Goal: Task Accomplishment & Management: Manage account settings

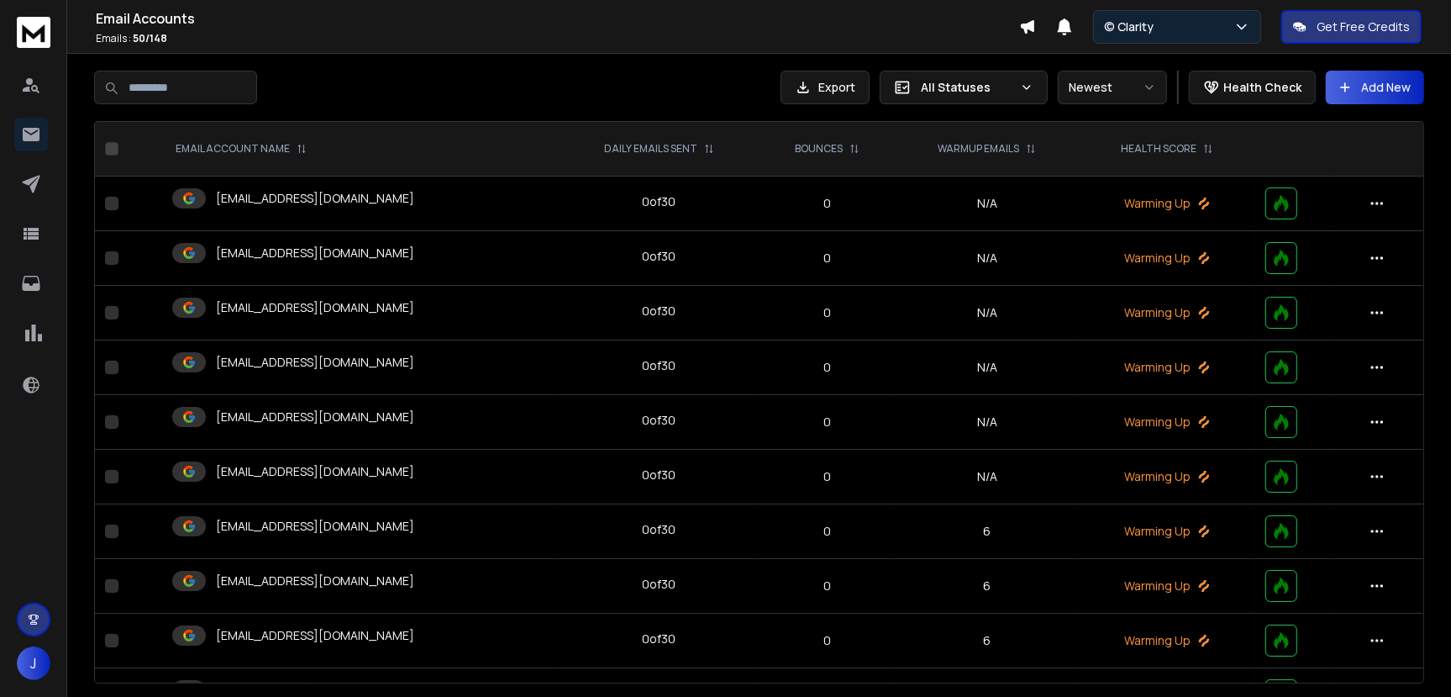
click at [1177, 36] on button "© Clarity" at bounding box center [1177, 27] width 168 height 34
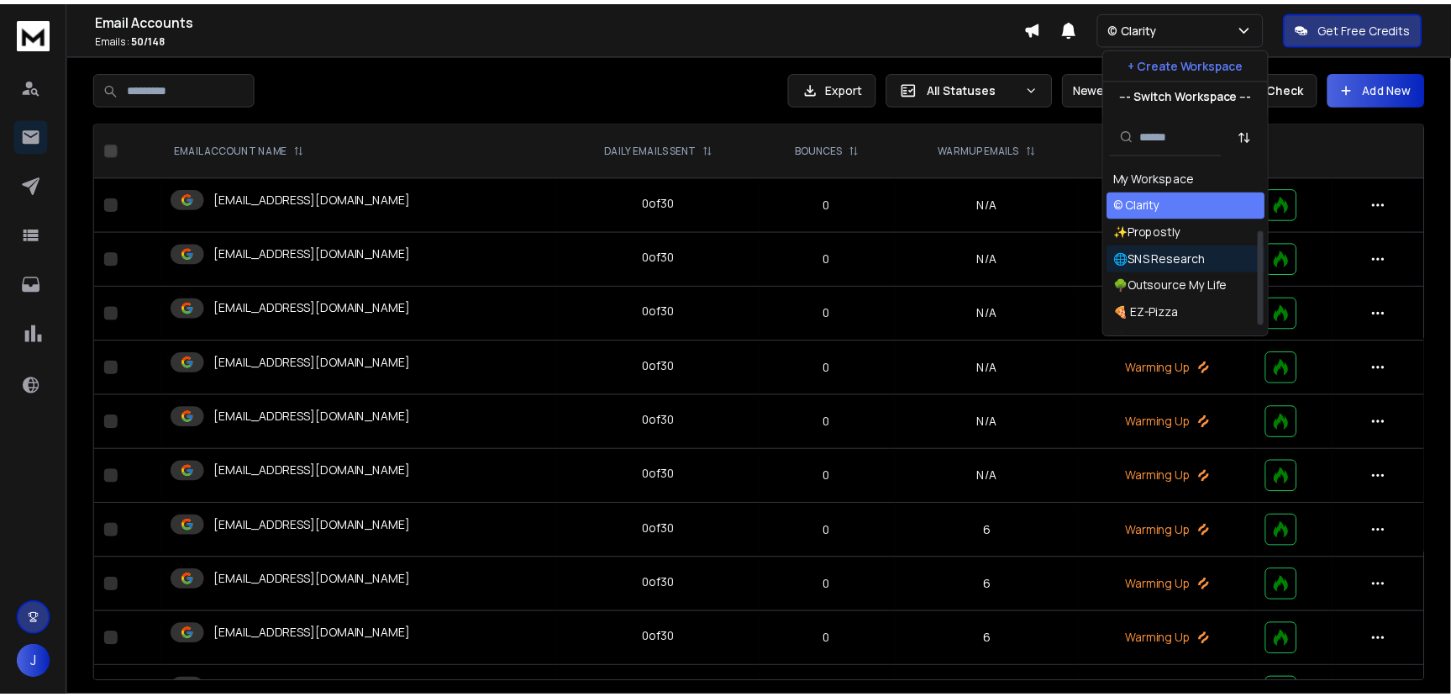
scroll to position [127, 0]
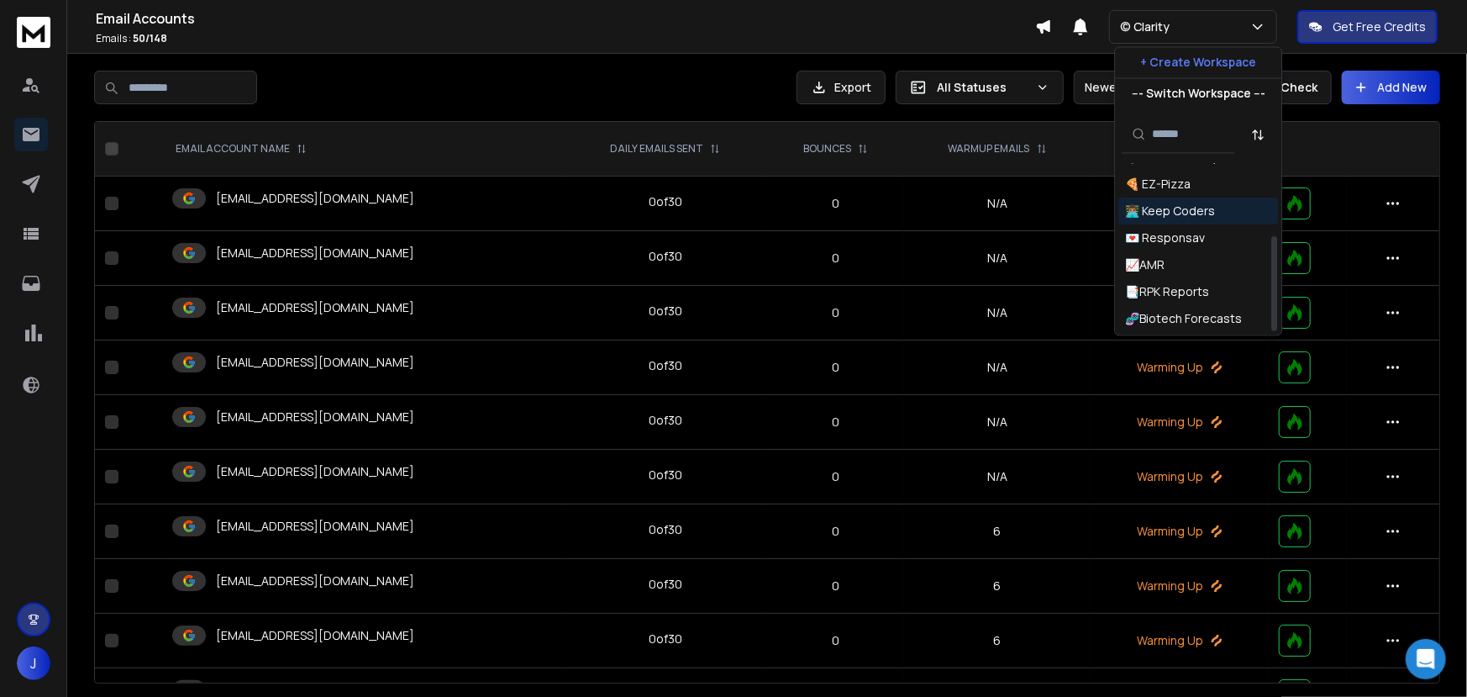
click at [1204, 219] on div "👨🏽‍💻 Keep Coders" at bounding box center [1199, 211] width 160 height 27
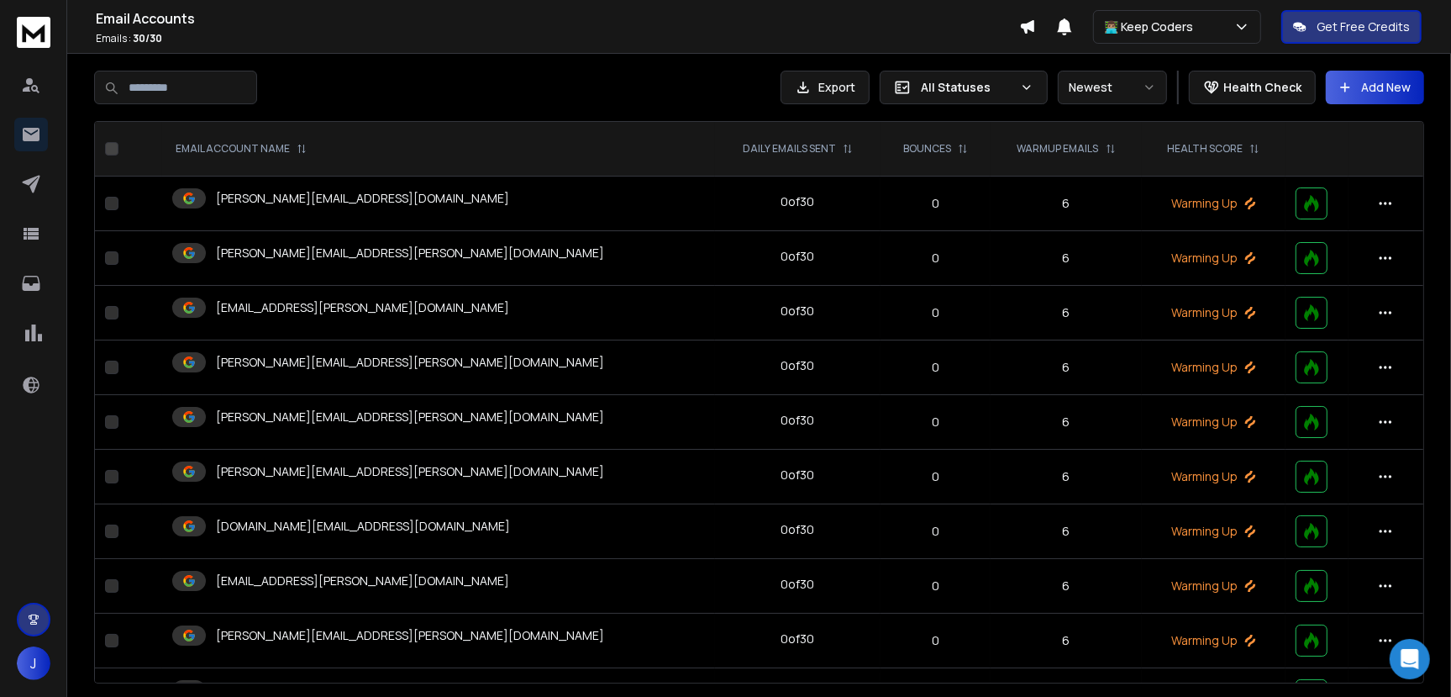
click at [335, 204] on p "lily.evans@mykeepcoders.com" at bounding box center [362, 198] width 293 height 17
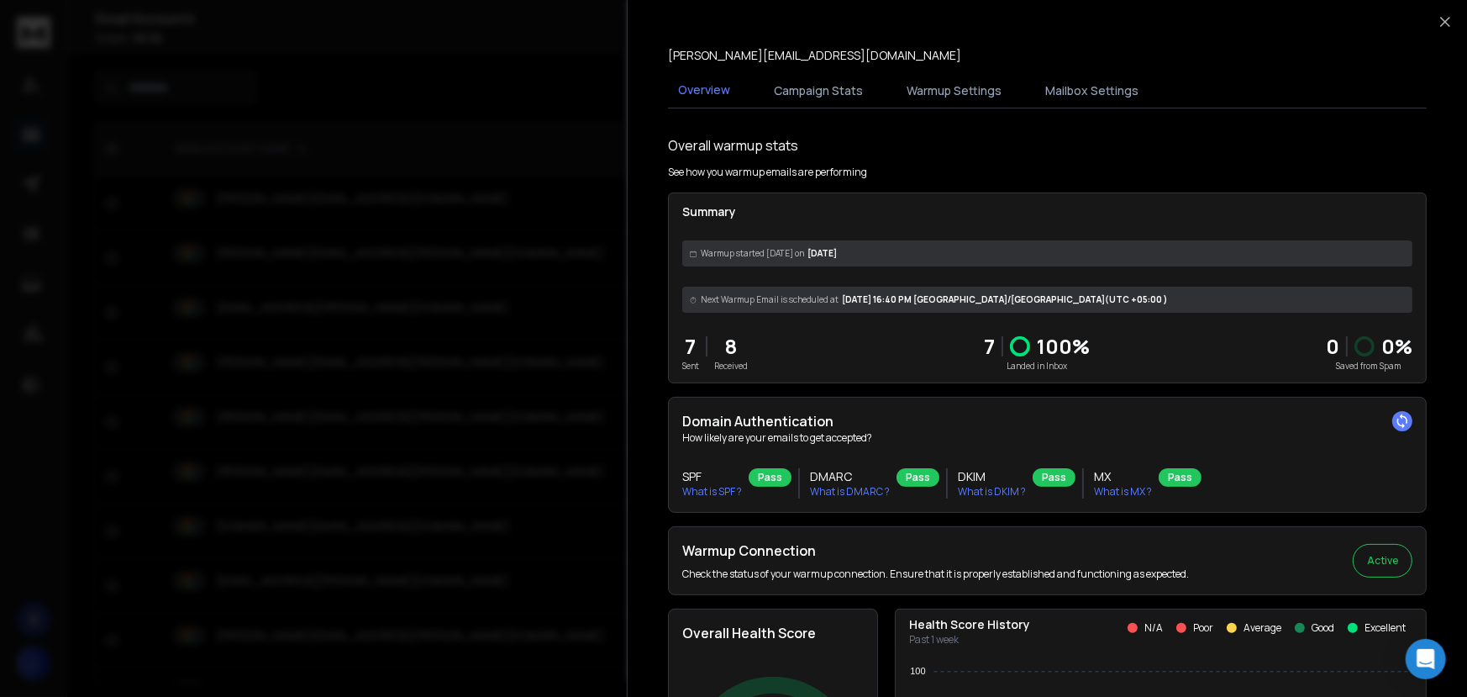
click at [833, 81] on button "Campaign Stats" at bounding box center [818, 90] width 109 height 37
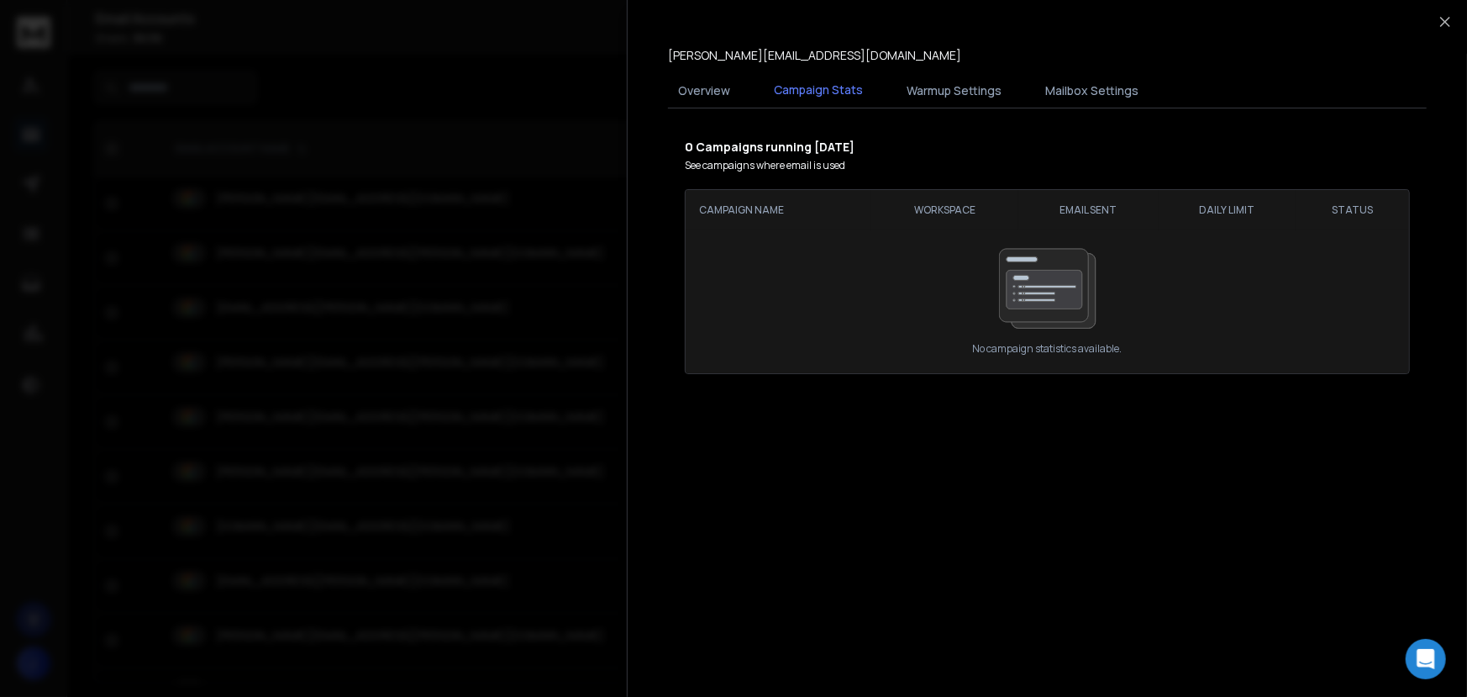
click at [967, 83] on button "Warmup Settings" at bounding box center [954, 90] width 115 height 37
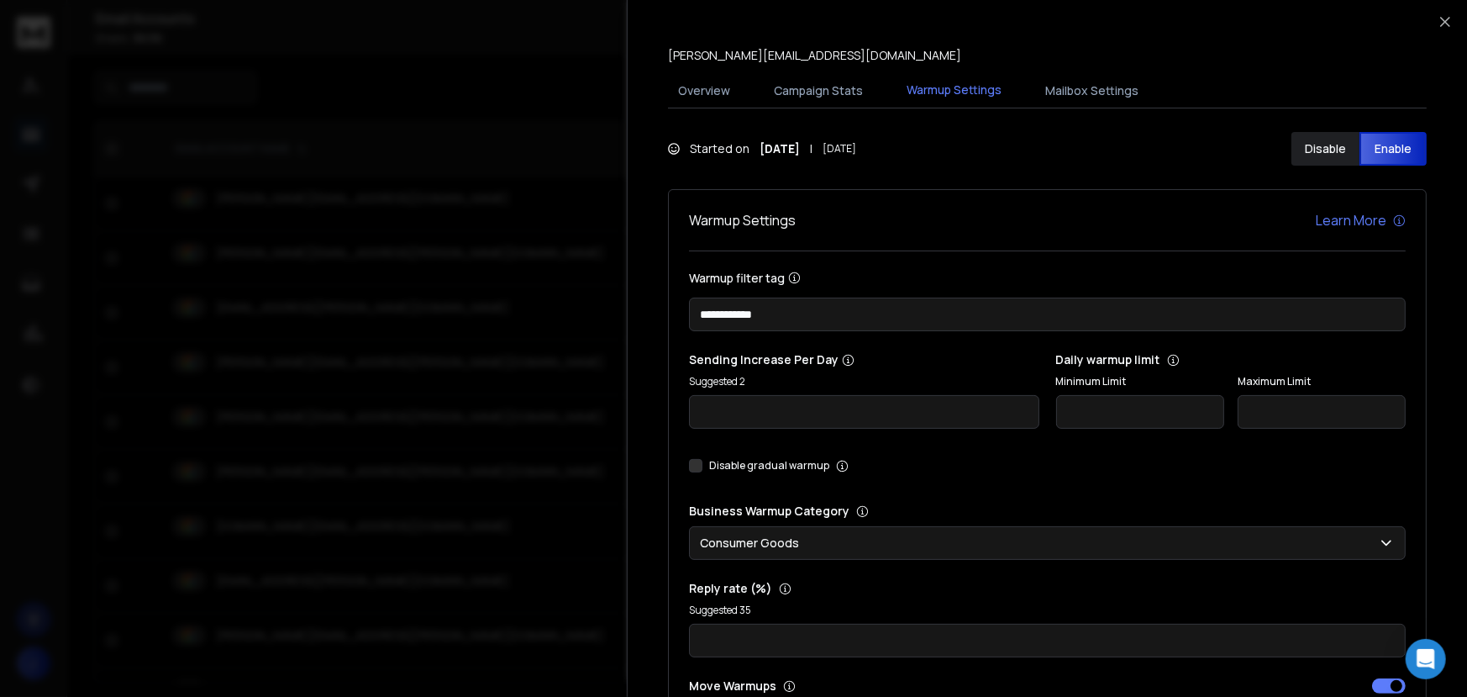
click at [1075, 82] on button "Mailbox Settings" at bounding box center [1091, 90] width 113 height 37
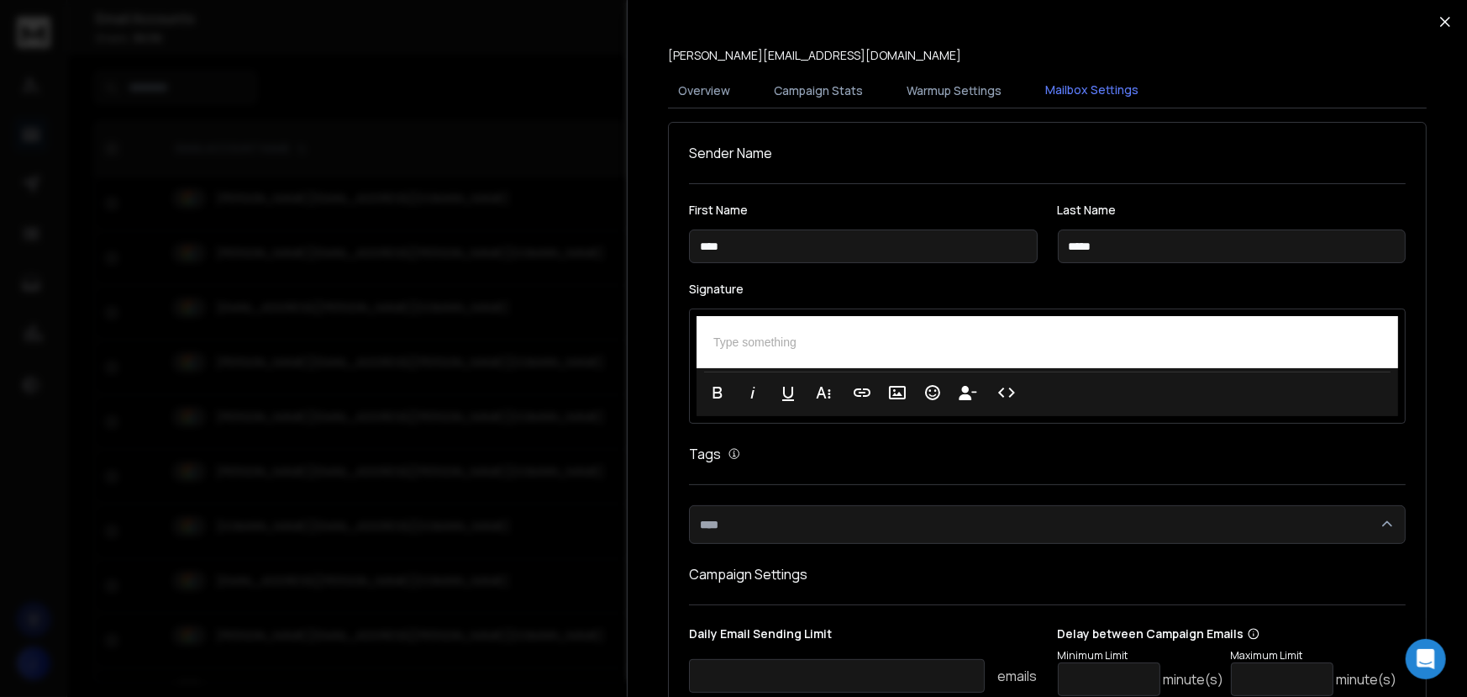
click at [1439, 25] on icon "button" at bounding box center [1445, 21] width 17 height 17
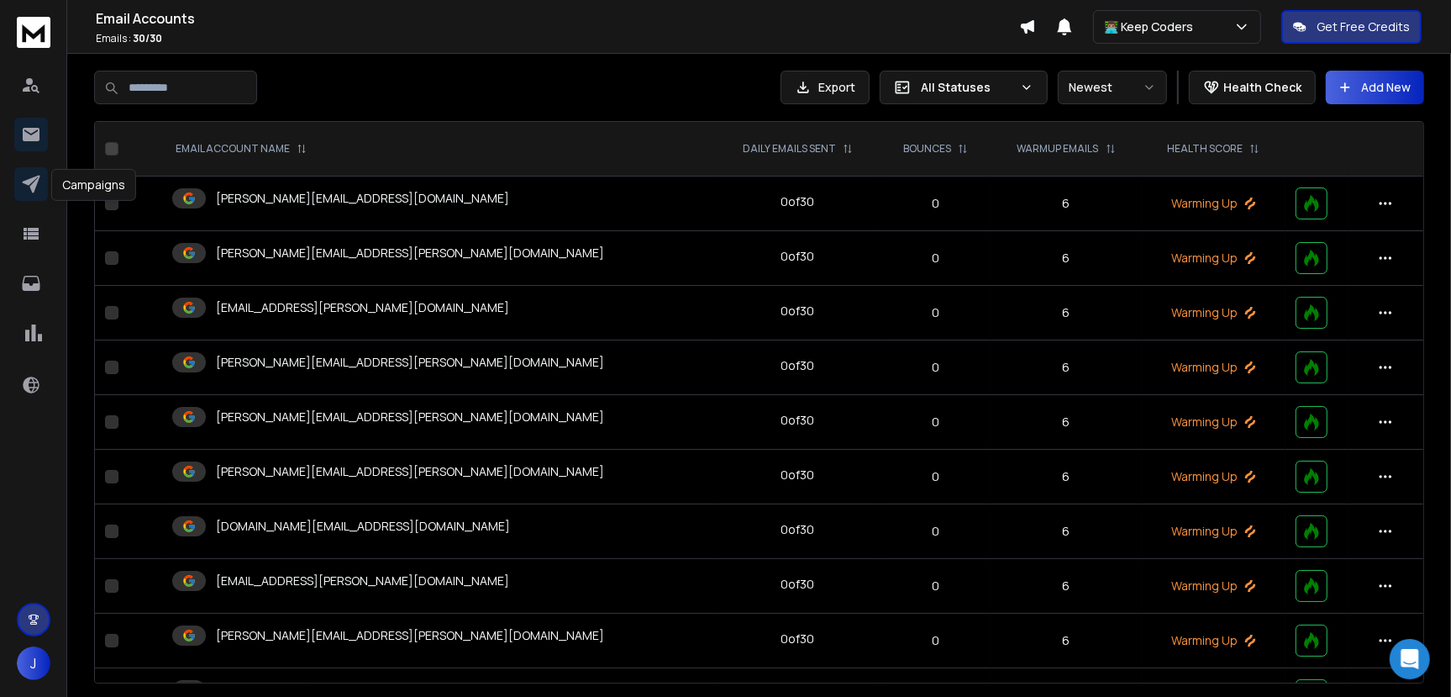
click at [28, 189] on icon at bounding box center [31, 184] width 20 height 20
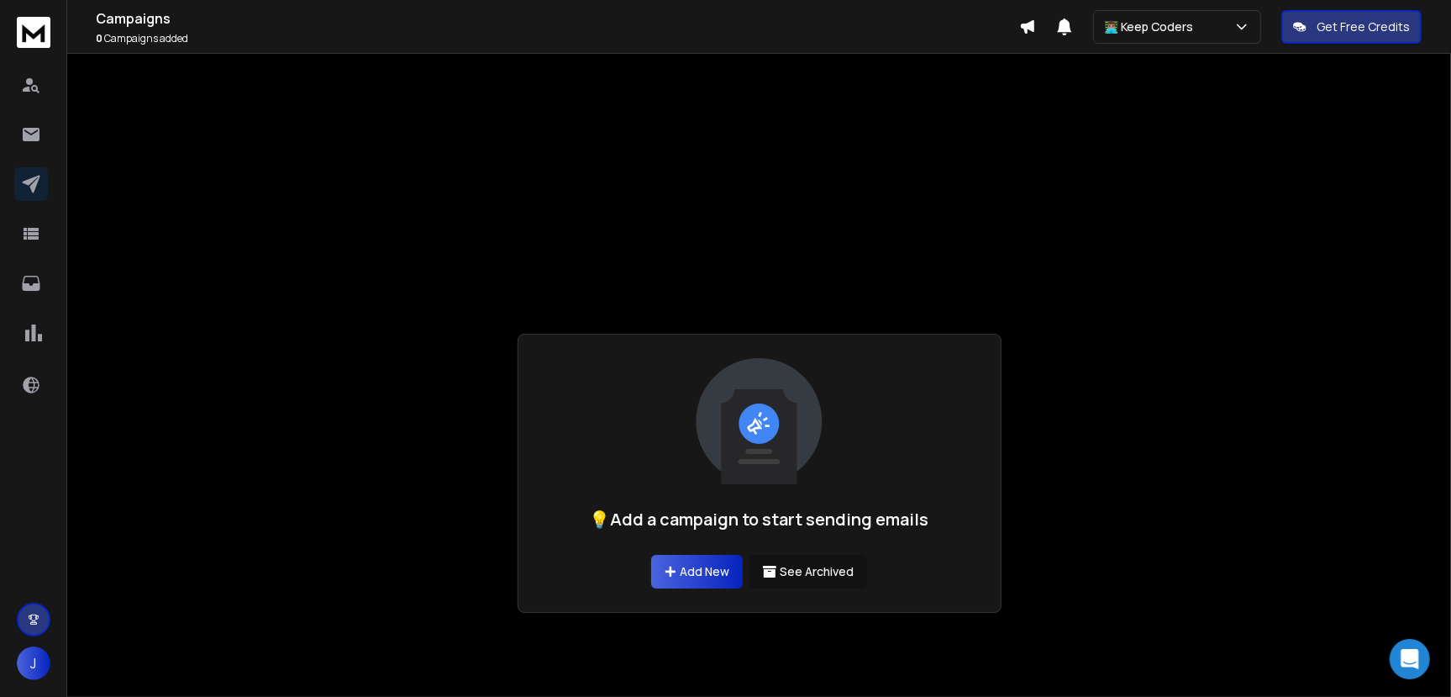
click at [690, 577] on link "Add New" at bounding box center [697, 572] width 92 height 34
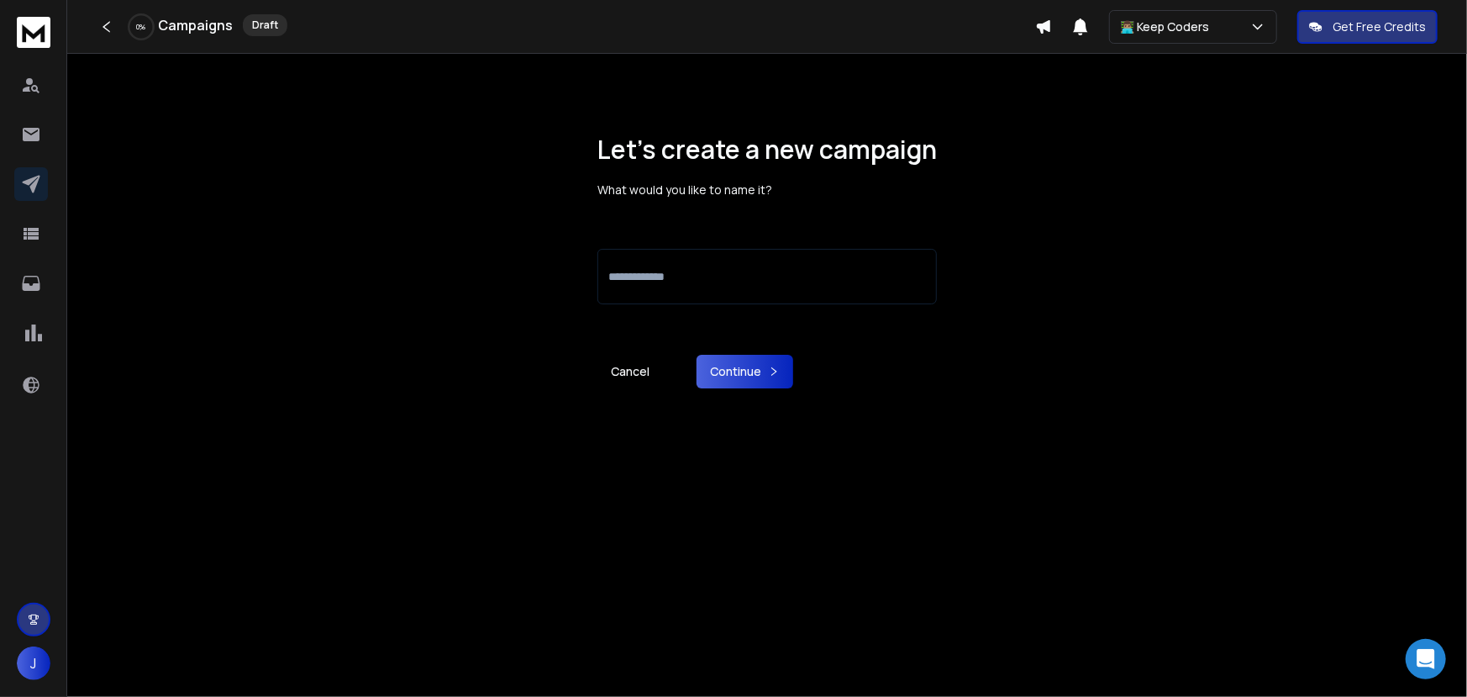
click at [647, 279] on input at bounding box center [768, 276] width 340 height 55
type input "****"
click at [560, 335] on div "Let’s create a new campaign What would you like to name it? **** Cancel Continue" at bounding box center [733, 194] width 1467 height 388
click at [763, 359] on button "Continue" at bounding box center [745, 372] width 97 height 34
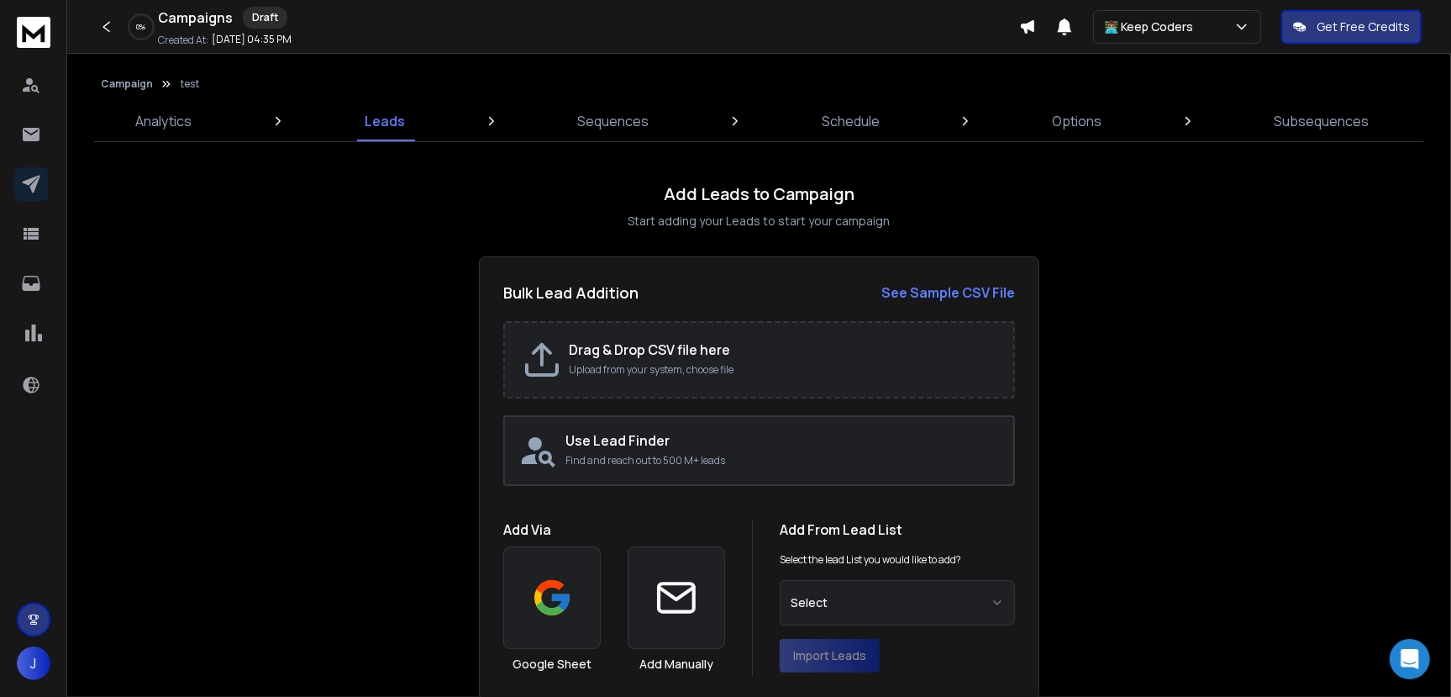
scroll to position [25, 0]
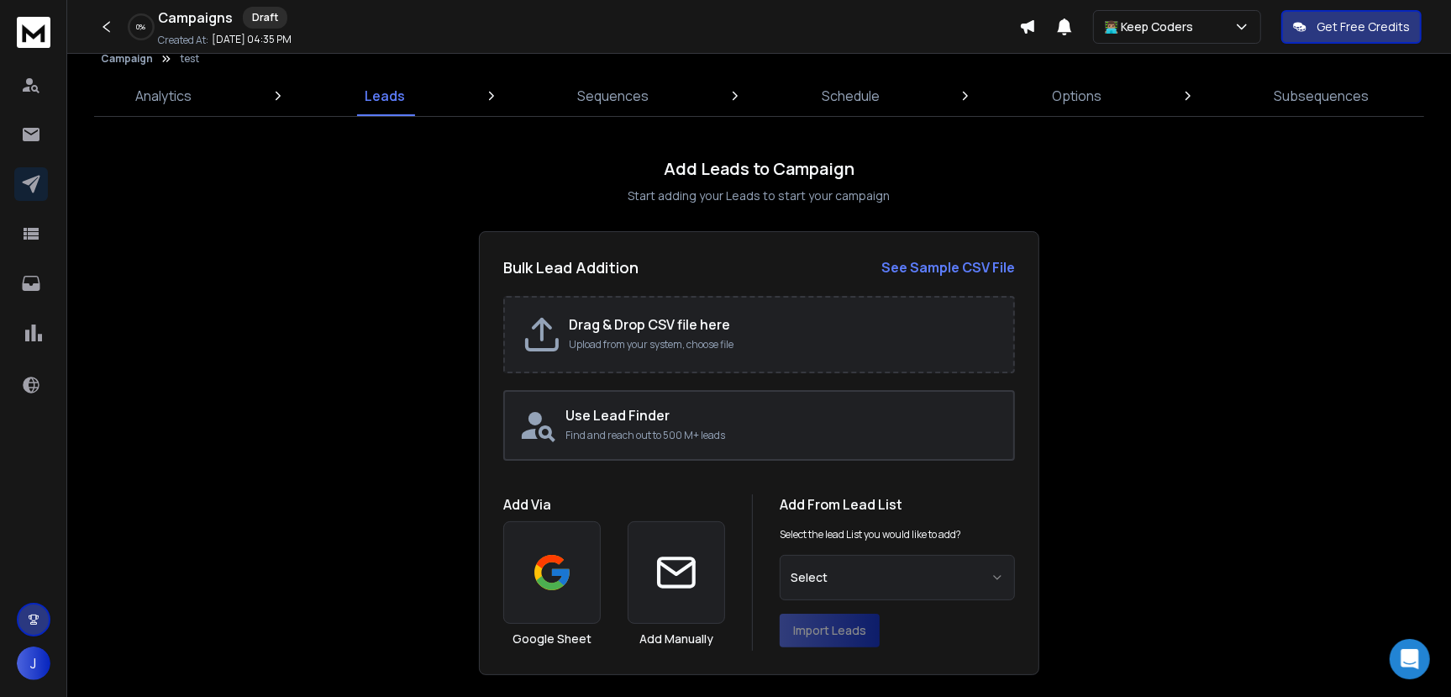
click at [677, 350] on div "Drag & Drop CSV file here Upload from your system, choose file" at bounding box center [783, 334] width 428 height 40
click at [603, 96] on p "Sequences" at bounding box center [612, 96] width 71 height 20
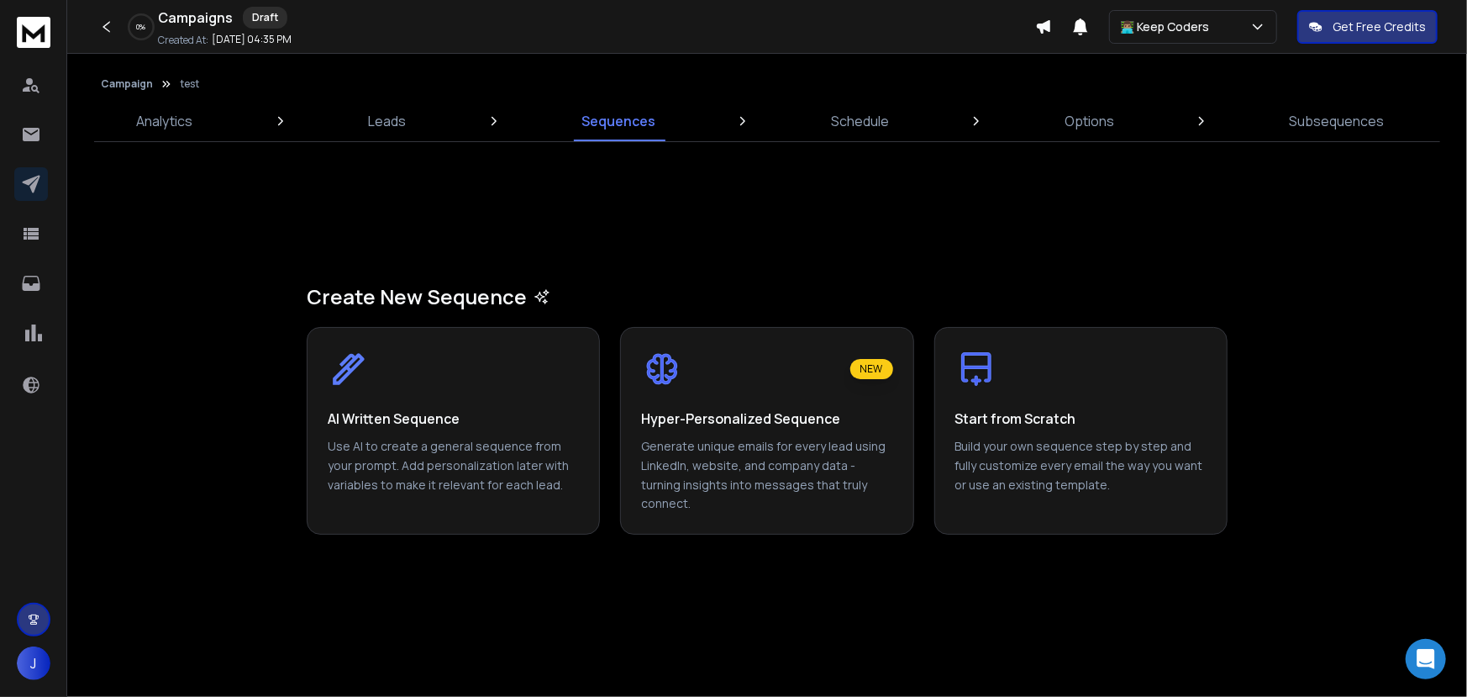
click at [1066, 410] on h3 "Start from Scratch" at bounding box center [1016, 418] width 121 height 17
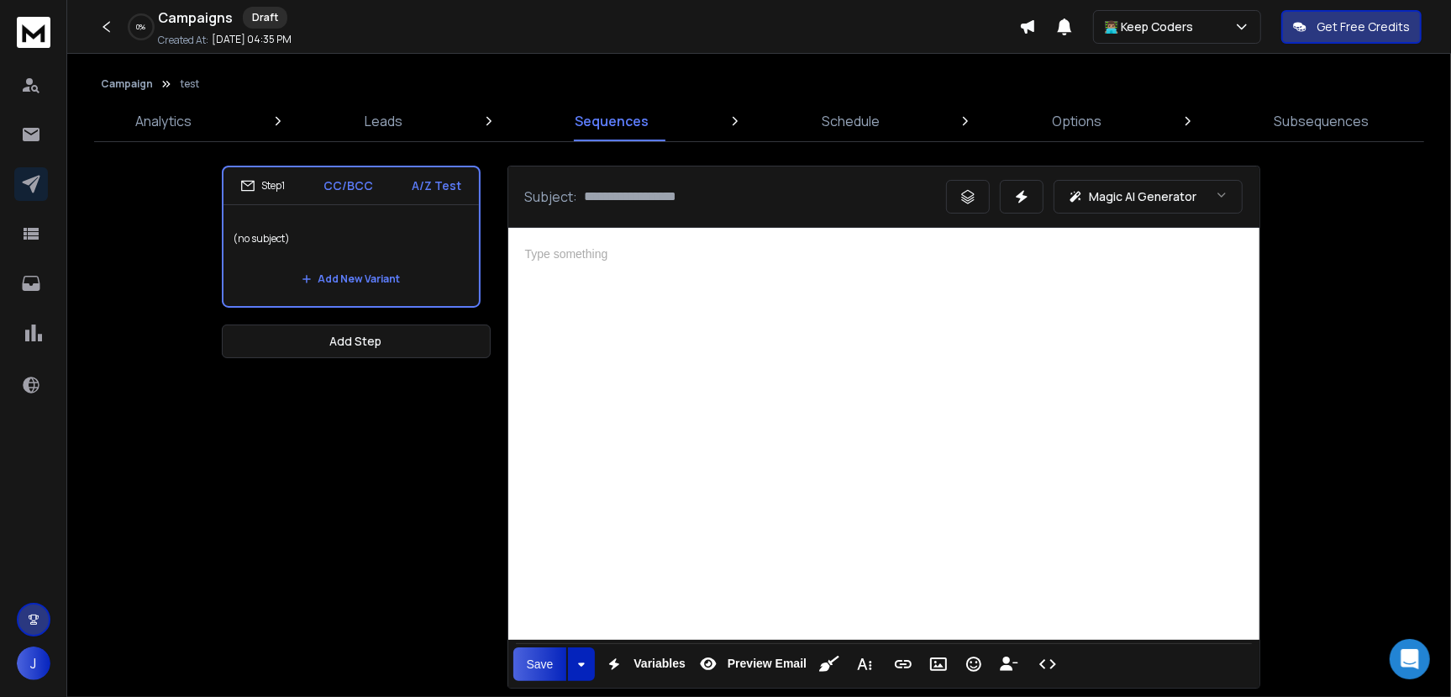
click at [622, 195] on input at bounding box center [757, 197] width 345 height 20
click at [630, 196] on input at bounding box center [757, 197] width 345 height 20
type input "**"
click at [597, 325] on div at bounding box center [883, 434] width 751 height 412
click at [768, 381] on div "******" at bounding box center [883, 434] width 751 height 412
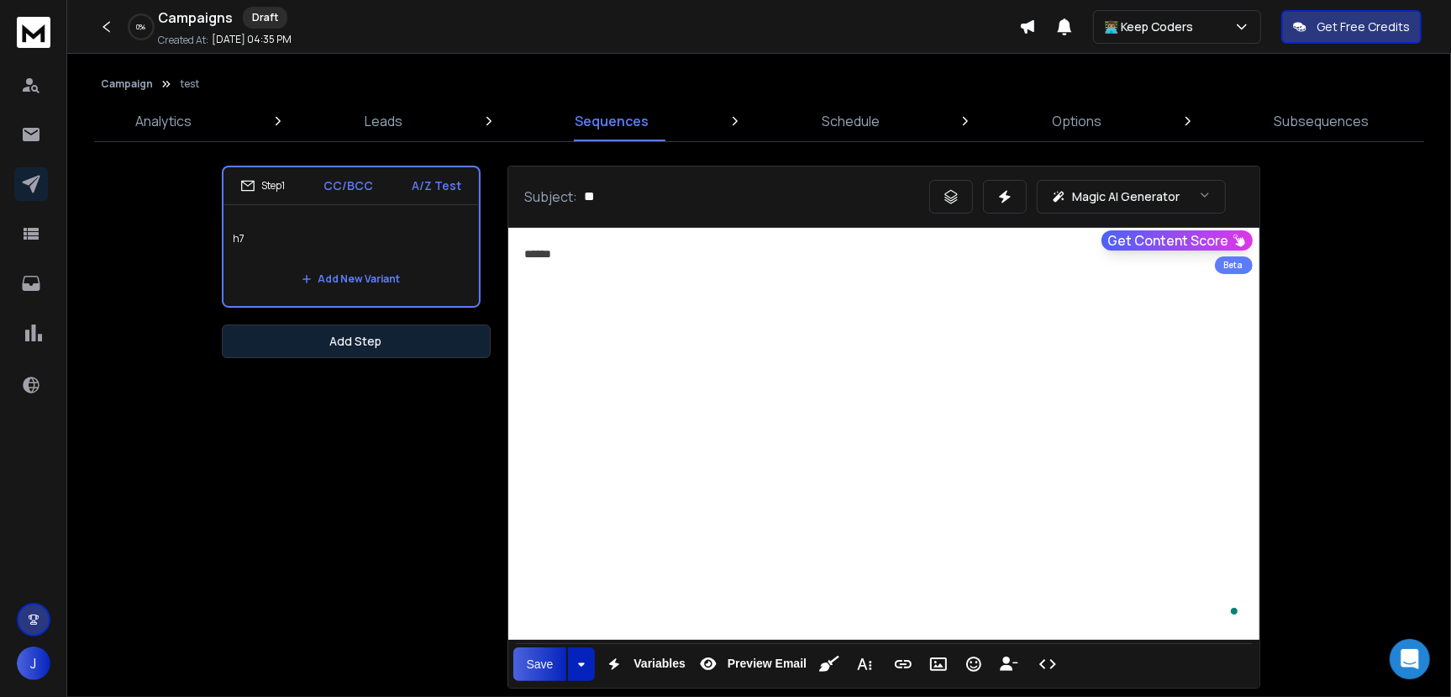
click at [369, 349] on button "Add Step" at bounding box center [356, 341] width 269 height 34
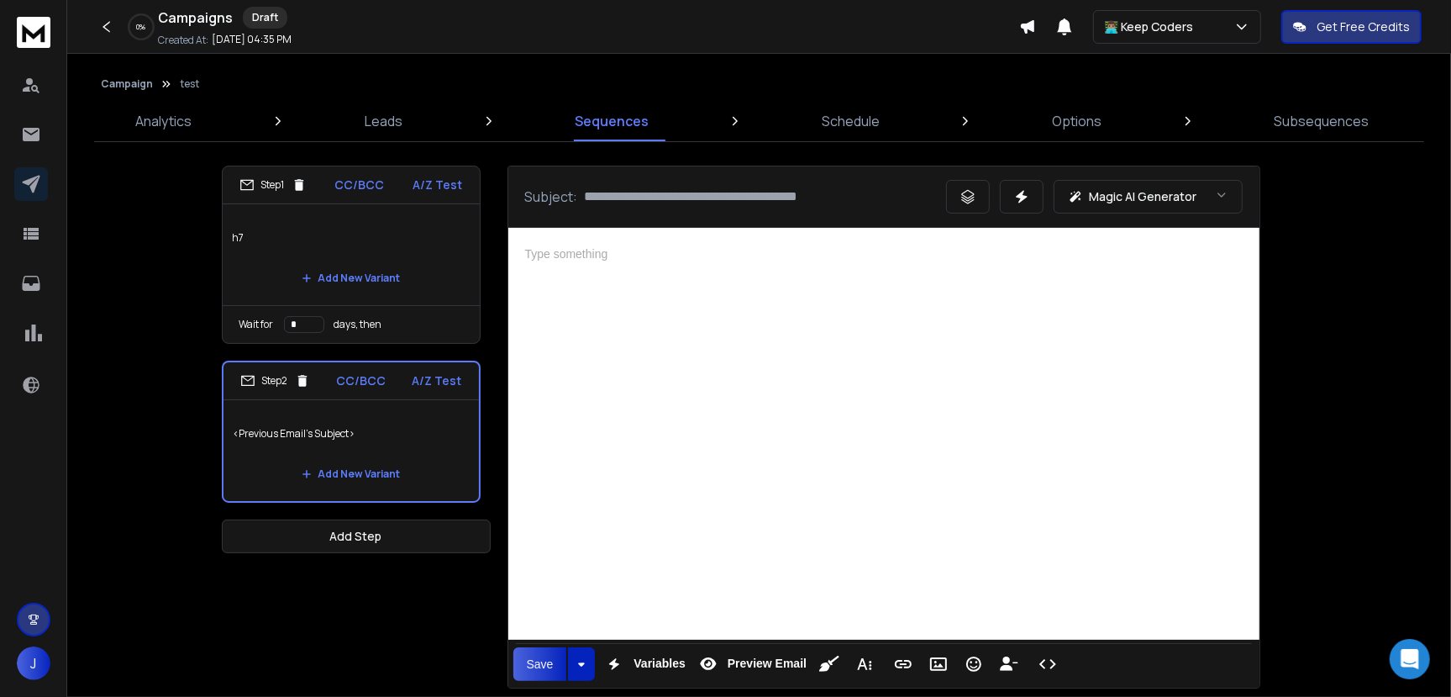
drag, startPoint x: 303, startPoint y: 326, endPoint x: 287, endPoint y: 324, distance: 15.3
click at [287, 324] on input "*" at bounding box center [304, 324] width 40 height 17
type input "**"
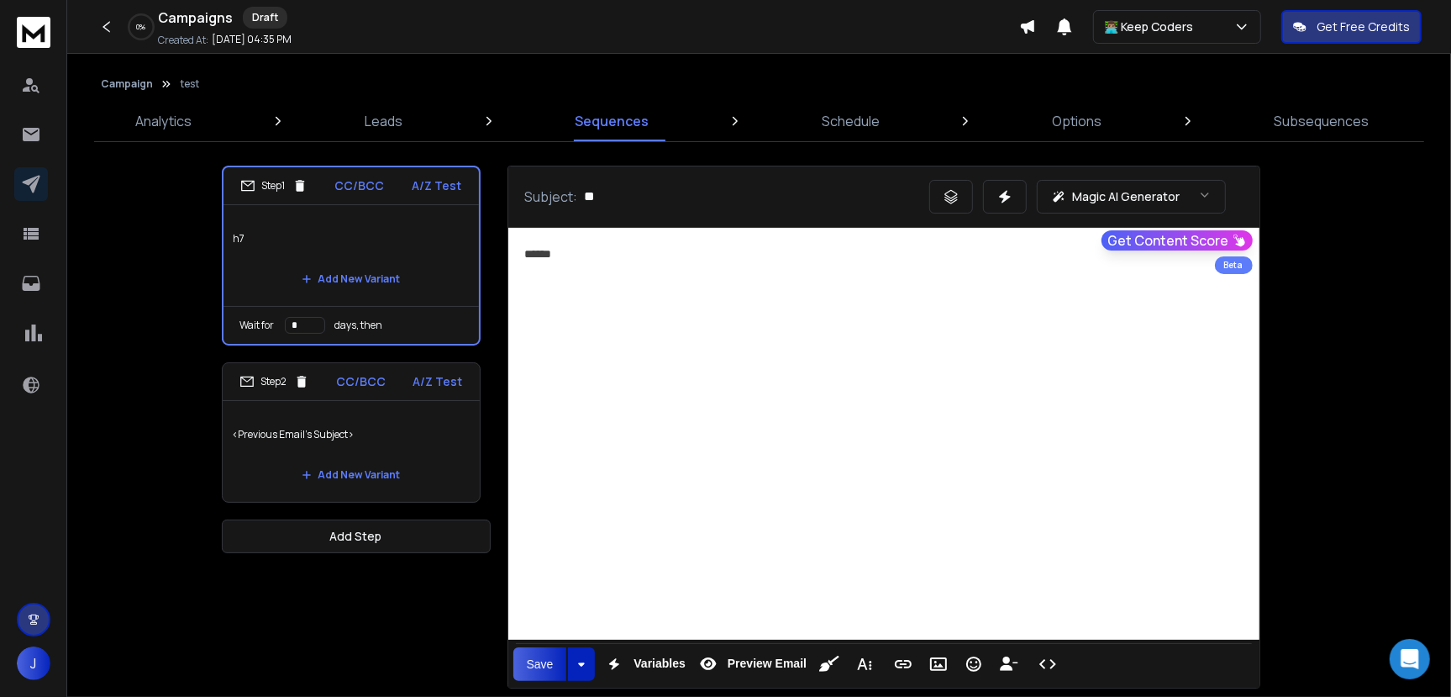
type input "*"
click at [187, 402] on div "**********" at bounding box center [759, 427] width 1330 height 536
click at [368, 439] on p "<Previous Email's Subject>" at bounding box center [351, 434] width 237 height 47
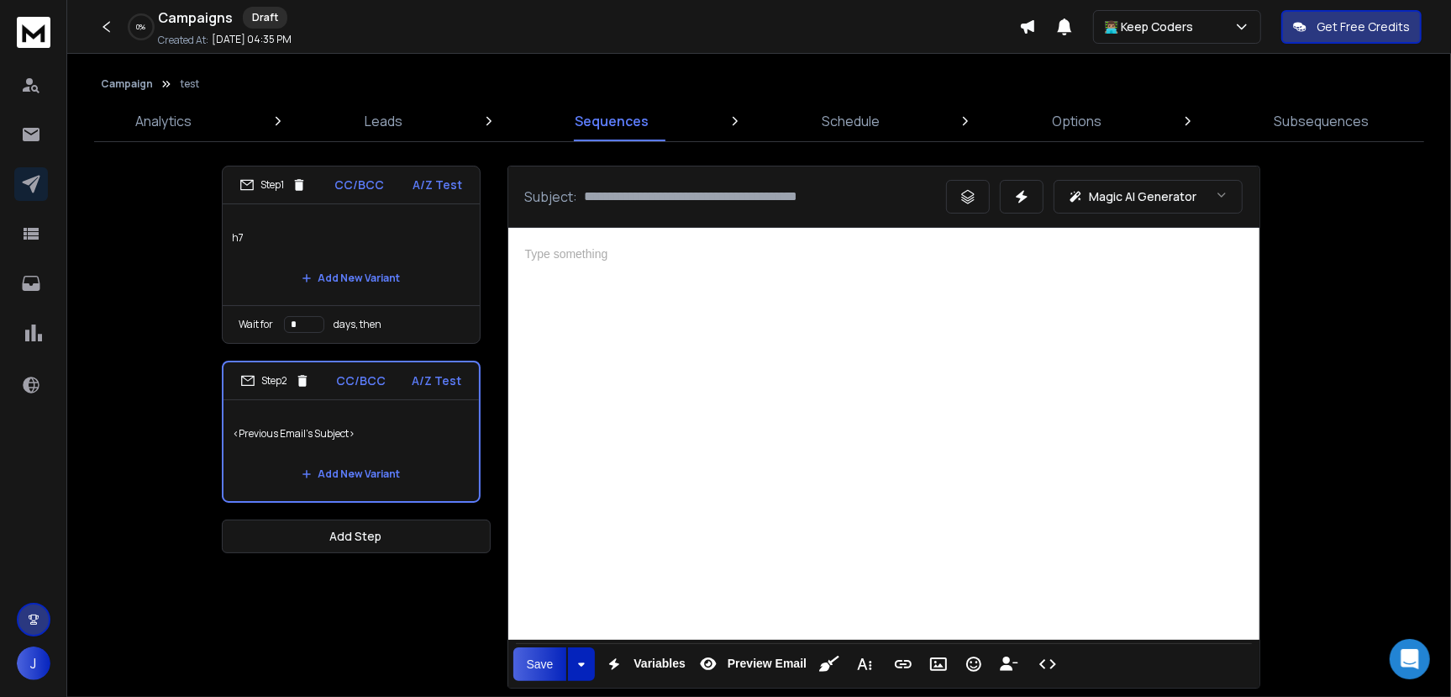
click at [630, 192] on input at bounding box center [757, 197] width 345 height 20
click at [411, 221] on p "h7" at bounding box center [351, 237] width 237 height 47
type input "**"
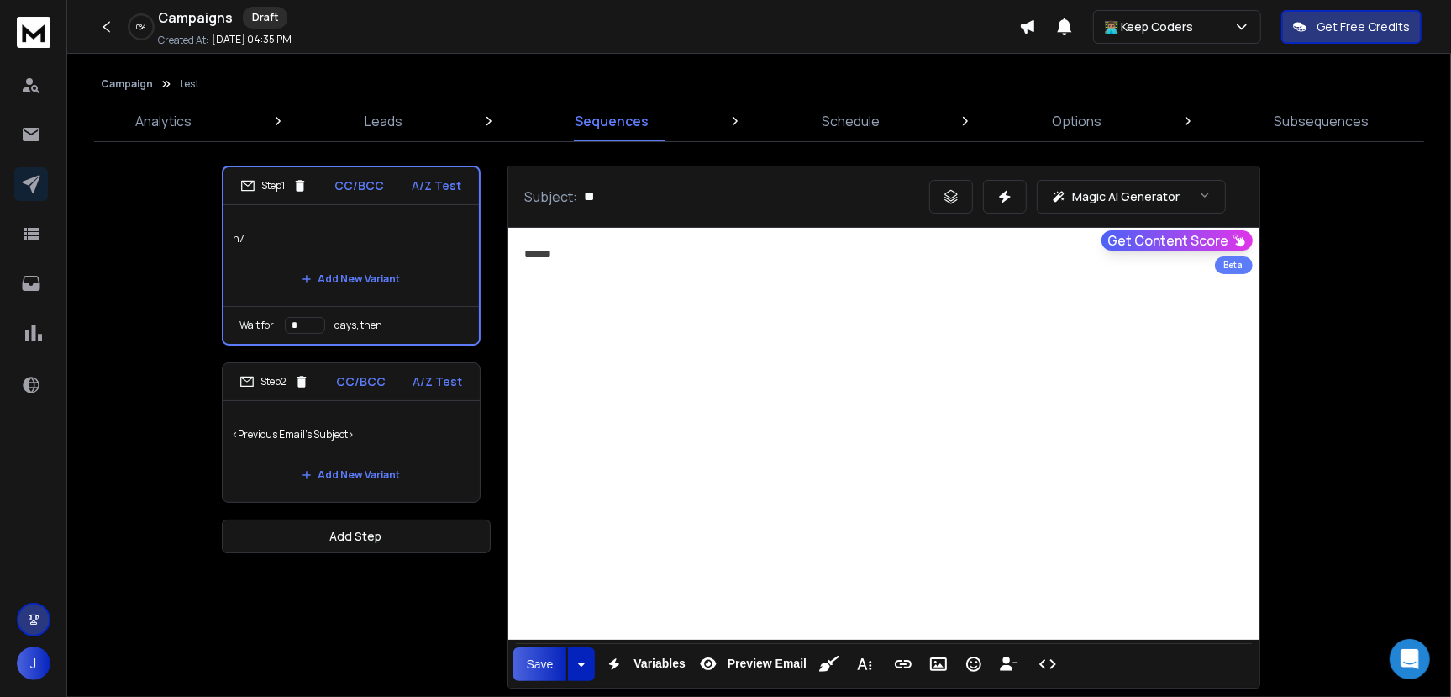
click at [437, 432] on p "<Previous Email's Subject>" at bounding box center [351, 434] width 237 height 47
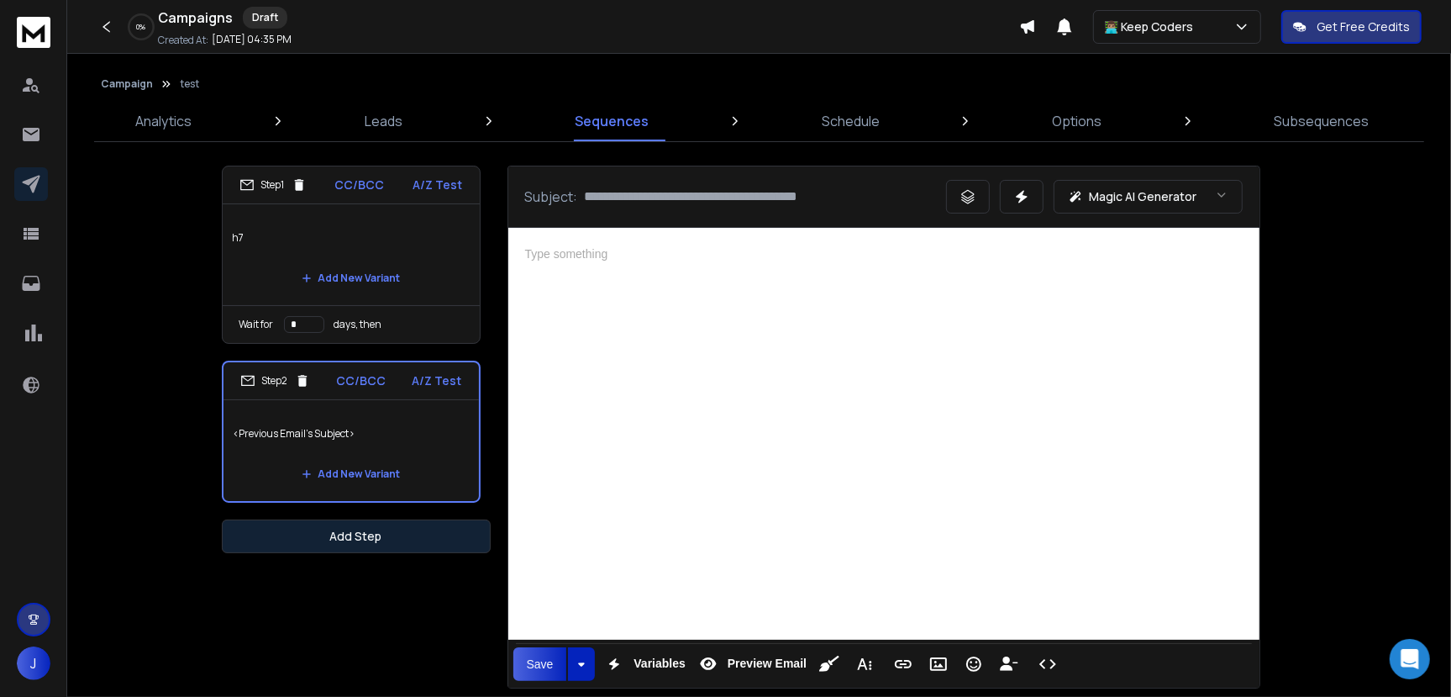
click at [346, 540] on button "Add Step" at bounding box center [356, 536] width 269 height 34
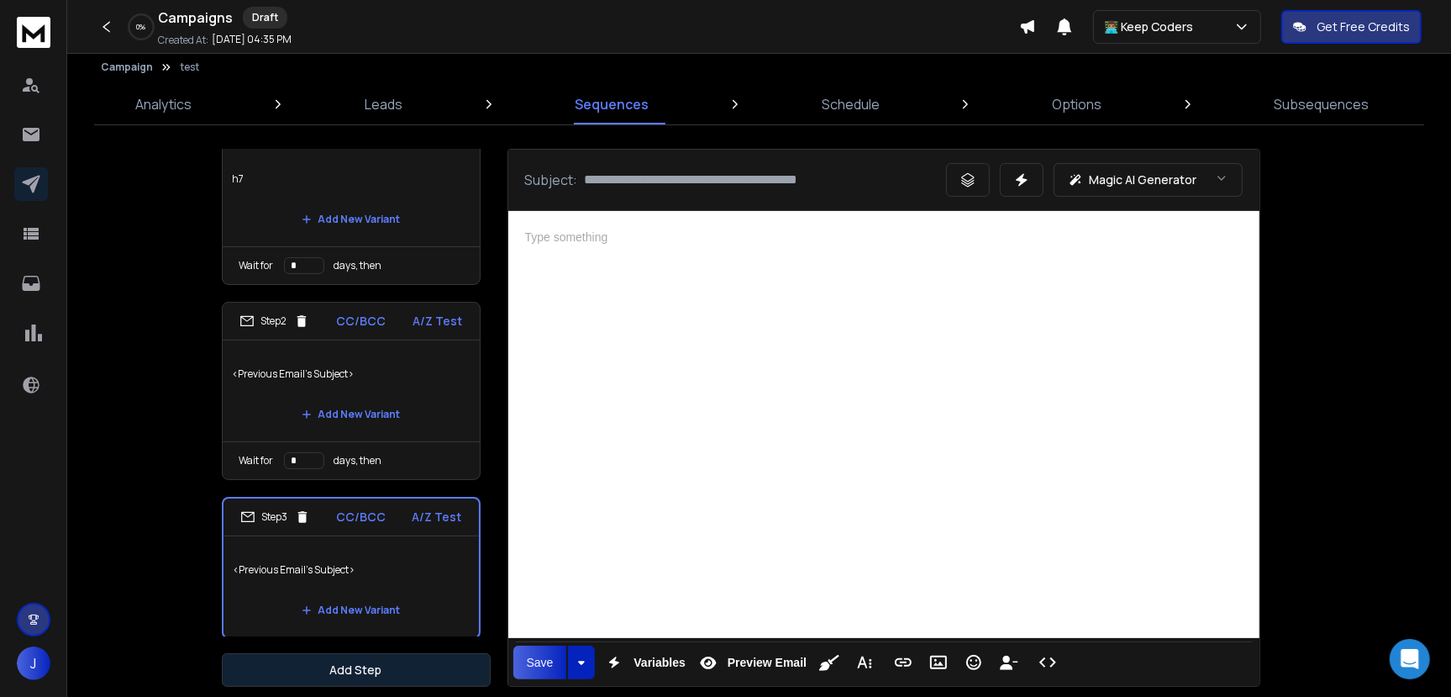
scroll to position [30, 0]
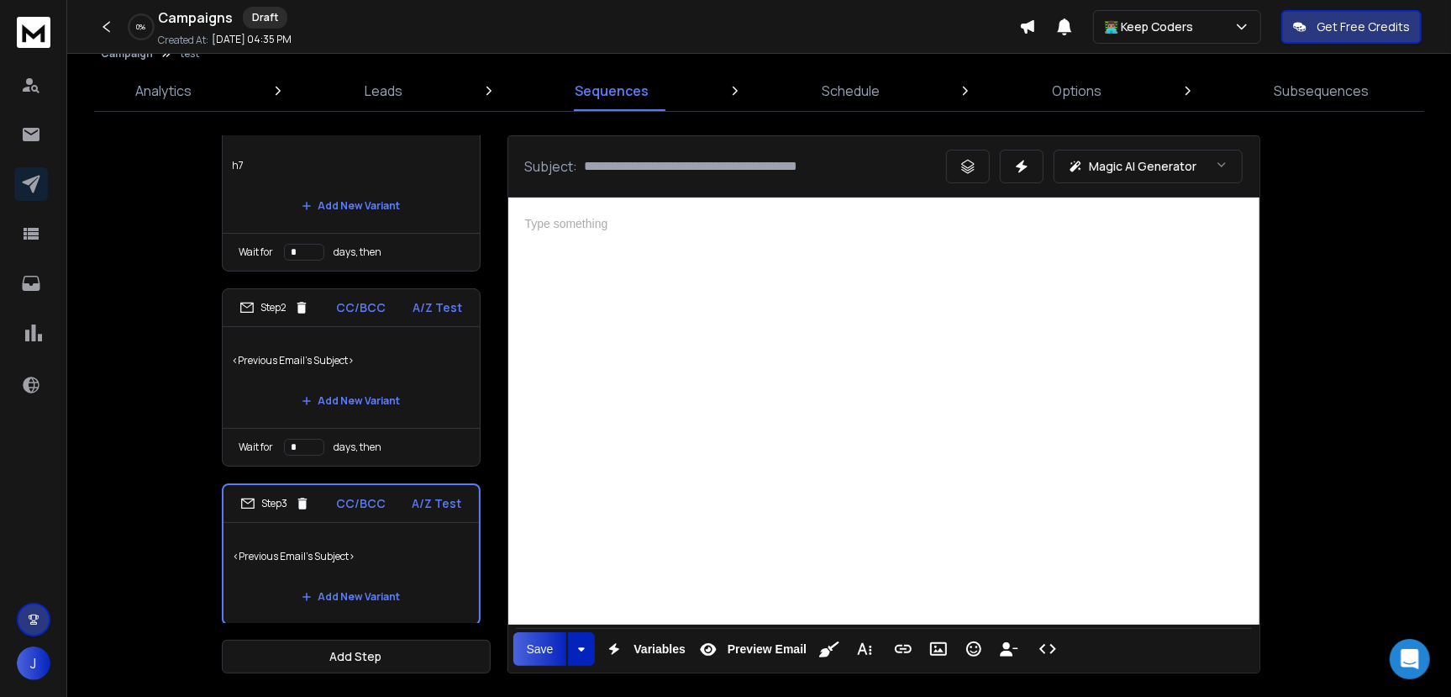
drag, startPoint x: 304, startPoint y: 449, endPoint x: 264, endPoint y: 449, distance: 40.3
click at [264, 449] on div "Wait for * days, then" at bounding box center [351, 447] width 257 height 38
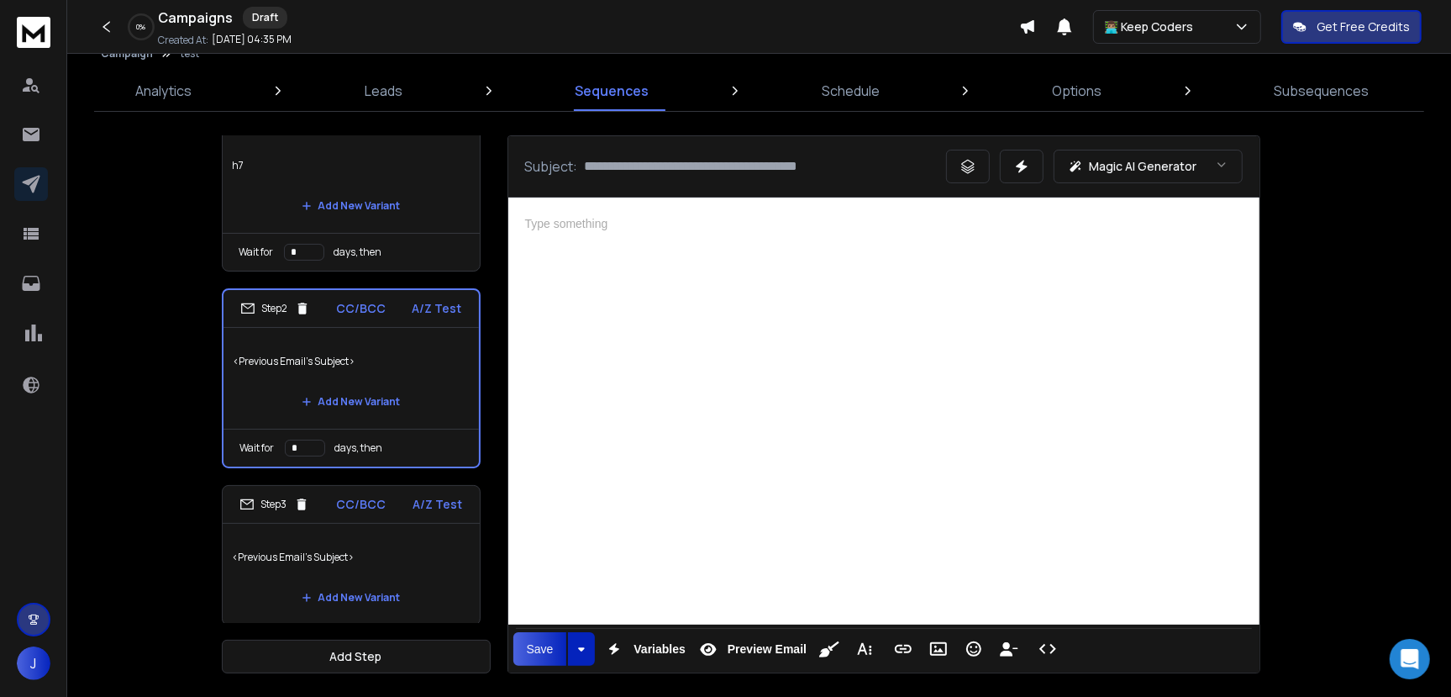
type input "*"
click at [156, 448] on div "Step 1 CC/BCC A/Z Test h7 Add New Variant Wait for * days, then Step 2 CC/BCC A…" at bounding box center [759, 404] width 1330 height 551
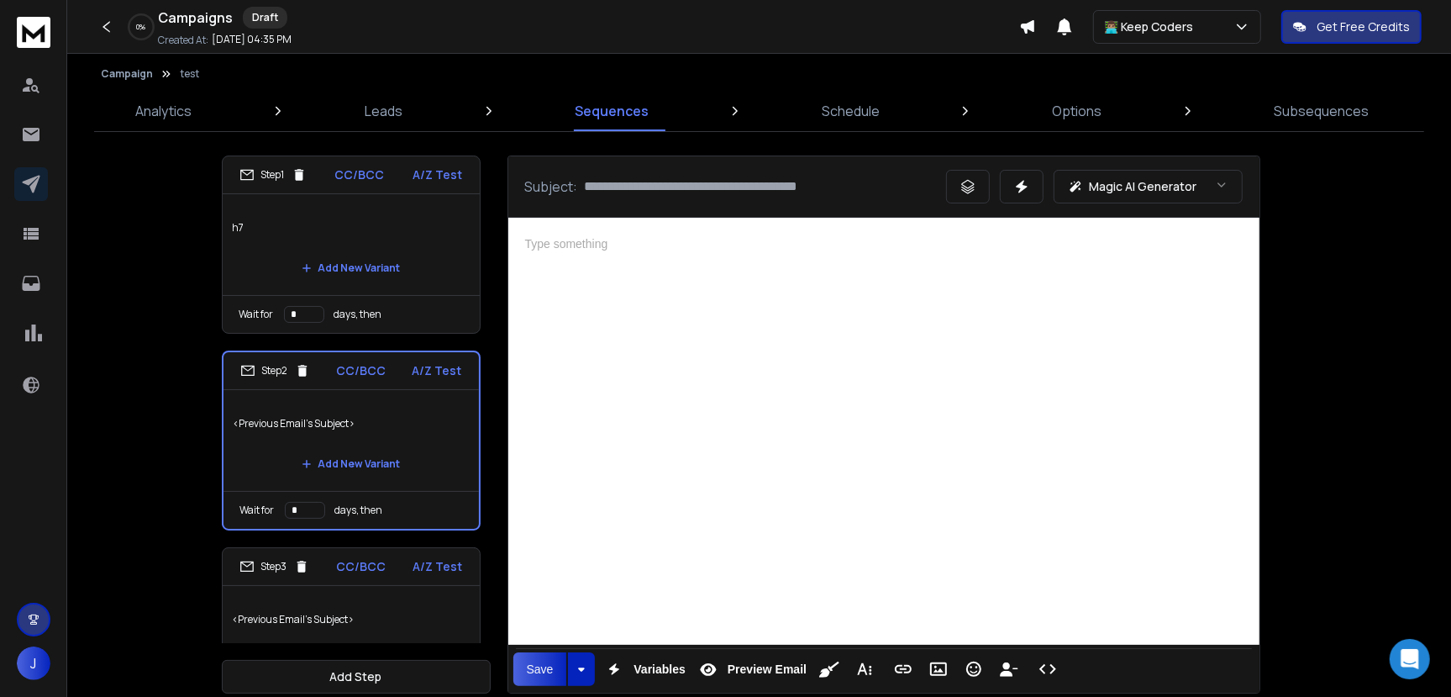
scroll to position [0, 0]
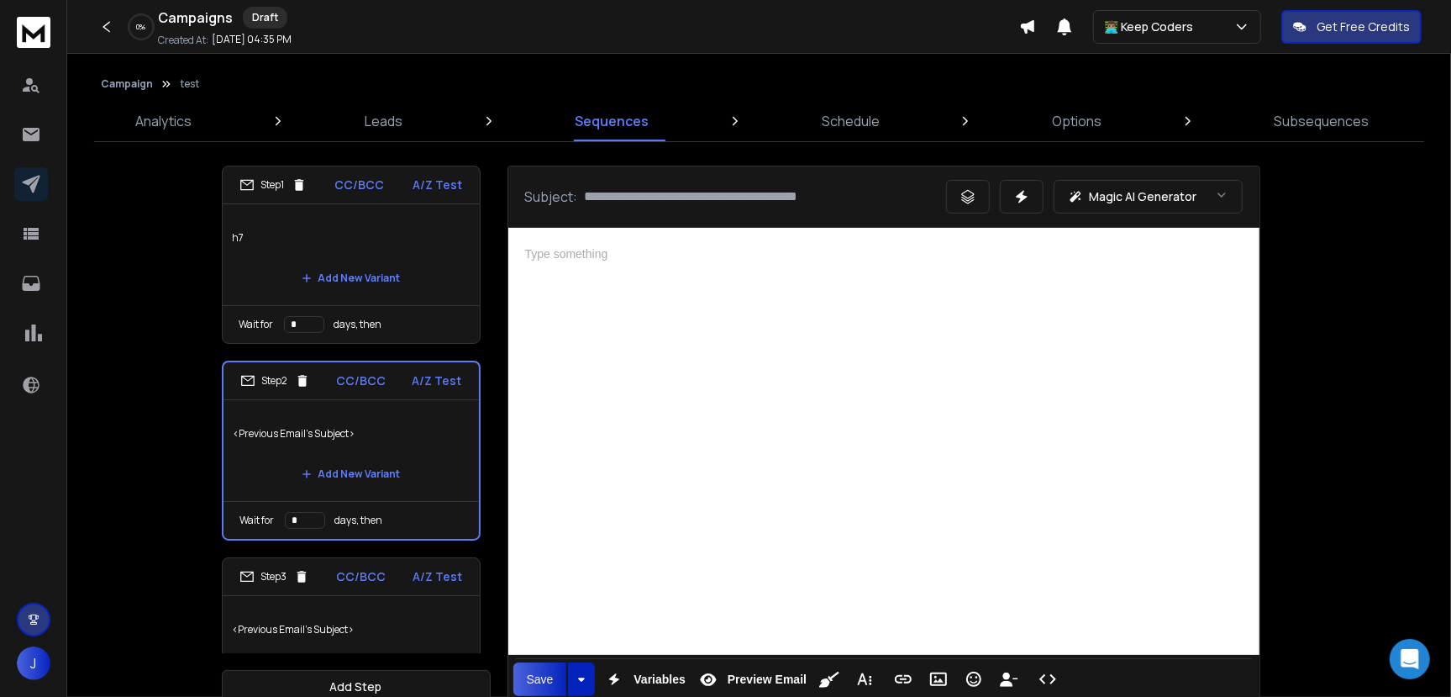
click at [695, 448] on div at bounding box center [883, 437] width 751 height 418
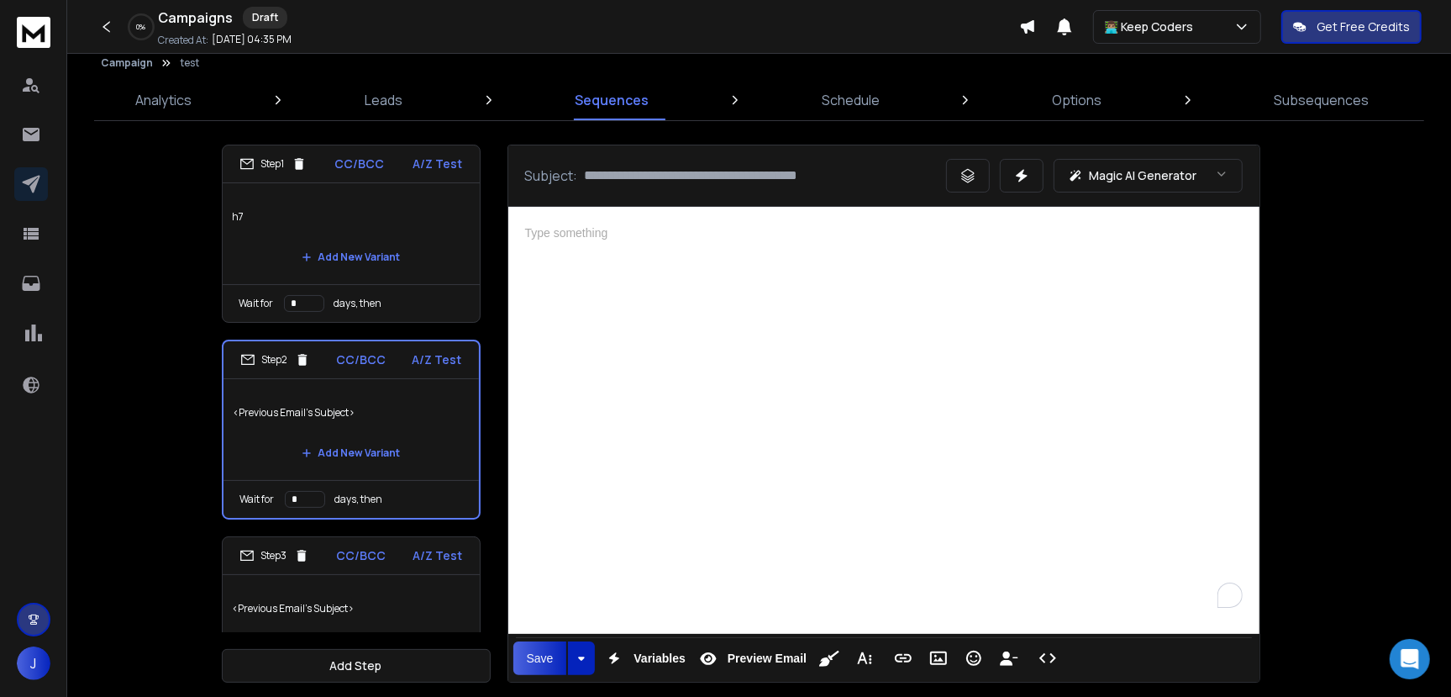
scroll to position [30, 0]
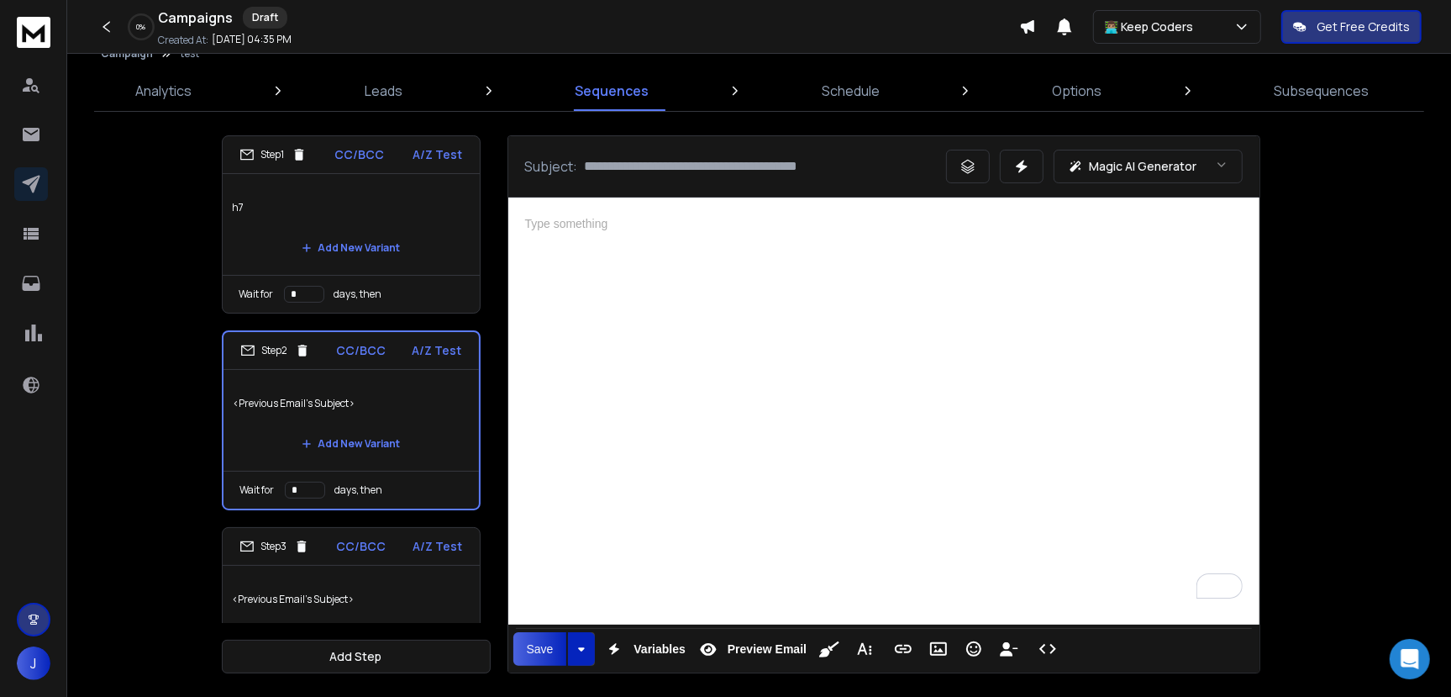
click at [587, 647] on icon "button" at bounding box center [582, 649] width 20 height 10
click at [1132, 656] on div "Bold Italic Underline Clear Formatting Font Family Arial Georgia Impact Tahoma …" at bounding box center [883, 648] width 751 height 48
click at [1108, 667] on div "Bold Italic Underline Clear Formatting Font Family Arial Georgia Impact Tahoma …" at bounding box center [883, 648] width 751 height 48
click at [1351, 298] on div "Step 1 CC/BCC A/Z Test h7 Add New Variant Wait for * days, then Step 2 CC/BCC A…" at bounding box center [759, 404] width 1330 height 551
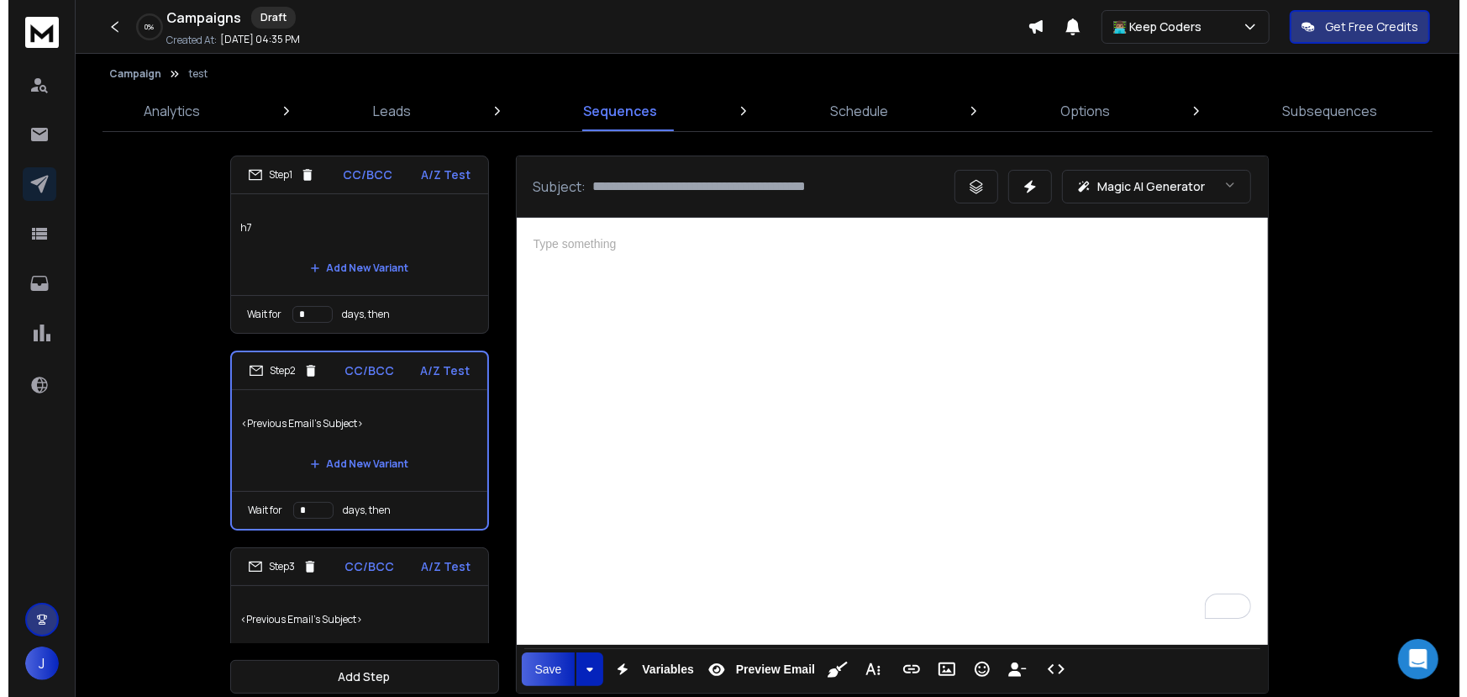
scroll to position [0, 0]
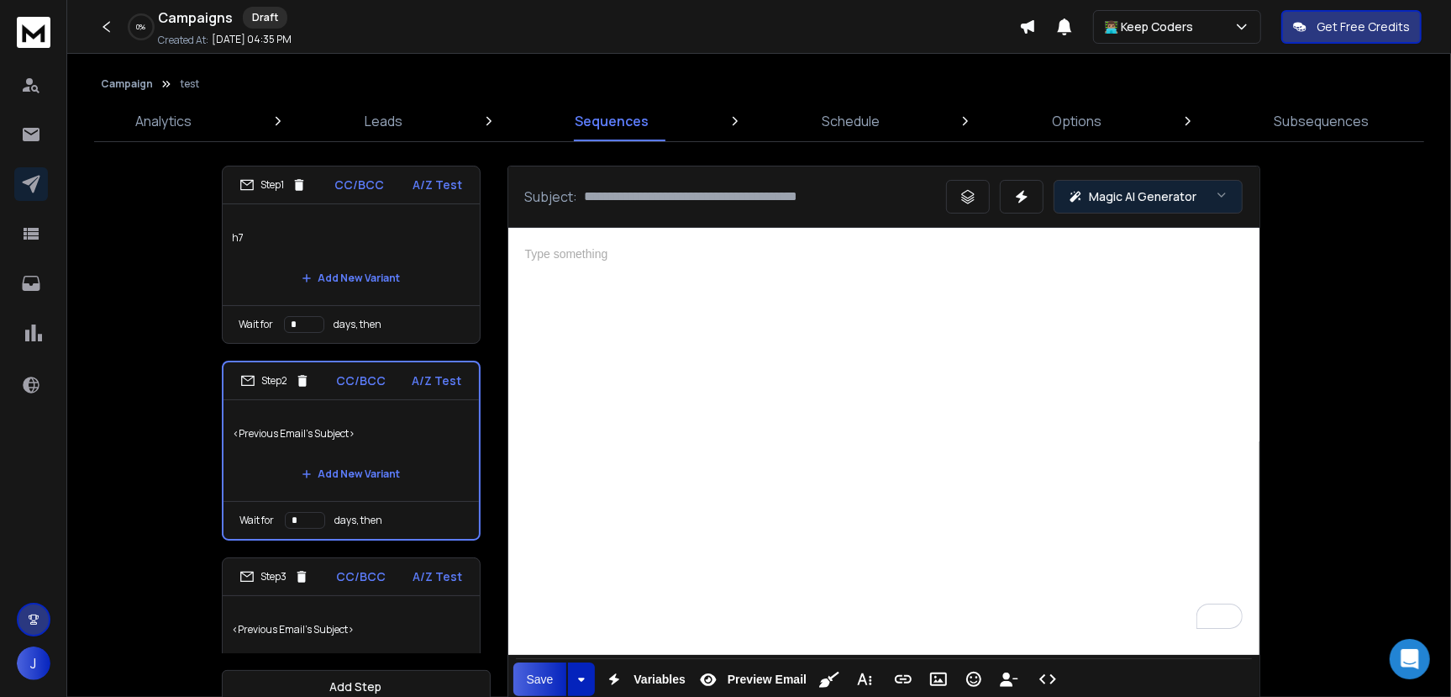
click at [1125, 186] on button "Magic AI Generator" at bounding box center [1148, 197] width 189 height 34
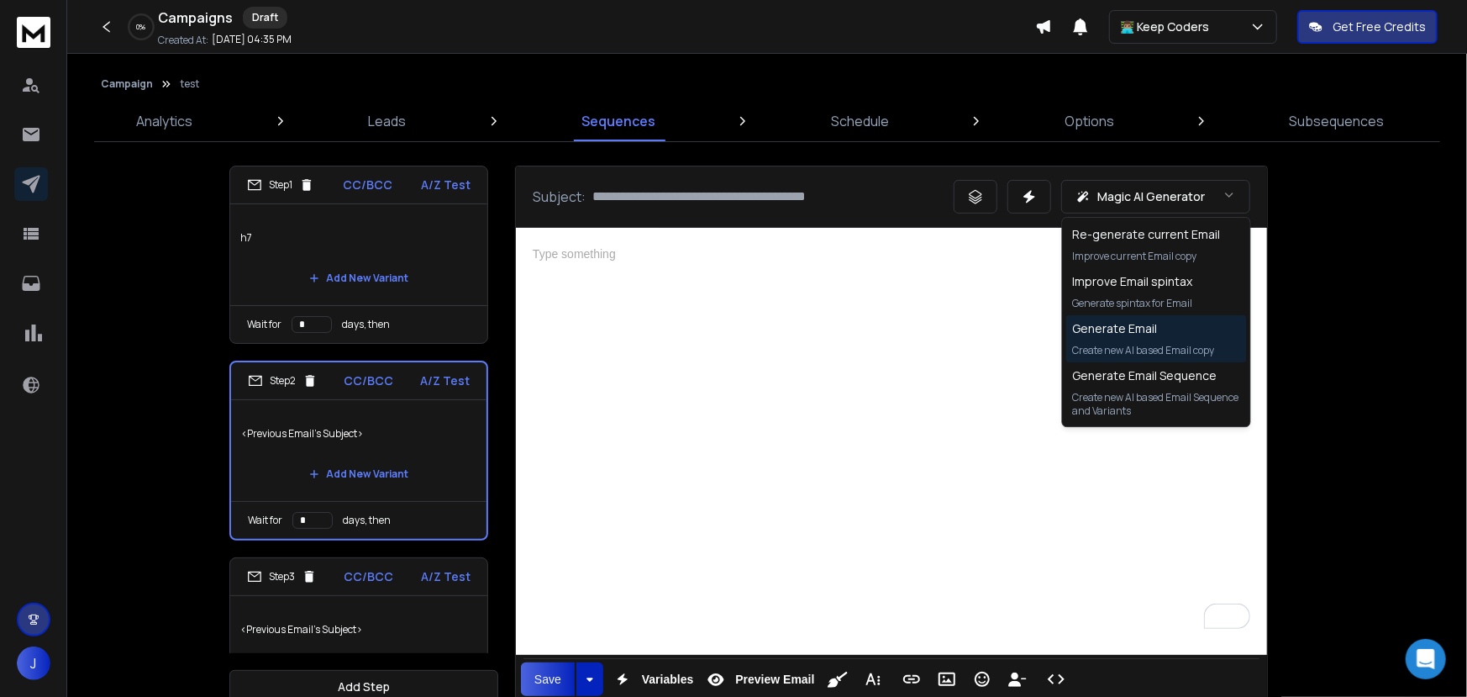
click at [1350, 361] on div "Step 1 CC/BCC A/Z Test h7 Add New Variant Wait for * days, then Step 2 CC/BCC A…" at bounding box center [767, 434] width 1346 height 551
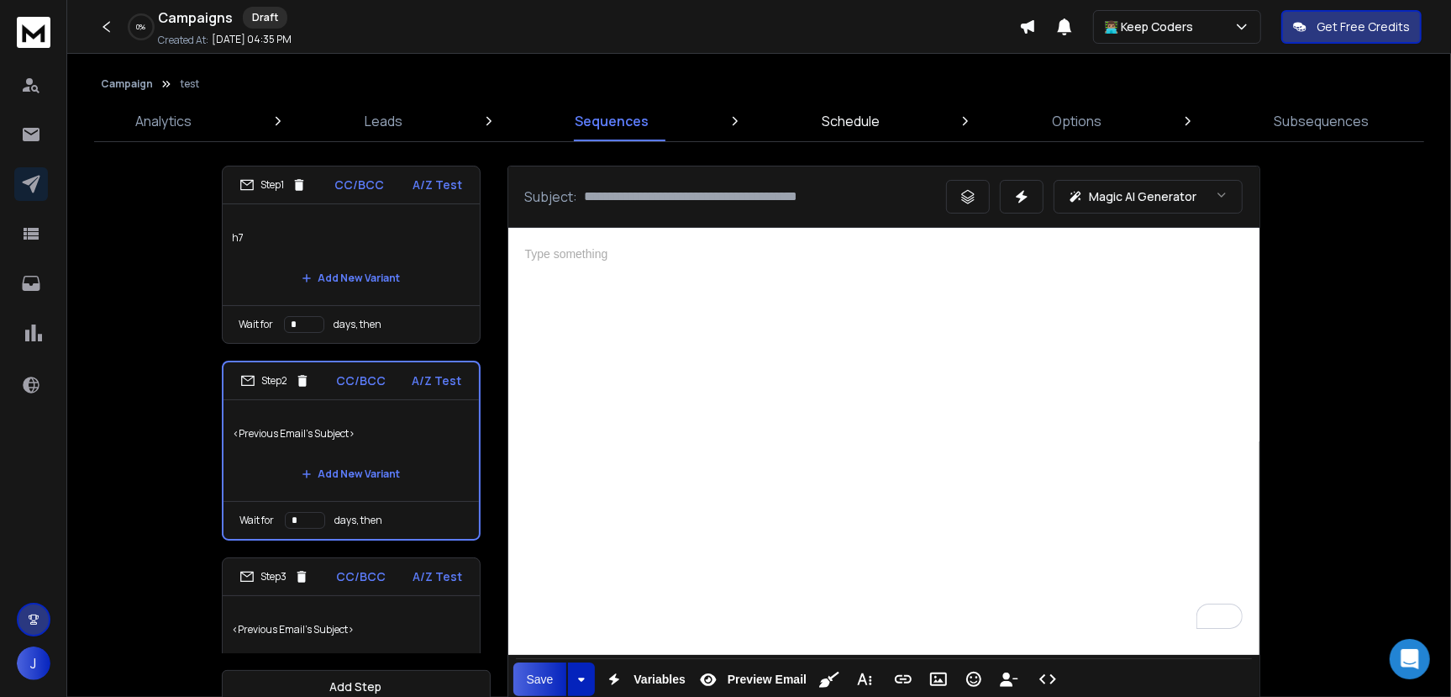
click at [860, 114] on p "Schedule" at bounding box center [851, 121] width 58 height 20
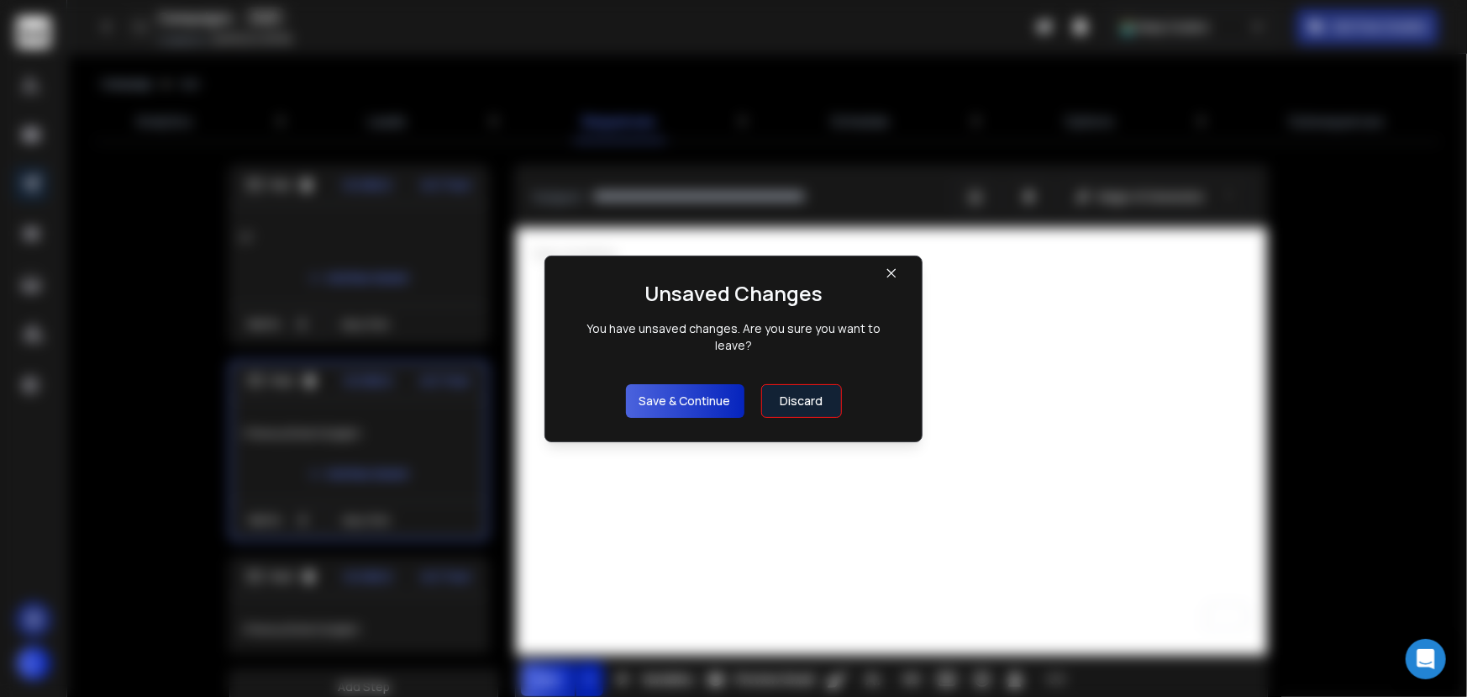
click at [661, 396] on button "Save & Continue" at bounding box center [685, 401] width 119 height 34
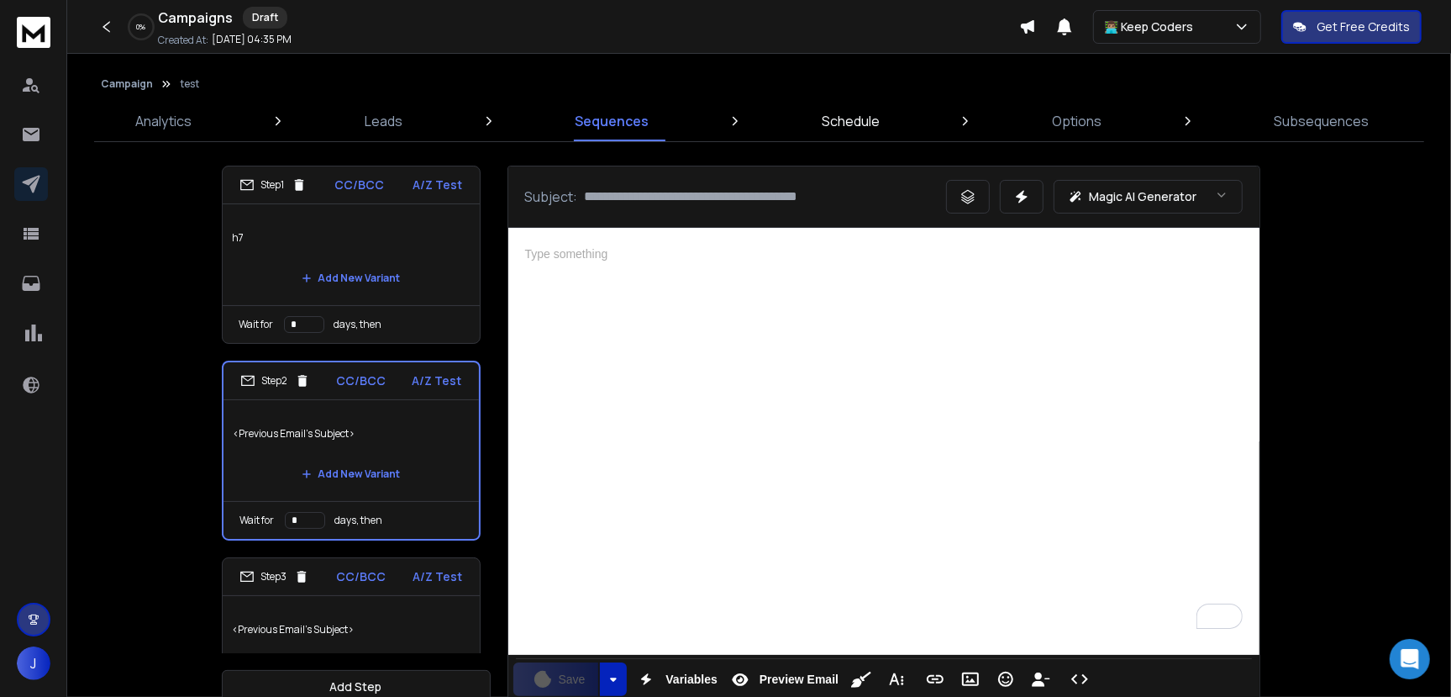
click at [848, 119] on p "Schedule" at bounding box center [851, 121] width 58 height 20
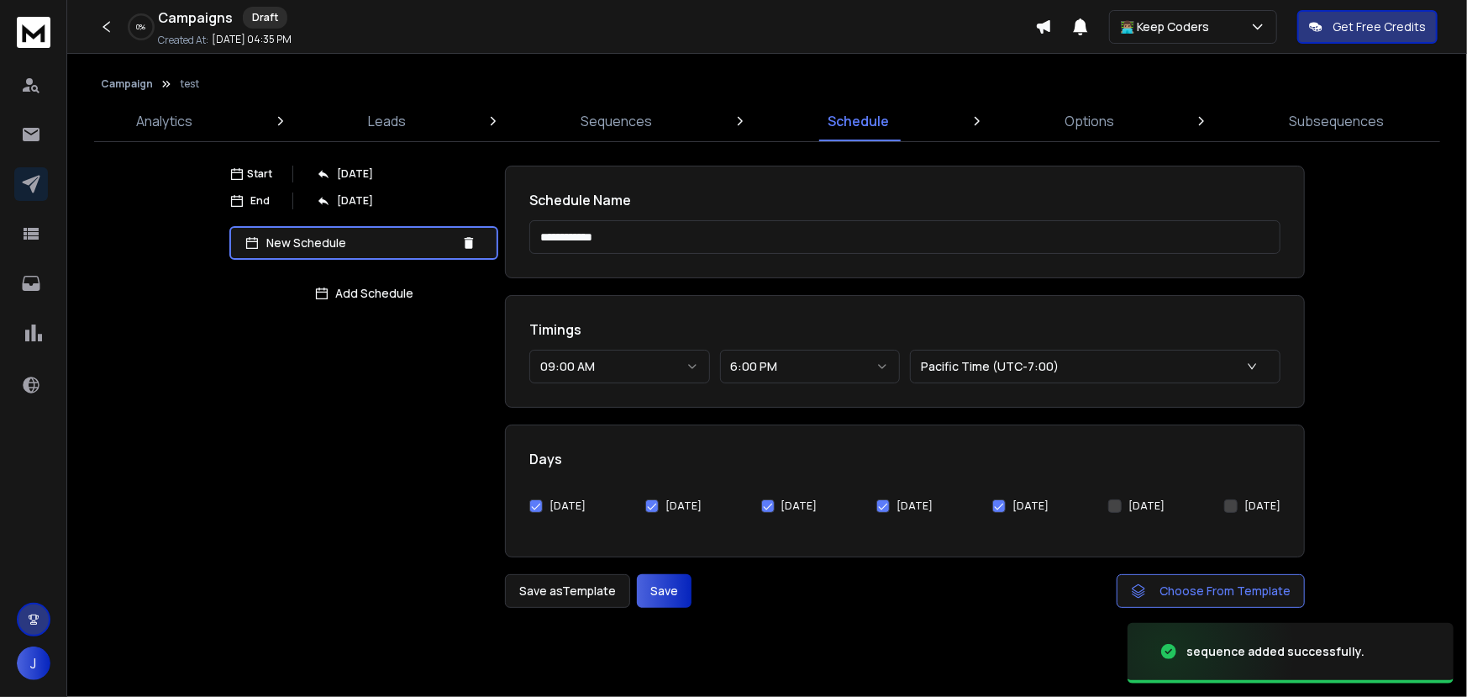
click at [409, 465] on div "**********" at bounding box center [767, 387] width 1076 height 442
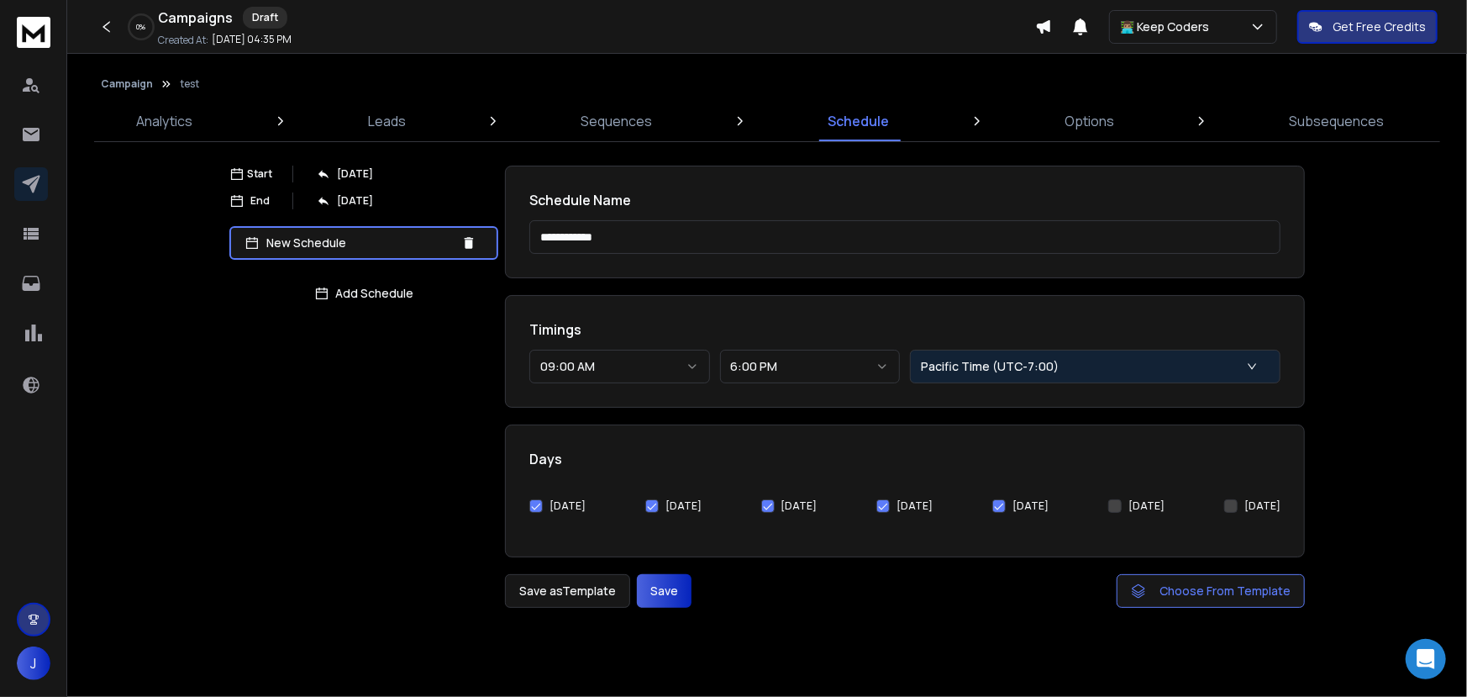
click at [1014, 372] on p "Pacific Time (UTC-7:00)" at bounding box center [993, 366] width 145 height 17
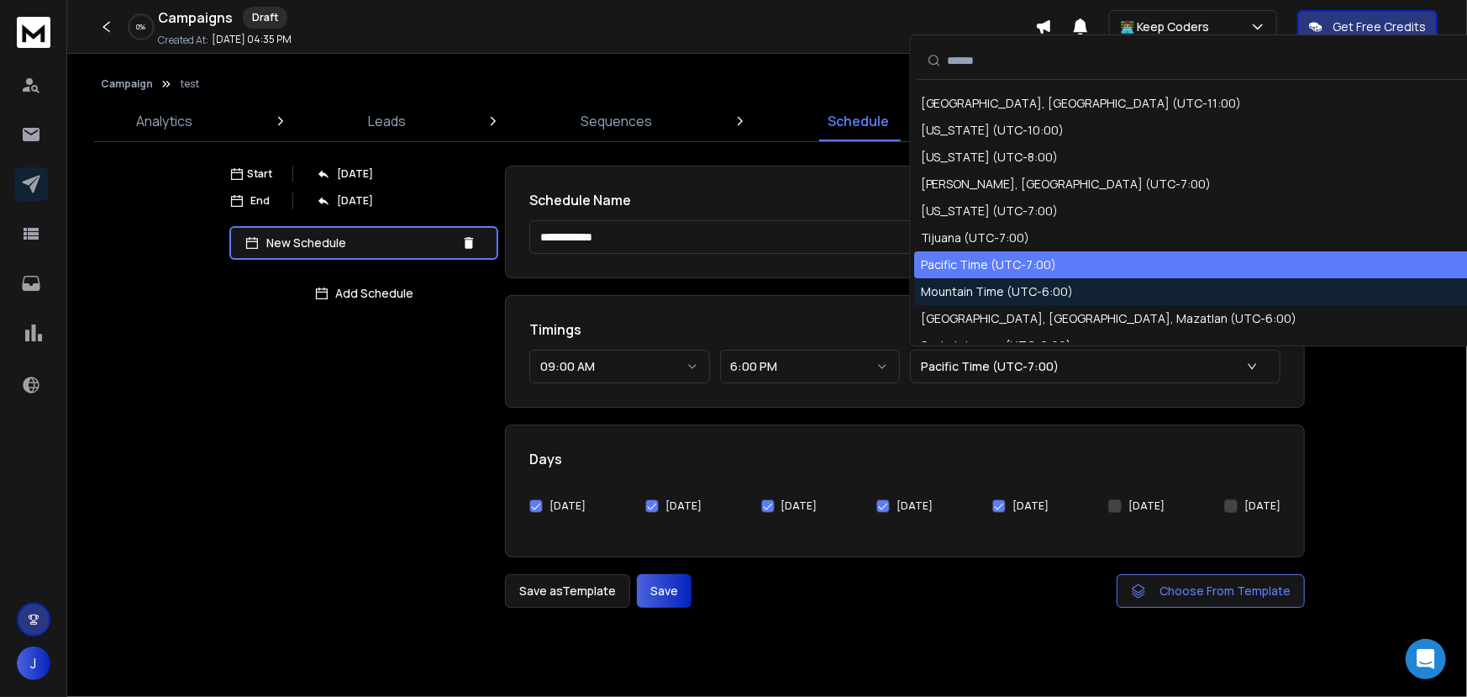
click at [1380, 343] on div "**********" at bounding box center [767, 387] width 1346 height 456
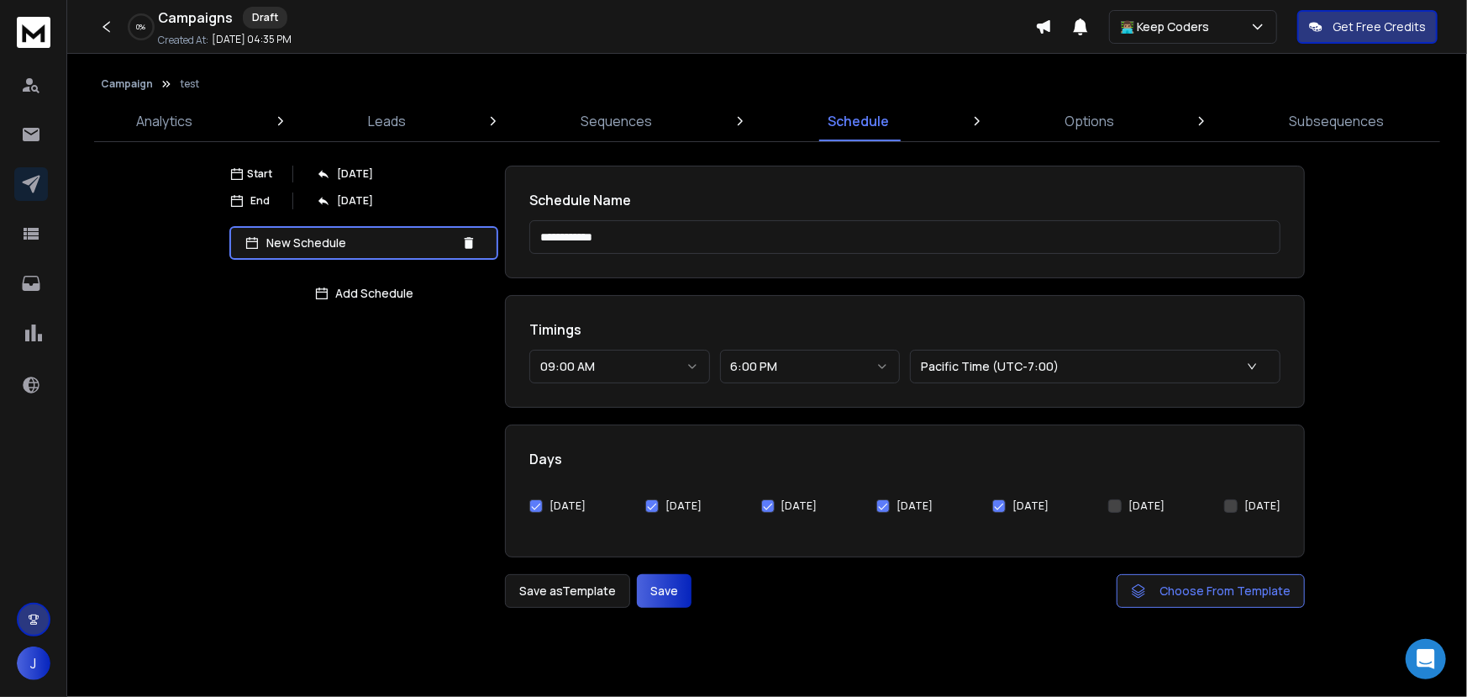
click at [898, 611] on div "**********" at bounding box center [767, 387] width 1346 height 456
click at [1082, 119] on p "Options" at bounding box center [1090, 121] width 50 height 20
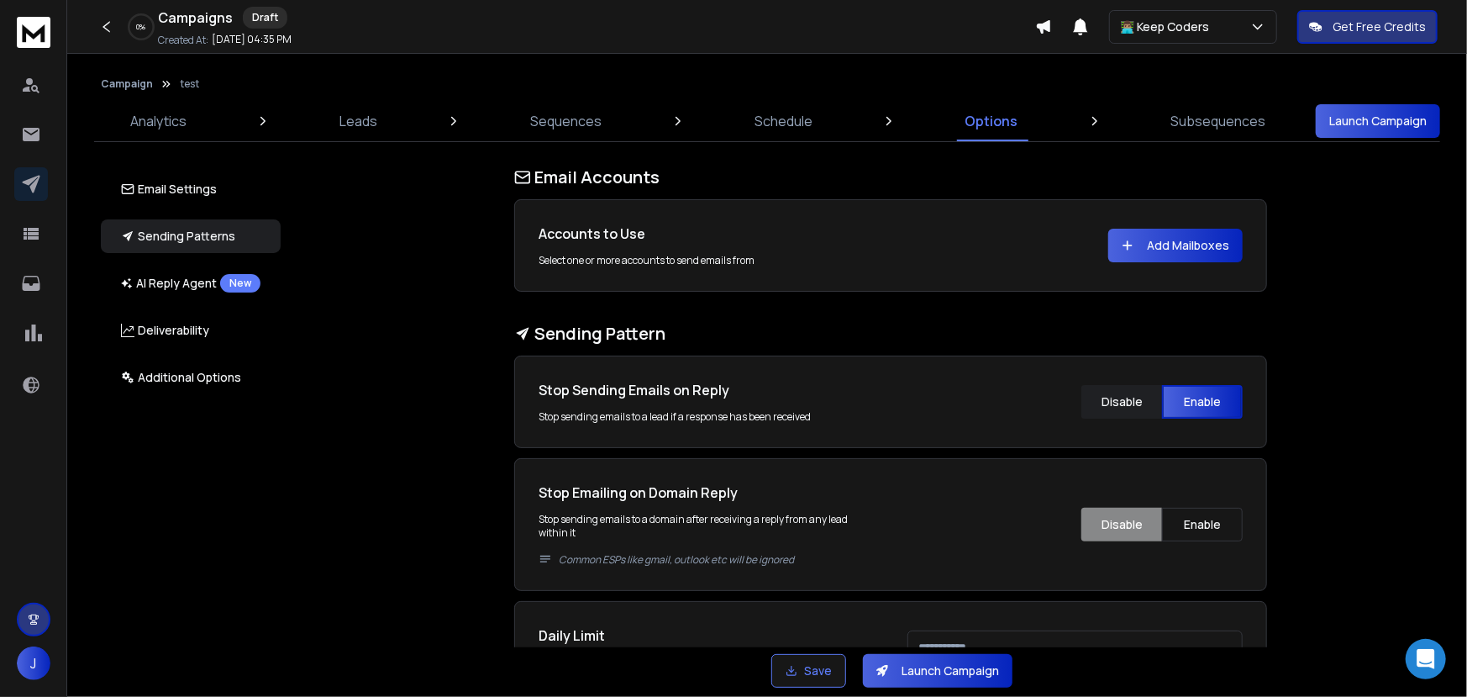
scroll to position [524, 0]
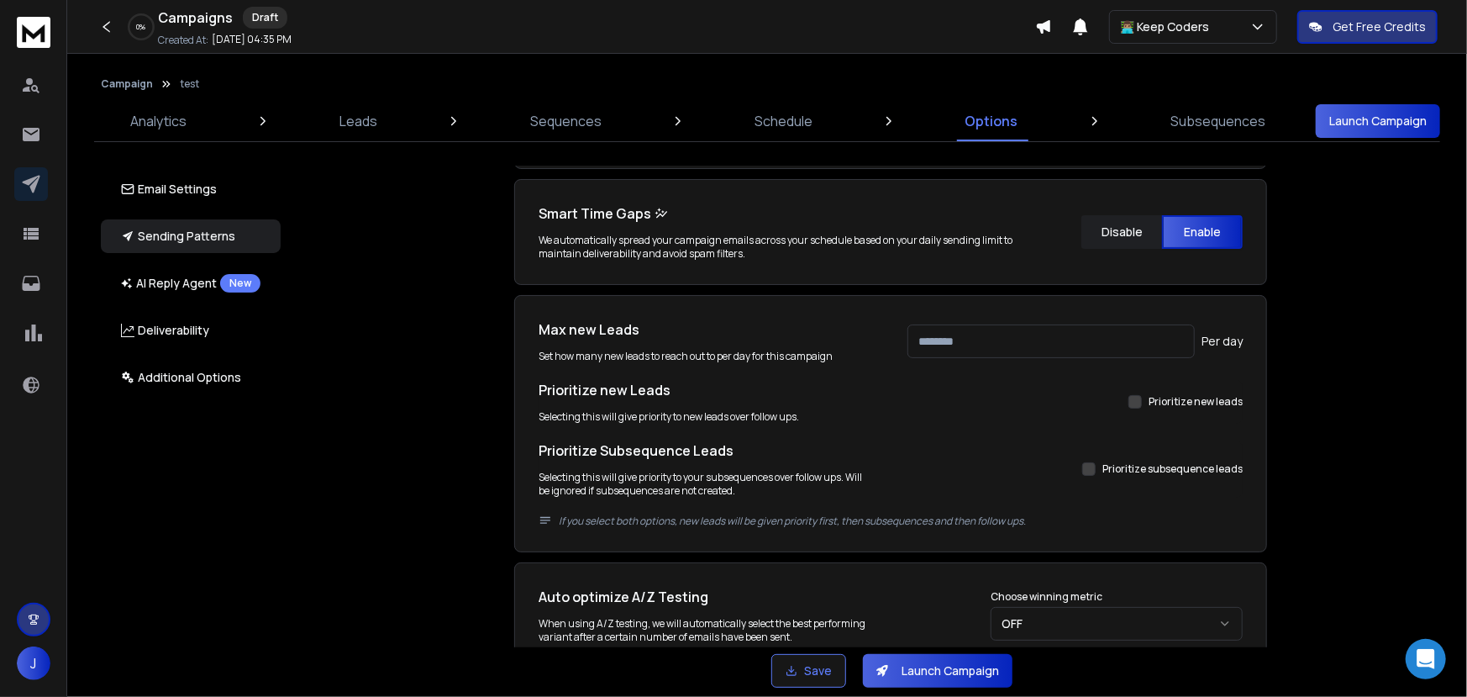
drag, startPoint x: 961, startPoint y: 340, endPoint x: 878, endPoint y: 336, distance: 83.3
click at [878, 336] on div "Max new Leads Set how many new leads to reach out to per day for this campaign …" at bounding box center [891, 341] width 704 height 44
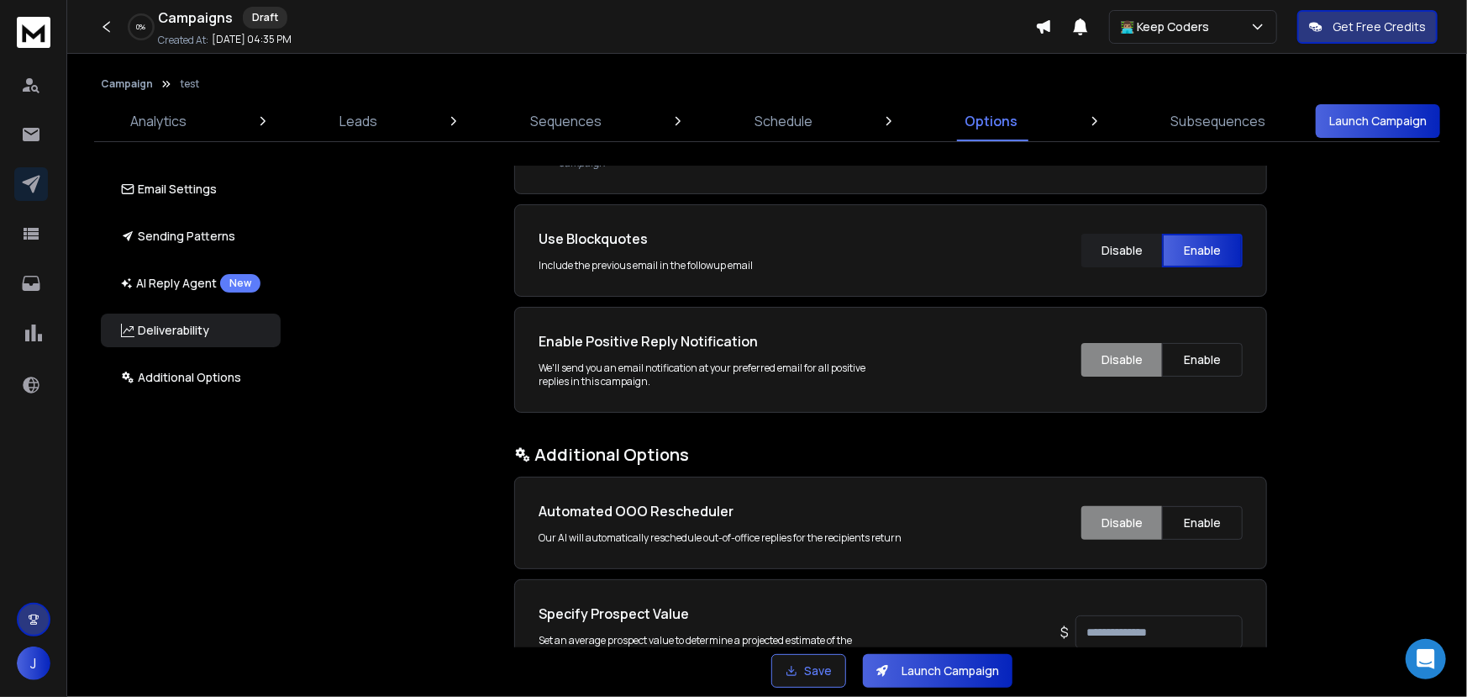
scroll to position [2866, 0]
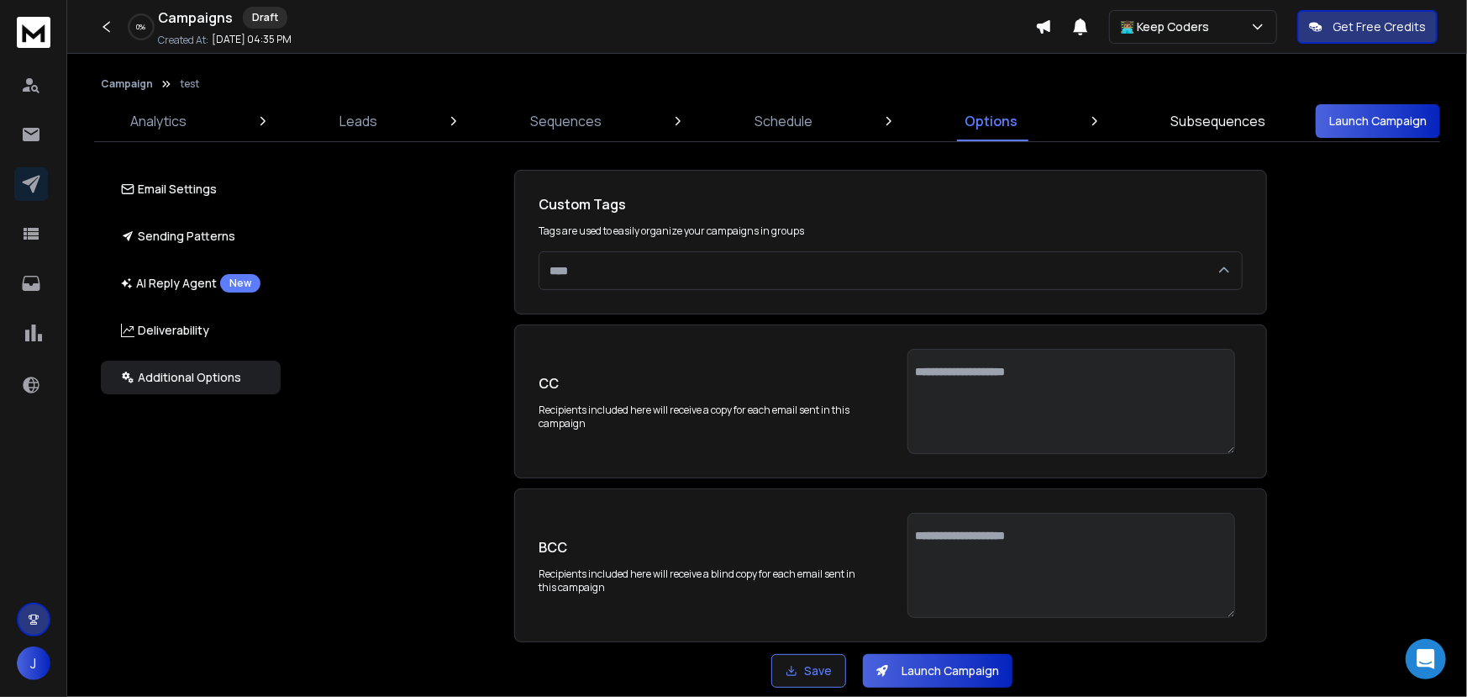
click at [1208, 116] on p "Subsequences" at bounding box center [1219, 121] width 95 height 20
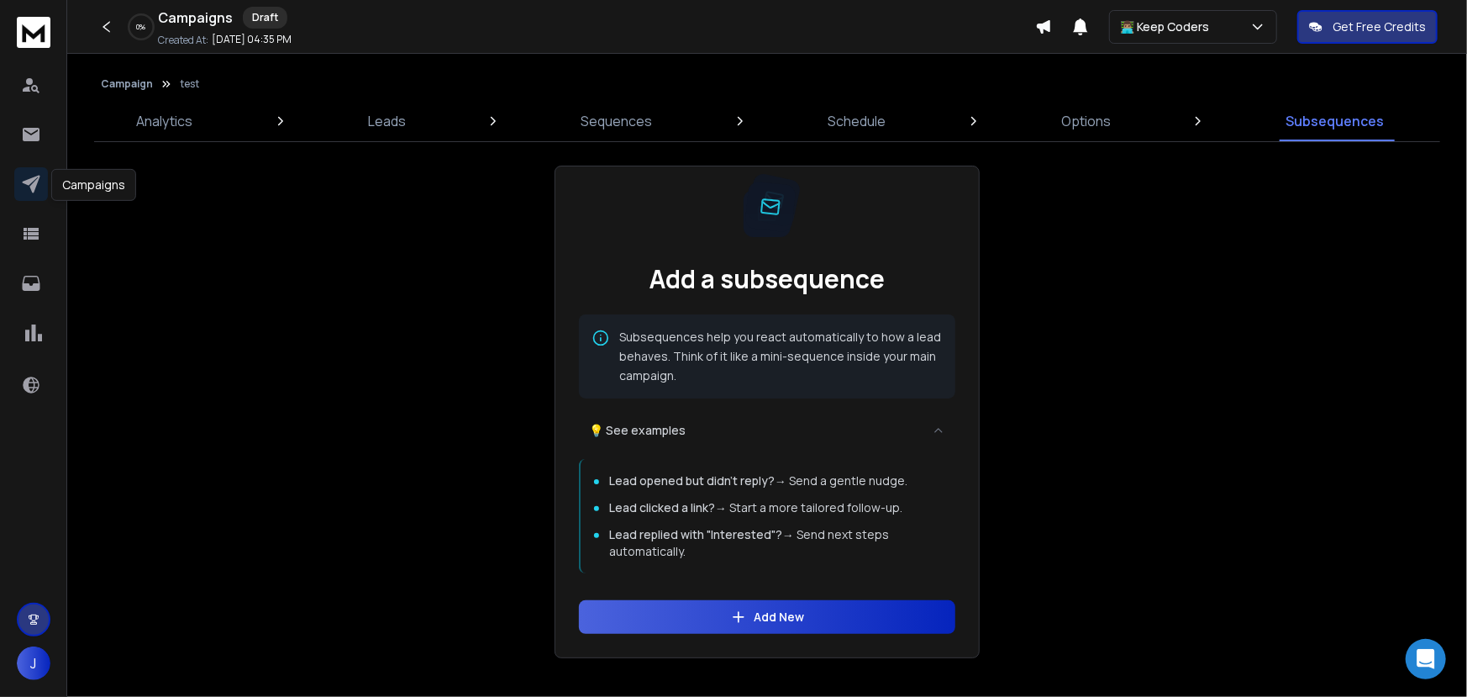
click at [25, 187] on icon at bounding box center [31, 184] width 20 height 20
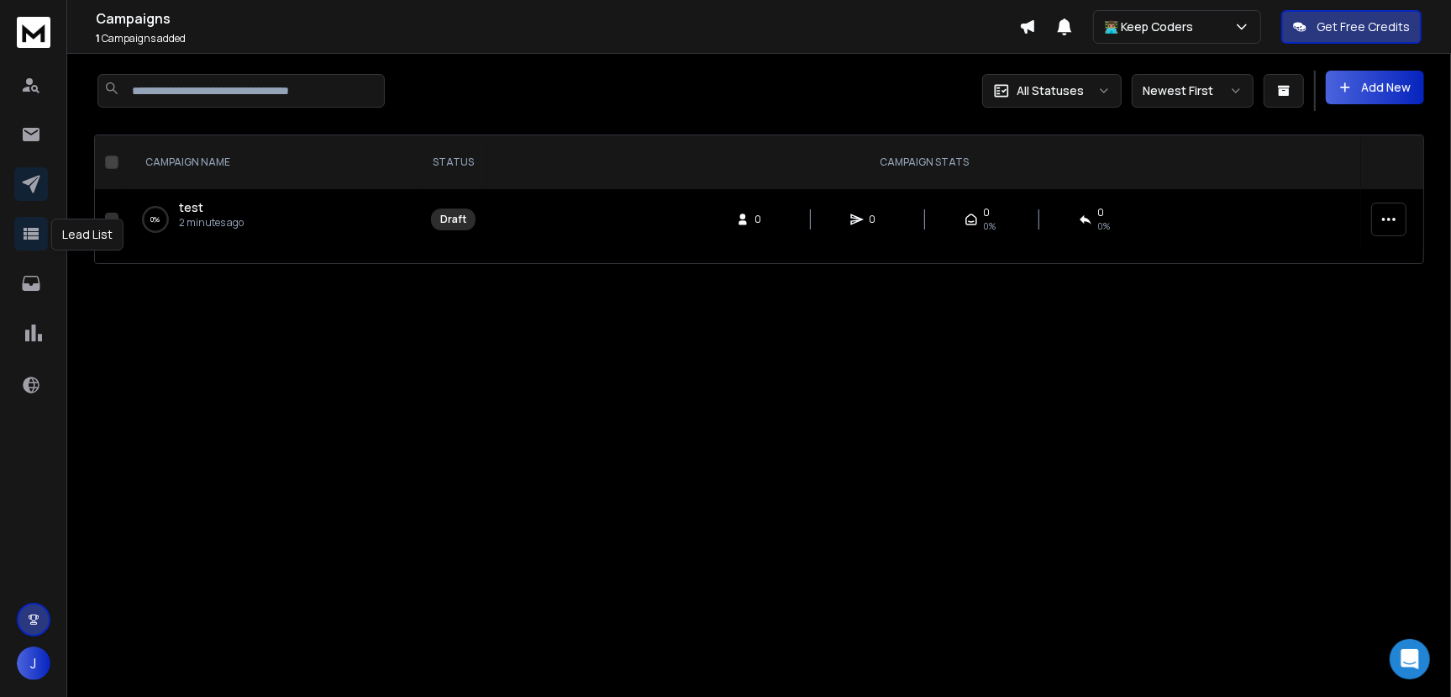
click at [31, 230] on icon at bounding box center [31, 234] width 15 height 12
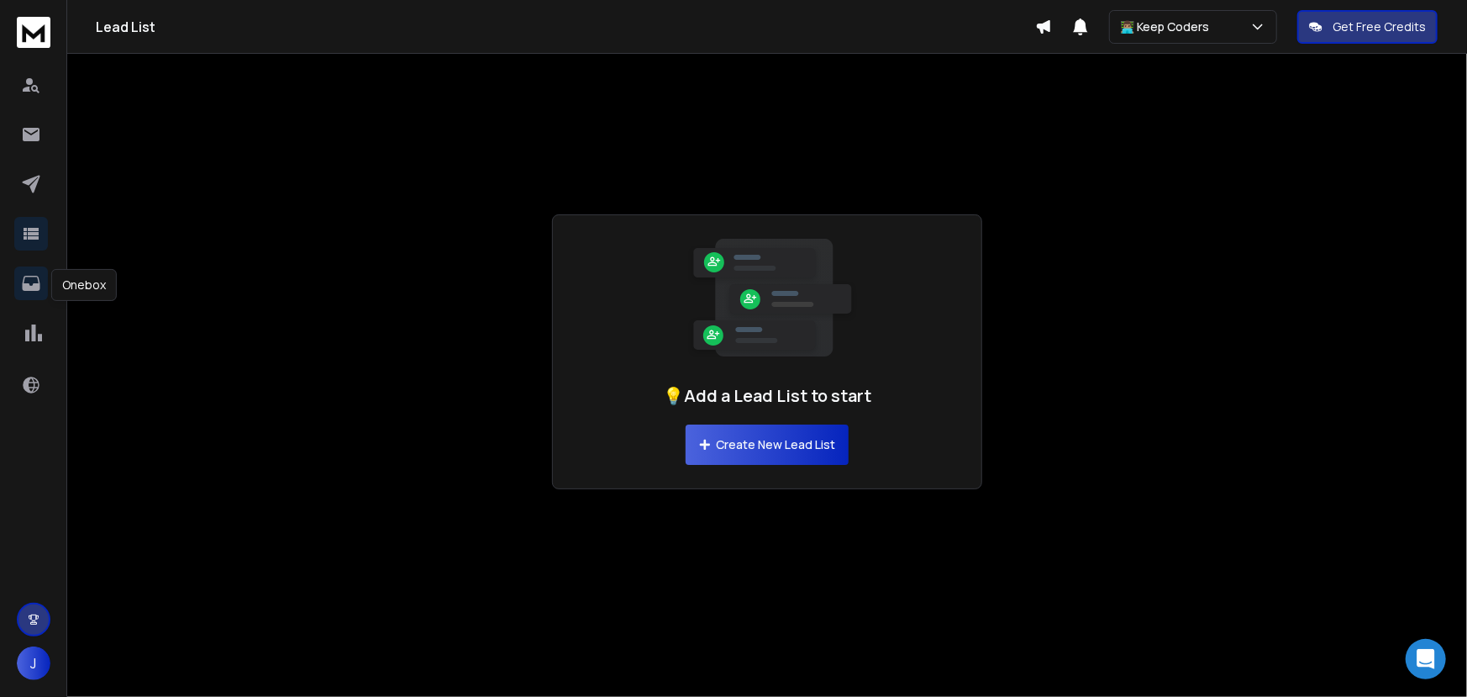
click at [27, 288] on icon at bounding box center [31, 283] width 18 height 15
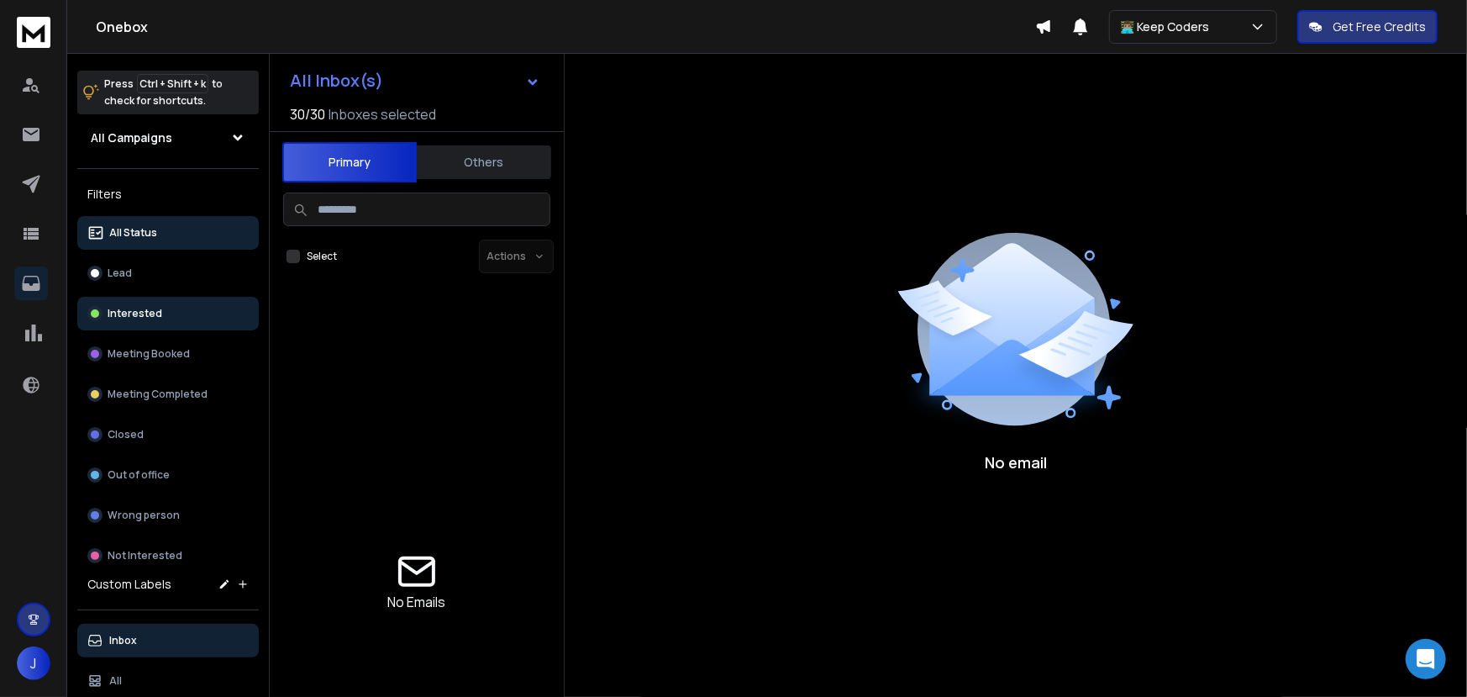
click at [134, 319] on p "Interested" at bounding box center [135, 313] width 55 height 13
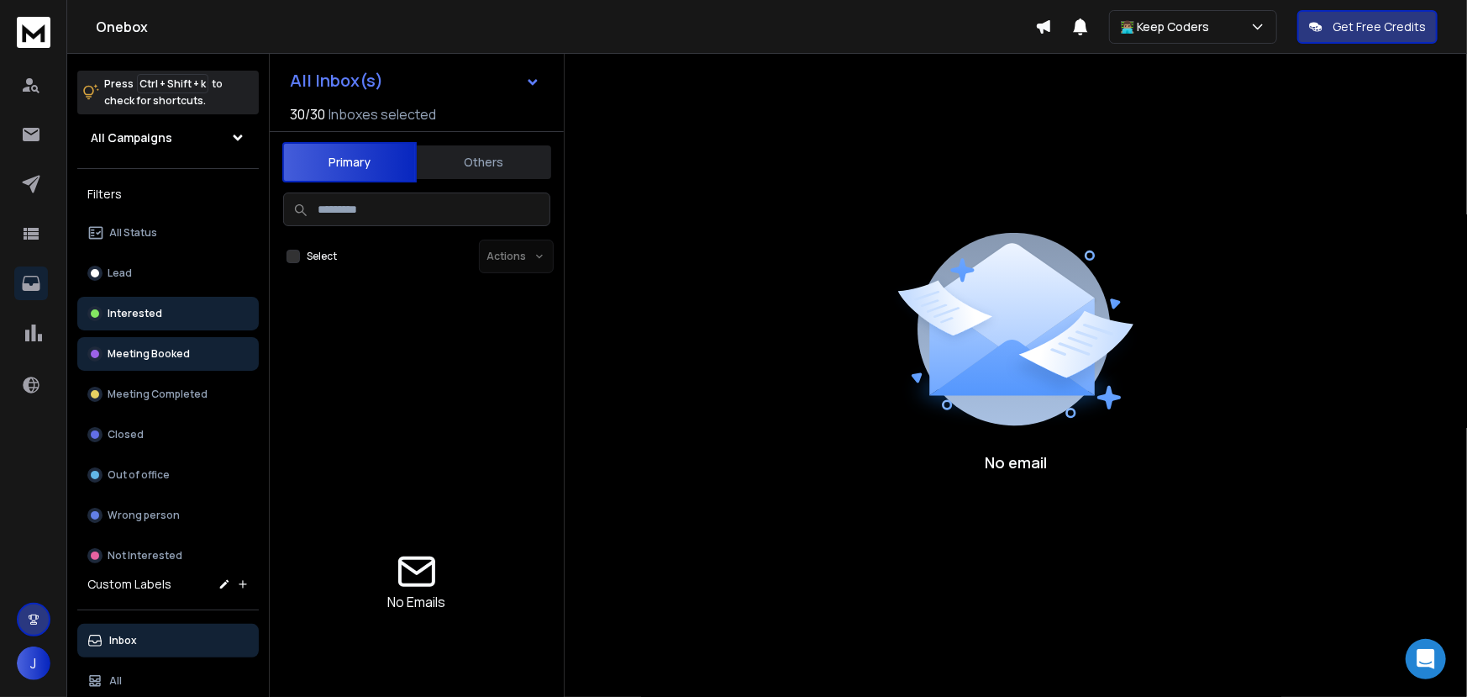
click at [143, 358] on p "Meeting Booked" at bounding box center [149, 353] width 82 height 13
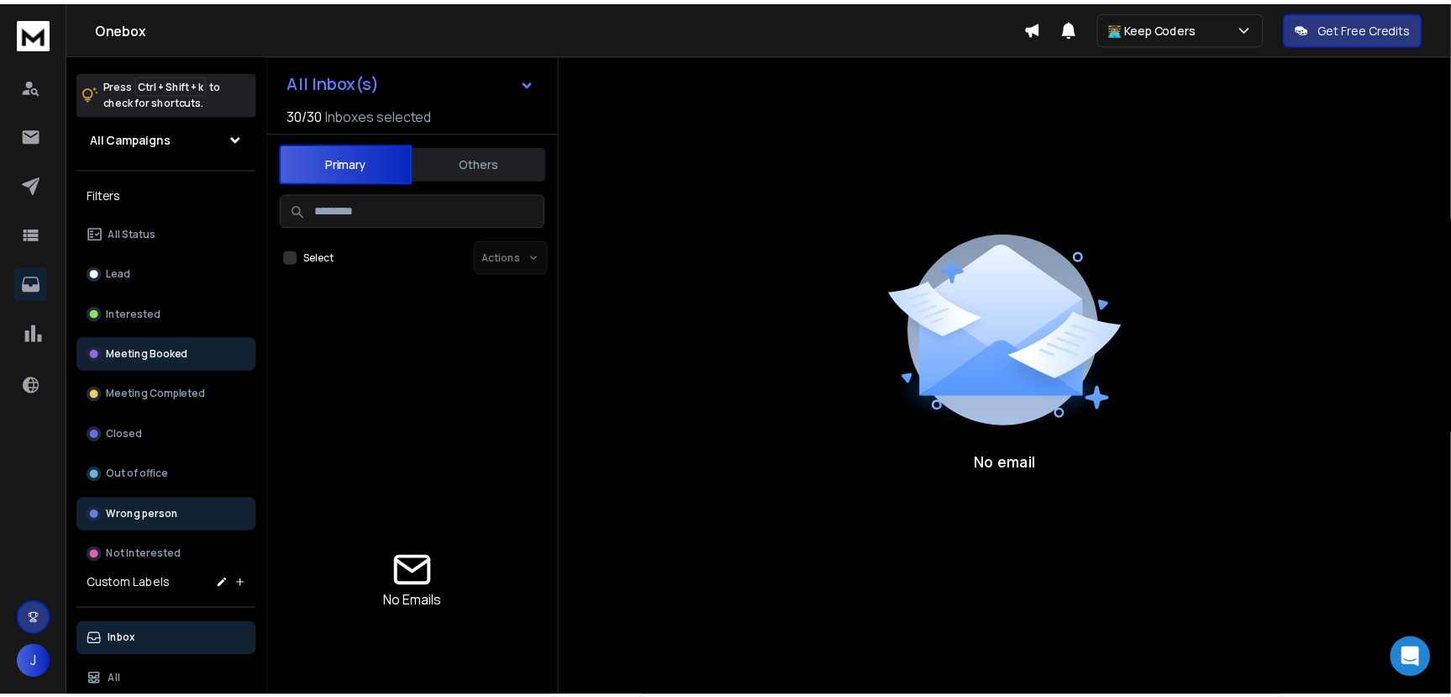
scroll to position [231, 0]
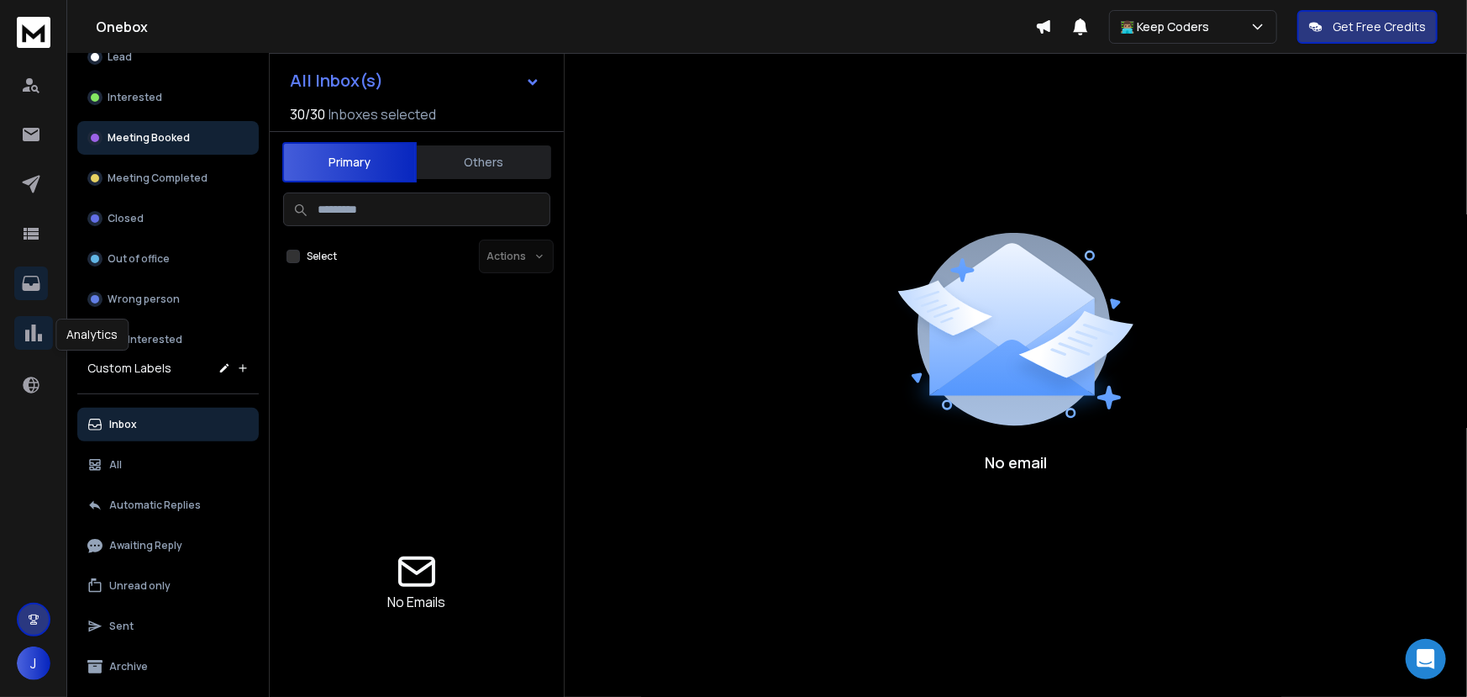
click at [33, 329] on icon at bounding box center [33, 332] width 17 height 17
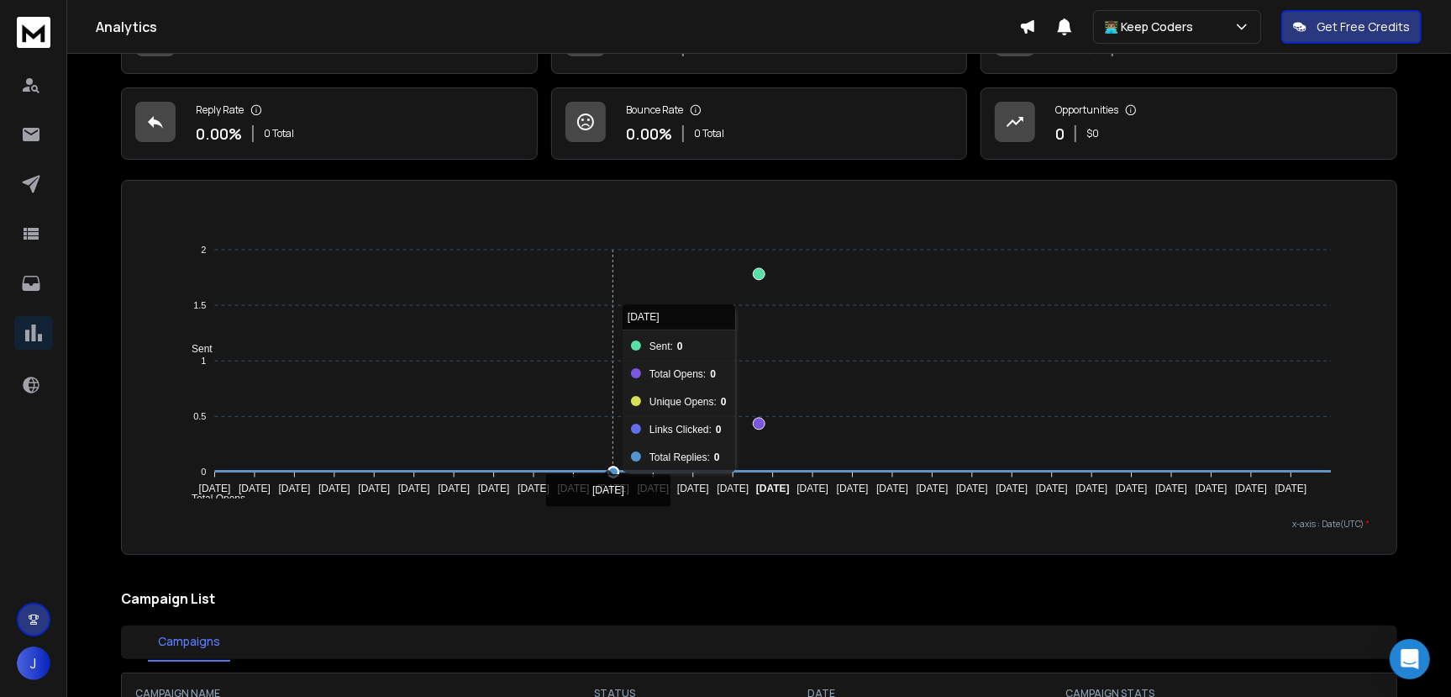
scroll to position [185, 0]
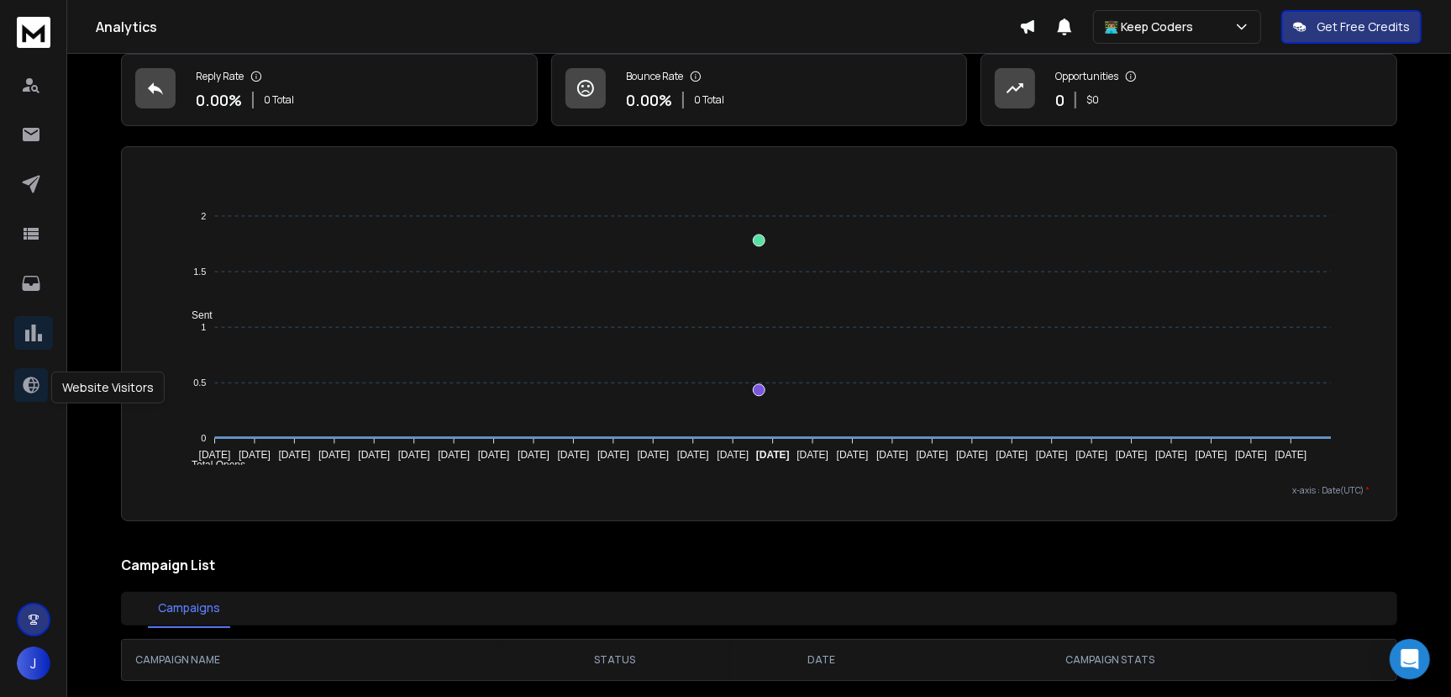
click at [28, 383] on icon at bounding box center [31, 385] width 17 height 17
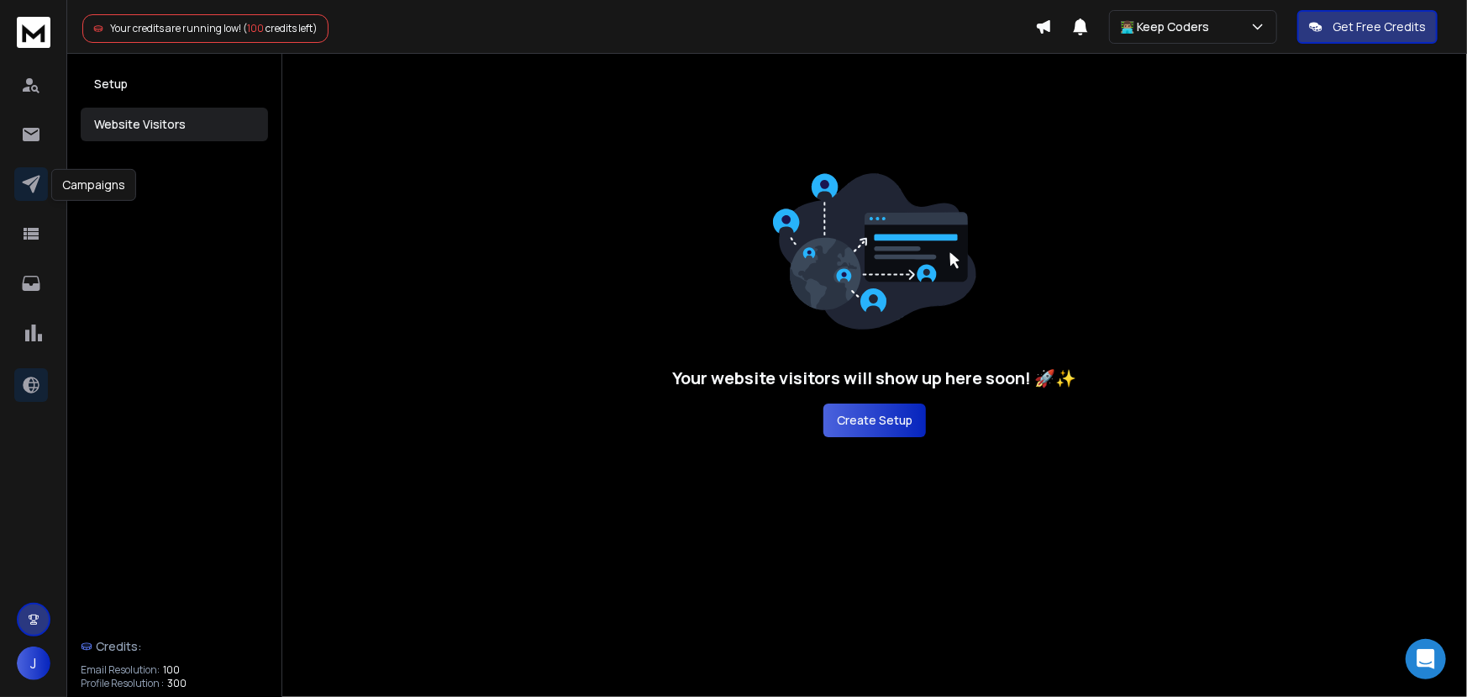
click at [24, 181] on icon at bounding box center [31, 184] width 18 height 18
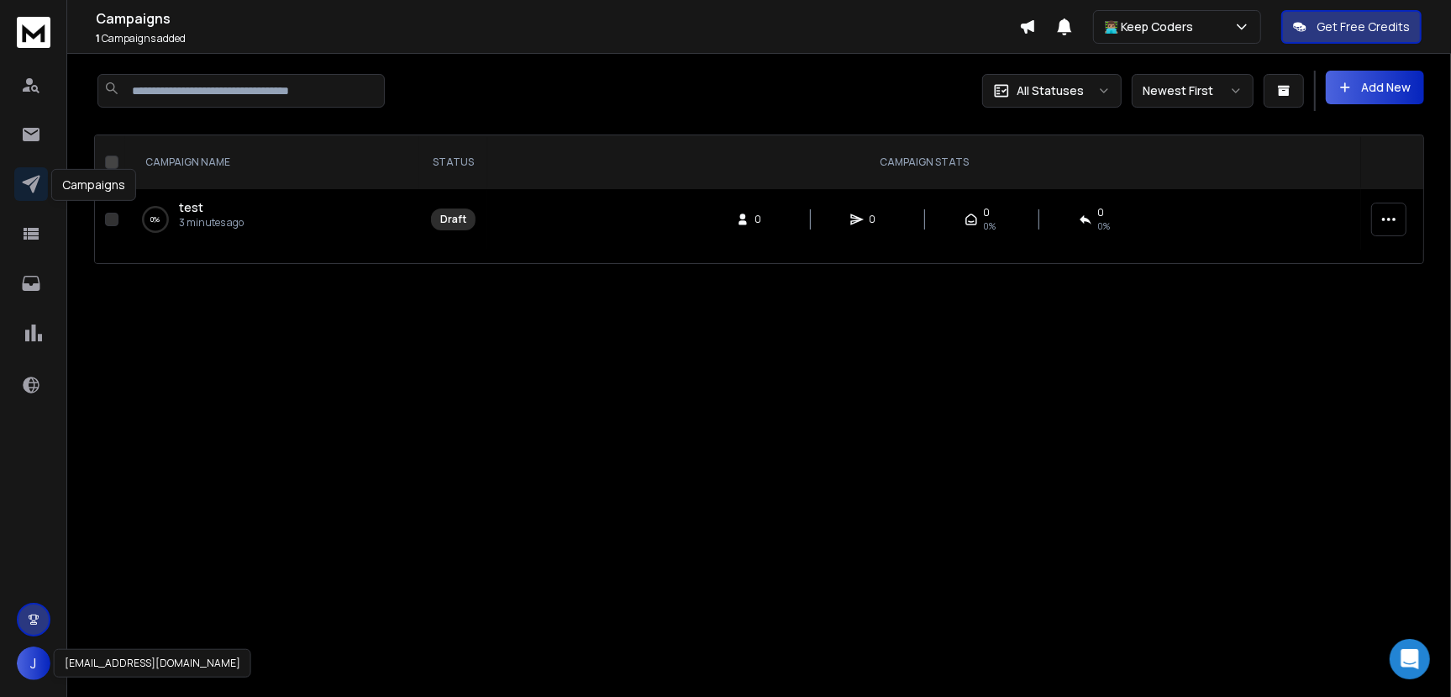
click at [36, 658] on span "J" at bounding box center [34, 663] width 34 height 34
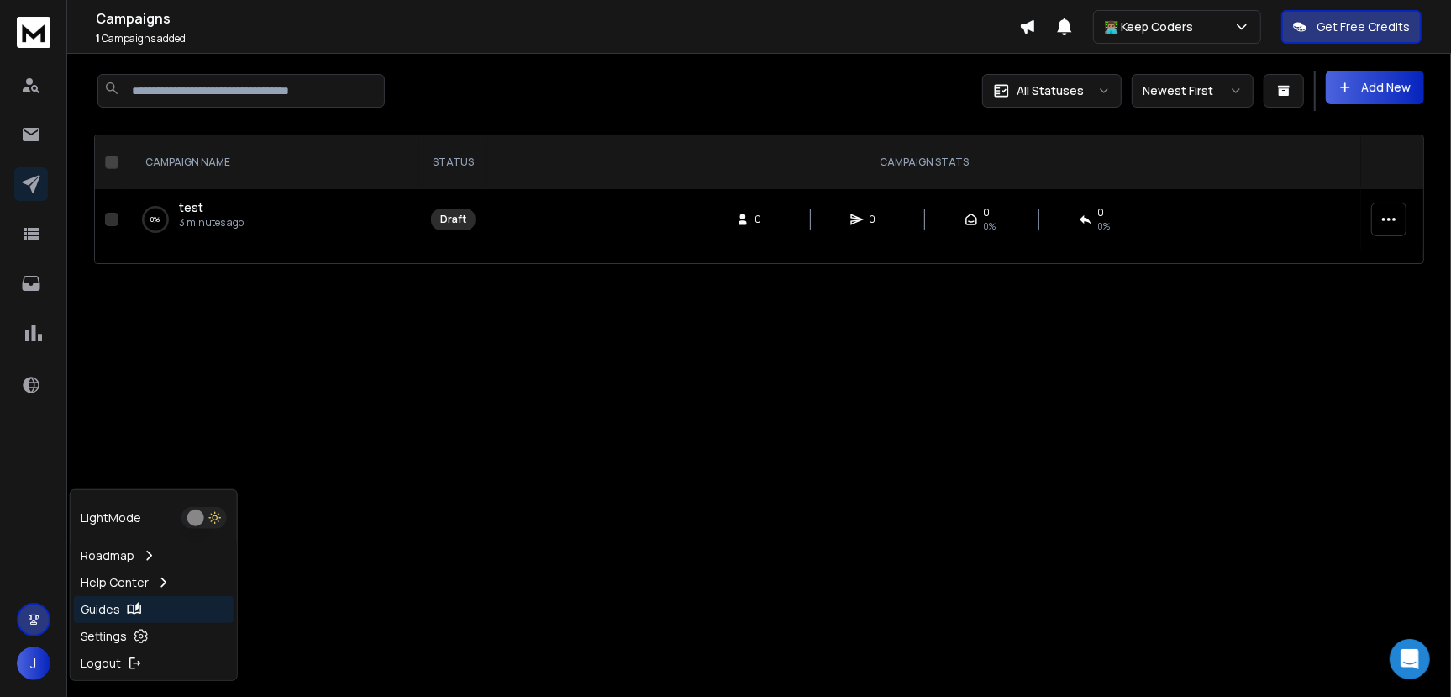
click at [984, 545] on div "Campaigns 1 Campaigns Added All Statuses Newest First Add New CAMPAIGN NAME STA…" at bounding box center [759, 419] width 1330 height 697
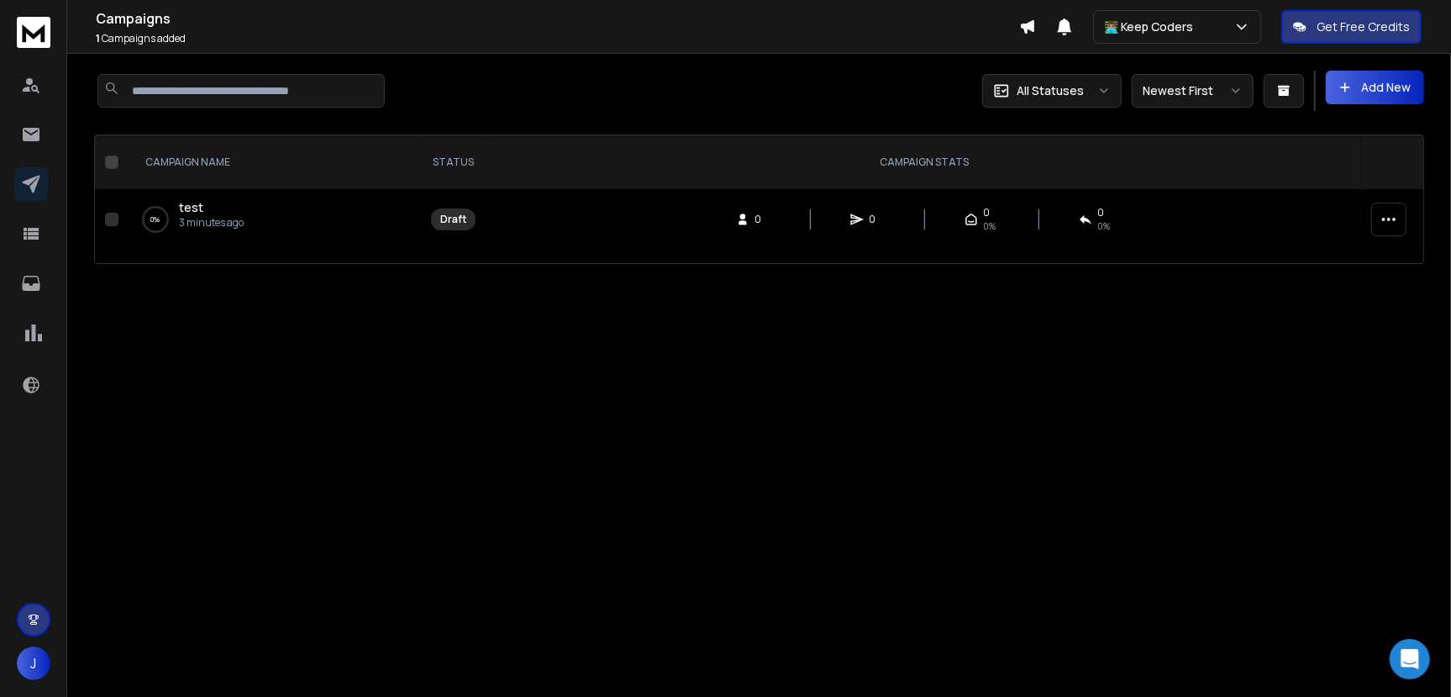
click at [1398, 221] on button "button" at bounding box center [1389, 220] width 35 height 34
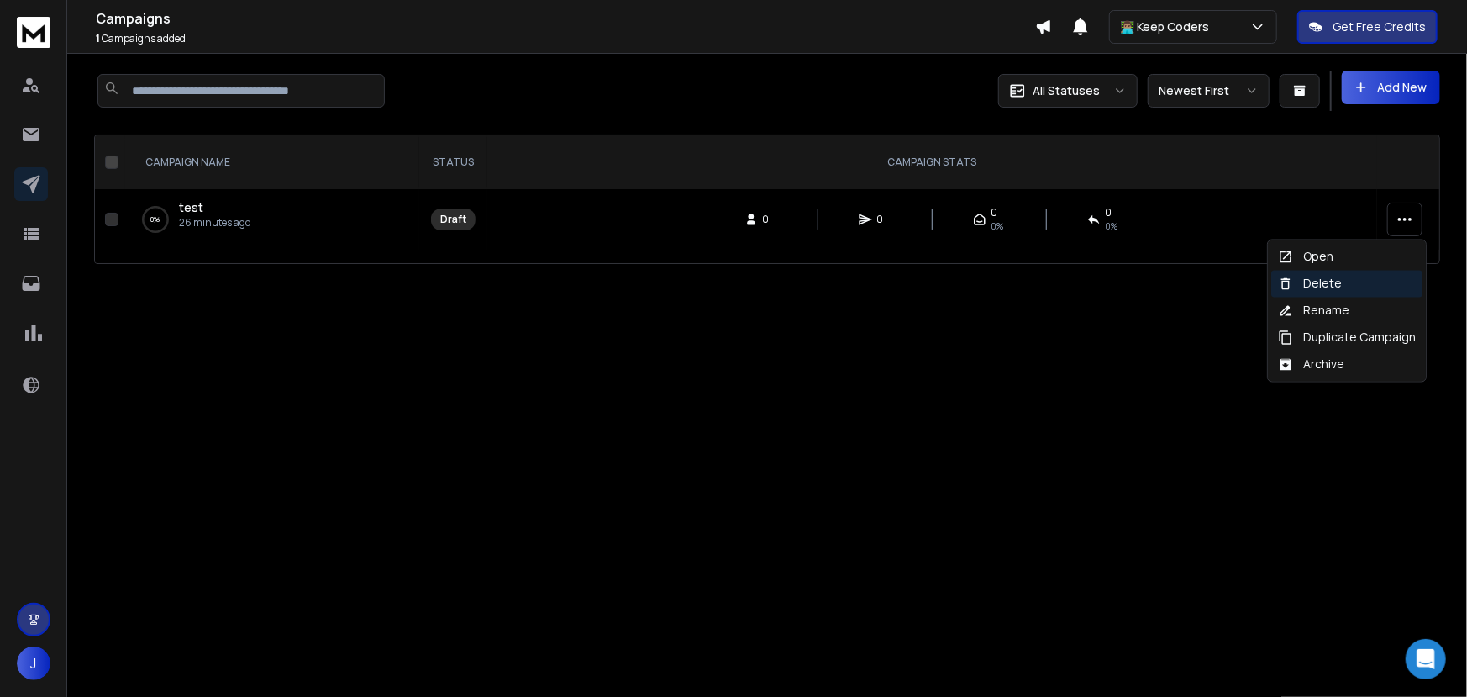
click at [1320, 282] on div "Delete" at bounding box center [1310, 284] width 64 height 17
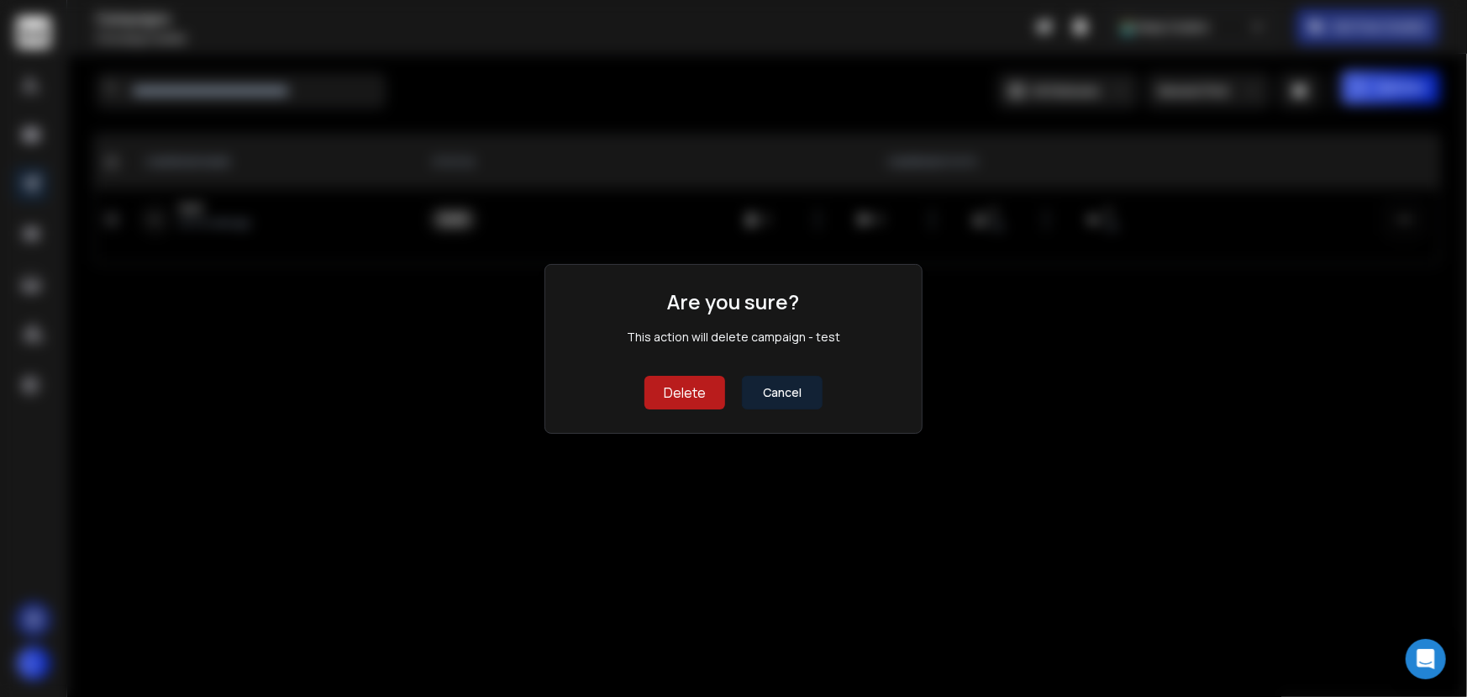
click at [684, 394] on button "Delete" at bounding box center [685, 393] width 81 height 34
click at [675, 478] on div "Are you sure? This action will delete campaign - test Delete Cancel" at bounding box center [733, 348] width 1467 height 697
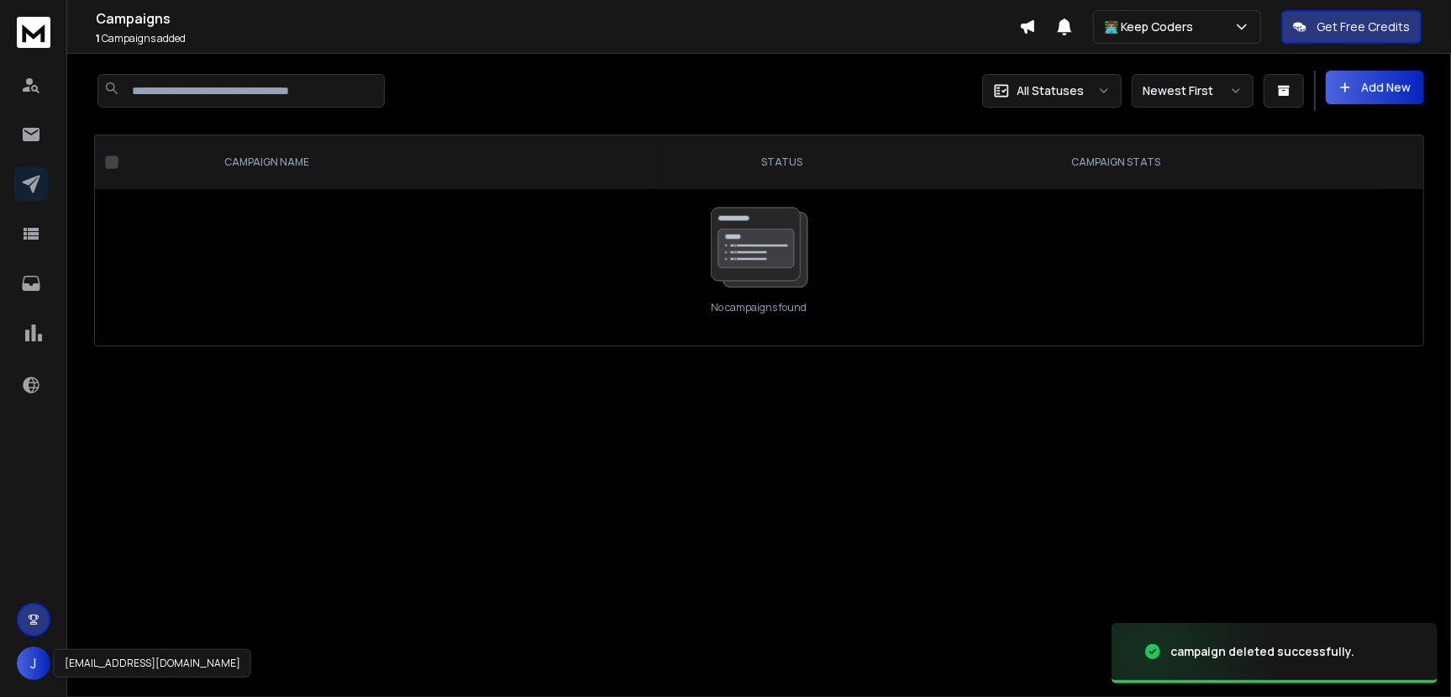
click at [709, 498] on div "Campaigns 1 Campaigns Added All Statuses Newest First Add New CAMPAIGN NAME STA…" at bounding box center [759, 419] width 1330 height 697
click at [34, 235] on icon at bounding box center [31, 234] width 15 height 12
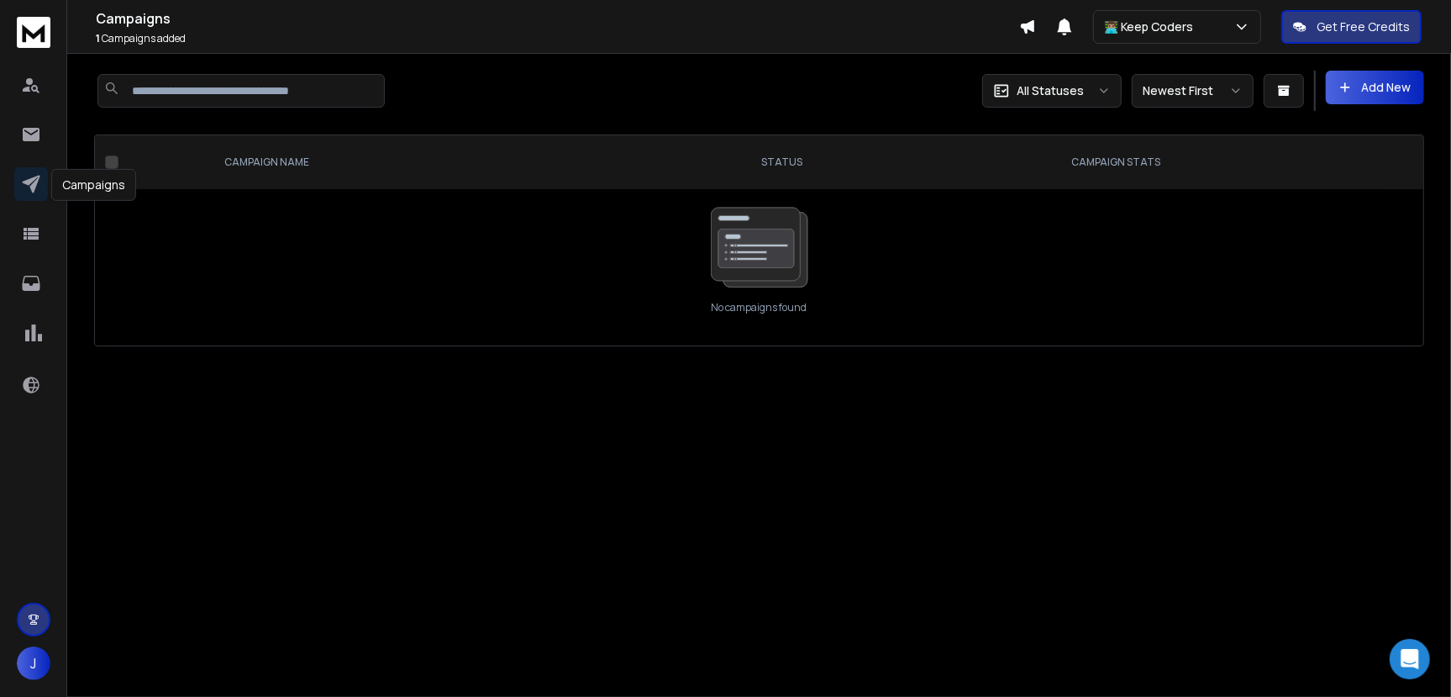
click at [29, 181] on icon at bounding box center [31, 184] width 18 height 18
click at [34, 126] on icon at bounding box center [31, 134] width 20 height 20
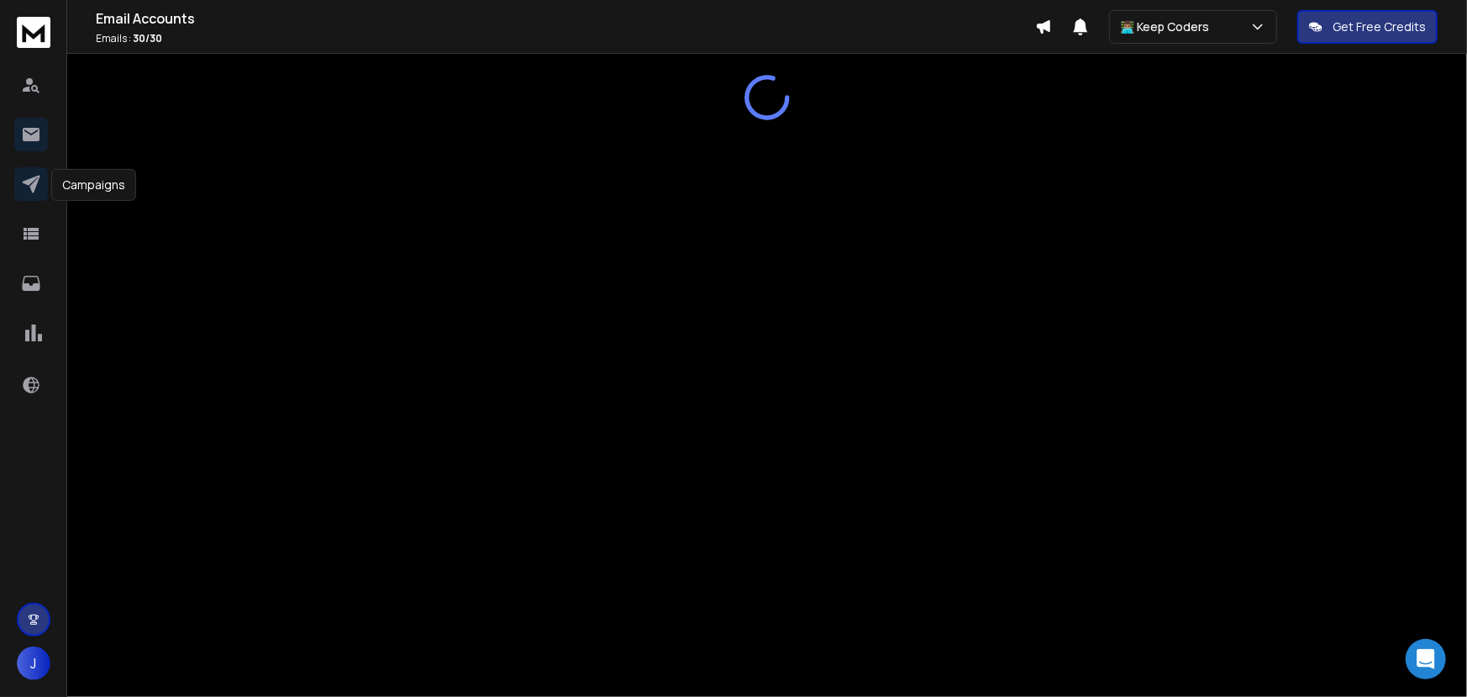
click at [27, 187] on icon at bounding box center [31, 184] width 20 height 20
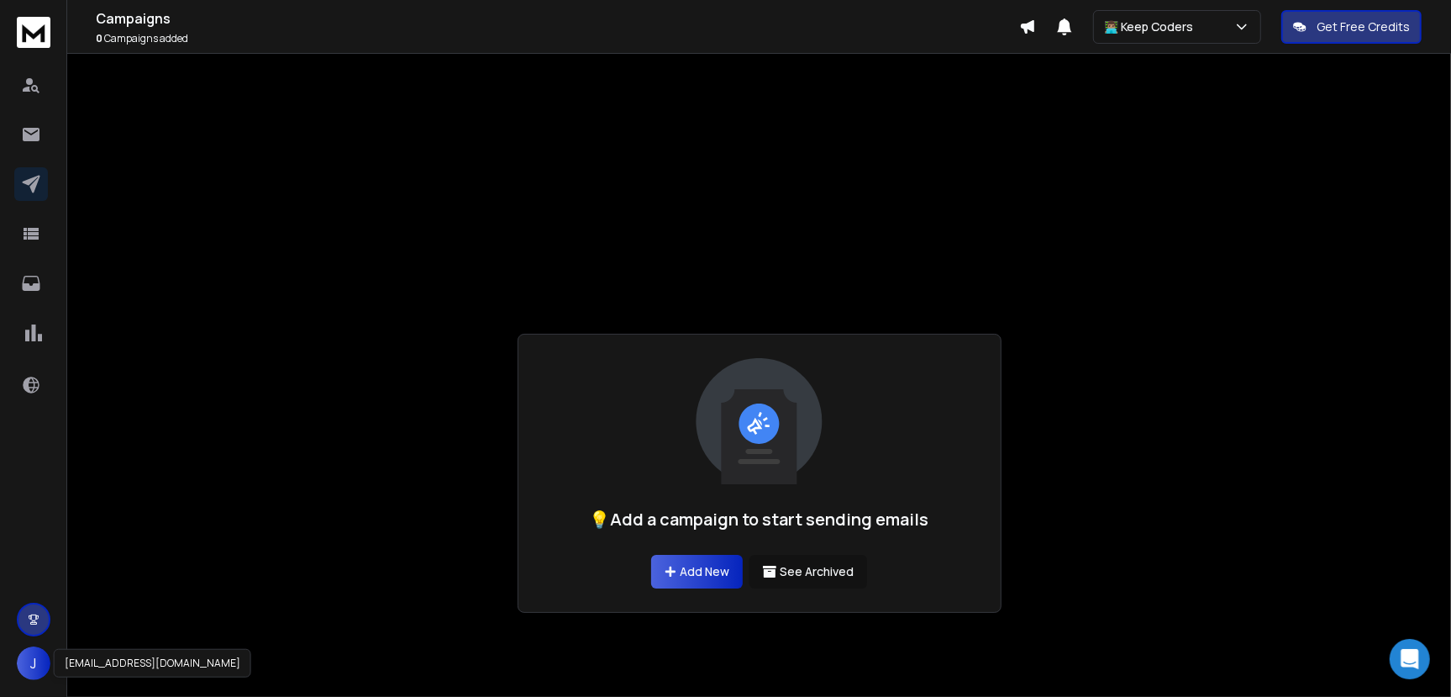
click at [35, 673] on span "J" at bounding box center [34, 663] width 34 height 34
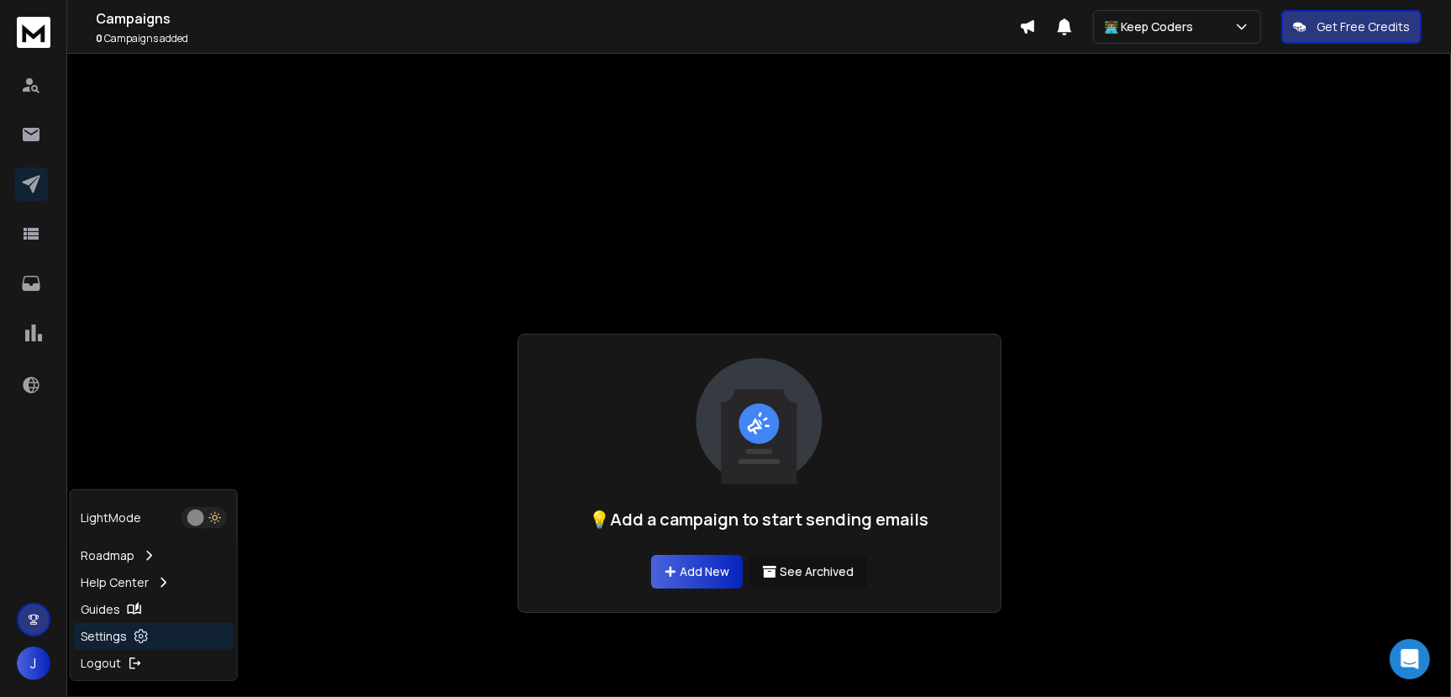
click at [87, 636] on p "Settings" at bounding box center [104, 636] width 46 height 17
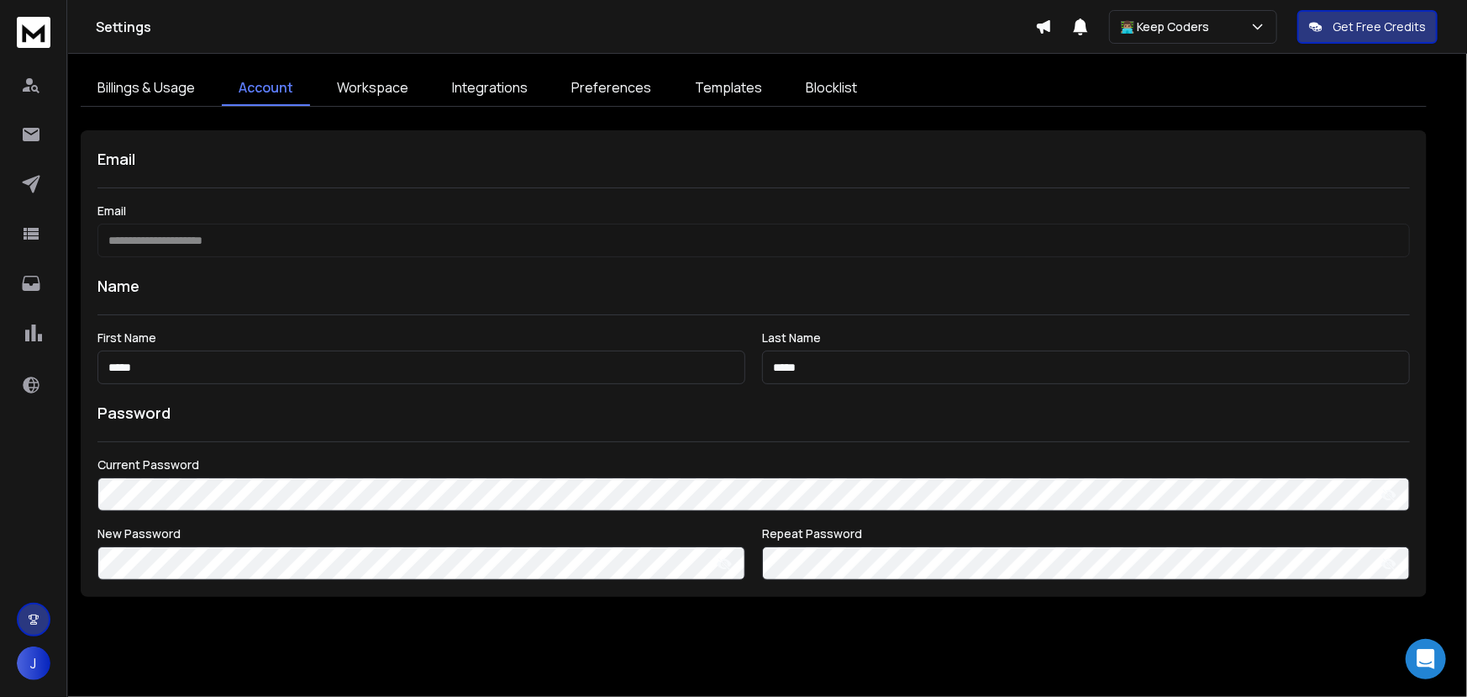
click at [361, 86] on link "Workspace" at bounding box center [372, 88] width 105 height 35
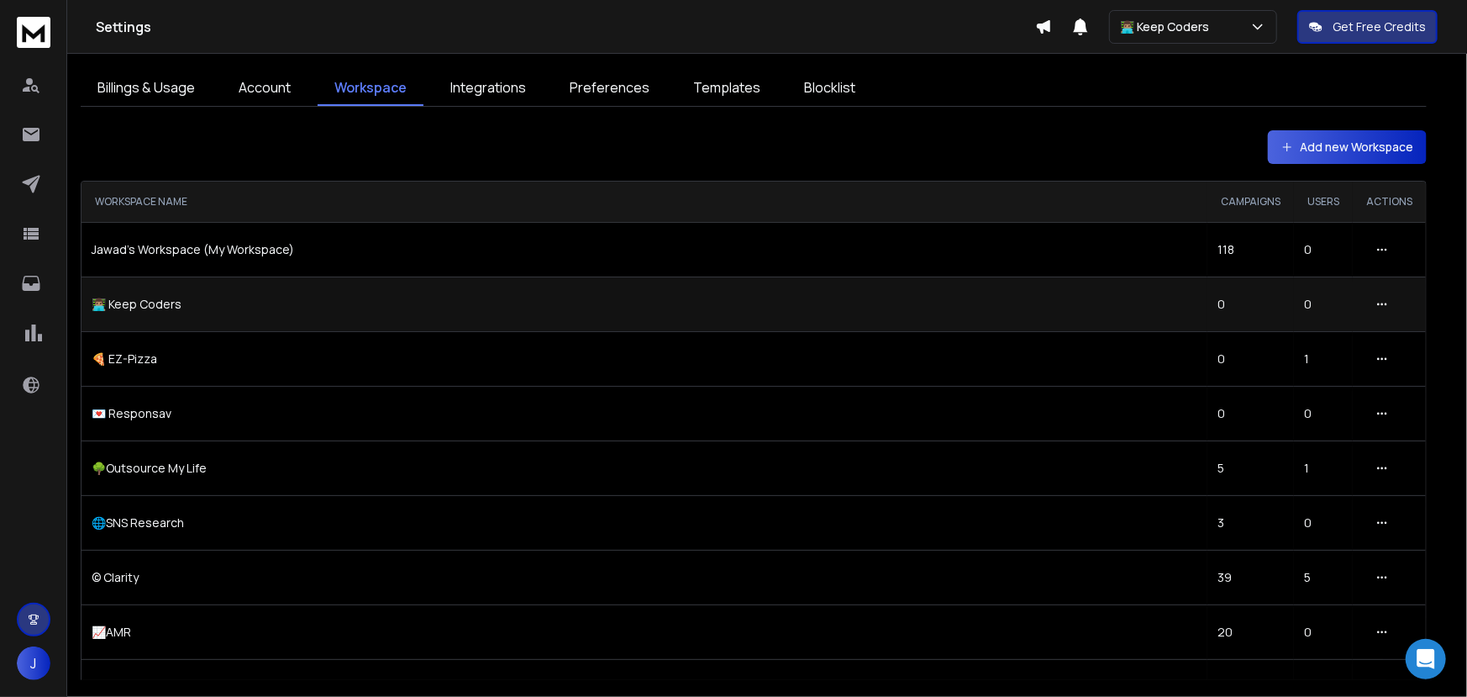
click at [163, 301] on td "👨🏽‍💻 Keep Coders" at bounding box center [645, 304] width 1126 height 55
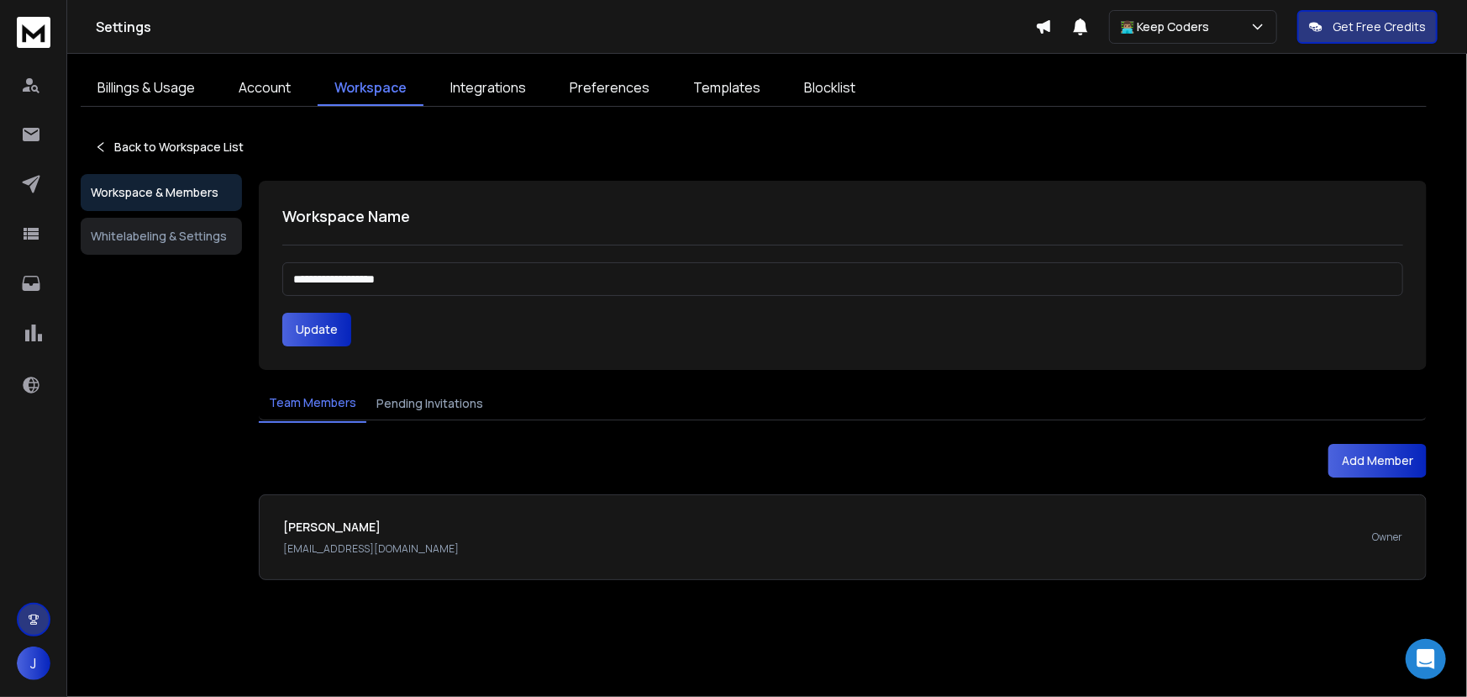
click at [1395, 461] on button "Add Member" at bounding box center [1378, 461] width 98 height 34
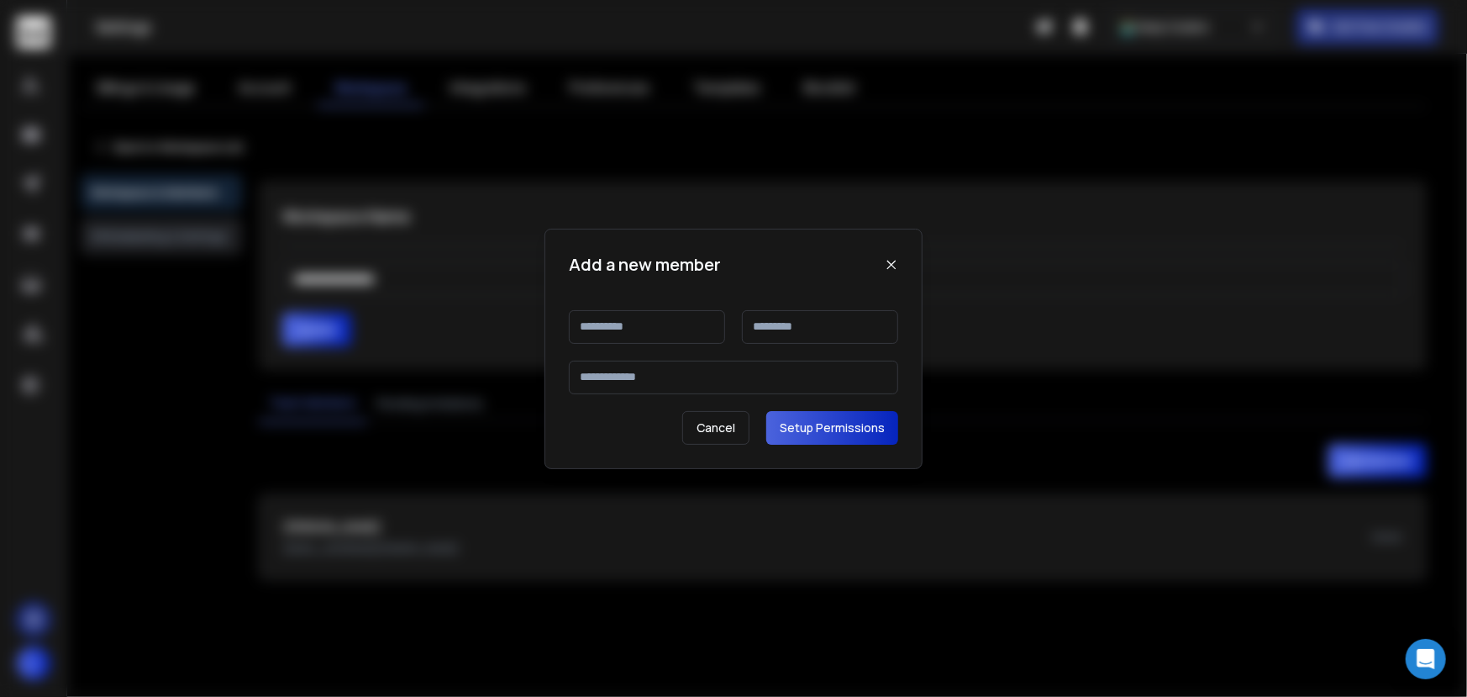
click at [624, 325] on input at bounding box center [647, 327] width 156 height 34
paste input "**********"
type input "**********"
click at [814, 330] on input at bounding box center [820, 327] width 156 height 34
paste input "**********"
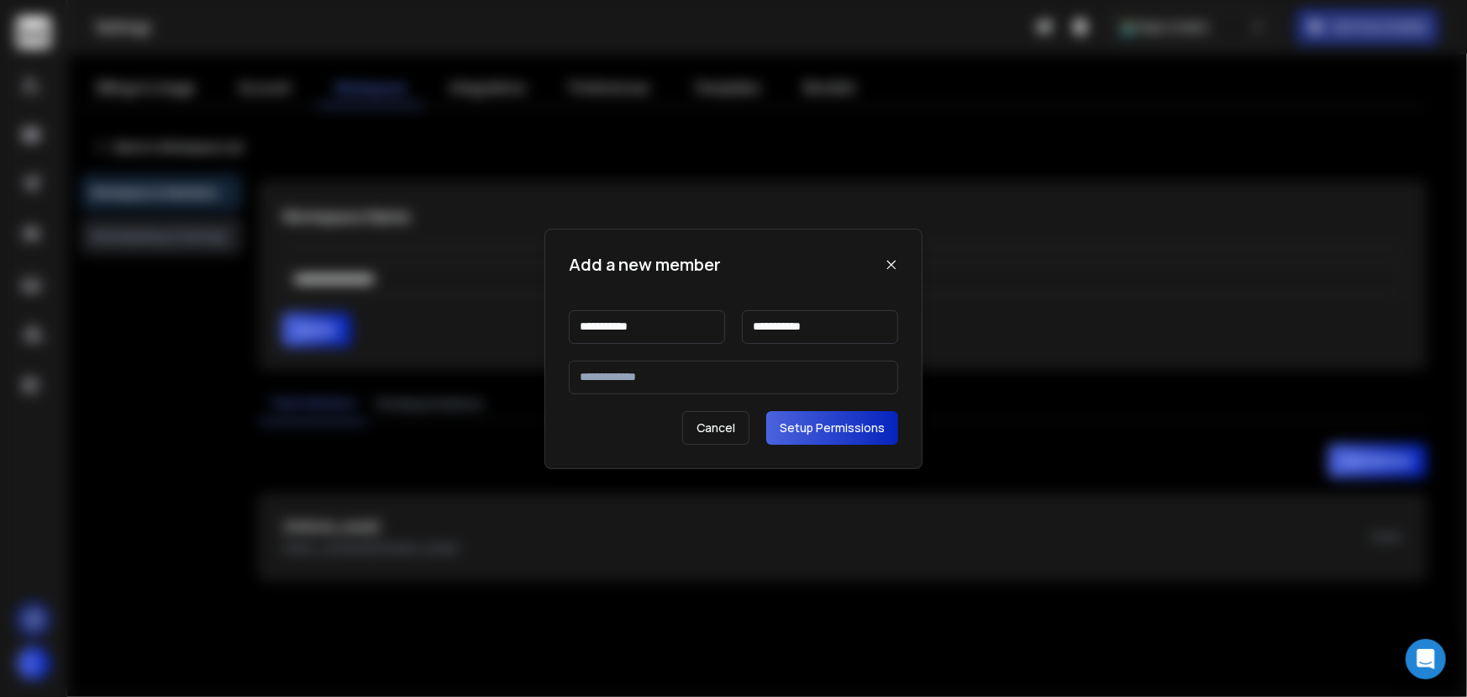
drag, startPoint x: 777, startPoint y: 326, endPoint x: 675, endPoint y: 328, distance: 102.5
click at [677, 328] on div "**********" at bounding box center [733, 327] width 329 height 34
type input "******"
drag, startPoint x: 657, startPoint y: 331, endPoint x: 603, endPoint y: 330, distance: 54.6
click at [603, 330] on input "**********" at bounding box center [647, 327] width 156 height 34
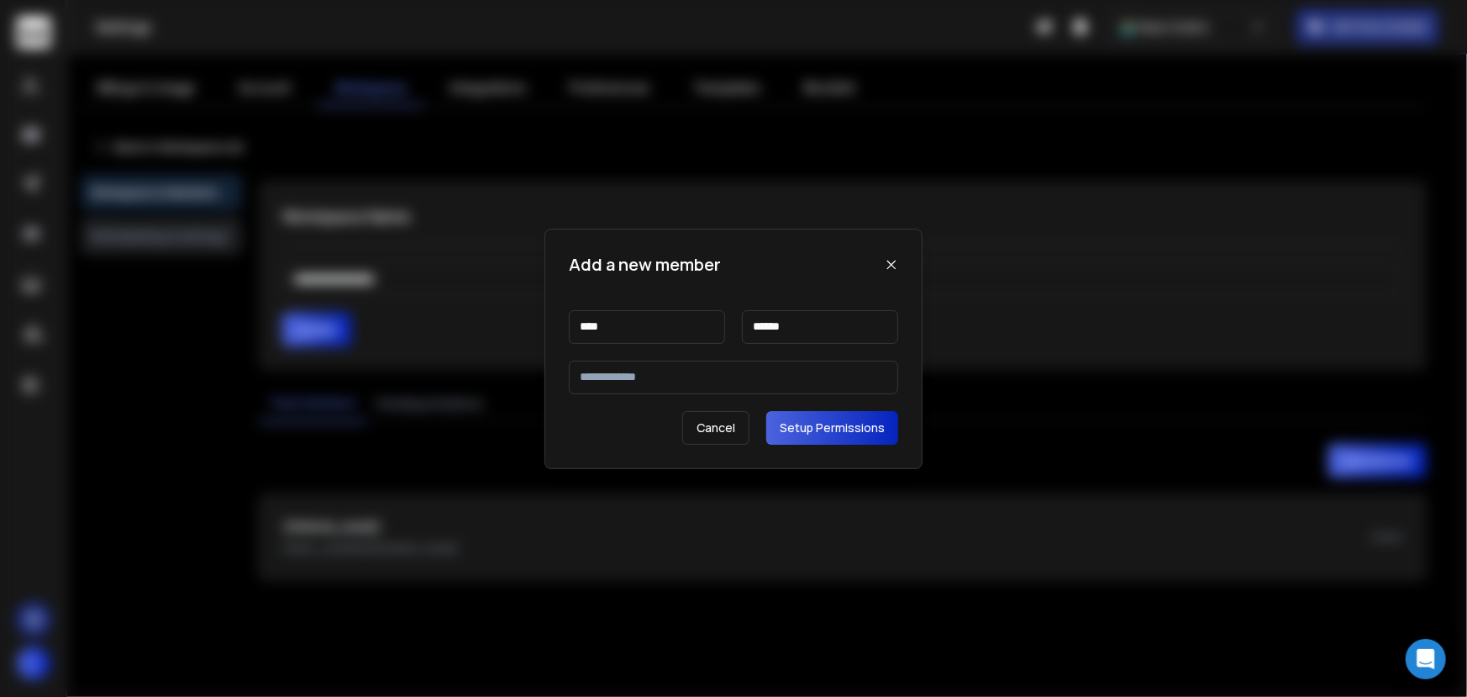
type input "****"
click at [643, 374] on input at bounding box center [733, 378] width 329 height 34
click at [819, 329] on input "******" at bounding box center [820, 327] width 156 height 34
click at [756, 328] on input "******" at bounding box center [820, 327] width 156 height 34
click at [756, 327] on input "******" at bounding box center [820, 327] width 156 height 34
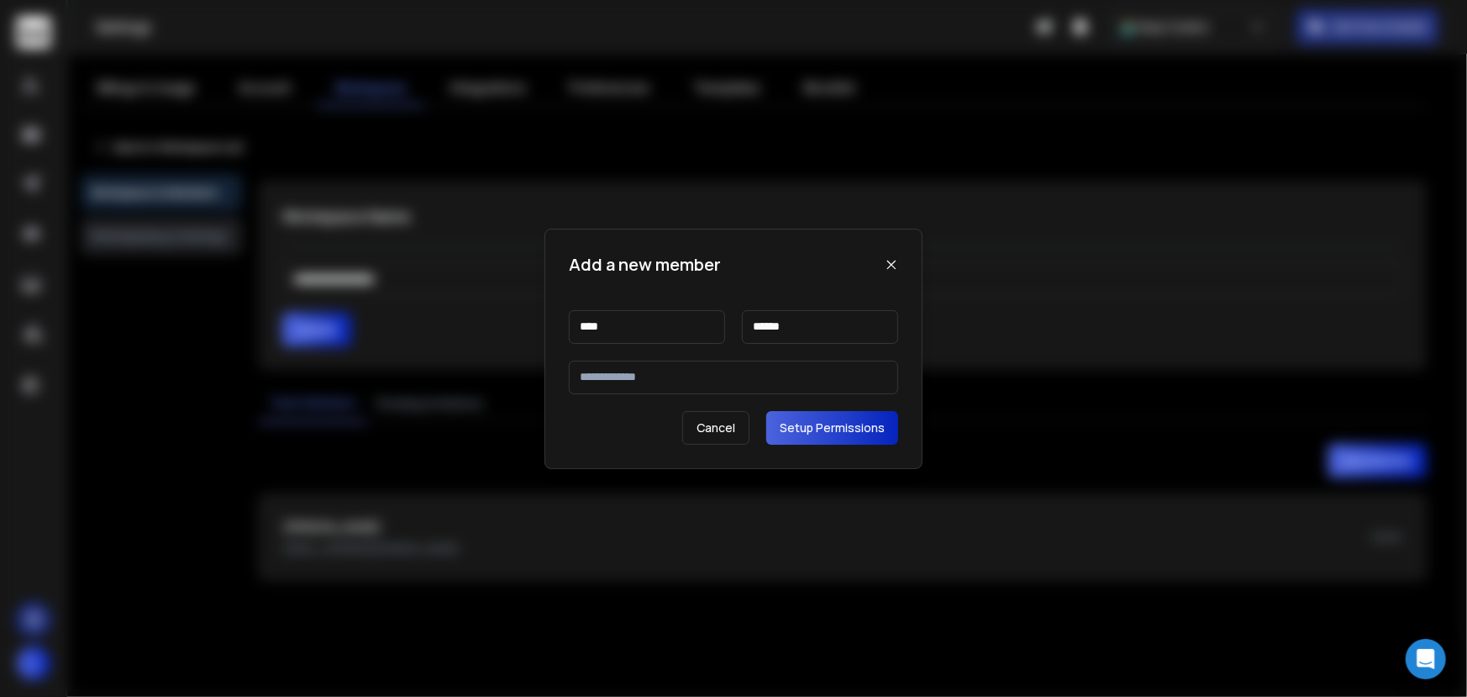
click at [811, 325] on input "******" at bounding box center [820, 327] width 156 height 34
click at [640, 333] on input "****" at bounding box center [647, 327] width 156 height 34
click at [587, 382] on input at bounding box center [733, 378] width 329 height 34
click at [651, 387] on input at bounding box center [733, 378] width 329 height 34
paste input "**********"
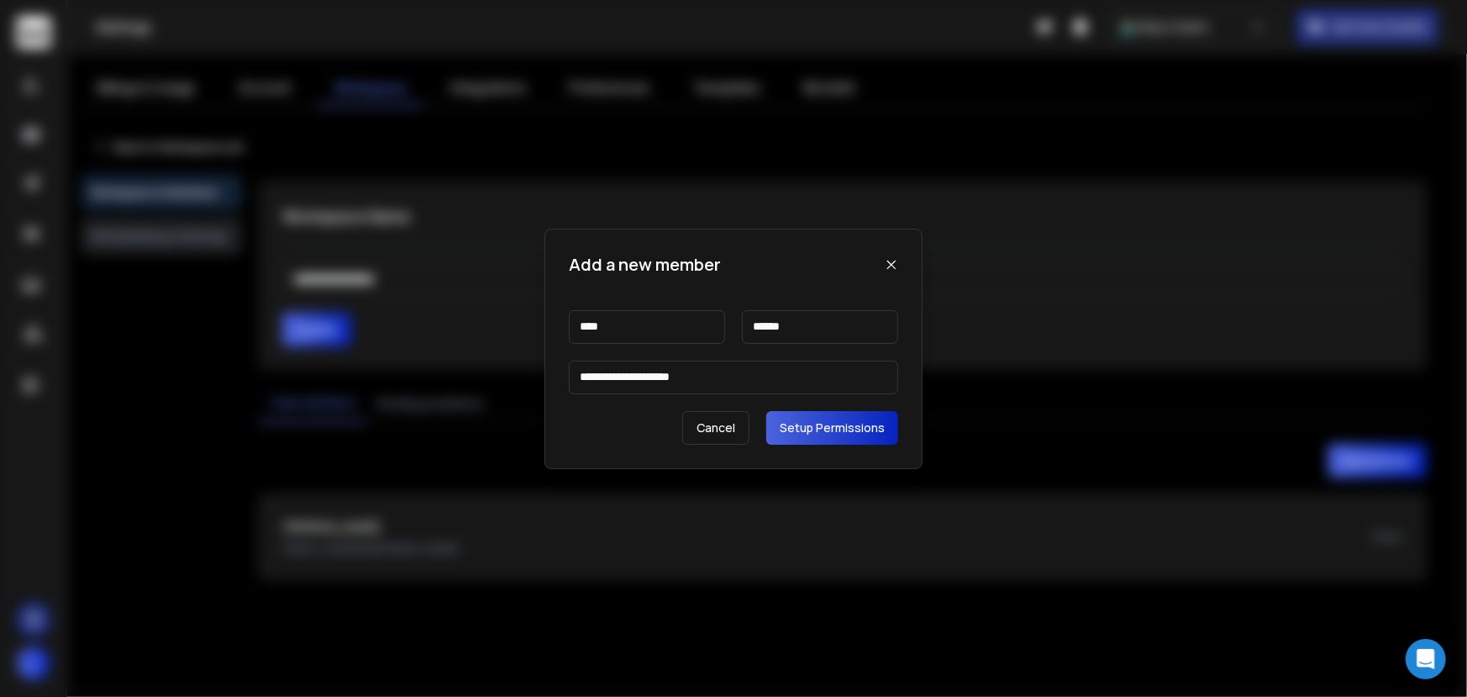
click at [614, 406] on div "**********" at bounding box center [733, 377] width 329 height 134
click at [743, 372] on input "**********" at bounding box center [733, 378] width 329 height 34
click at [580, 372] on input "**********" at bounding box center [733, 378] width 329 height 34
click at [639, 330] on input "****" at bounding box center [647, 327] width 156 height 34
click at [829, 321] on input "******" at bounding box center [820, 327] width 156 height 34
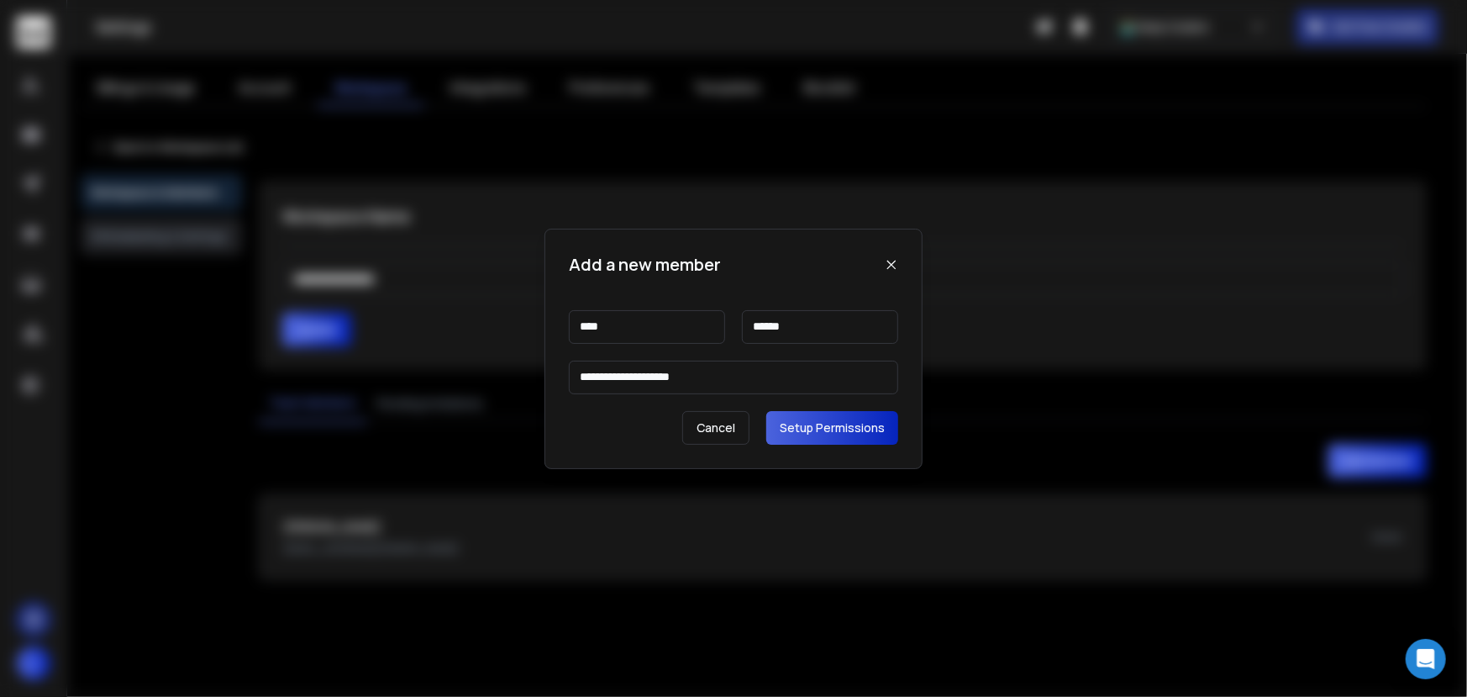
drag, startPoint x: 577, startPoint y: 326, endPoint x: 552, endPoint y: 326, distance: 25.2
click at [552, 326] on div "**********" at bounding box center [734, 349] width 378 height 240
click at [851, 435] on button "Setup Permissions" at bounding box center [832, 428] width 132 height 34
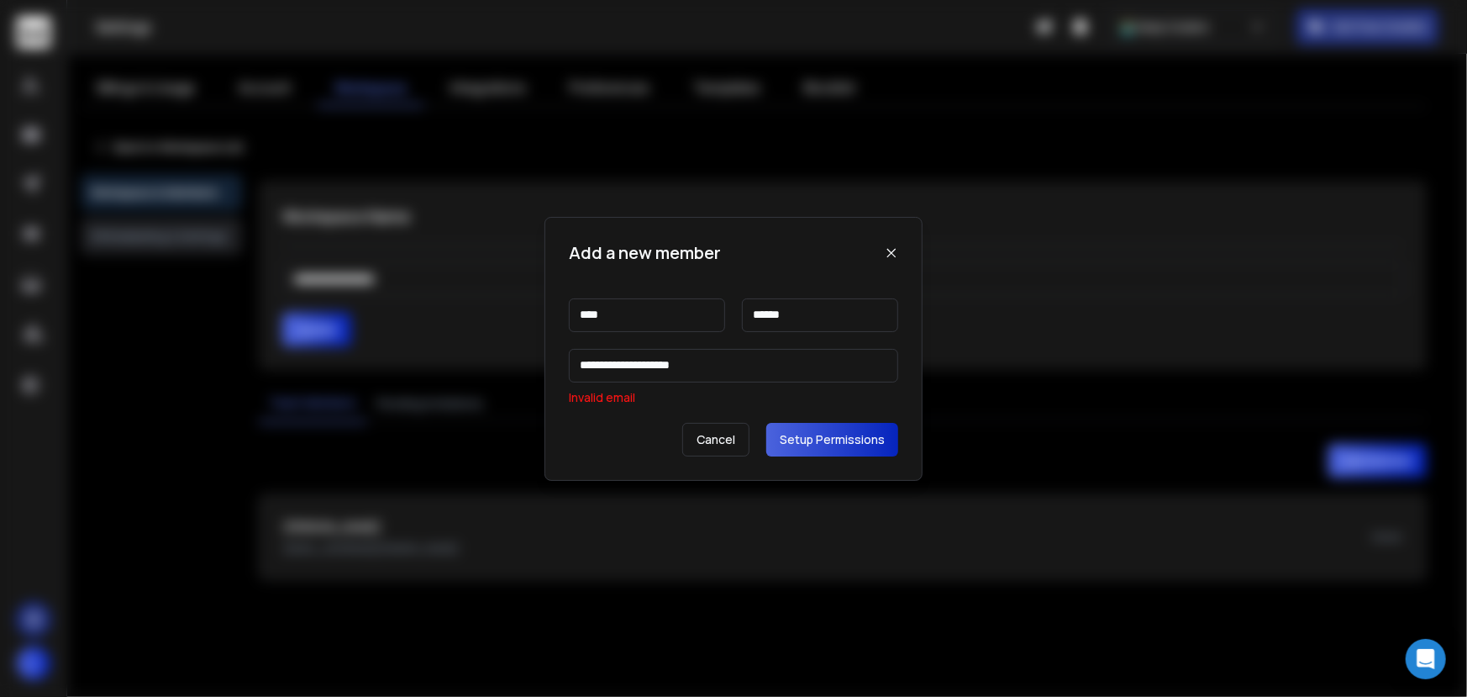
click at [733, 367] on input "**********" at bounding box center [733, 366] width 329 height 34
click at [757, 371] on input "**********" at bounding box center [733, 366] width 329 height 34
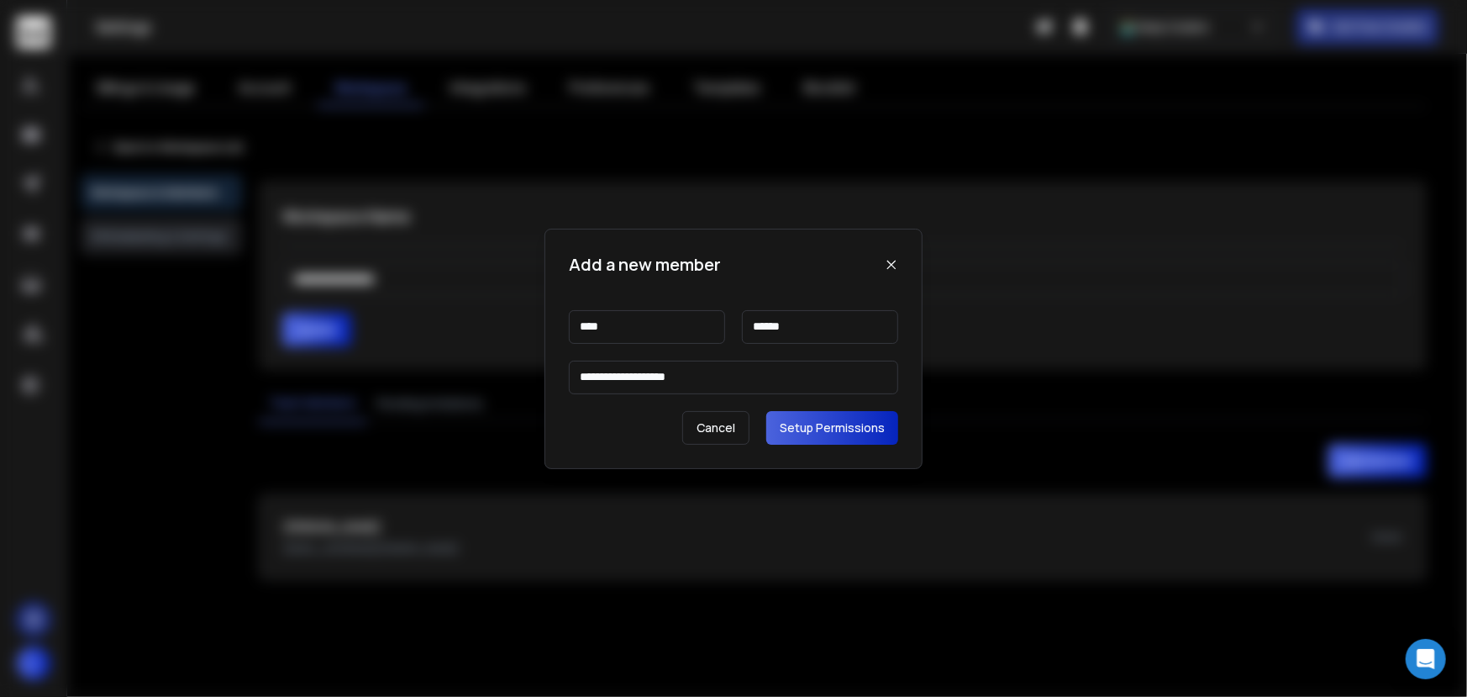
type input "**********"
click at [629, 442] on div "Cancel Setup Permissions" at bounding box center [733, 428] width 329 height 34
click at [741, 371] on input "**********" at bounding box center [733, 378] width 329 height 34
click at [592, 440] on div "Cancel Setup Permissions" at bounding box center [733, 428] width 329 height 34
click at [824, 440] on button "Setup Permissions" at bounding box center [832, 428] width 132 height 34
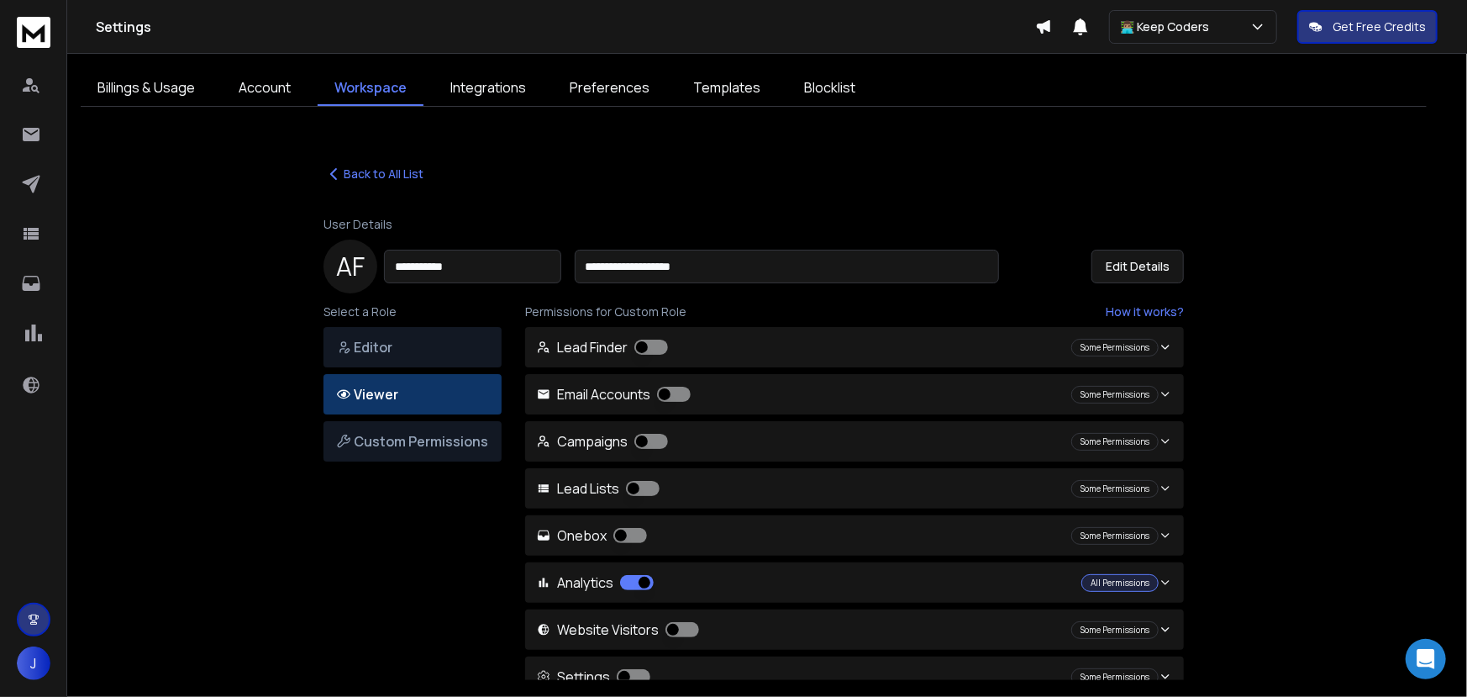
click at [811, 426] on button "Campaigns Some Permissions" at bounding box center [854, 441] width 659 height 40
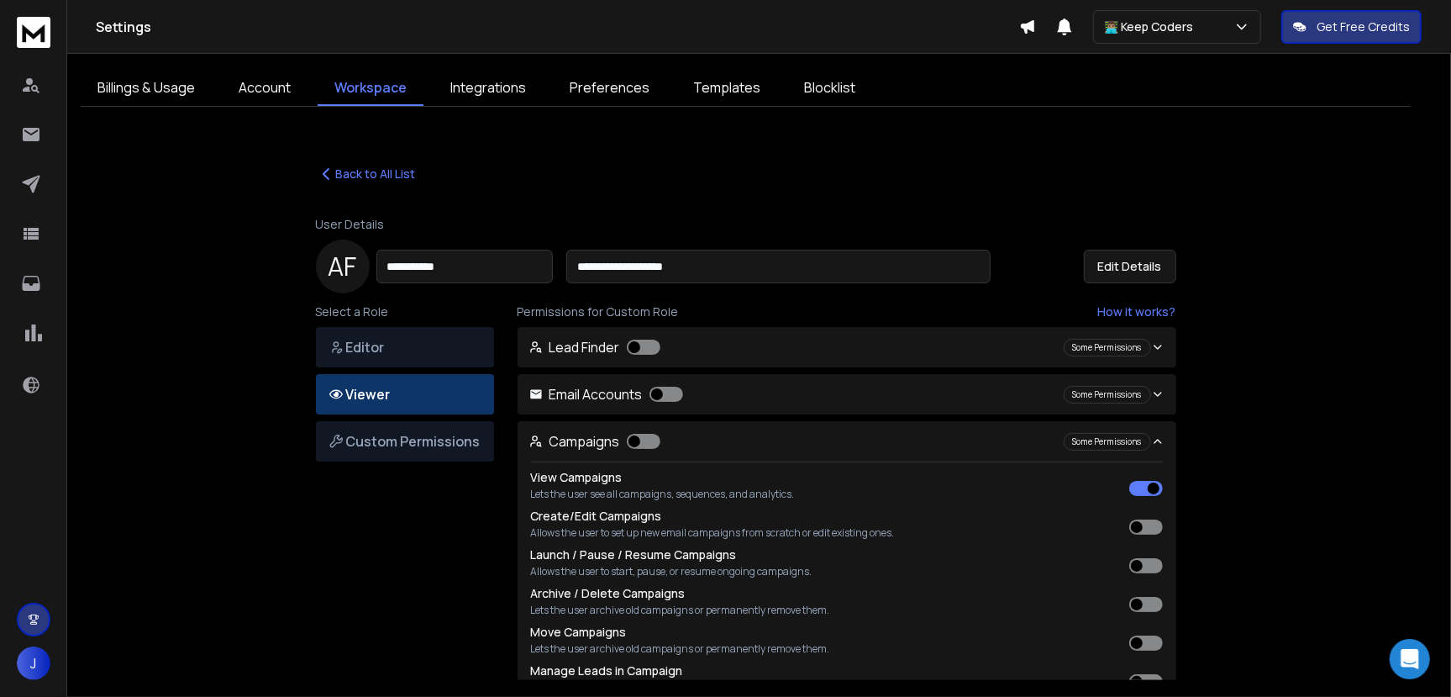
click at [811, 431] on div "Campaigns Some Permissions" at bounding box center [840, 441] width 622 height 20
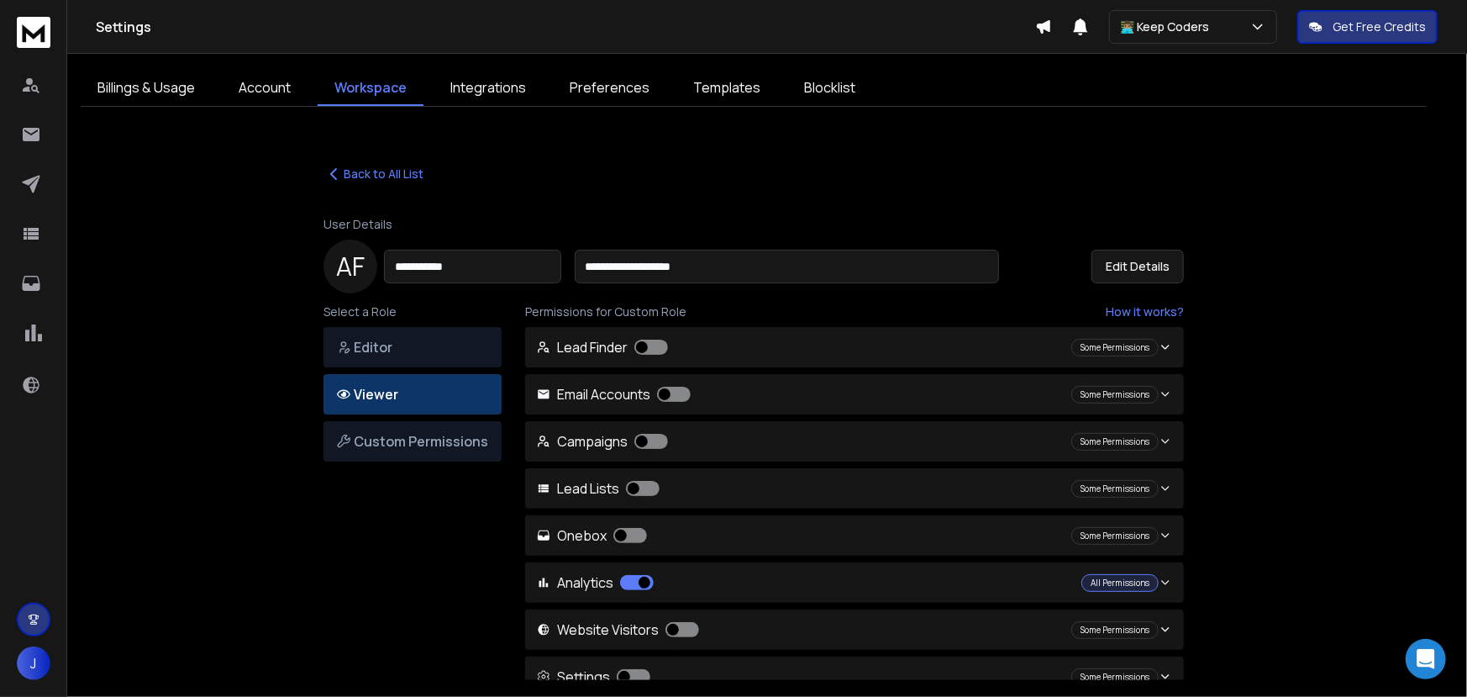
click at [668, 395] on button "button" at bounding box center [674, 394] width 34 height 15
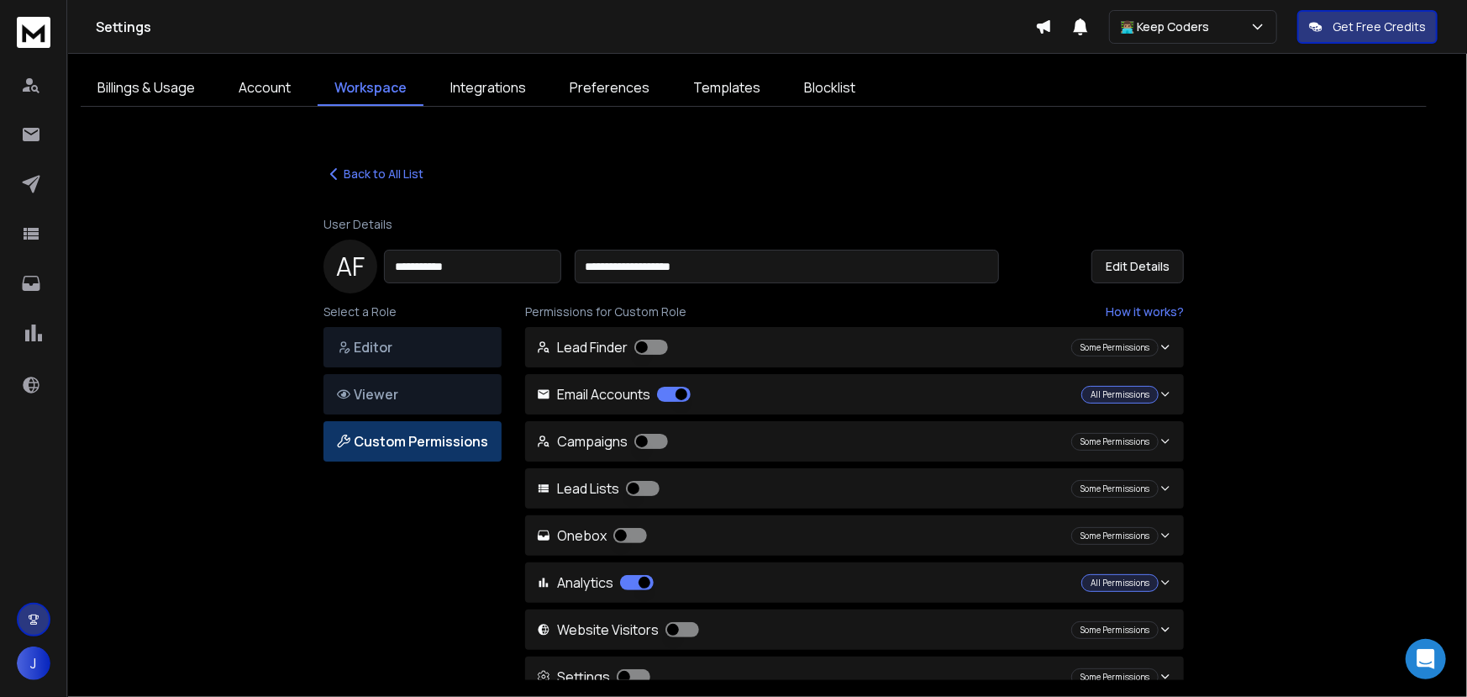
click at [1160, 397] on icon "button" at bounding box center [1165, 393] width 13 height 13
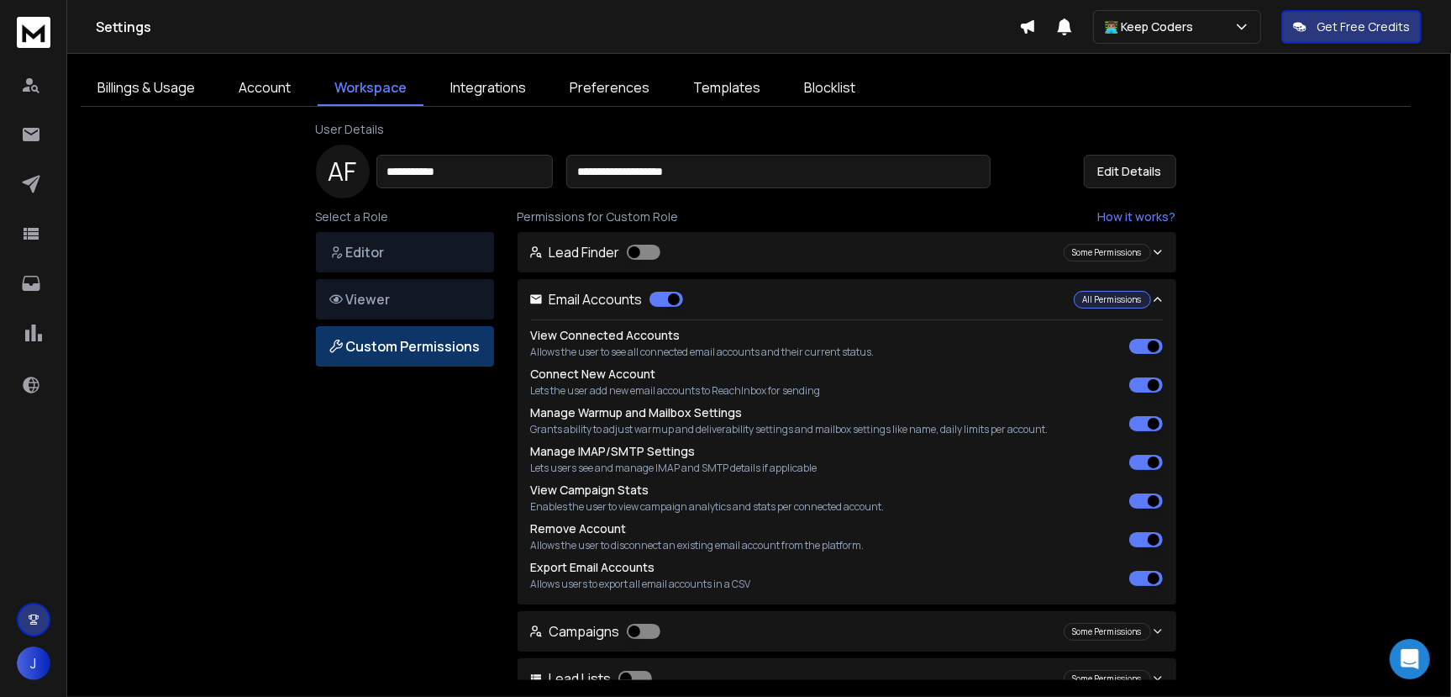
scroll to position [96, 0]
click at [1143, 535] on button "Remove Account" at bounding box center [1147, 538] width 34 height 15
click at [667, 291] on button "button" at bounding box center [667, 298] width 34 height 15
click at [1148, 544] on button "Remove Account" at bounding box center [1147, 538] width 34 height 15
click at [1104, 293] on div "Some Permissions" at bounding box center [1107, 299] width 87 height 18
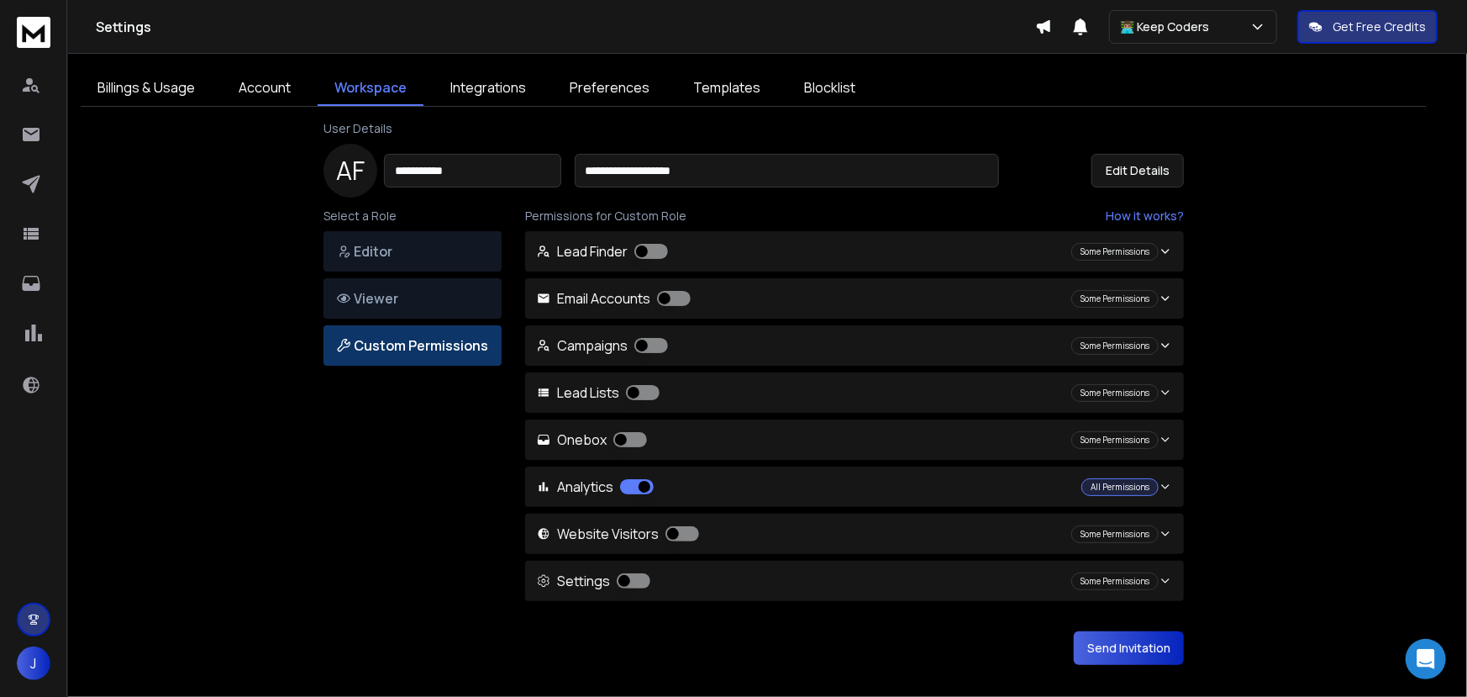
click at [929, 301] on div "Email Accounts Some Permissions" at bounding box center [848, 298] width 622 height 20
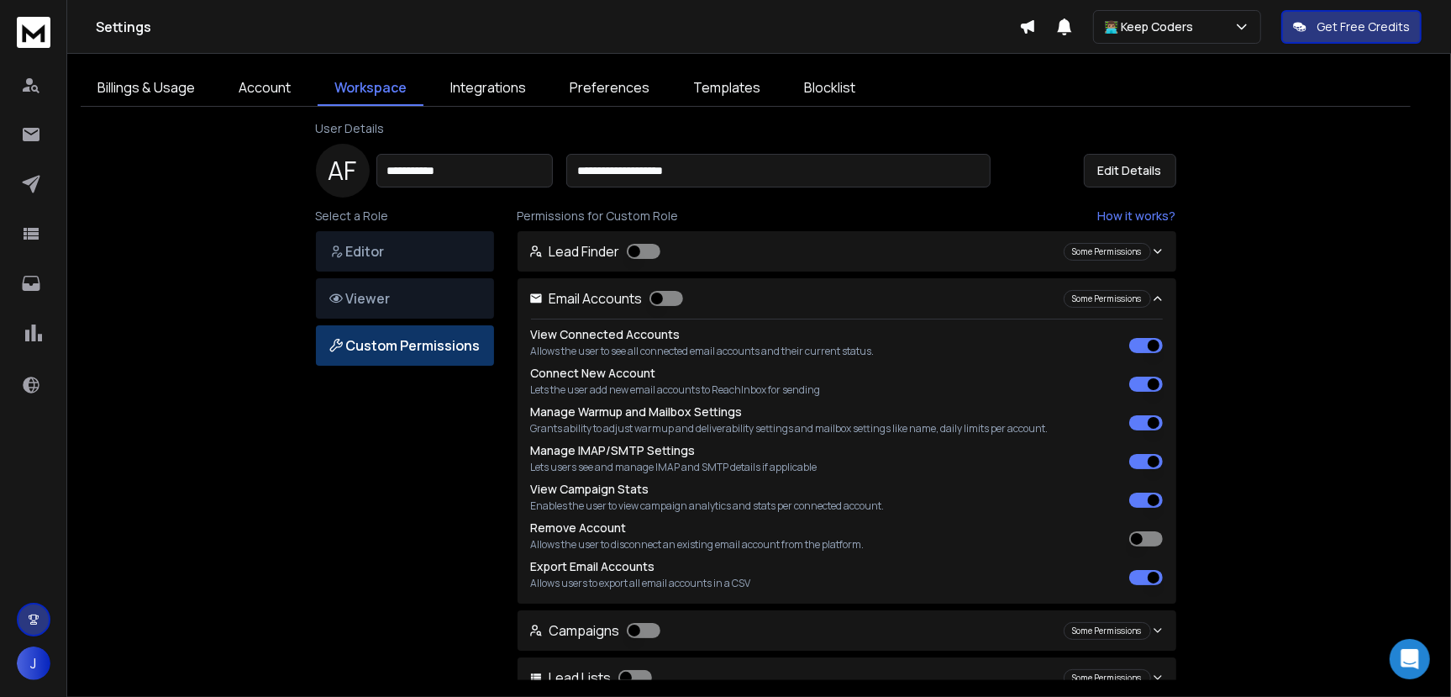
click at [924, 243] on div "Lead Finder Some Permissions" at bounding box center [840, 251] width 622 height 20
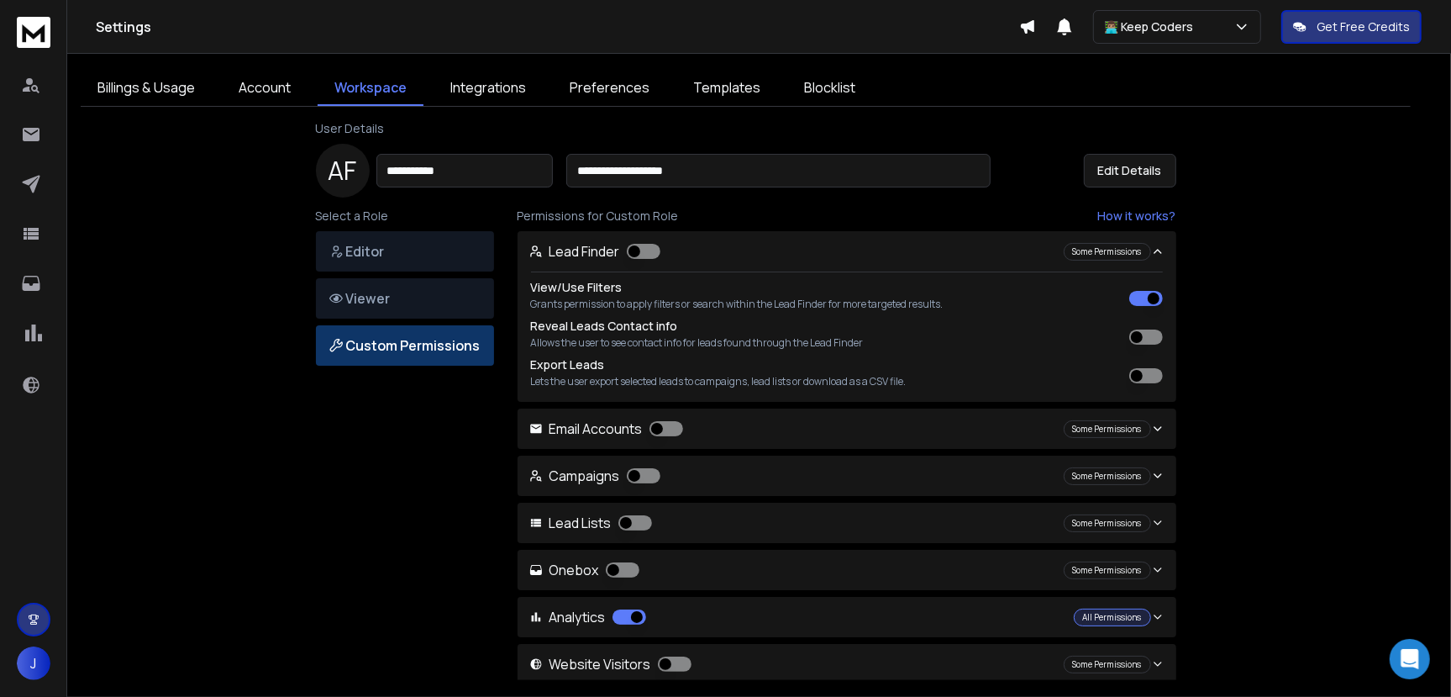
click at [1142, 304] on button "View/Use Filters" at bounding box center [1147, 298] width 34 height 15
click at [1238, 304] on section "**********" at bounding box center [746, 302] width 1330 height 536
click at [1151, 247] on icon "button" at bounding box center [1157, 251] width 13 height 13
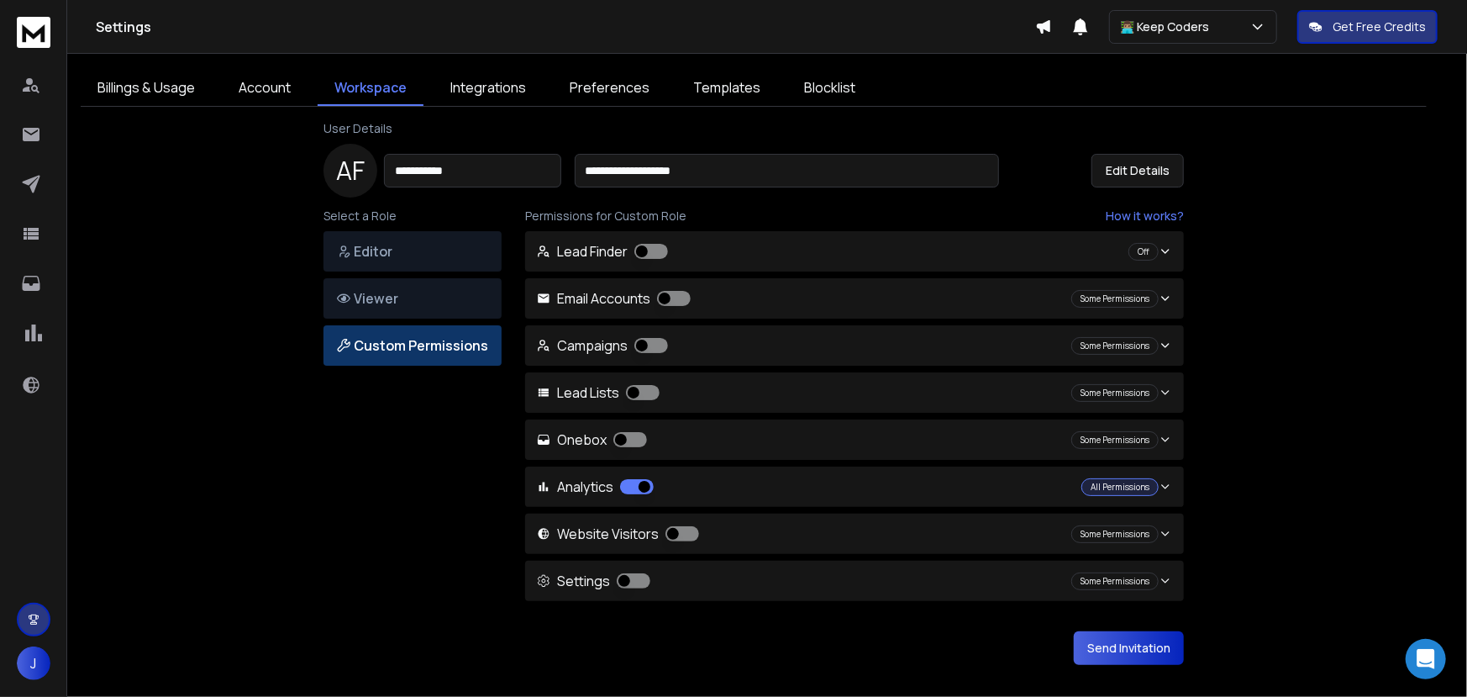
click at [1167, 296] on icon "button" at bounding box center [1165, 298] width 13 height 13
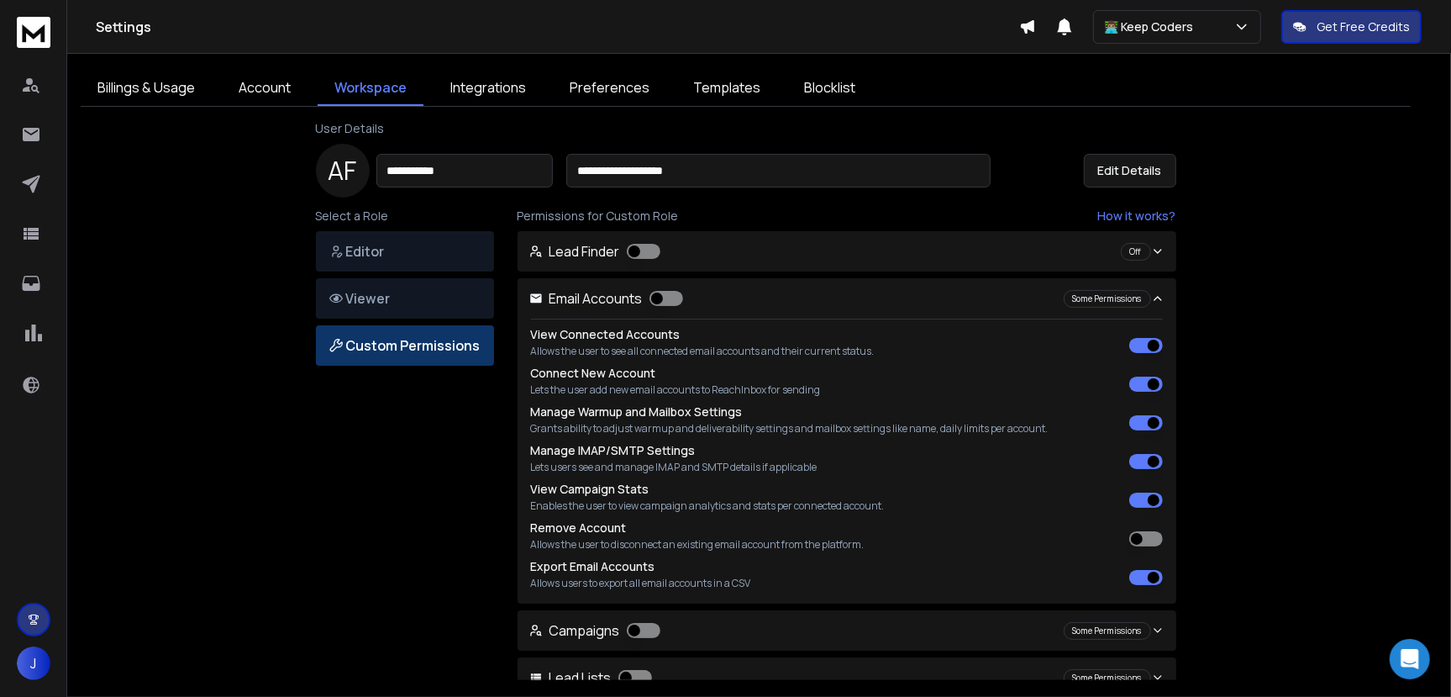
click at [1156, 301] on icon "button" at bounding box center [1157, 298] width 13 height 13
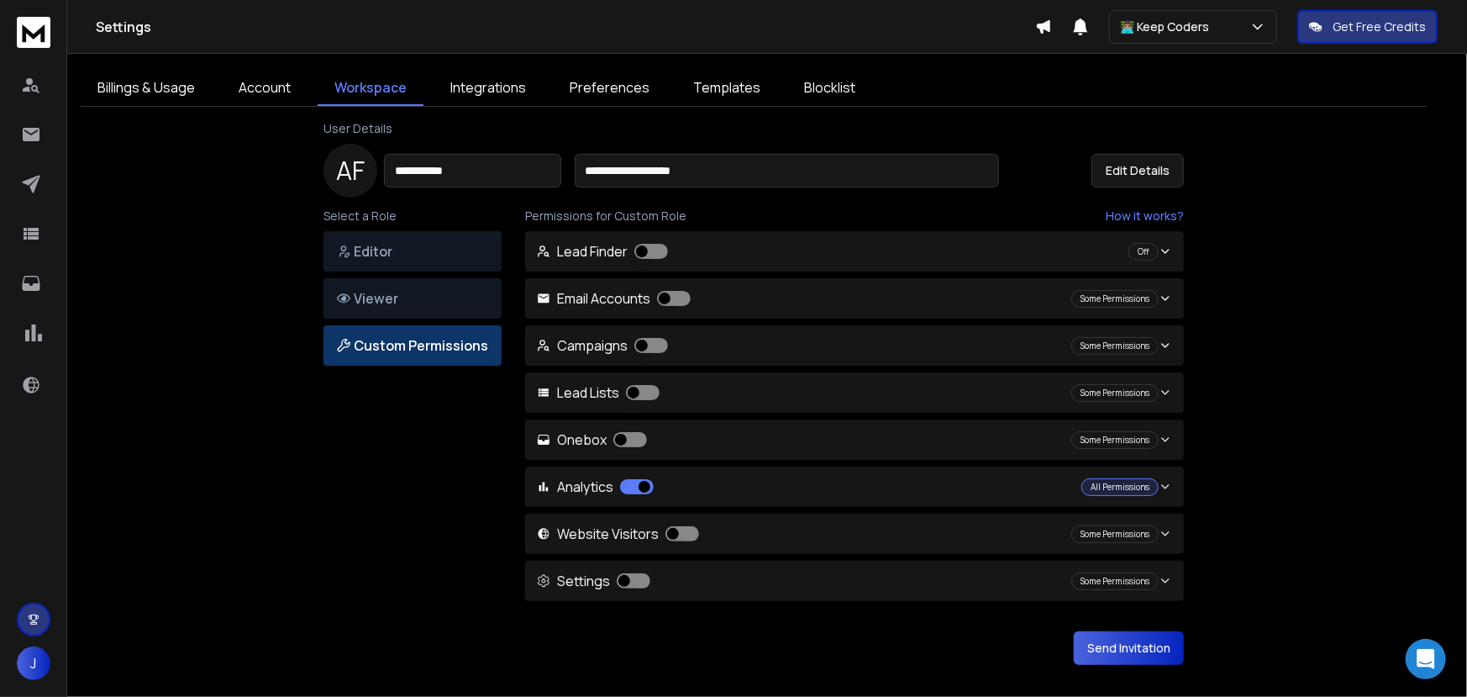
click at [1162, 341] on icon "button" at bounding box center [1165, 345] width 13 height 13
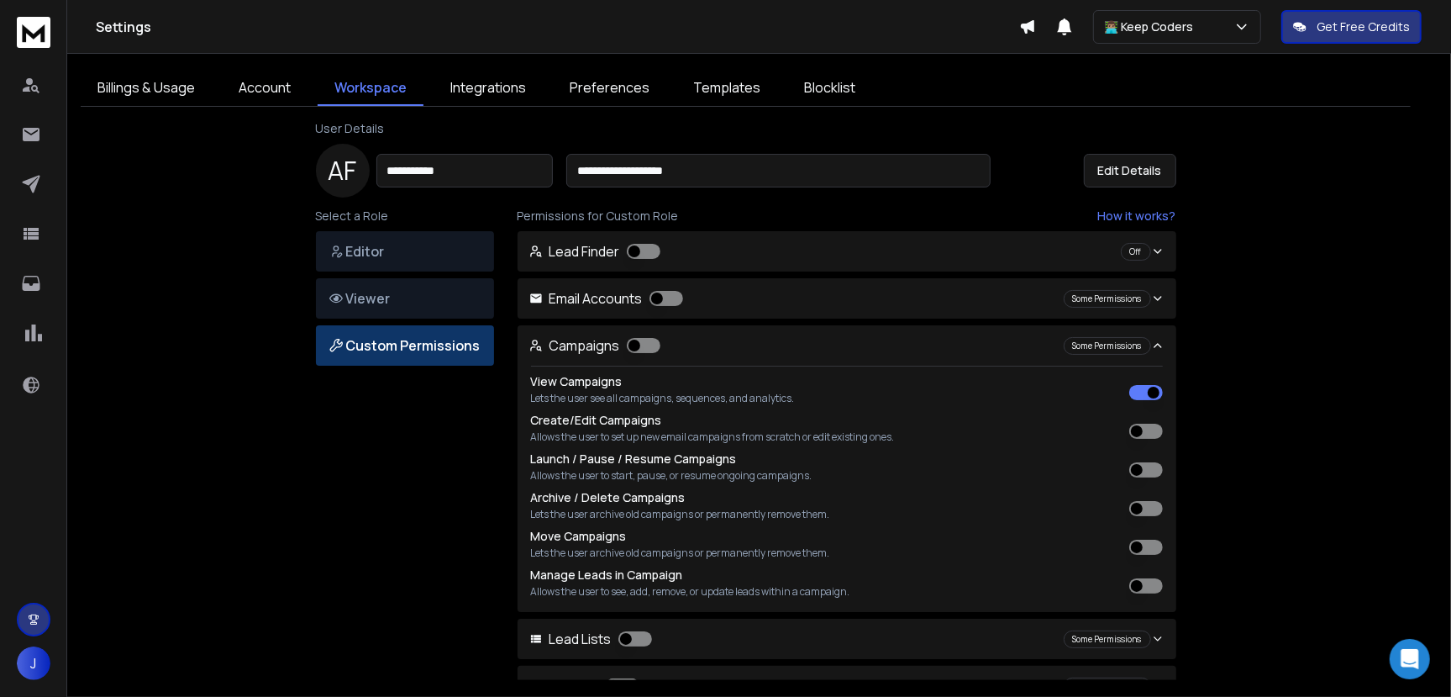
click at [1140, 424] on button "Create/Edit Campaigns" at bounding box center [1147, 431] width 34 height 15
click at [1142, 470] on button "Launch / Pause / Resume Campaigns" at bounding box center [1147, 469] width 34 height 15
click at [1143, 589] on button "Manage Leads in Campaign" at bounding box center [1147, 585] width 34 height 15
click at [1267, 549] on section "**********" at bounding box center [746, 302] width 1330 height 536
click at [1156, 344] on icon "button" at bounding box center [1158, 345] width 7 height 3
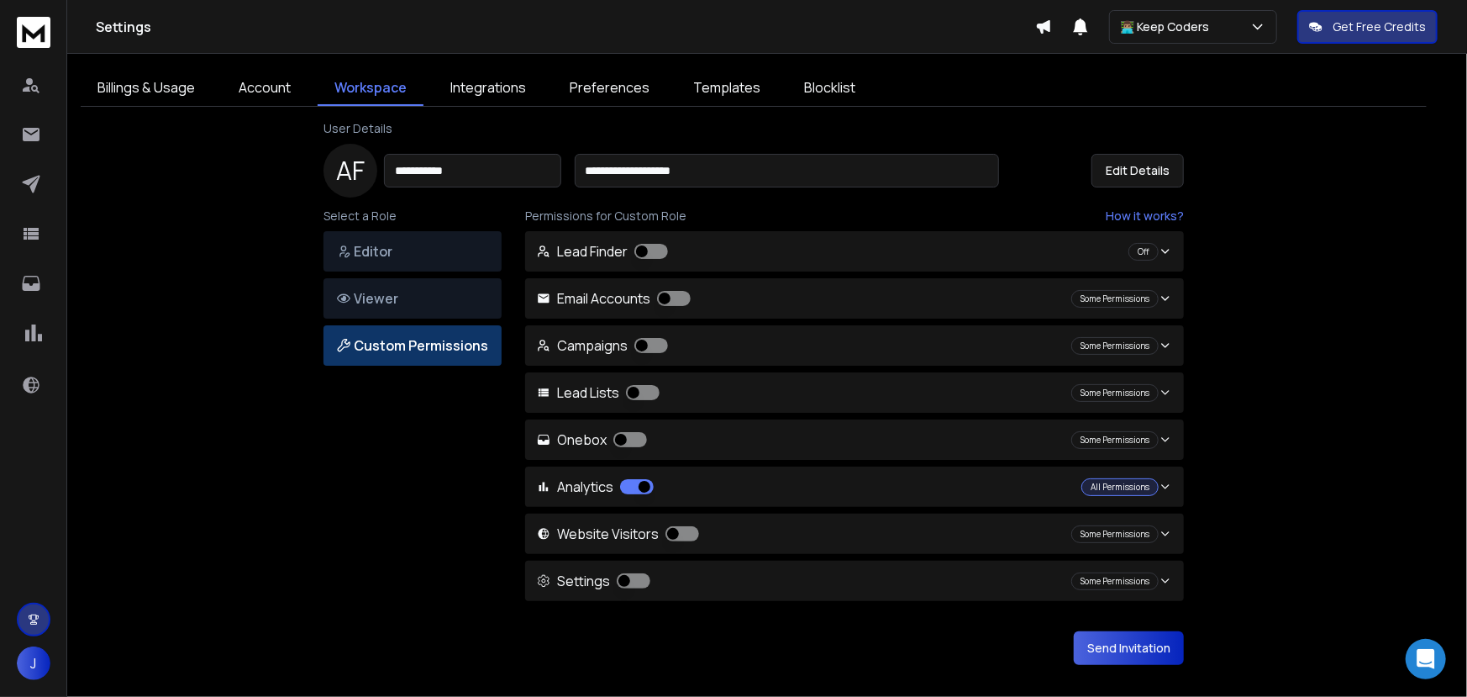
click at [1165, 394] on icon "button" at bounding box center [1165, 392] width 13 height 13
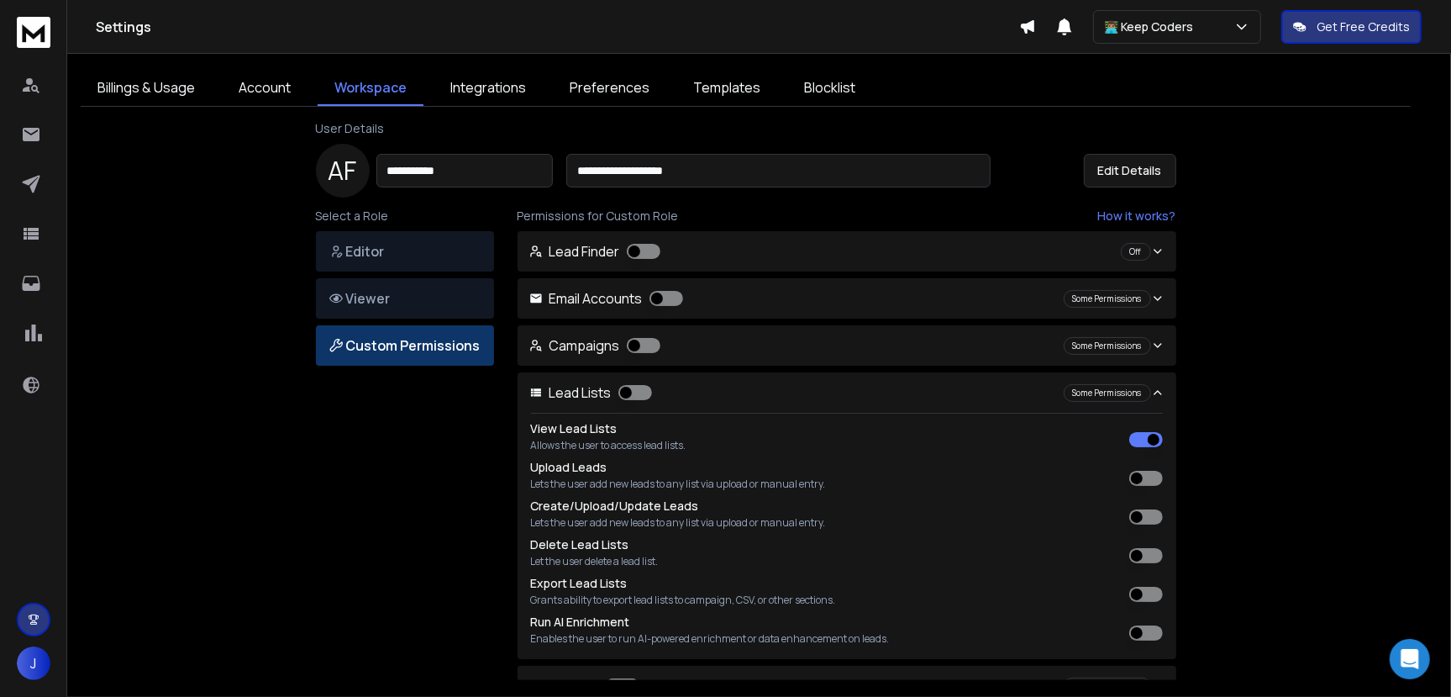
click at [1144, 475] on button "Upload Leads" at bounding box center [1147, 478] width 34 height 15
click at [1135, 516] on button "Create/Upload/Update Leads" at bounding box center [1147, 516] width 34 height 15
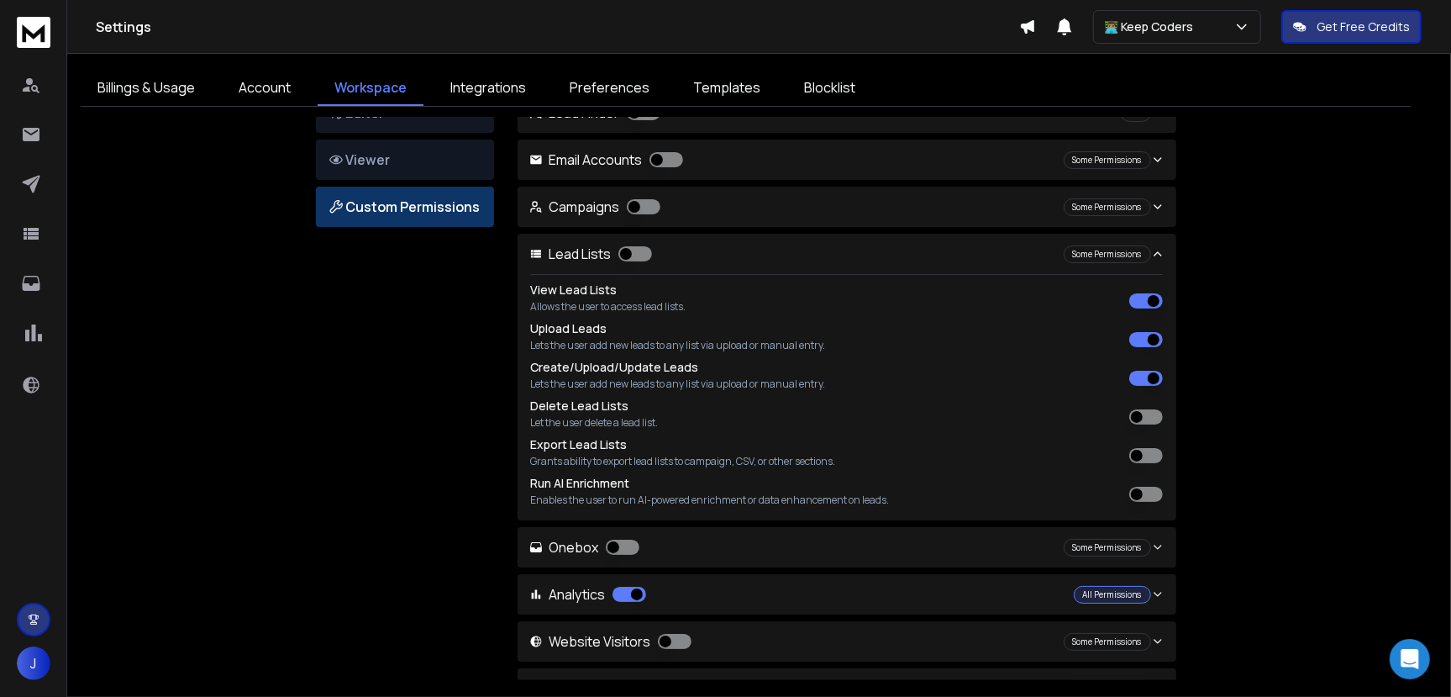
scroll to position [244, 0]
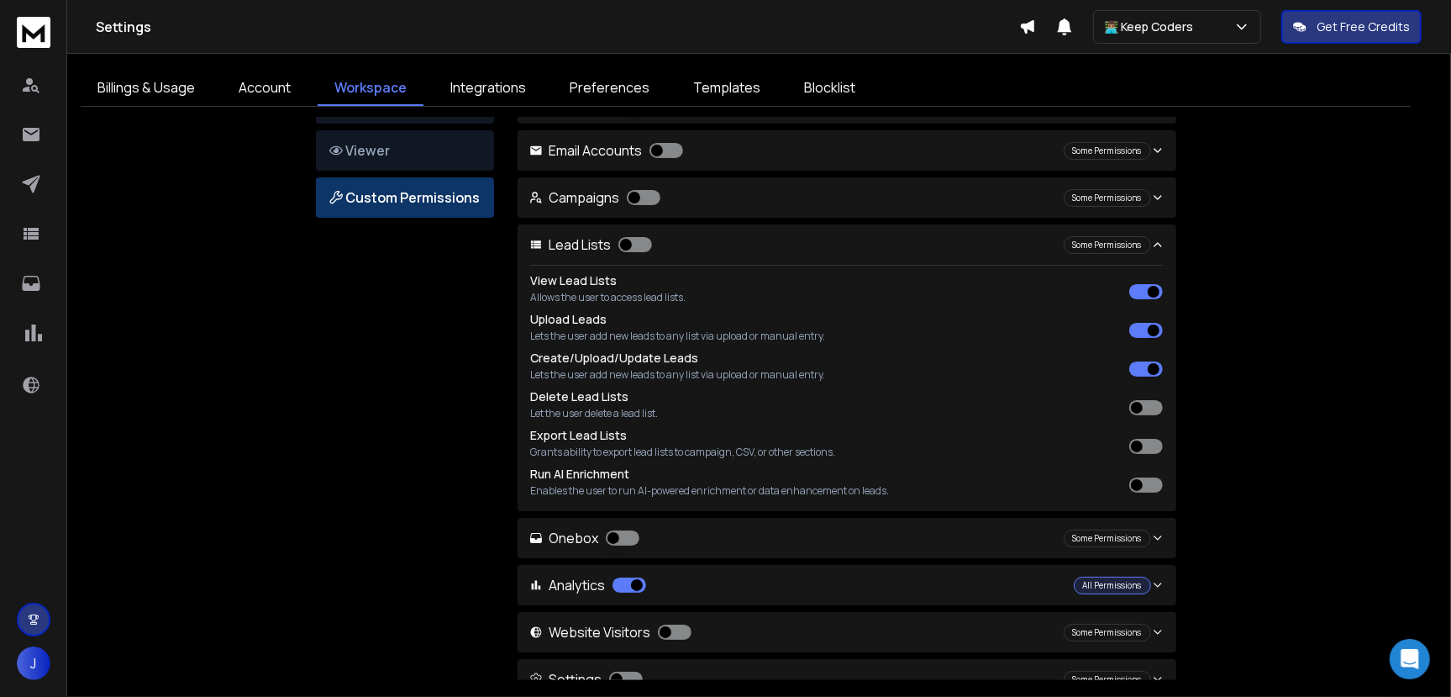
click at [1140, 445] on button "Export Lead Lists" at bounding box center [1147, 446] width 34 height 15
click at [1152, 405] on button "Delete Lead Lists" at bounding box center [1147, 407] width 34 height 15
click at [1154, 245] on icon "button" at bounding box center [1157, 244] width 13 height 13
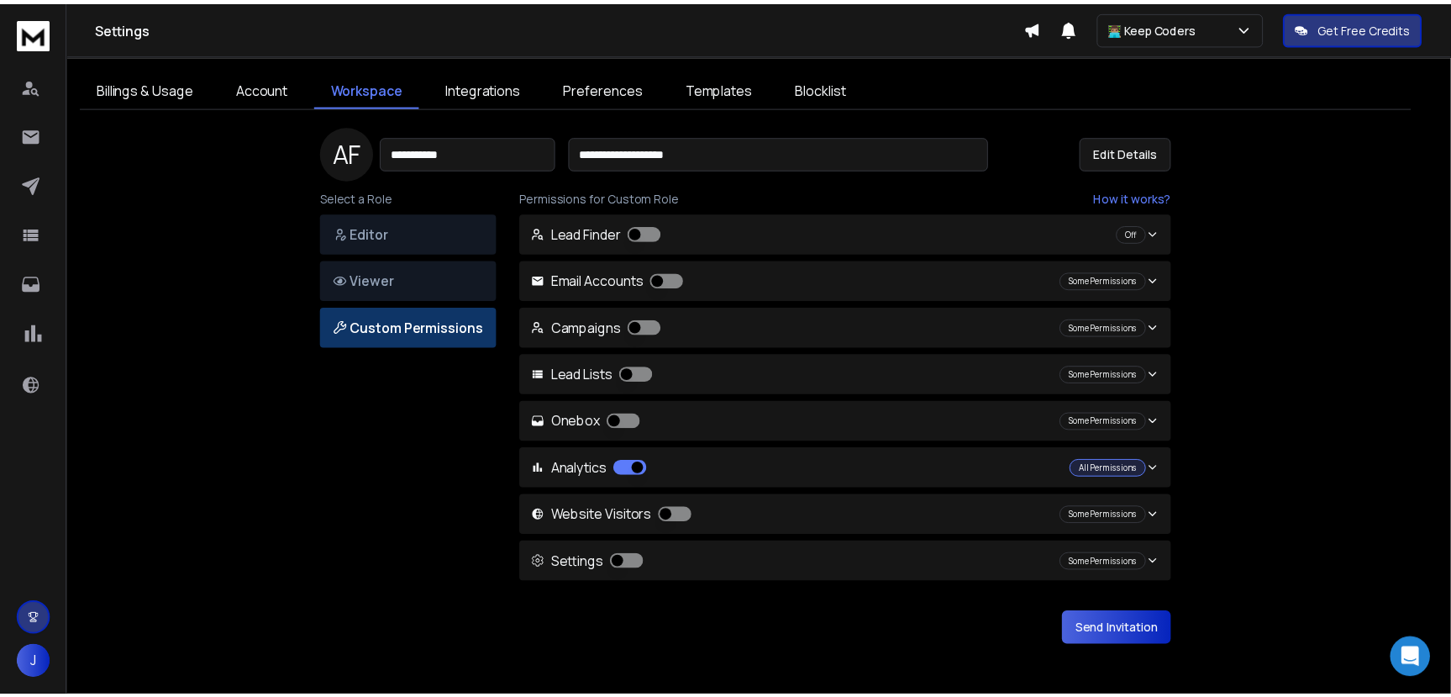
scroll to position [113, 0]
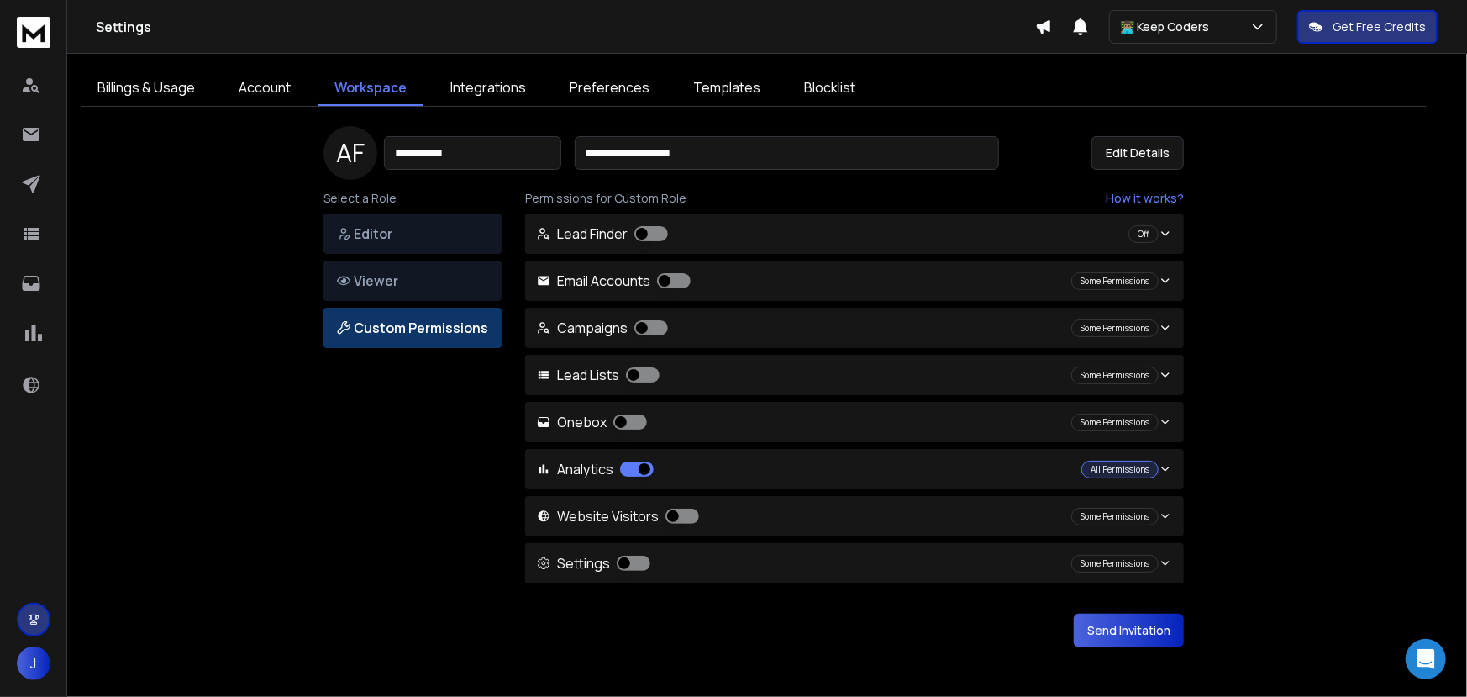
click at [1167, 418] on icon "button" at bounding box center [1165, 421] width 13 height 13
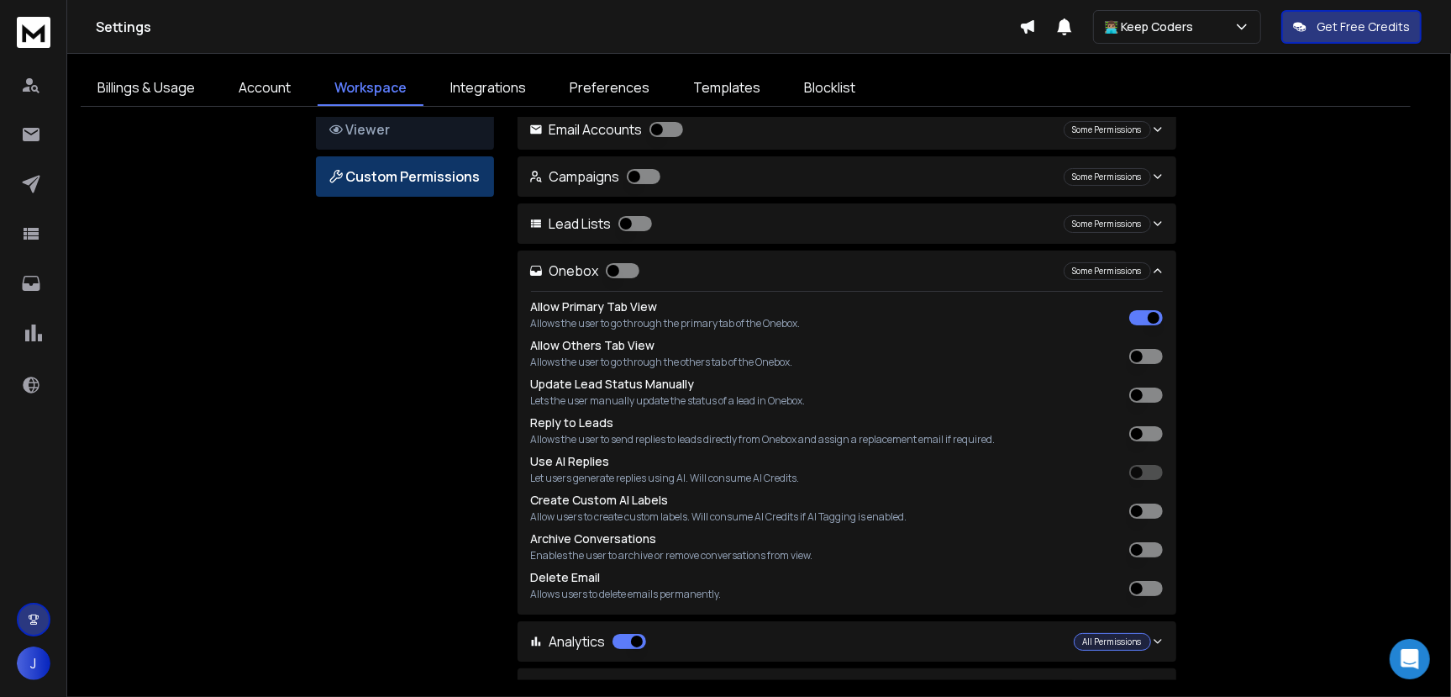
scroll to position [314, 0]
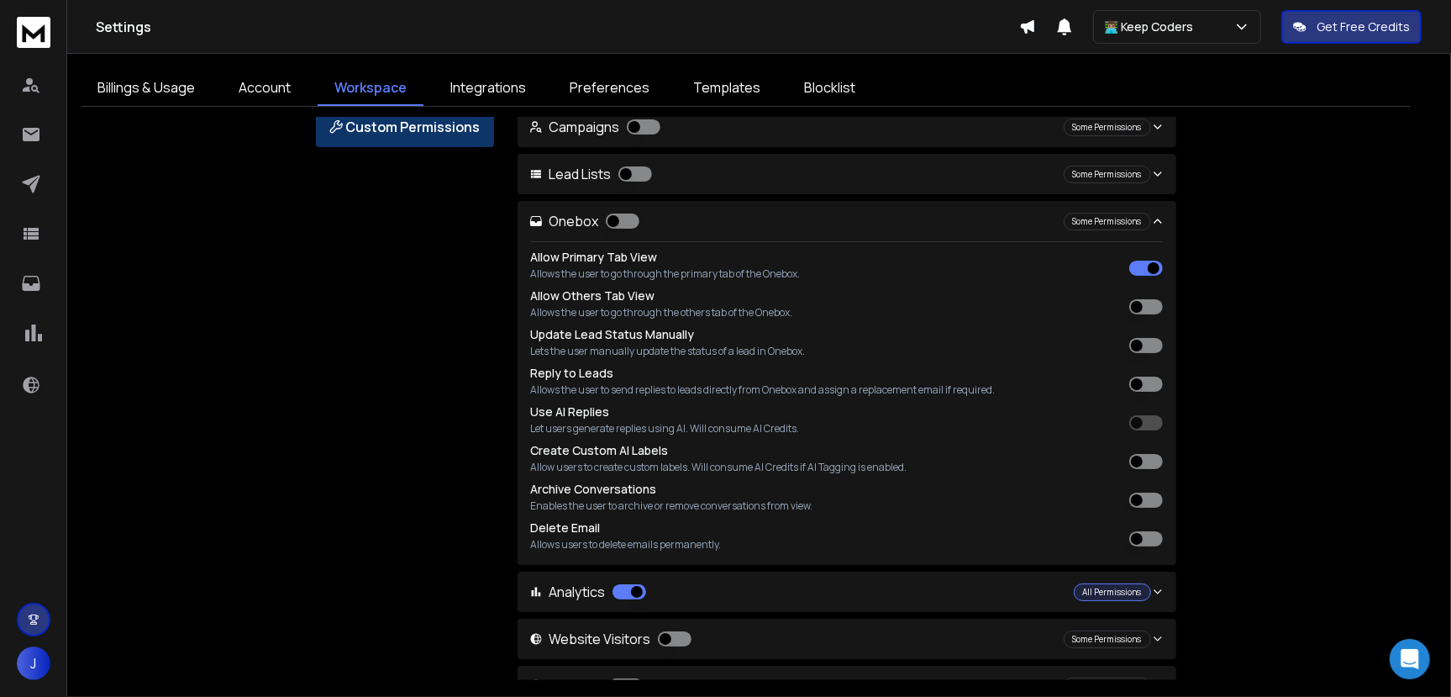
click at [1151, 306] on button "Allow Others Tab View" at bounding box center [1147, 306] width 34 height 15
click at [1148, 348] on button "Update Lead Status Manually" at bounding box center [1147, 345] width 34 height 15
click at [1147, 385] on button "Reply to Leads" at bounding box center [1147, 384] width 34 height 15
click at [1150, 423] on button "Use AI Replies" at bounding box center [1147, 422] width 34 height 15
click at [1150, 461] on button "Create Custom AI Labels" at bounding box center [1147, 461] width 34 height 15
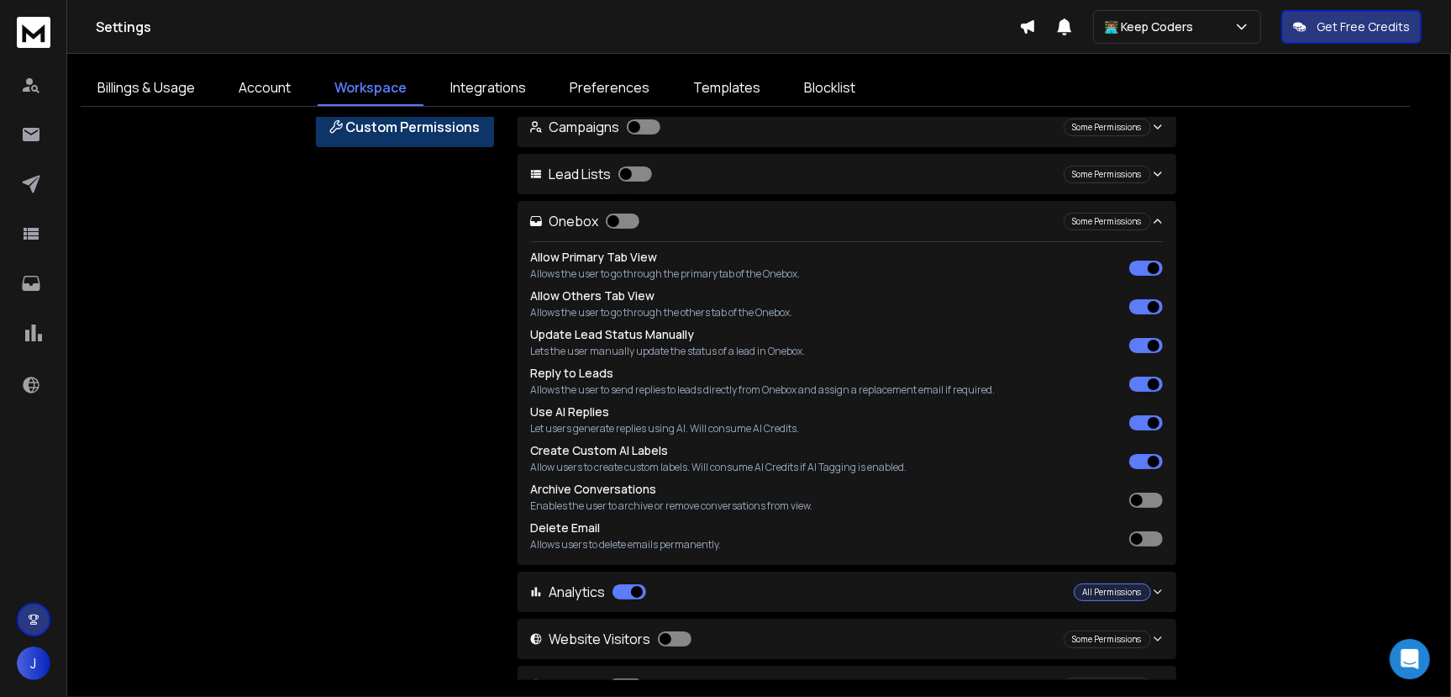
click at [1138, 498] on button "Archive Conversations" at bounding box center [1147, 500] width 34 height 15
click at [1146, 532] on button "Delete Email" at bounding box center [1147, 538] width 34 height 15
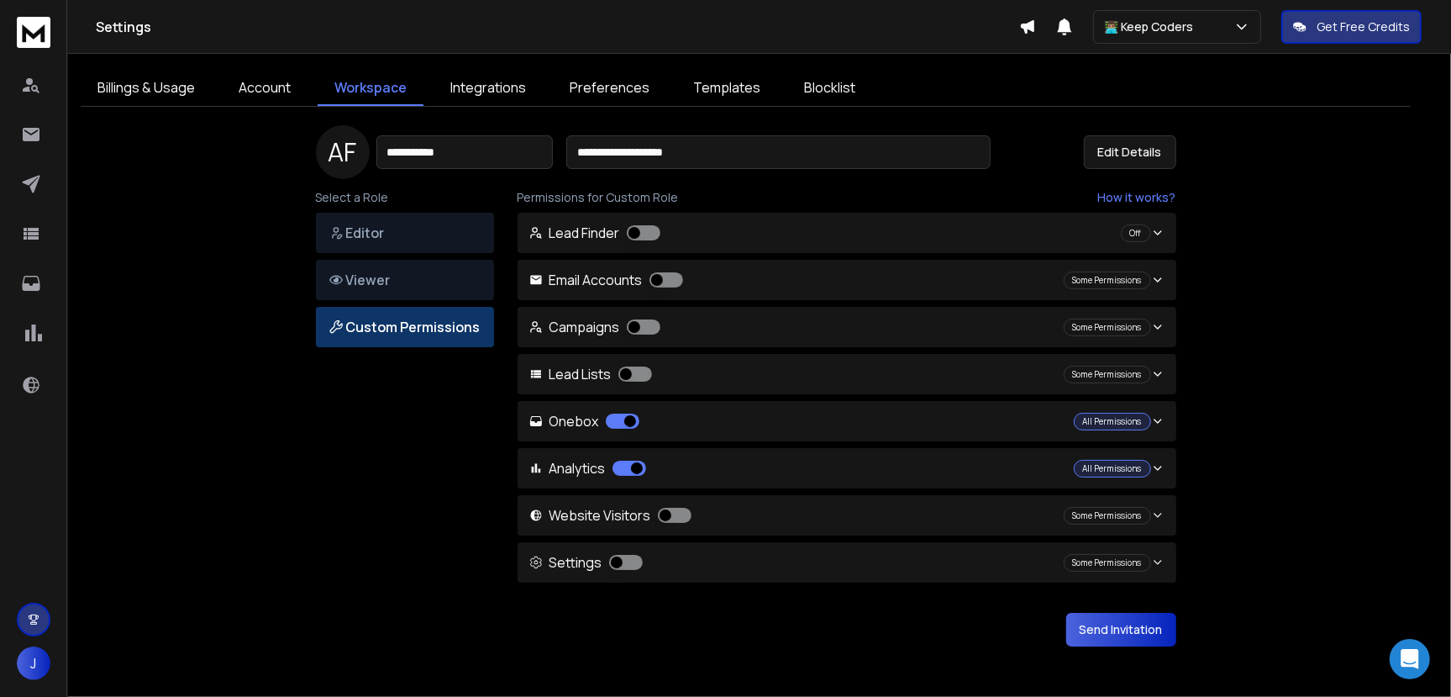
scroll to position [113, 0]
click at [1255, 499] on section "**********" at bounding box center [754, 285] width 1346 height 536
click at [1167, 467] on icon "button" at bounding box center [1165, 468] width 13 height 13
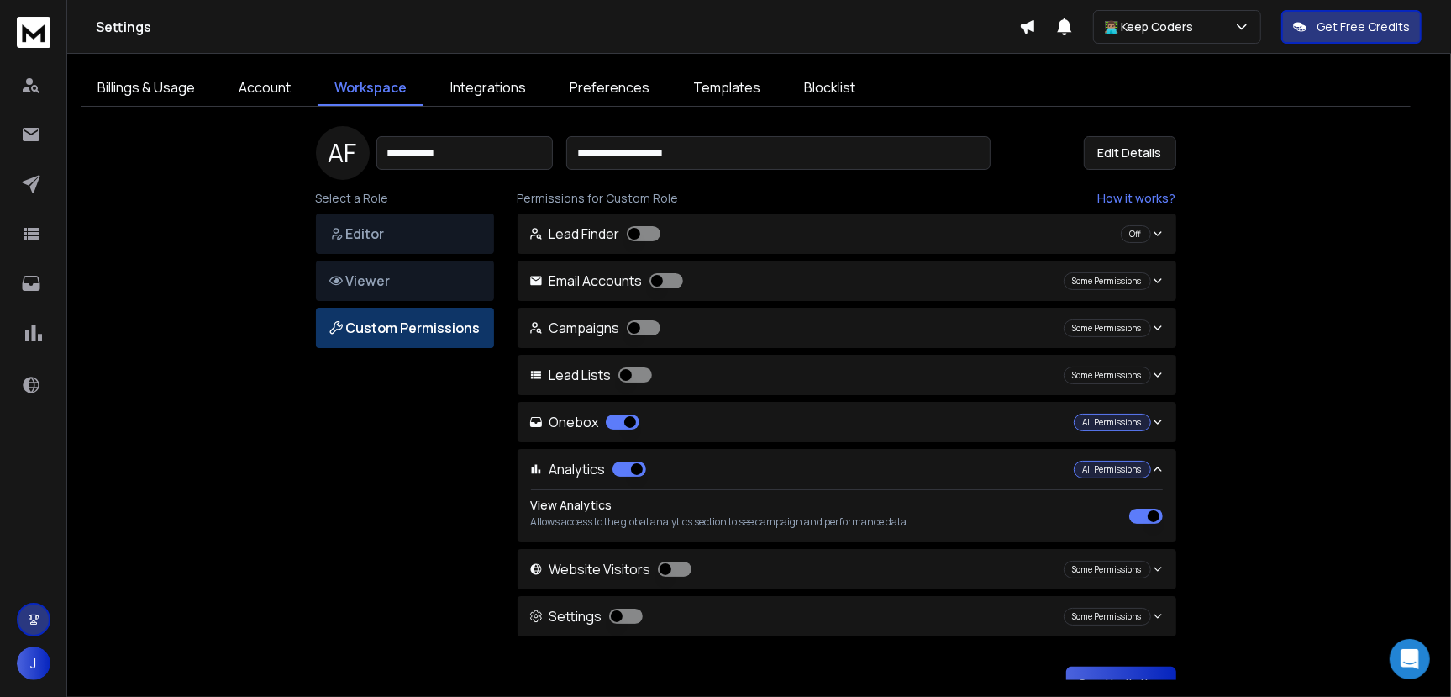
click at [1160, 469] on icon "button" at bounding box center [1157, 468] width 13 height 13
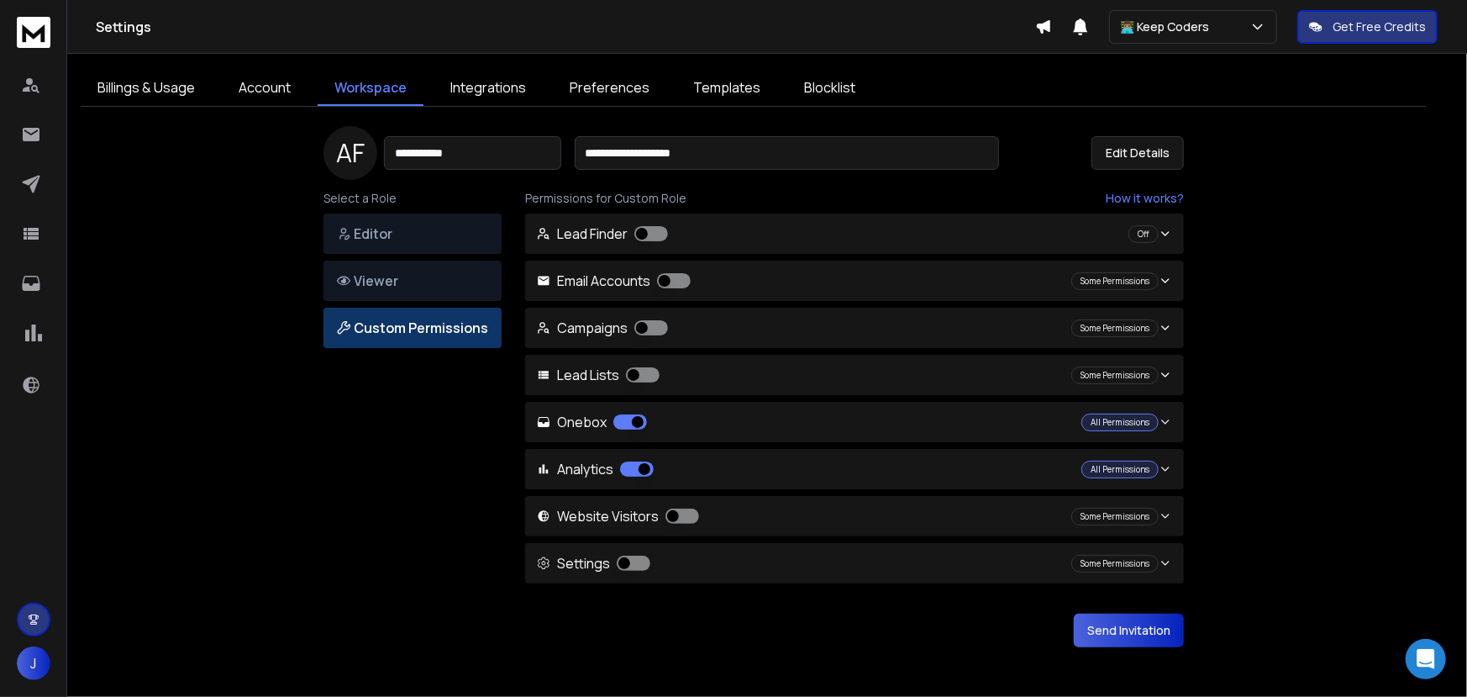
click at [1146, 514] on div "Some Permissions" at bounding box center [1115, 517] width 87 height 18
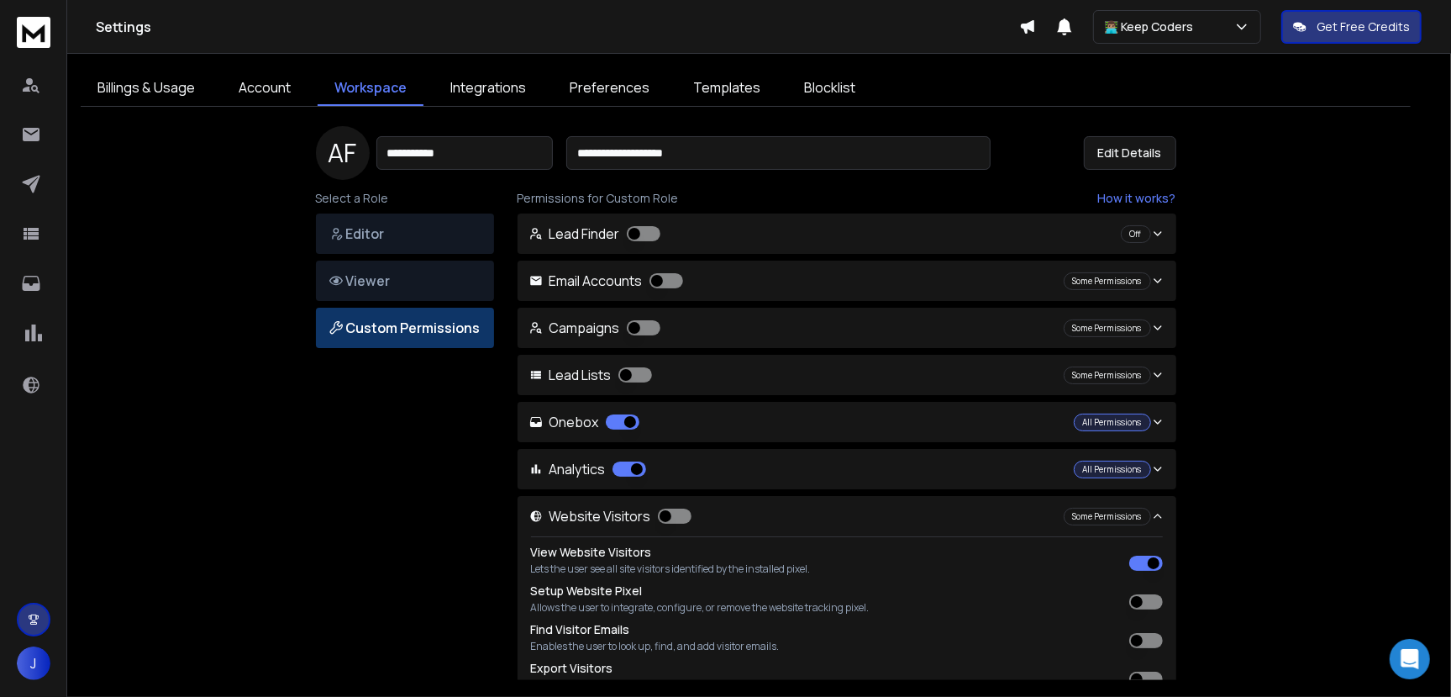
click at [1148, 556] on button "View Website Visitors" at bounding box center [1147, 563] width 34 height 15
click at [1156, 515] on icon "button" at bounding box center [1157, 515] width 13 height 13
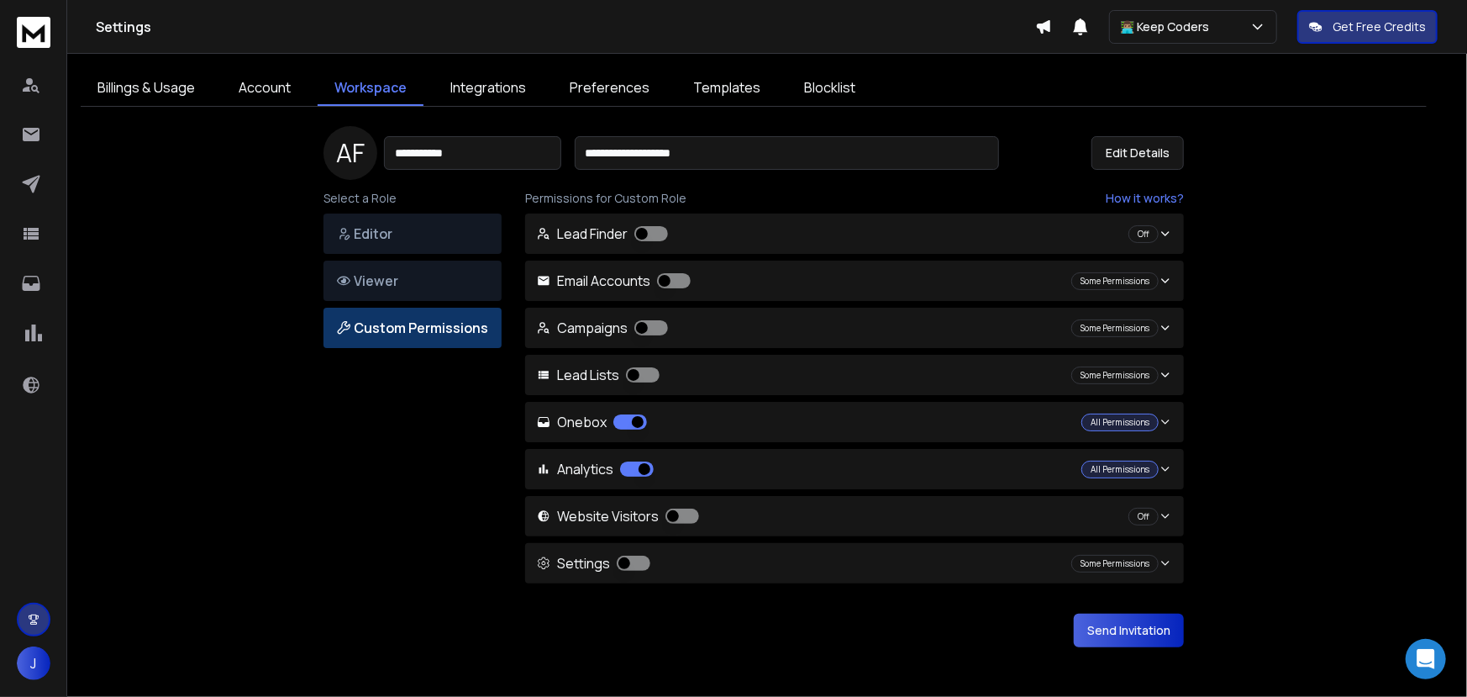
click at [1169, 563] on icon "button" at bounding box center [1165, 562] width 13 height 13
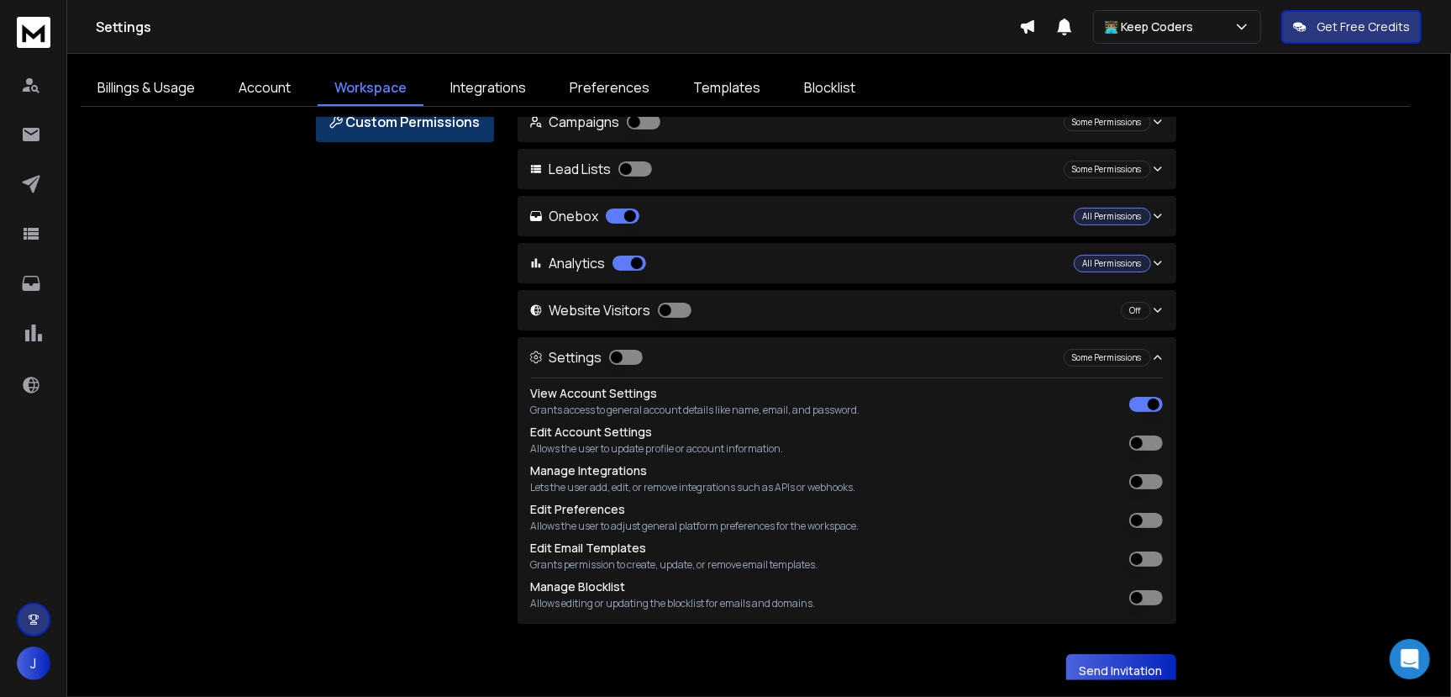
scroll to position [342, 0]
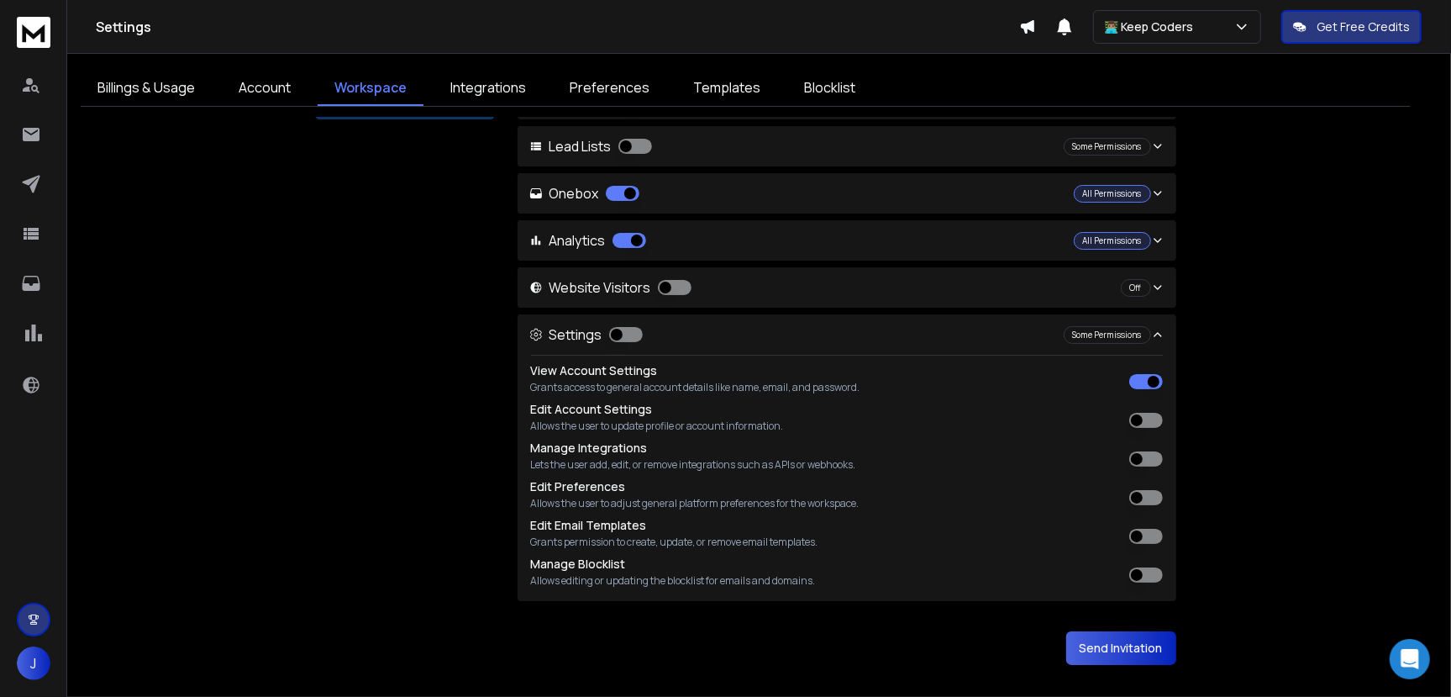
click at [1160, 336] on icon "button" at bounding box center [1157, 334] width 13 height 13
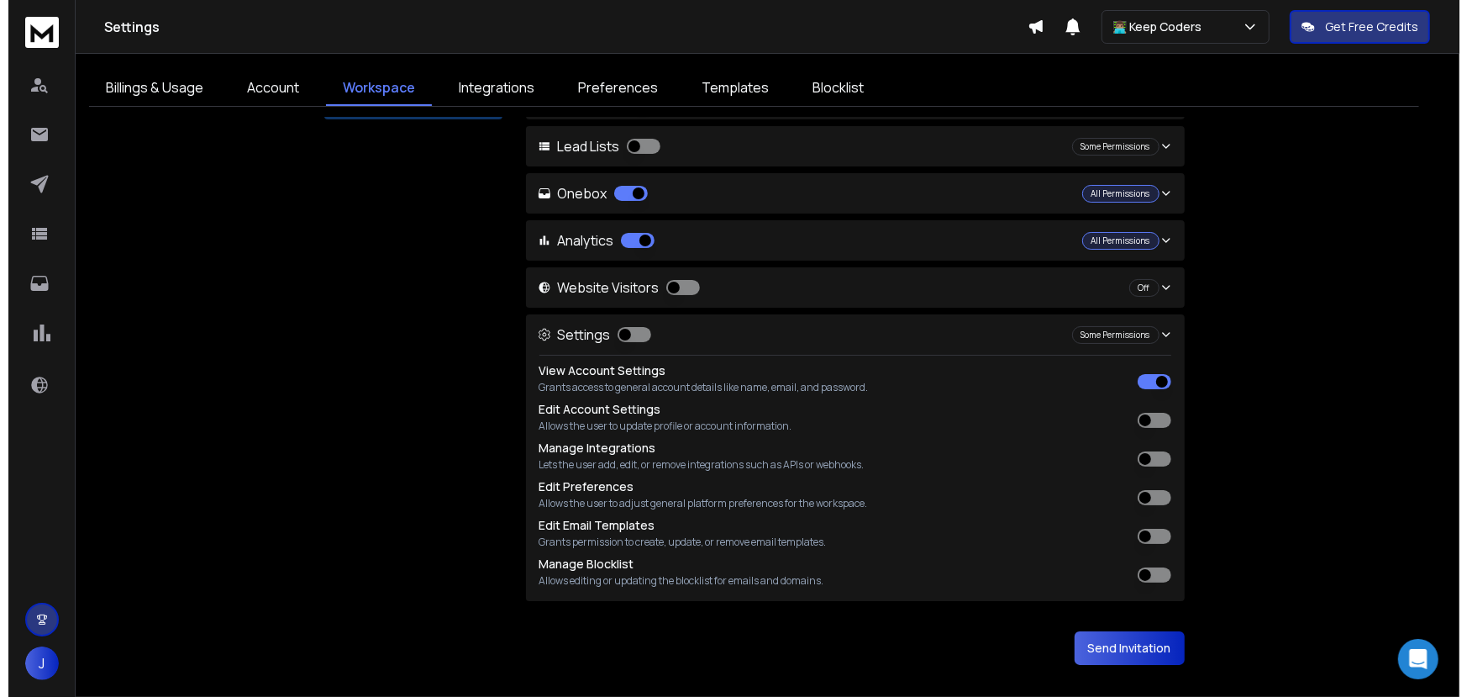
scroll to position [113, 0]
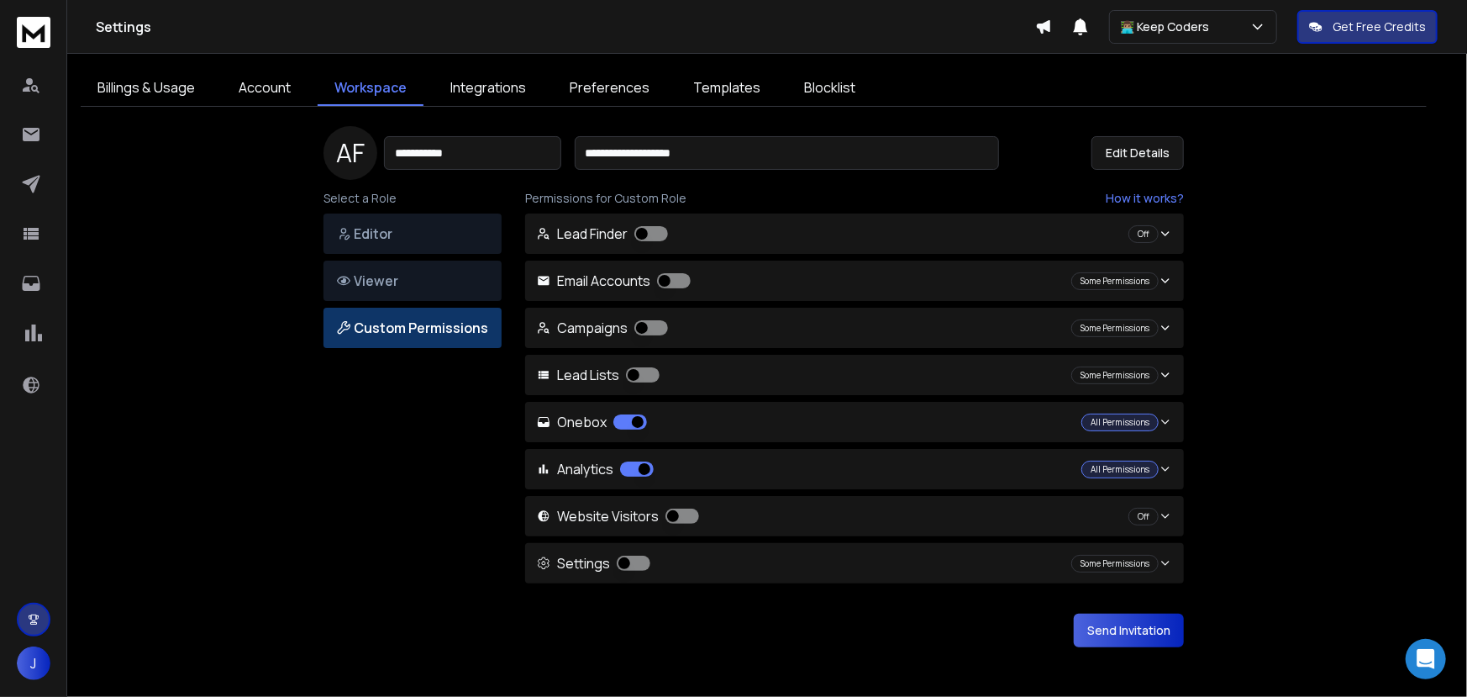
click at [1277, 406] on section "**********" at bounding box center [754, 285] width 1346 height 536
click at [1125, 632] on button "Send Invitation" at bounding box center [1129, 631] width 110 height 34
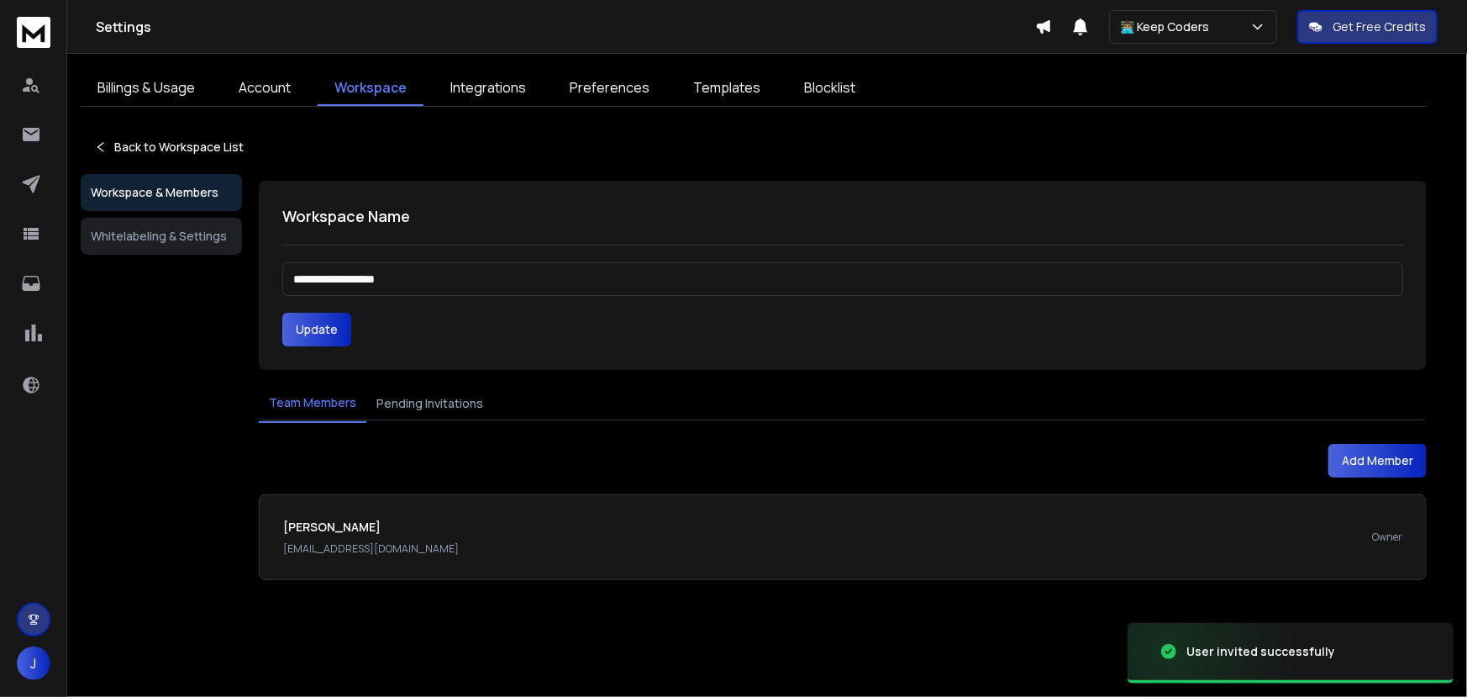
click at [730, 650] on div "**********" at bounding box center [754, 398] width 1346 height 536
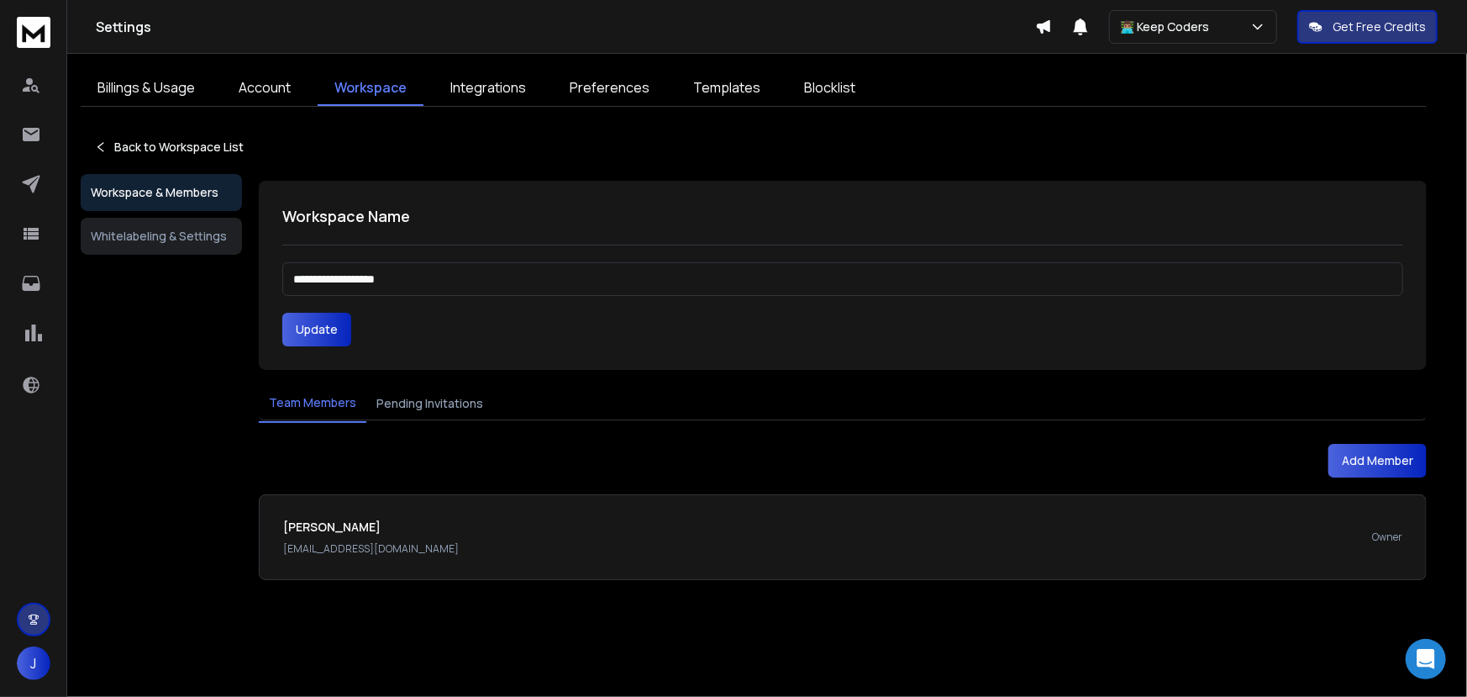
click at [1378, 468] on button "Add Member" at bounding box center [1378, 461] width 98 height 34
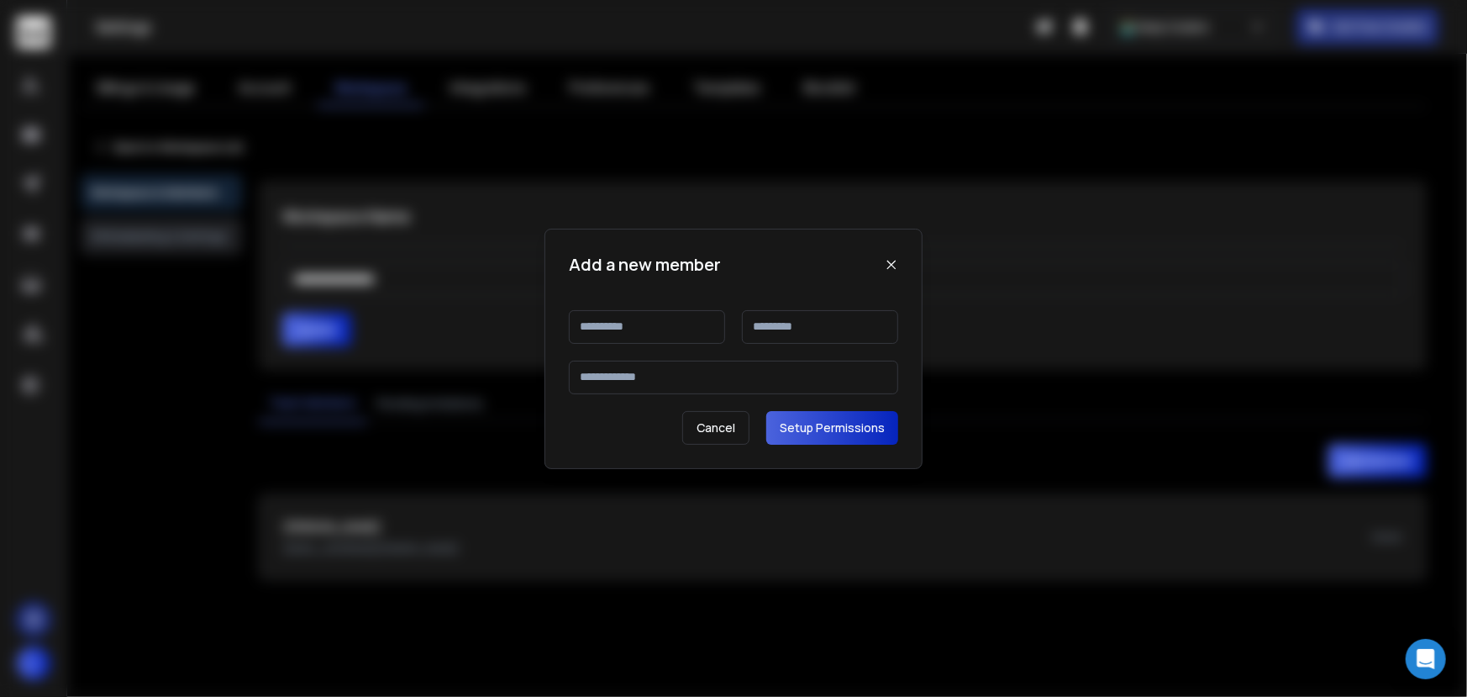
click at [630, 389] on input at bounding box center [733, 378] width 329 height 34
click at [639, 378] on input at bounding box center [733, 378] width 329 height 34
click at [658, 377] on input at bounding box center [733, 378] width 329 height 34
paste input "**********"
type input "**********"
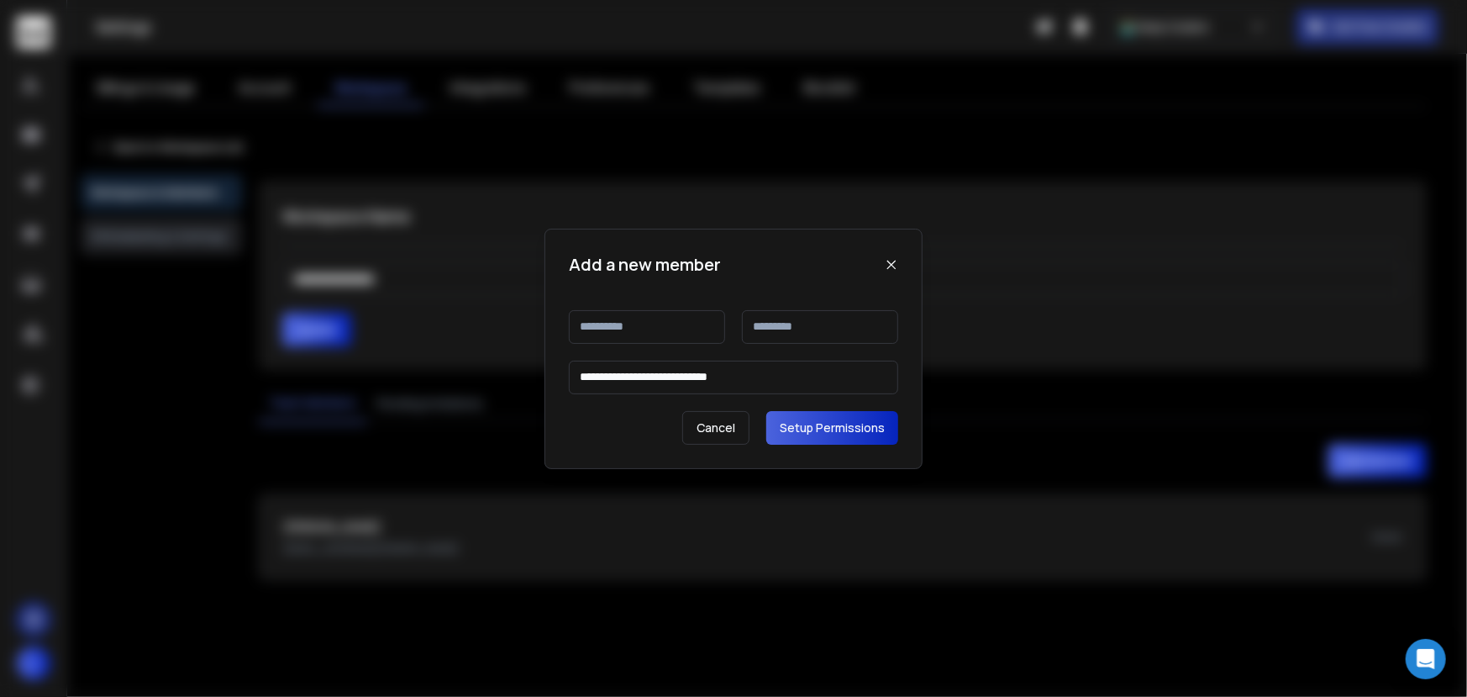
click at [601, 329] on input at bounding box center [647, 327] width 156 height 34
type input "****"
click at [796, 324] on input at bounding box center [820, 327] width 156 height 34
type input "*"
type input "****"
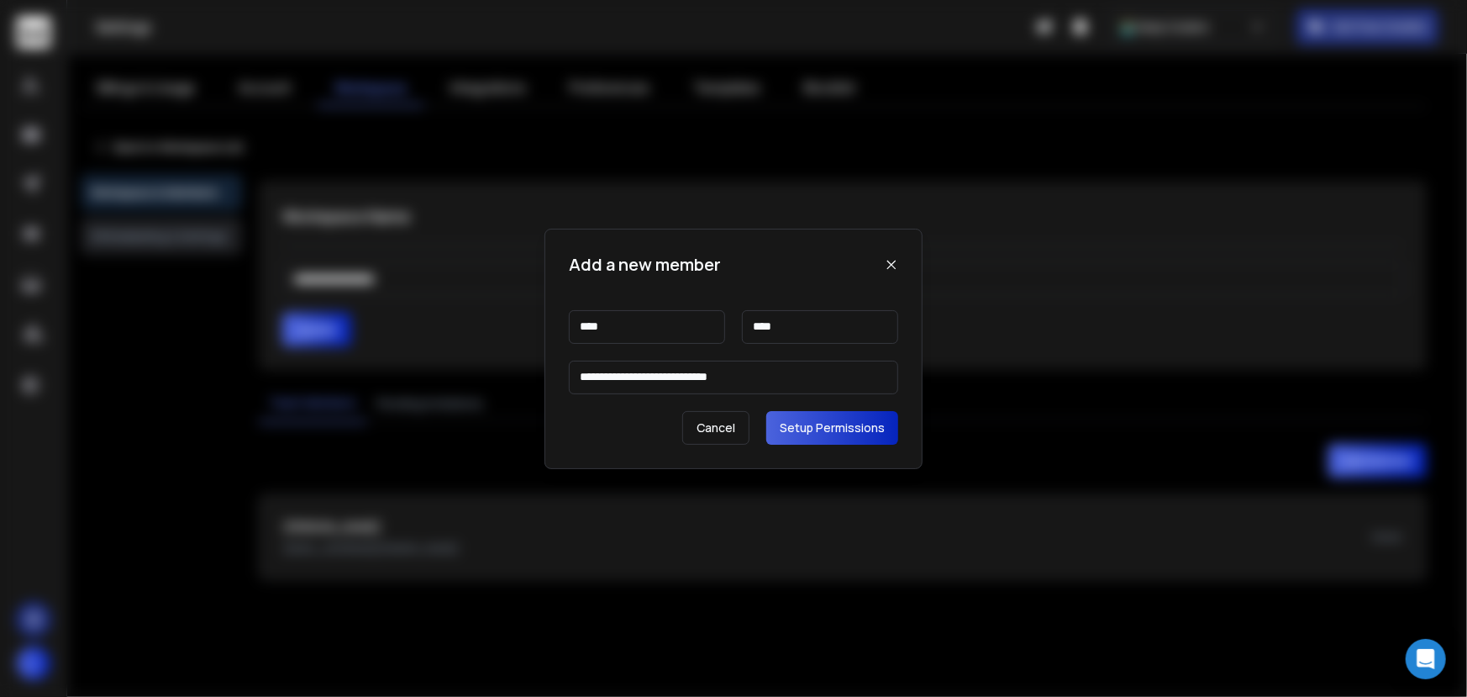
click at [805, 279] on div "Add a new member" at bounding box center [733, 281] width 329 height 57
click at [824, 423] on button "Setup Permissions" at bounding box center [832, 428] width 132 height 34
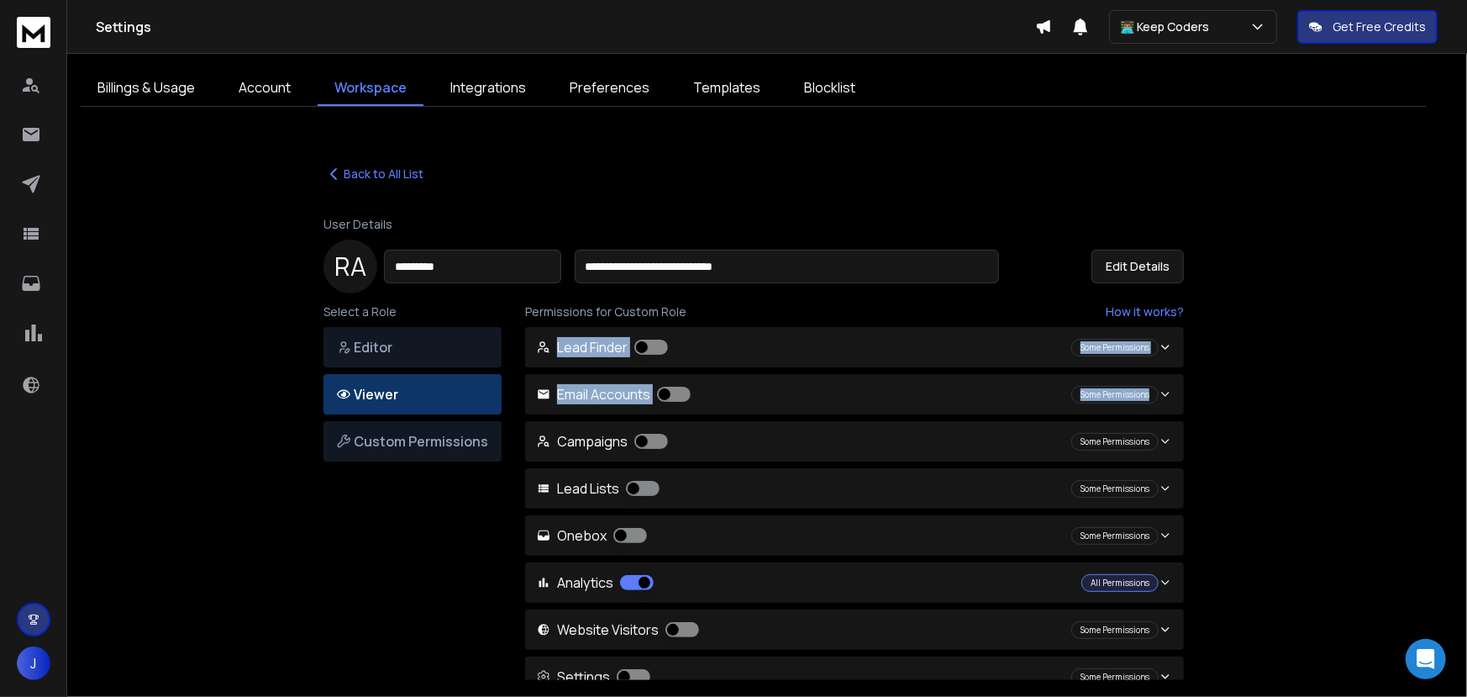
drag, startPoint x: 1425, startPoint y: 333, endPoint x: 1411, endPoint y: 378, distance: 47.6
click at [1425, 376] on div "**********" at bounding box center [754, 398] width 1346 height 563
click at [1143, 348] on div "Some Permissions" at bounding box center [1115, 348] width 87 height 18
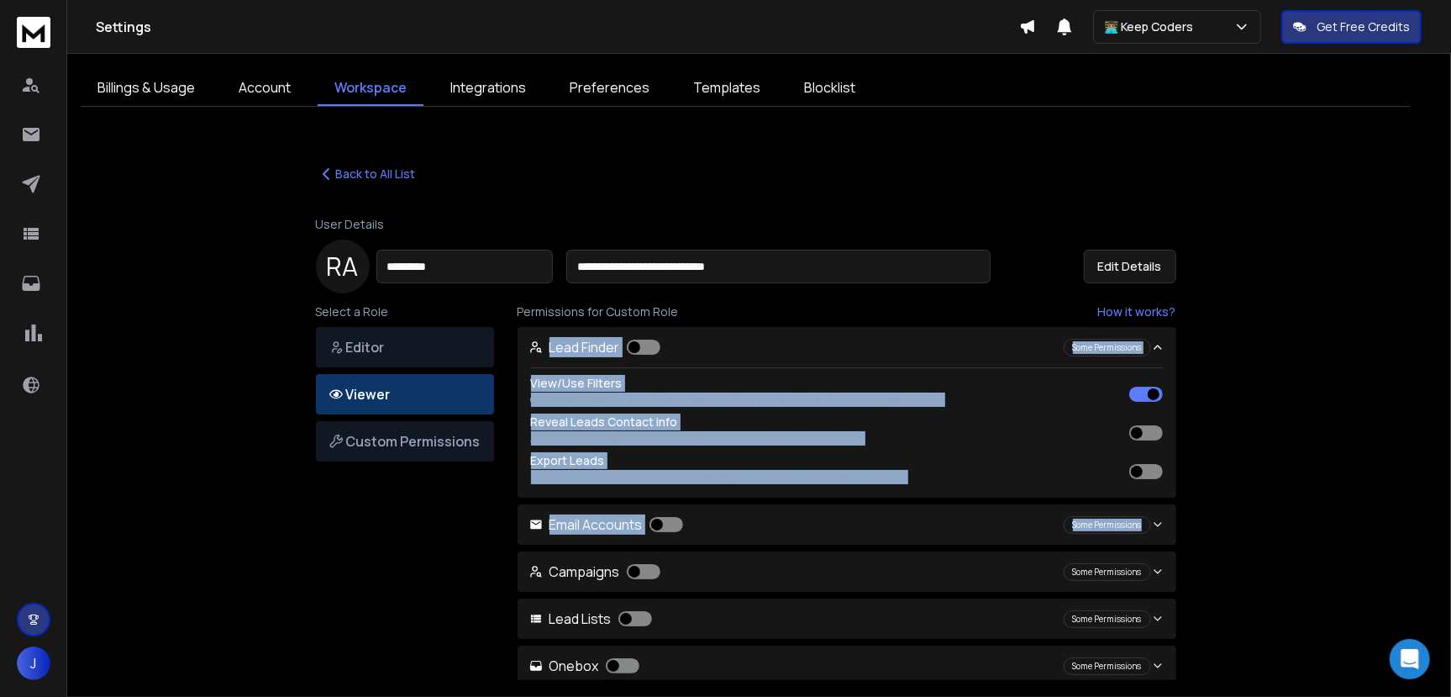
click at [1142, 393] on button "View/Use Filters" at bounding box center [1147, 394] width 34 height 15
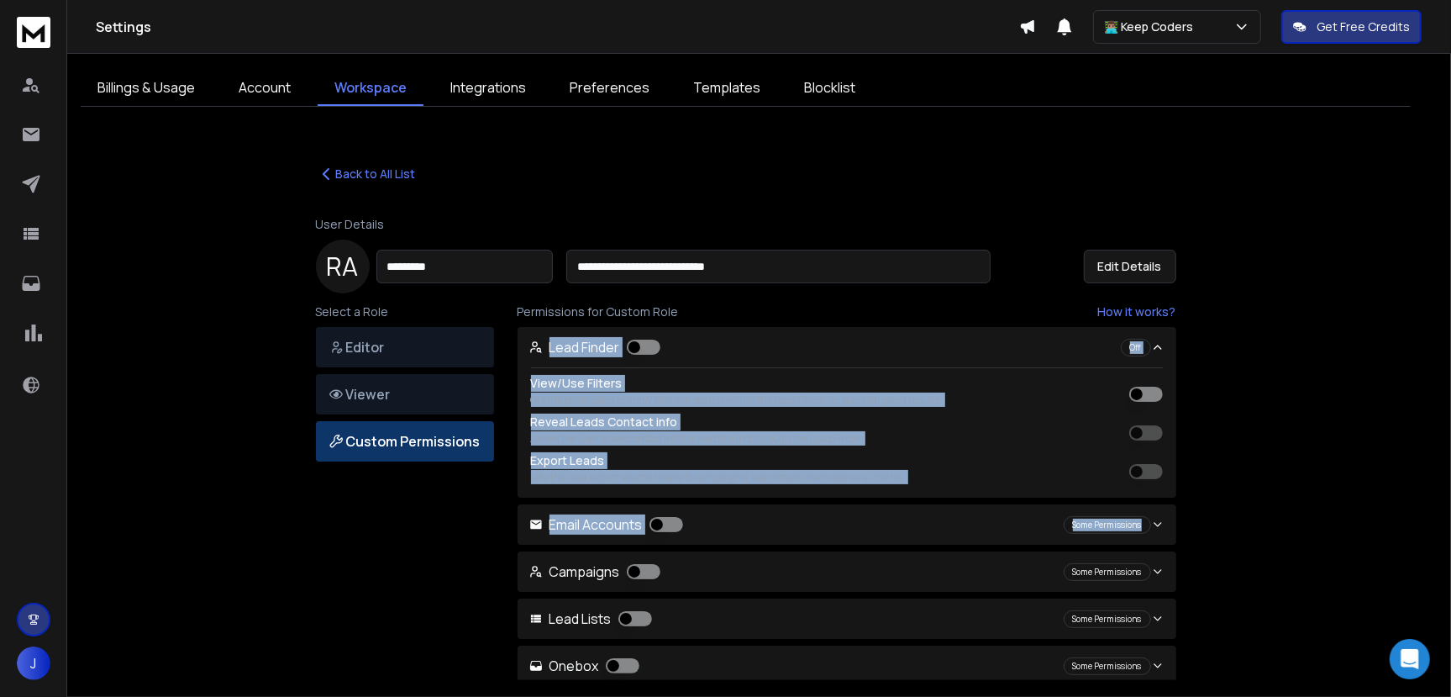
click at [1223, 382] on section "**********" at bounding box center [746, 398] width 1330 height 536
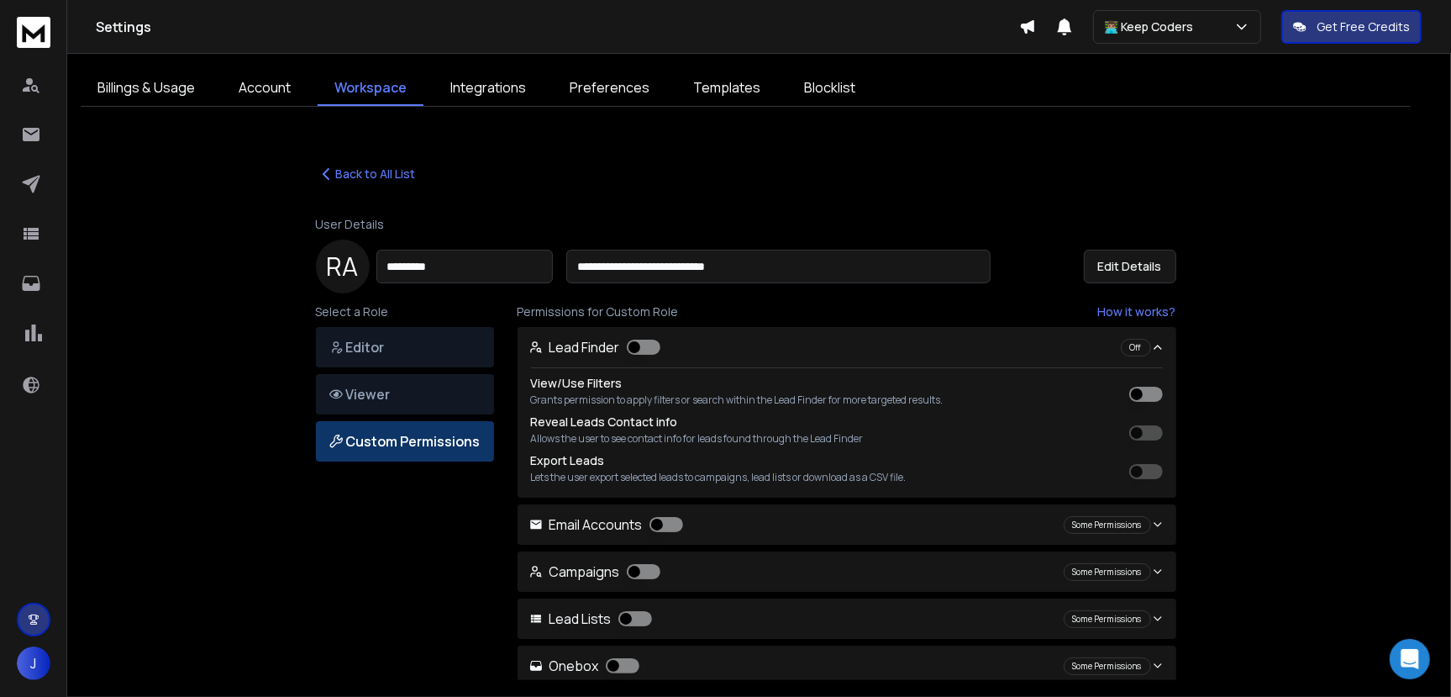
click at [1156, 344] on icon "button" at bounding box center [1157, 346] width 13 height 13
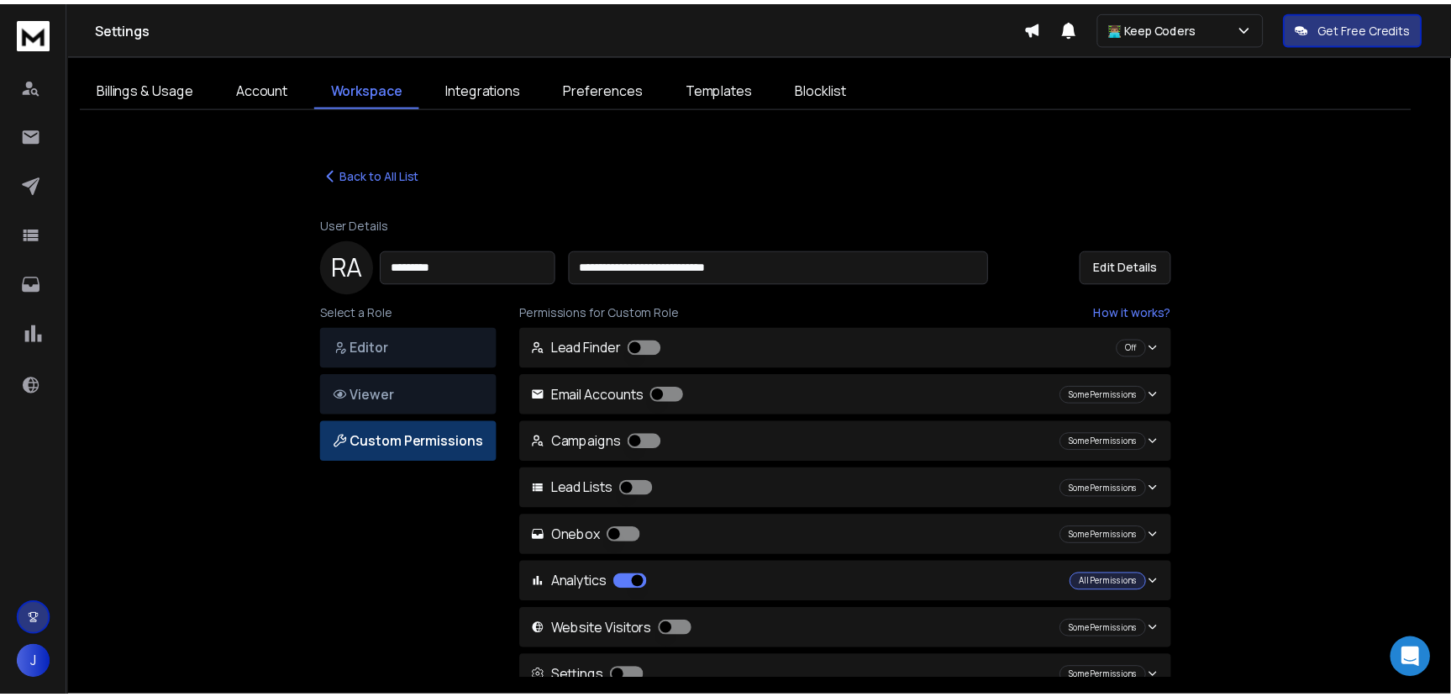
scroll to position [113, 0]
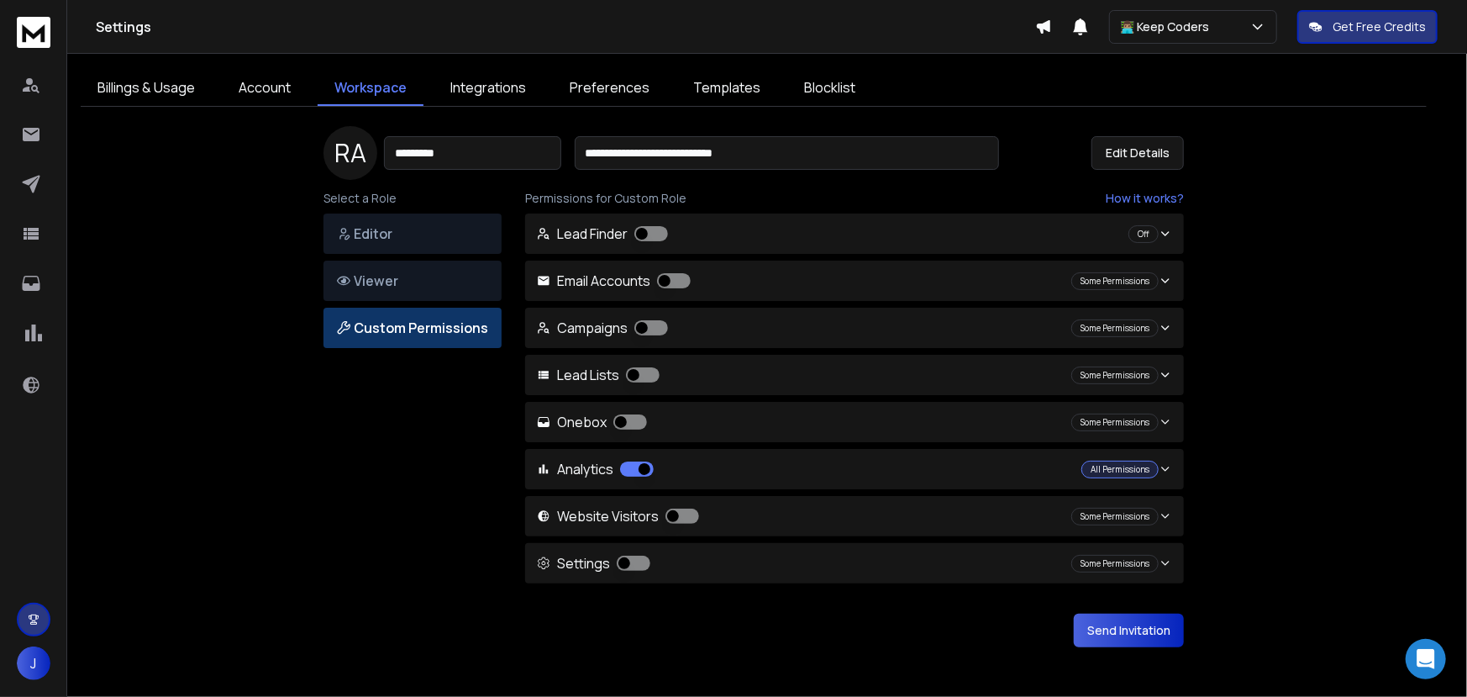
click at [1166, 514] on icon "button" at bounding box center [1165, 515] width 7 height 3
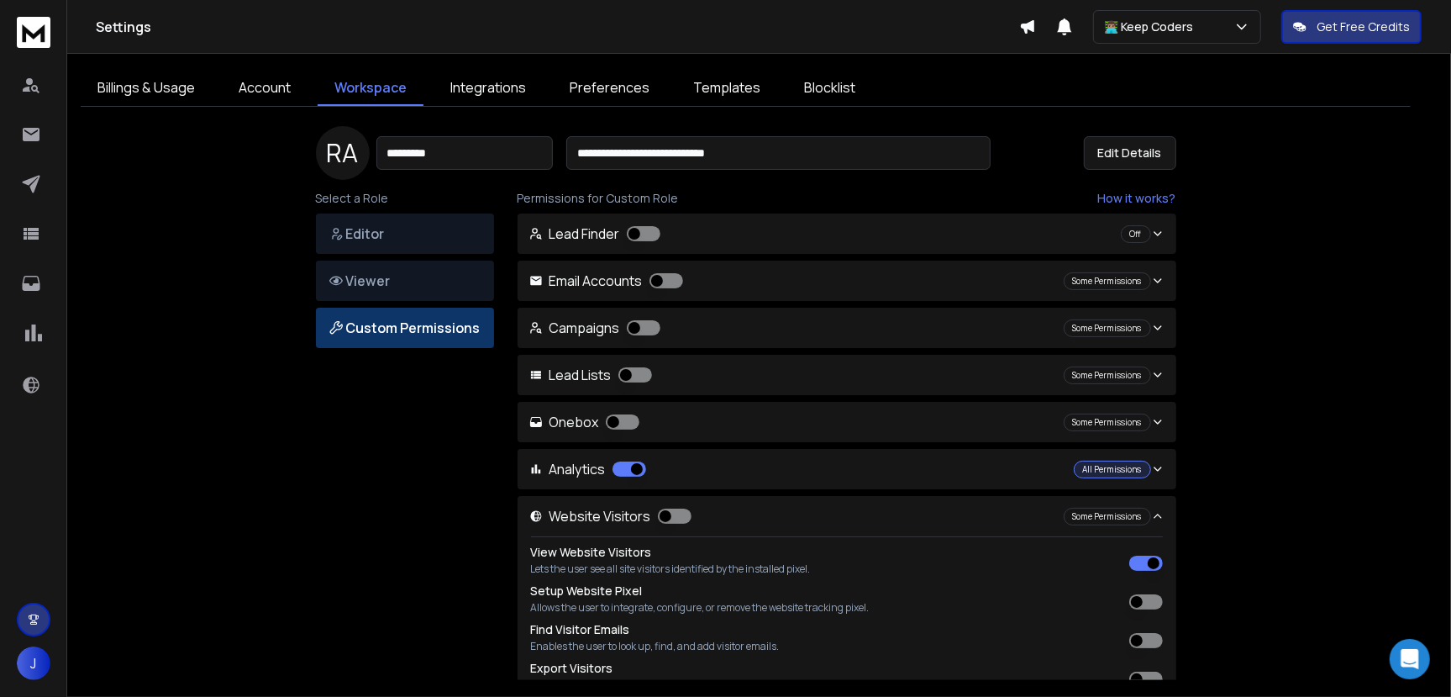
click at [1144, 564] on button "View Website Visitors" at bounding box center [1147, 563] width 34 height 15
click at [1159, 512] on icon "button" at bounding box center [1157, 515] width 13 height 13
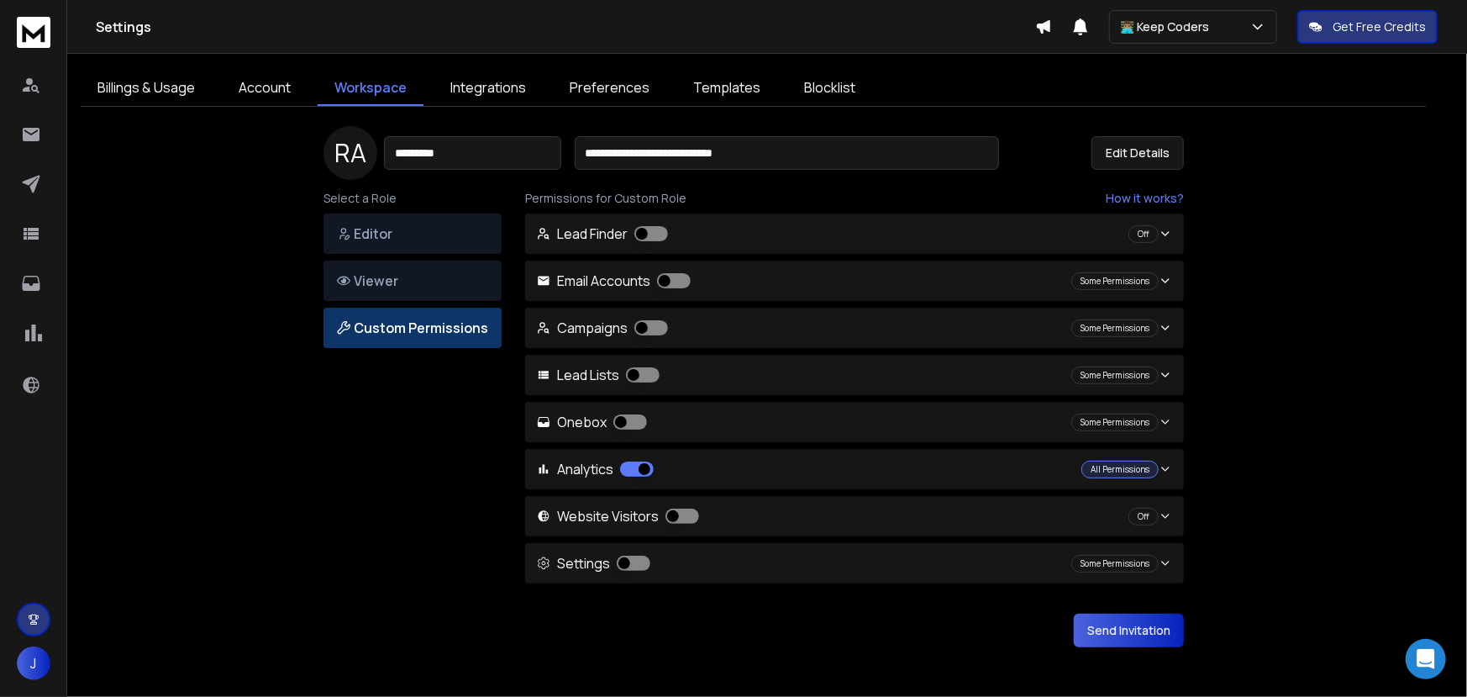
click at [1171, 555] on button "Settings Some Permissions" at bounding box center [854, 563] width 659 height 40
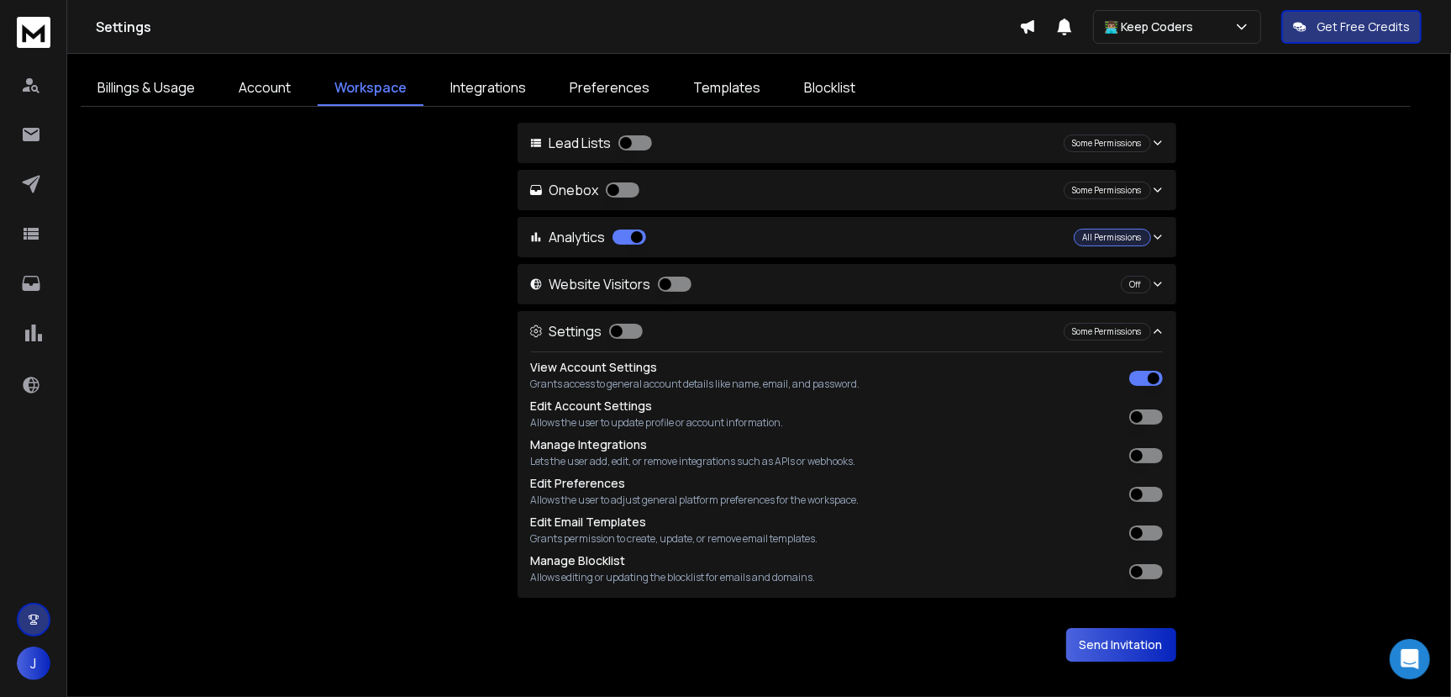
scroll to position [360, 0]
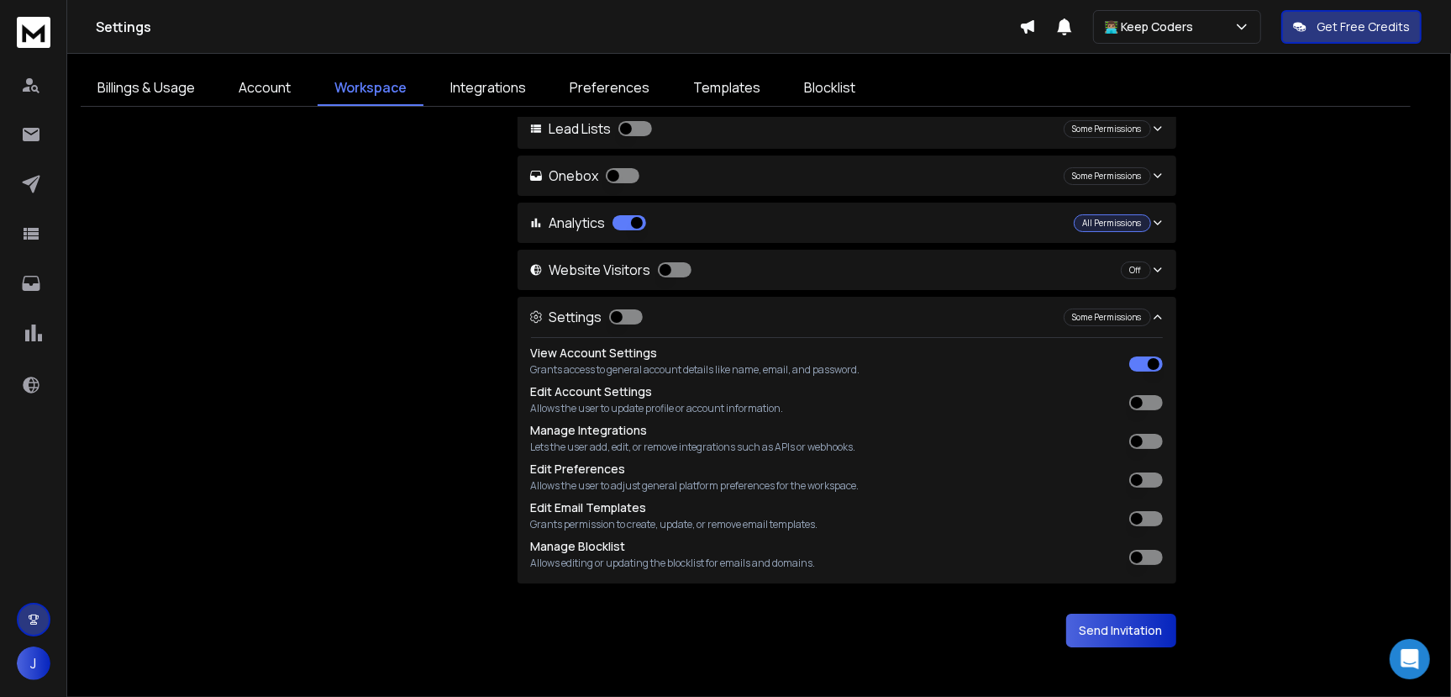
click at [1158, 319] on icon "button" at bounding box center [1157, 316] width 13 height 13
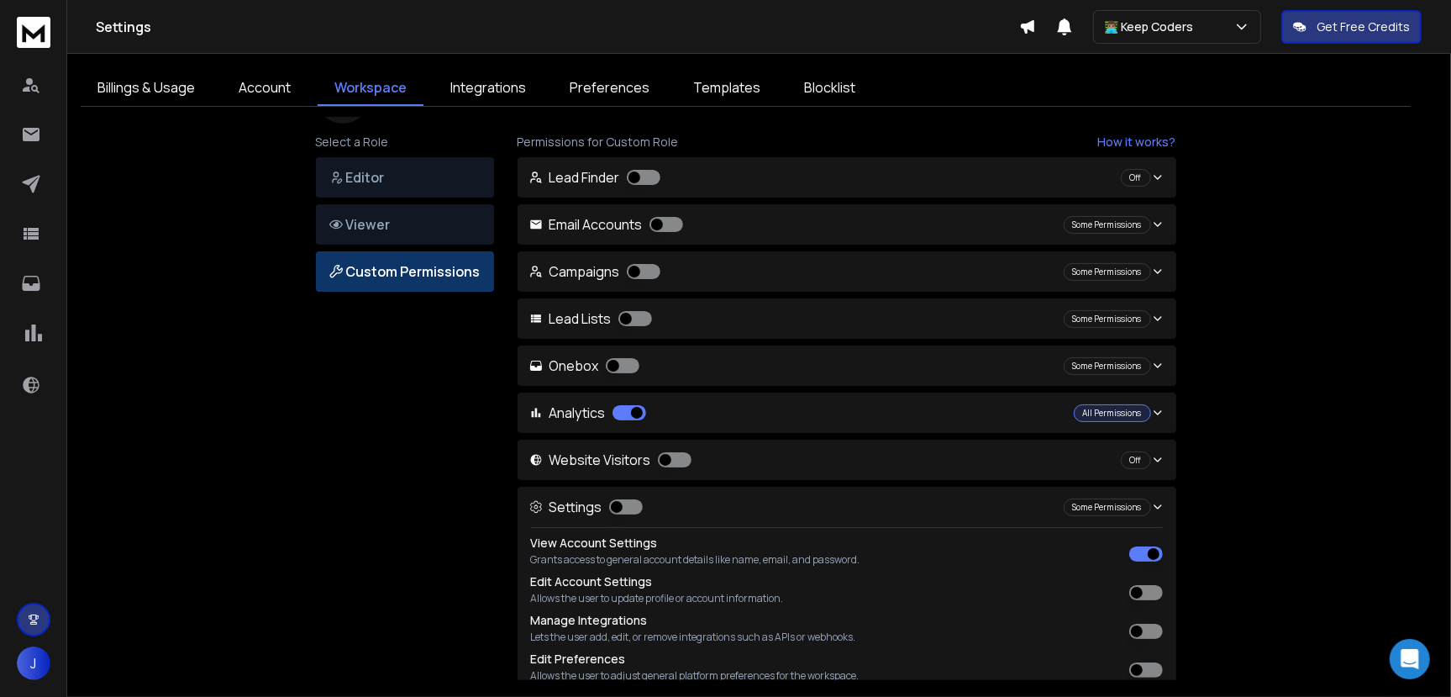
scroll to position [113, 0]
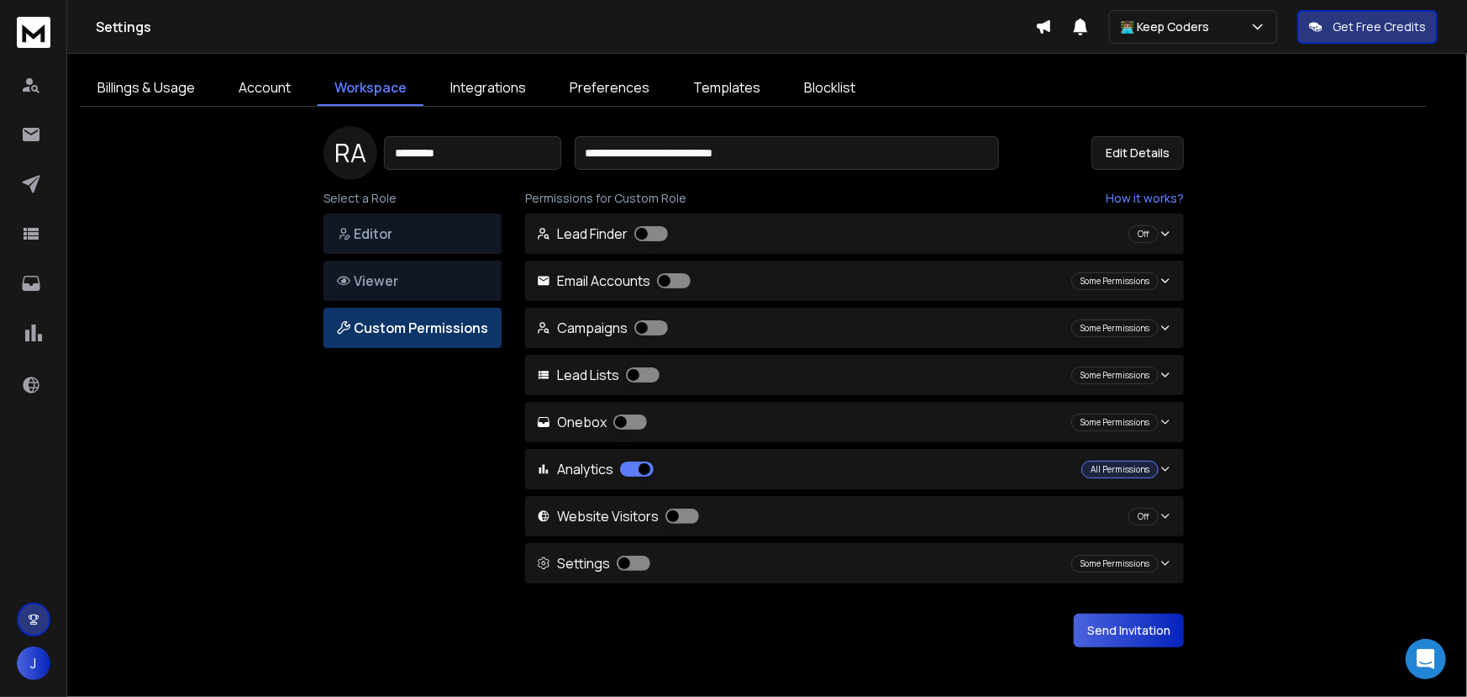
click at [1169, 420] on icon "button" at bounding box center [1165, 421] width 13 height 13
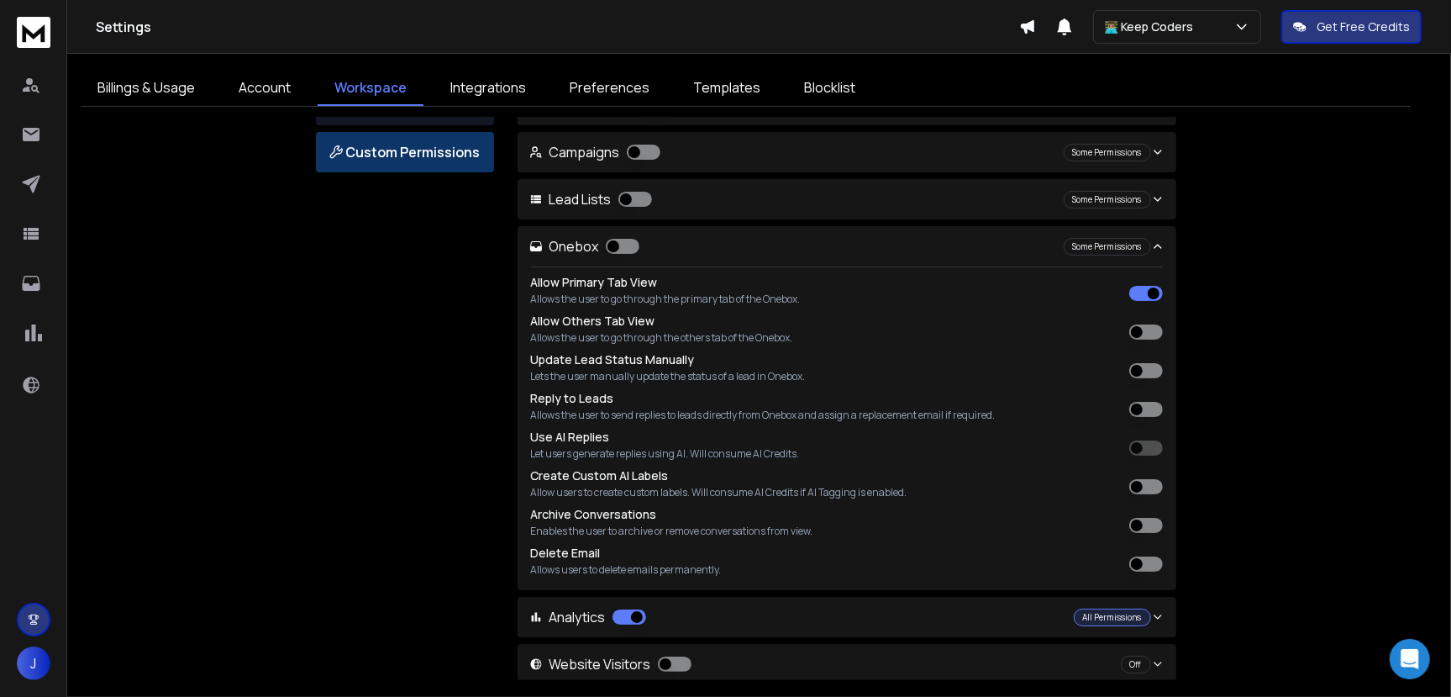
scroll to position [290, 0]
click at [1123, 245] on div "Some Permissions" at bounding box center [1107, 246] width 87 height 18
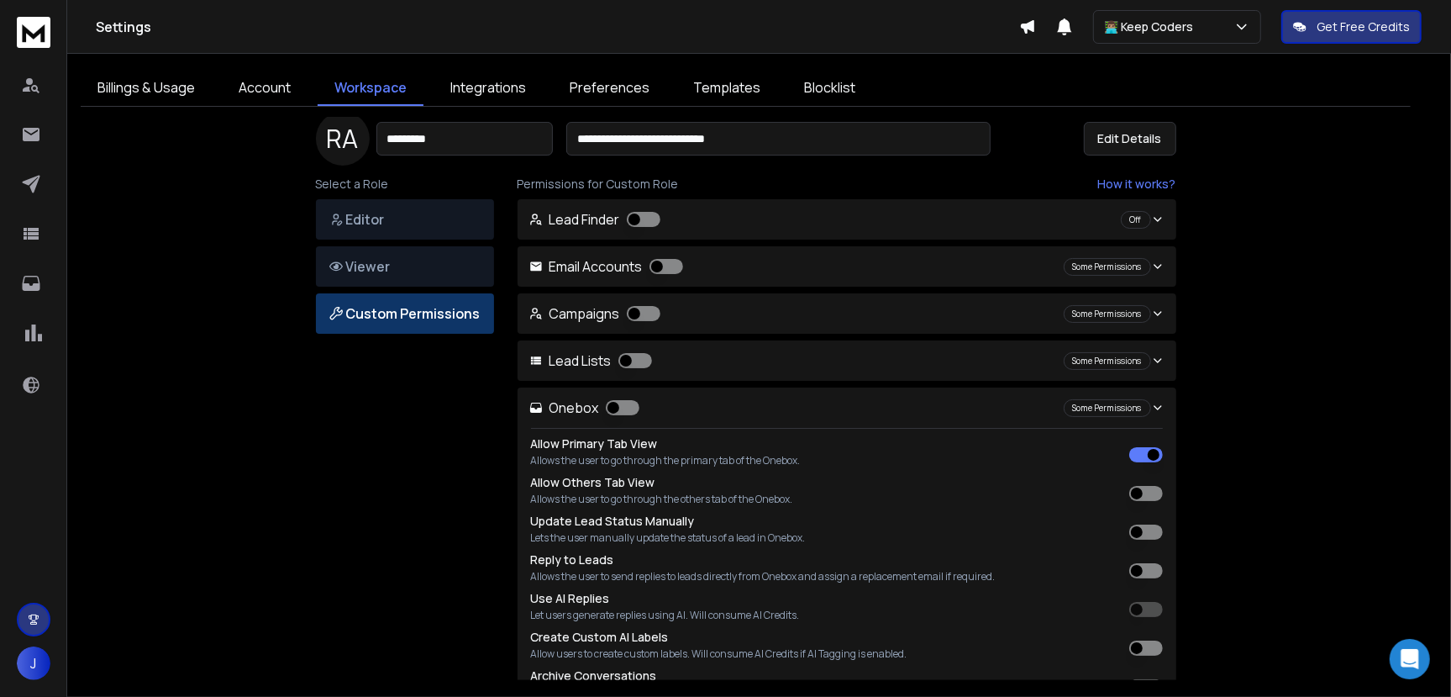
scroll to position [113, 0]
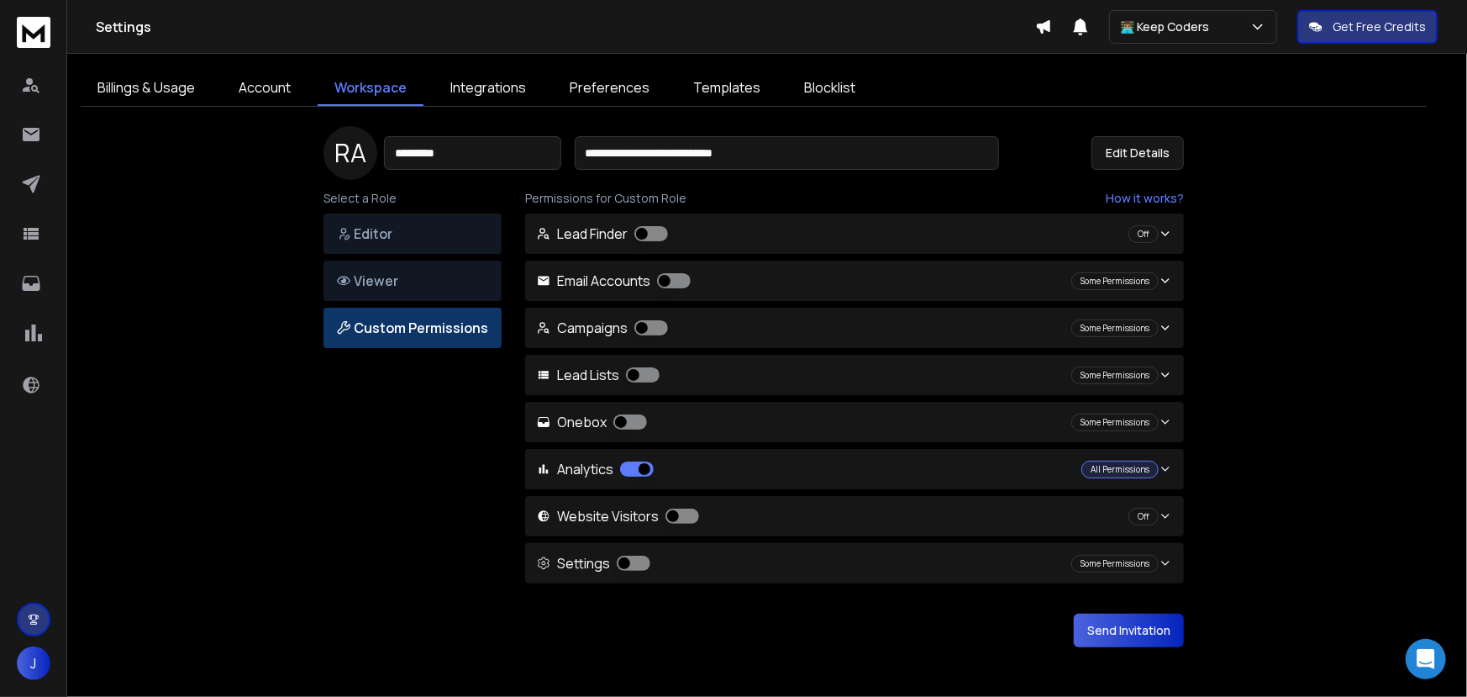
click at [626, 419] on button "button" at bounding box center [631, 421] width 34 height 15
click at [1167, 370] on icon "button" at bounding box center [1165, 374] width 13 height 13
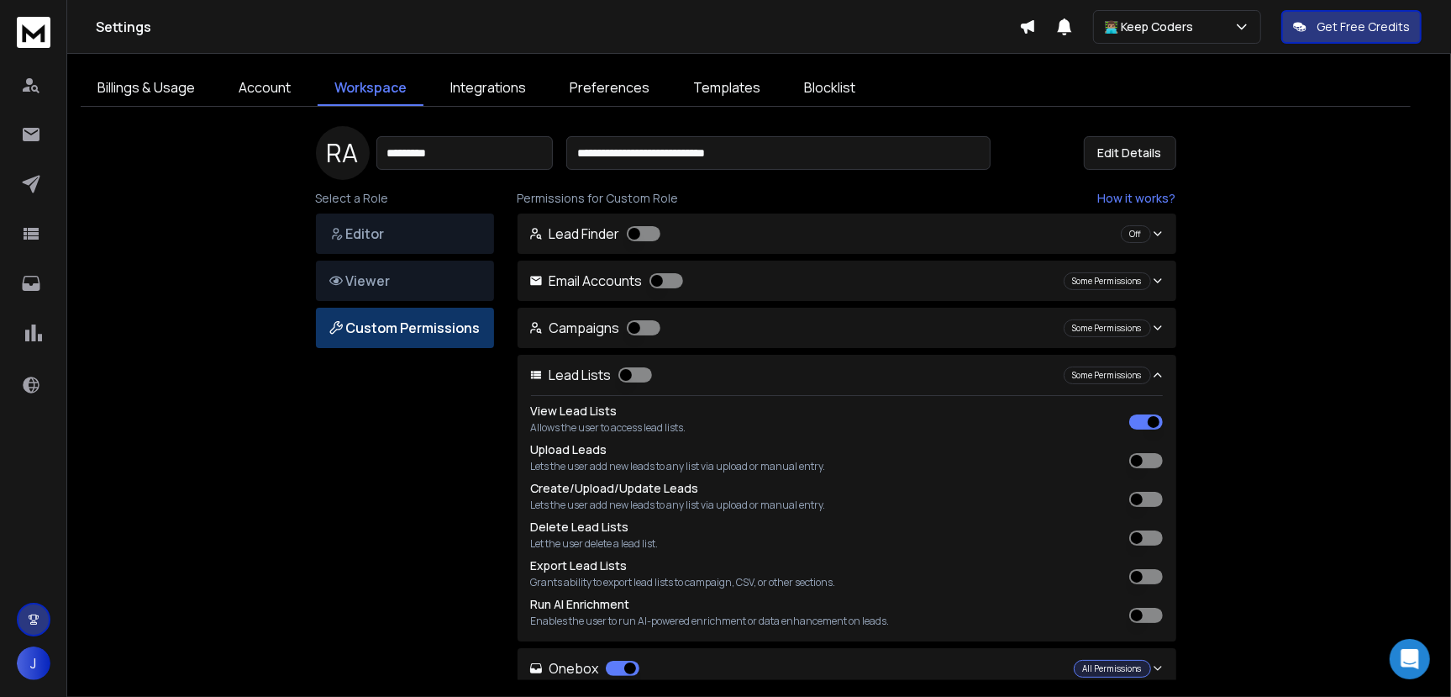
click at [641, 371] on button "button" at bounding box center [636, 374] width 34 height 15
click at [1138, 537] on button "Delete Lead Lists" at bounding box center [1147, 537] width 34 height 15
click at [1242, 524] on section "**********" at bounding box center [746, 285] width 1330 height 536
click at [1156, 373] on icon "button" at bounding box center [1158, 374] width 7 height 3
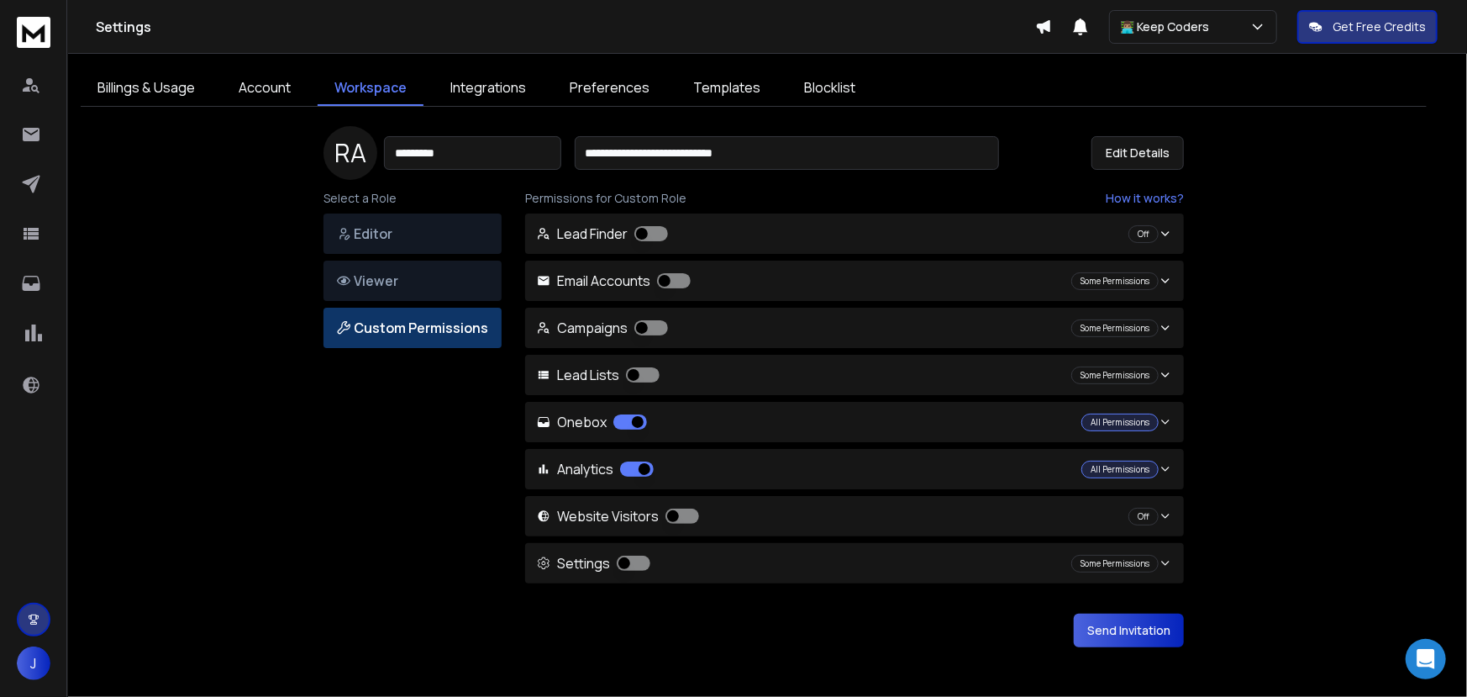
click at [1163, 324] on icon "button" at bounding box center [1165, 327] width 13 height 13
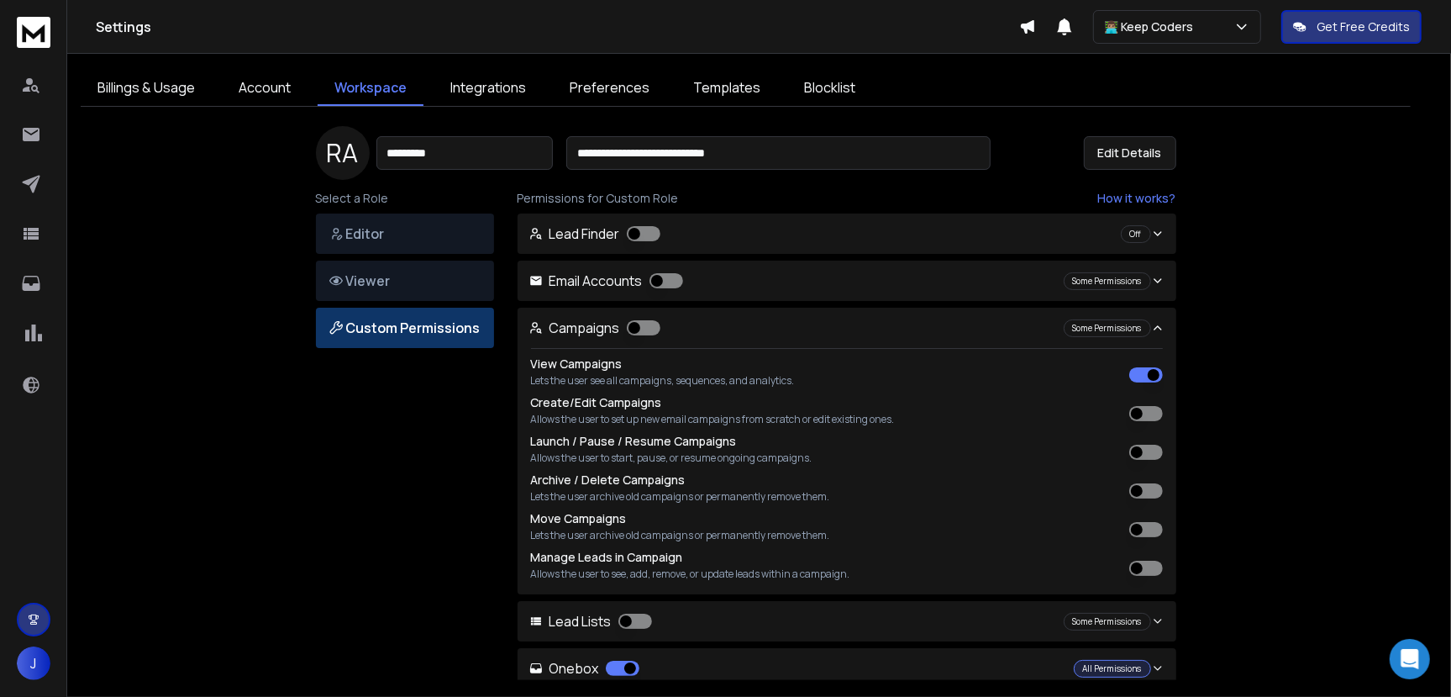
click at [644, 328] on button "button" at bounding box center [644, 327] width 34 height 15
click at [1130, 486] on button "Archive / Delete Campaigns" at bounding box center [1147, 490] width 34 height 15
click at [1156, 327] on icon "button" at bounding box center [1157, 327] width 13 height 13
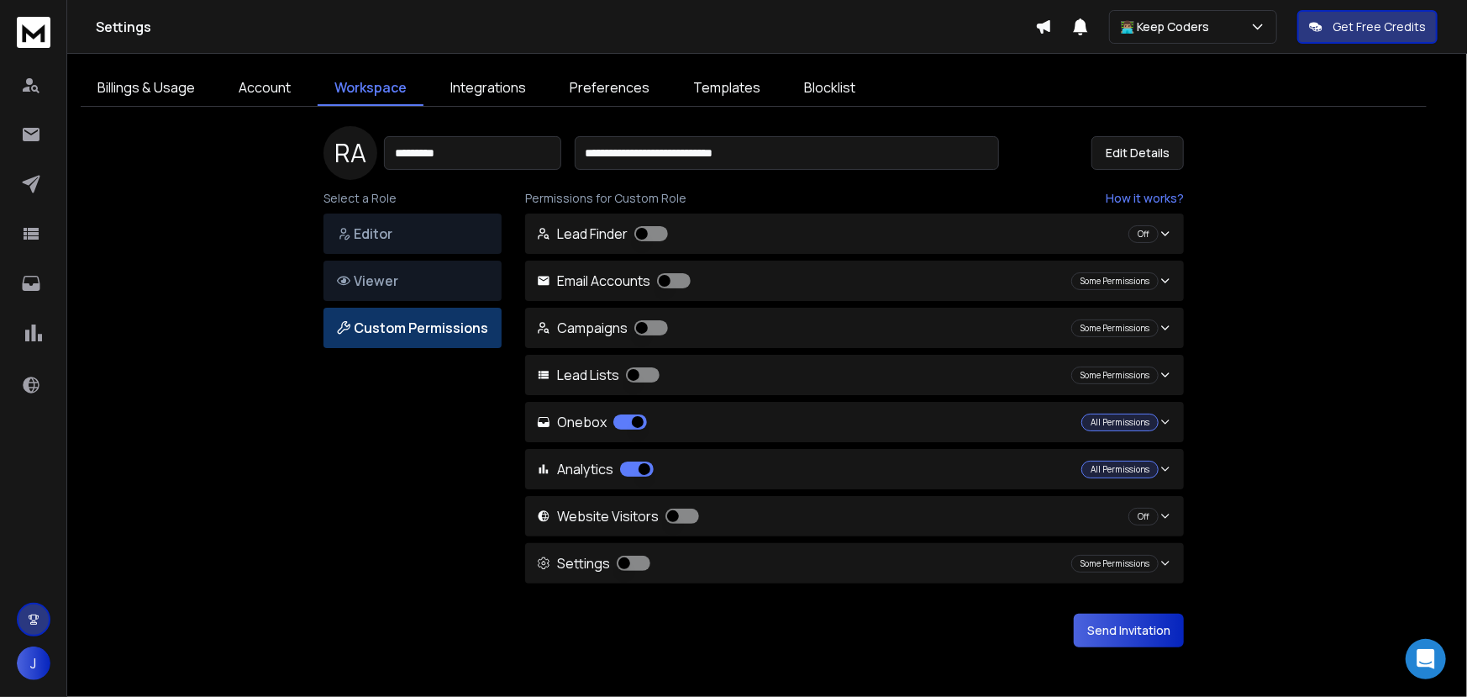
click at [1163, 280] on icon "button" at bounding box center [1165, 280] width 13 height 13
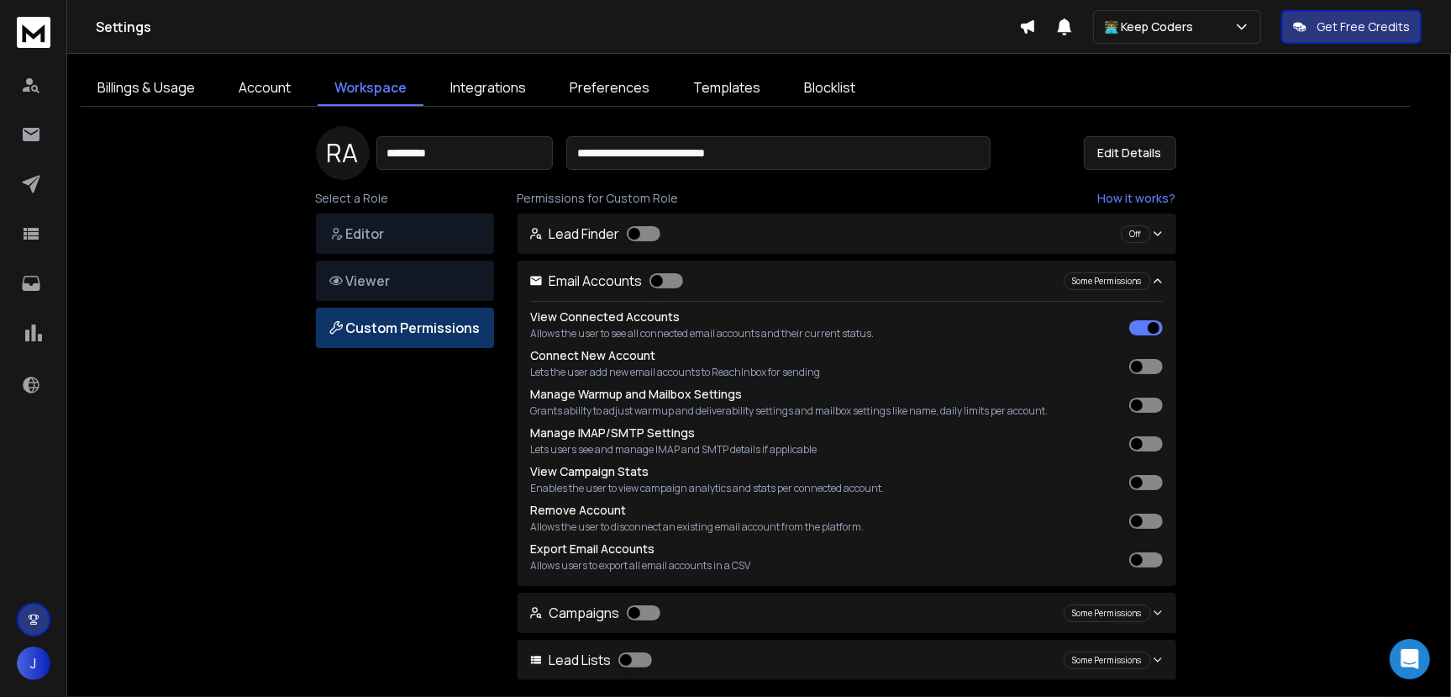
click at [659, 273] on button "button" at bounding box center [667, 280] width 34 height 15
click at [1143, 524] on button "Remove Account" at bounding box center [1147, 521] width 34 height 15
click at [1156, 282] on icon "button" at bounding box center [1157, 280] width 13 height 13
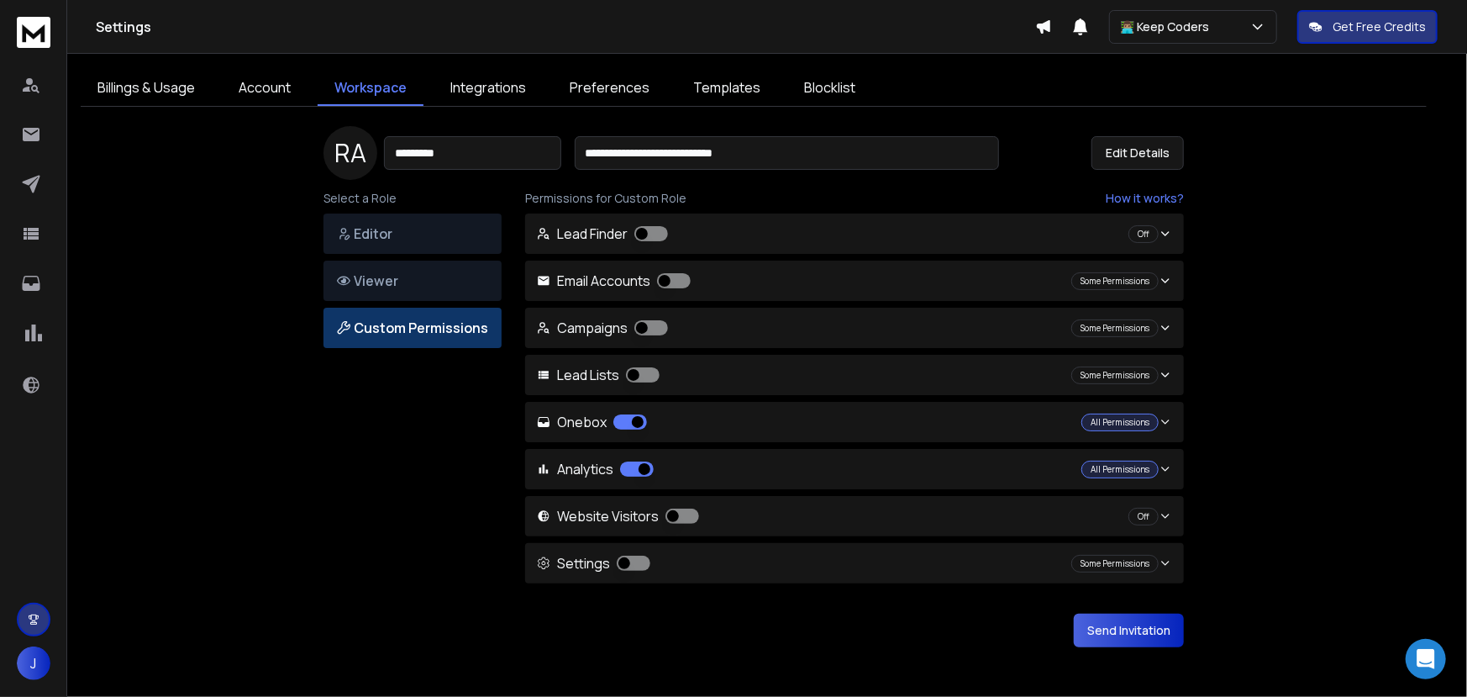
click at [1170, 561] on button "Settings Some Permissions" at bounding box center [854, 563] width 659 height 40
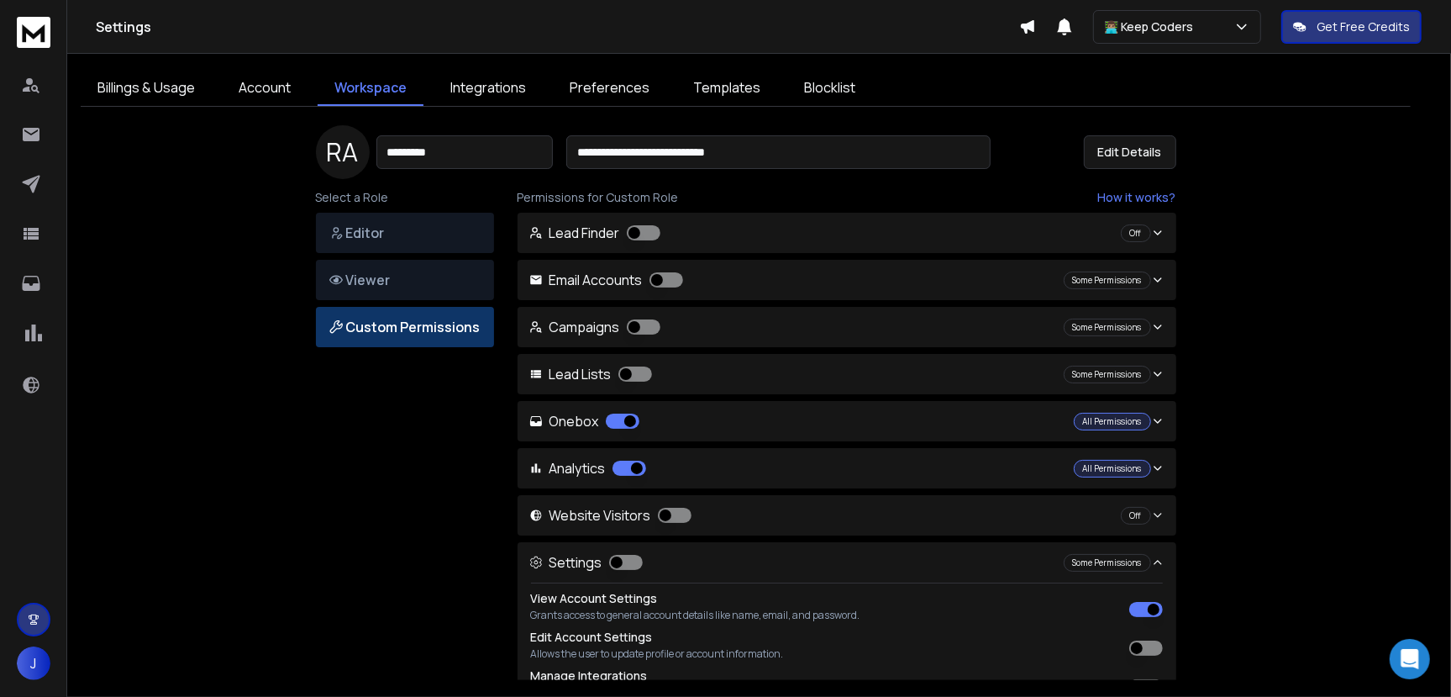
click at [1156, 556] on icon "button" at bounding box center [1157, 562] width 13 height 13
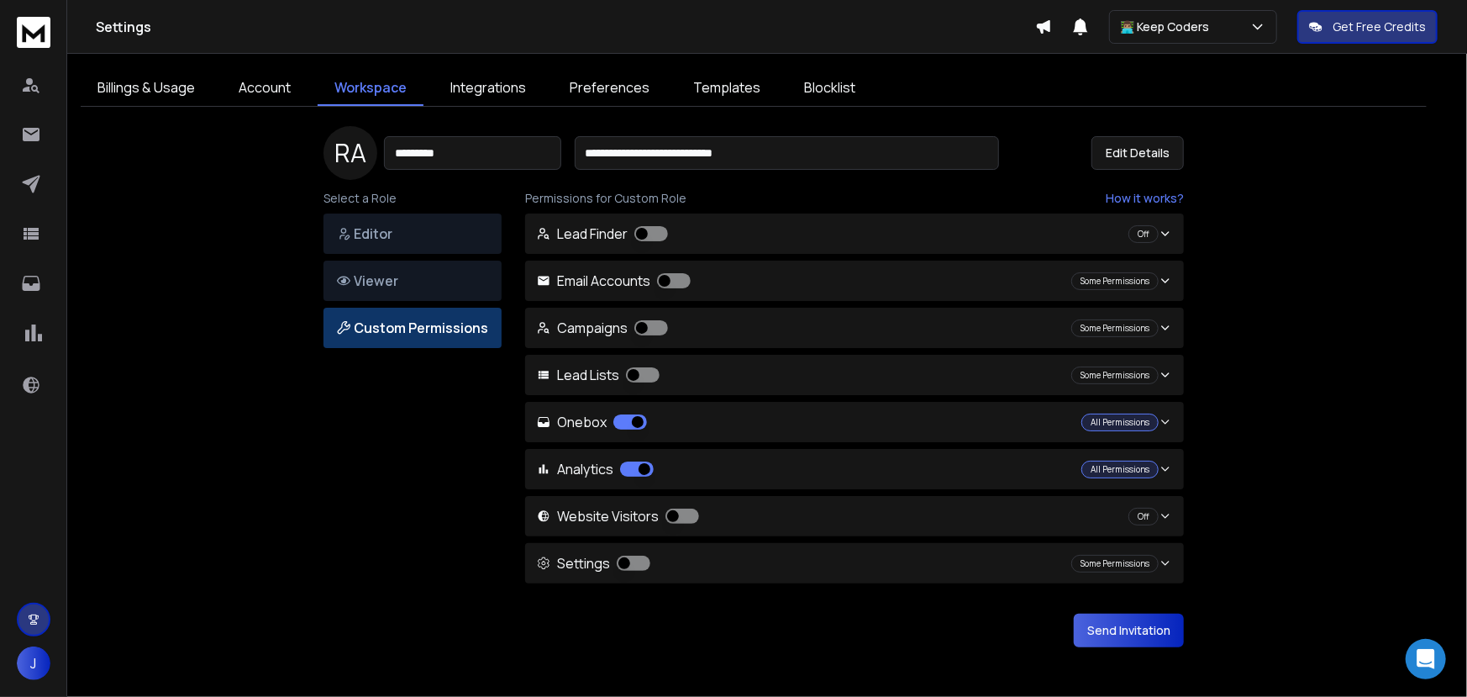
click at [1134, 624] on button "Send Invitation" at bounding box center [1129, 631] width 110 height 34
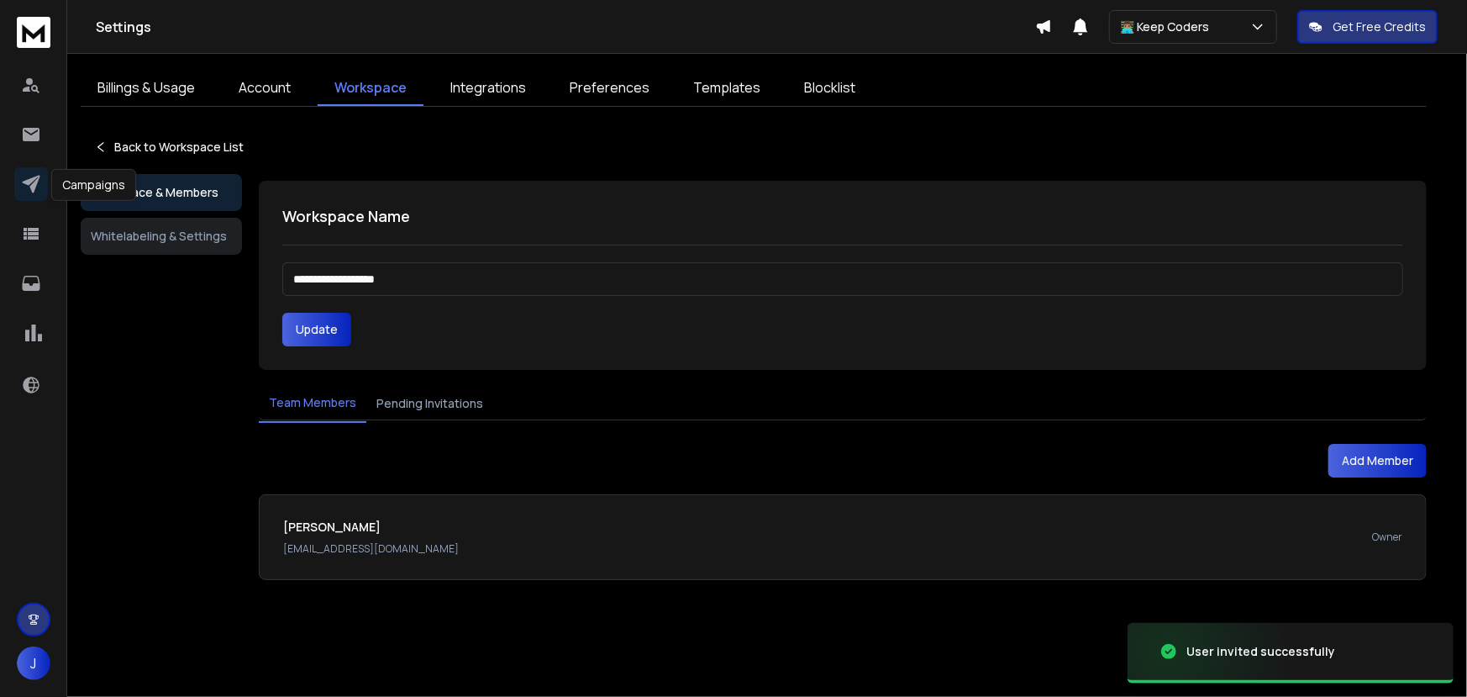
click at [34, 185] on icon at bounding box center [31, 184] width 18 height 18
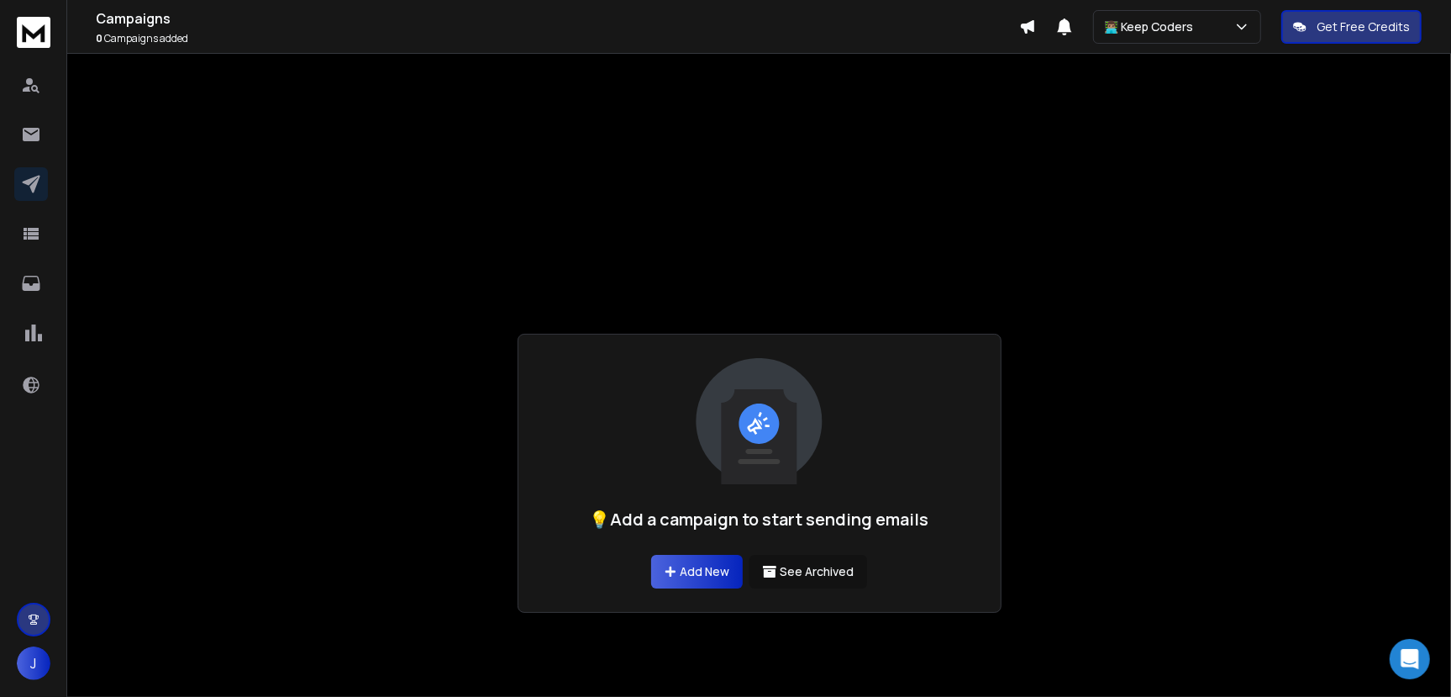
click at [345, 339] on div "💡Add a campaign to start sending emails Add New See Archived" at bounding box center [759, 472] width 1330 height 589
click at [40, 666] on span "J" at bounding box center [34, 663] width 34 height 34
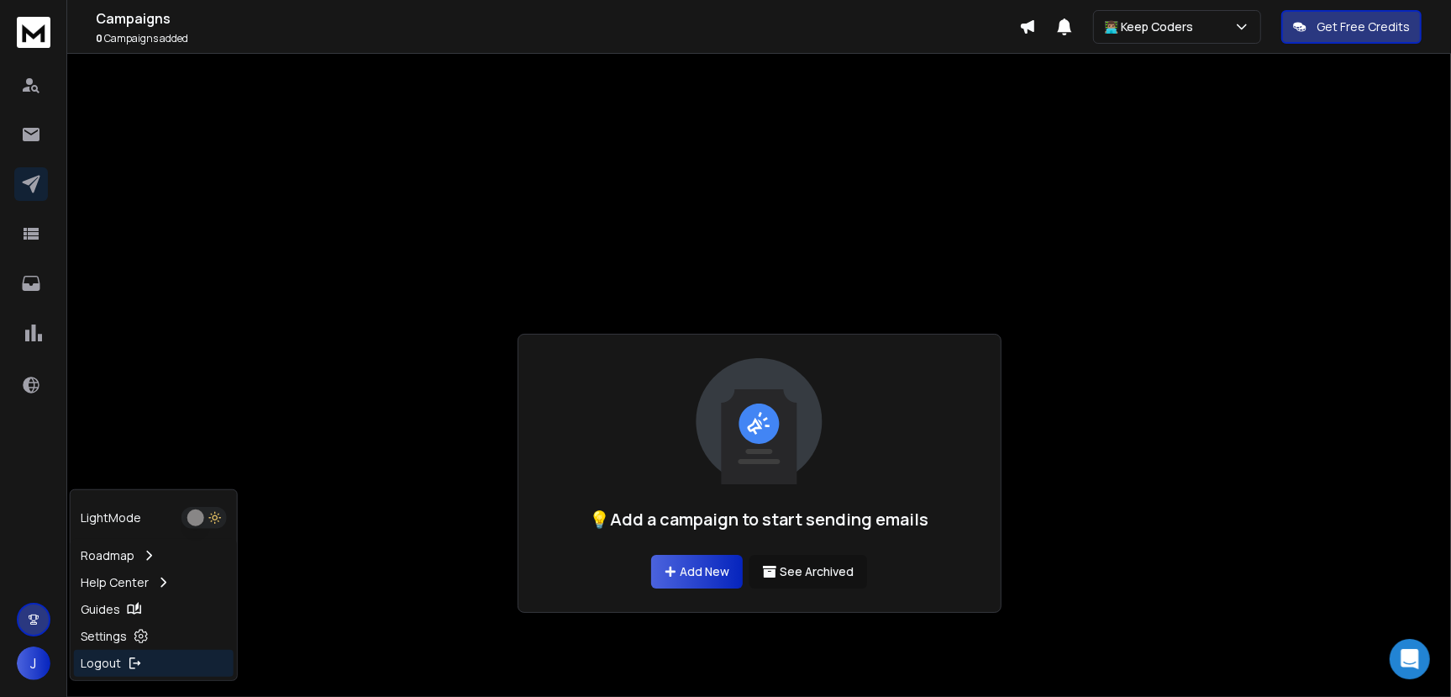
click at [96, 661] on p "Logout" at bounding box center [101, 663] width 40 height 17
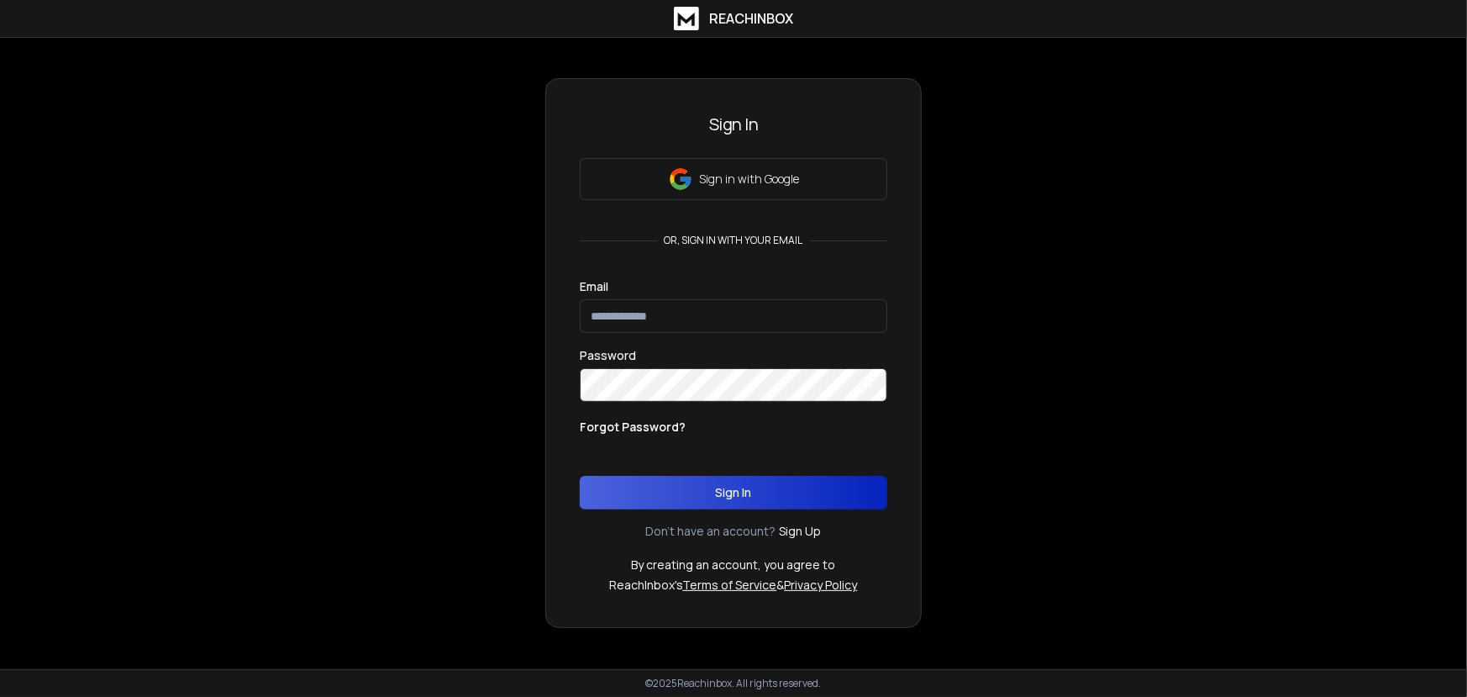
type input "**********"
click at [717, 498] on button "Sign In" at bounding box center [734, 493] width 308 height 34
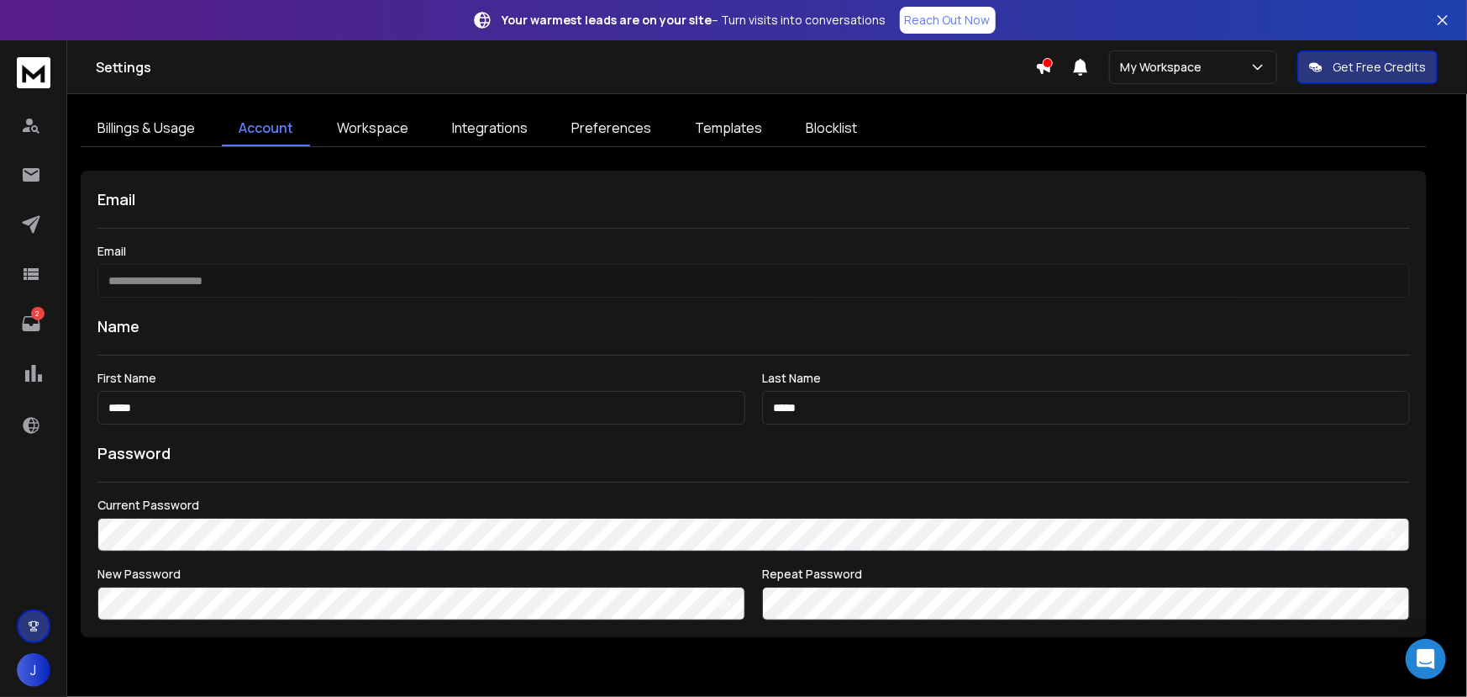
click at [1445, 22] on icon at bounding box center [1443, 20] width 10 height 10
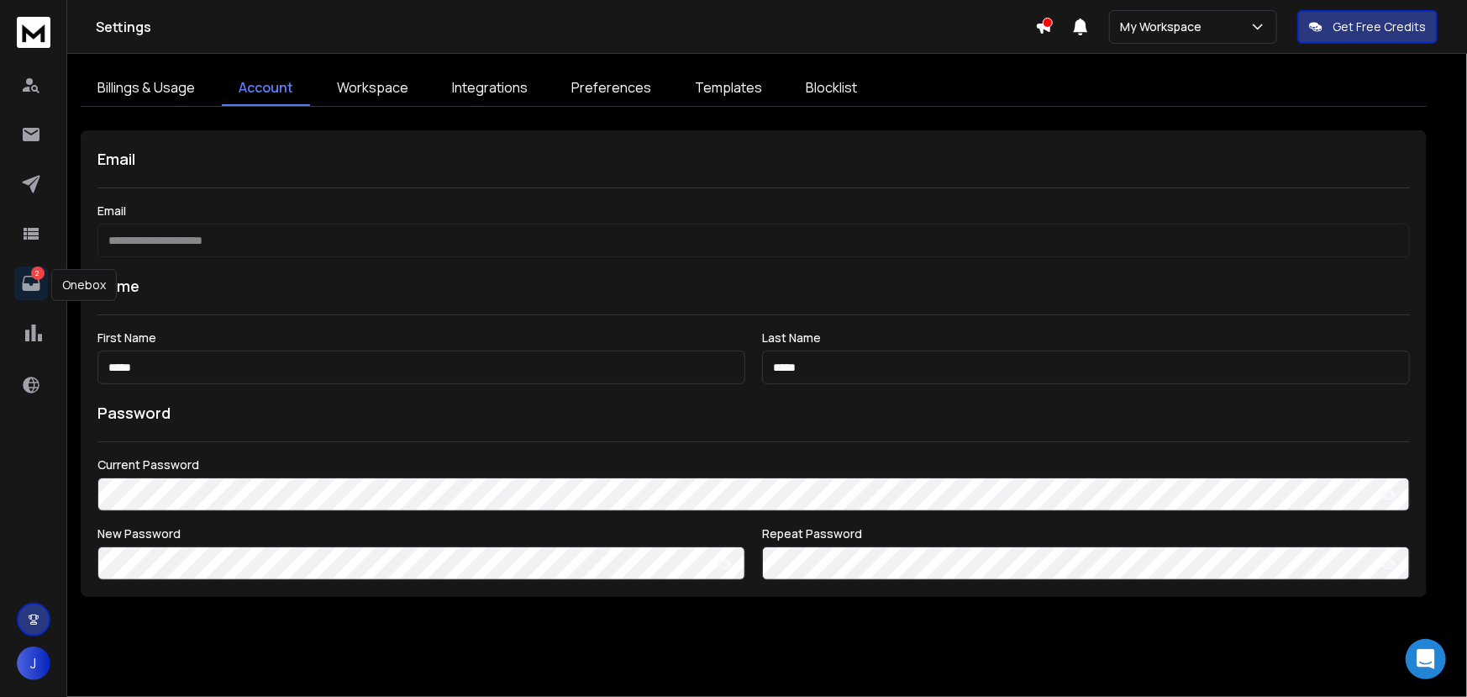
click at [34, 283] on icon at bounding box center [31, 283] width 20 height 20
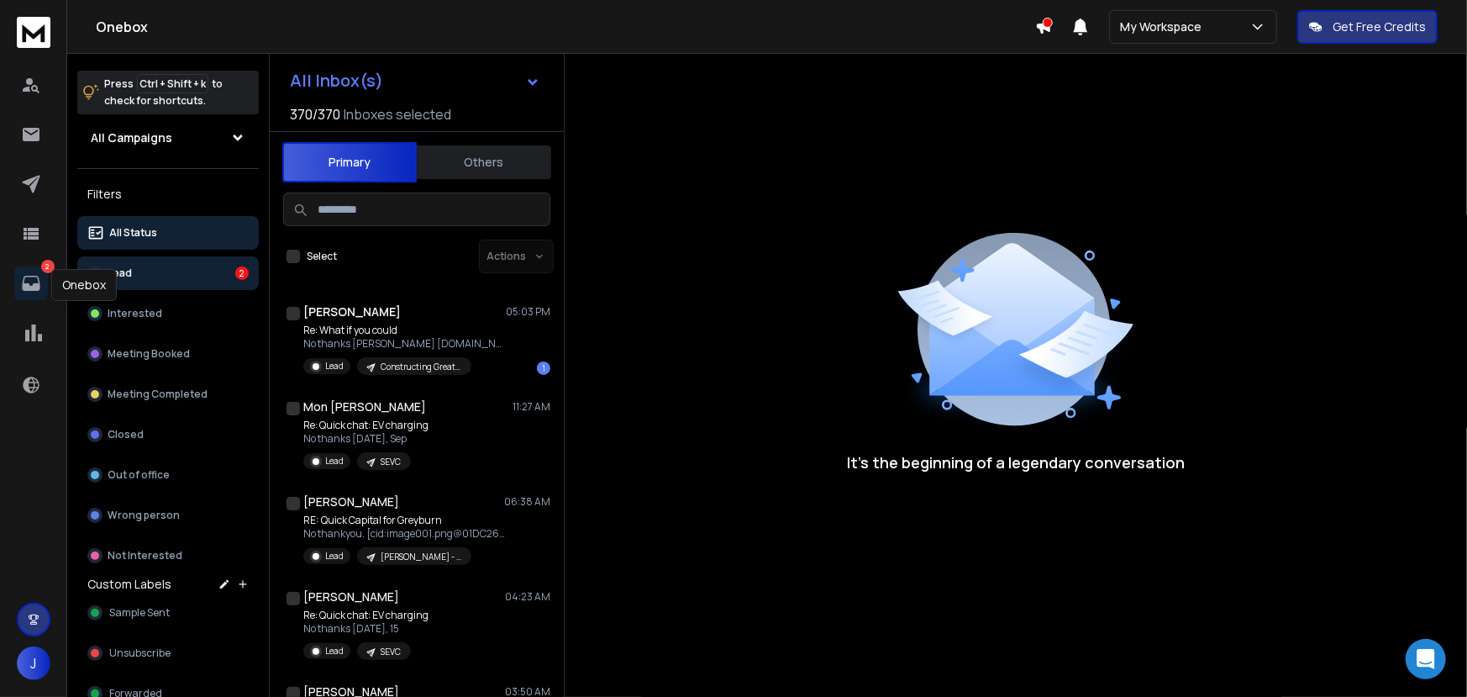
click at [189, 279] on button "Lead 2" at bounding box center [168, 273] width 182 height 34
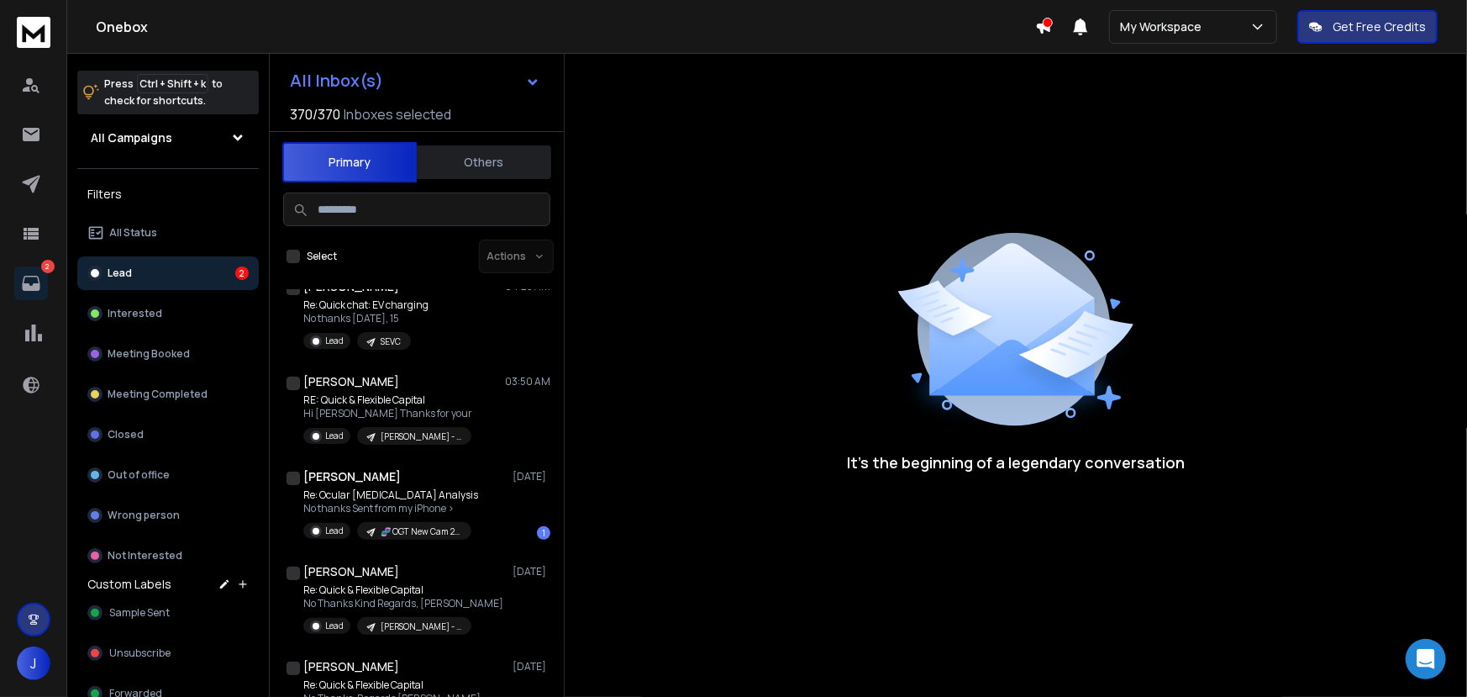
scroll to position [382, 0]
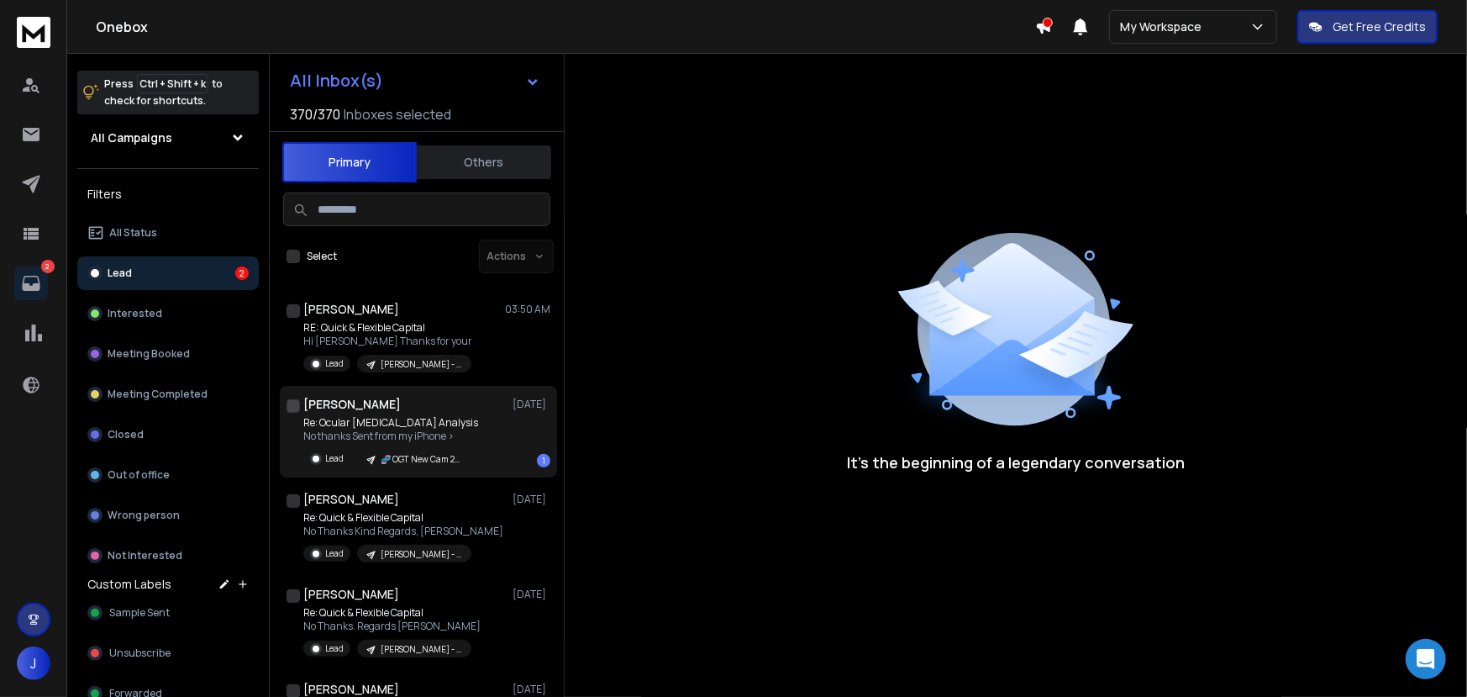
click at [410, 435] on p "No thanks Sent from my iPhone >" at bounding box center [390, 435] width 175 height 13
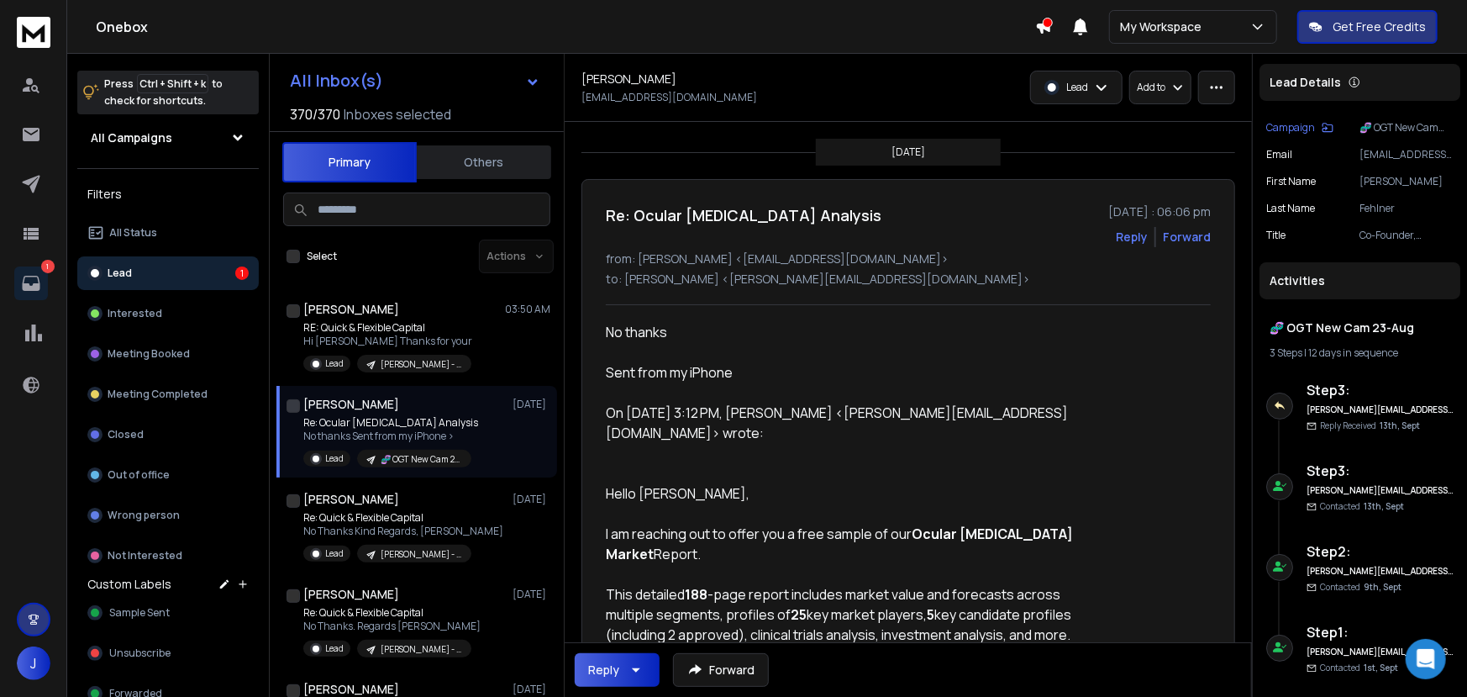
click at [1104, 85] on icon at bounding box center [1102, 88] width 10 height 6
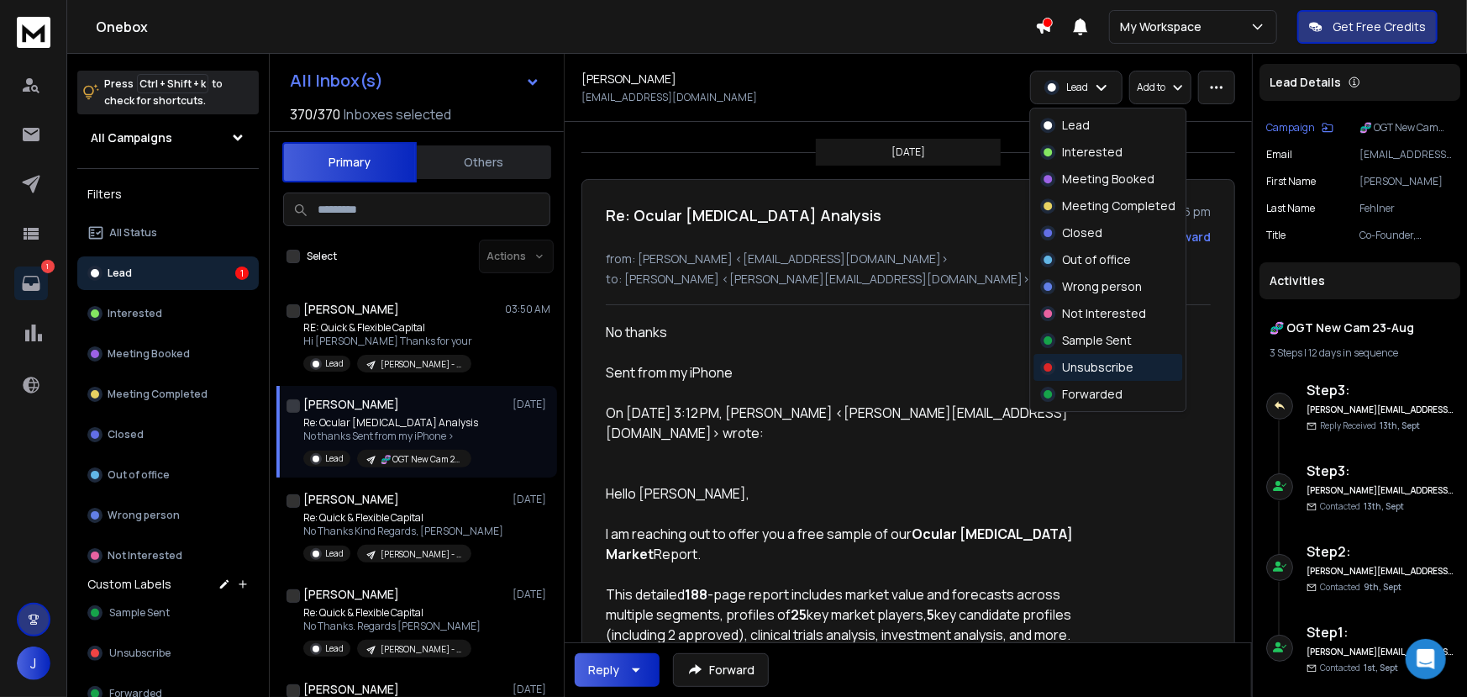
click at [1083, 373] on p "Unsubscribe" at bounding box center [1097, 367] width 71 height 17
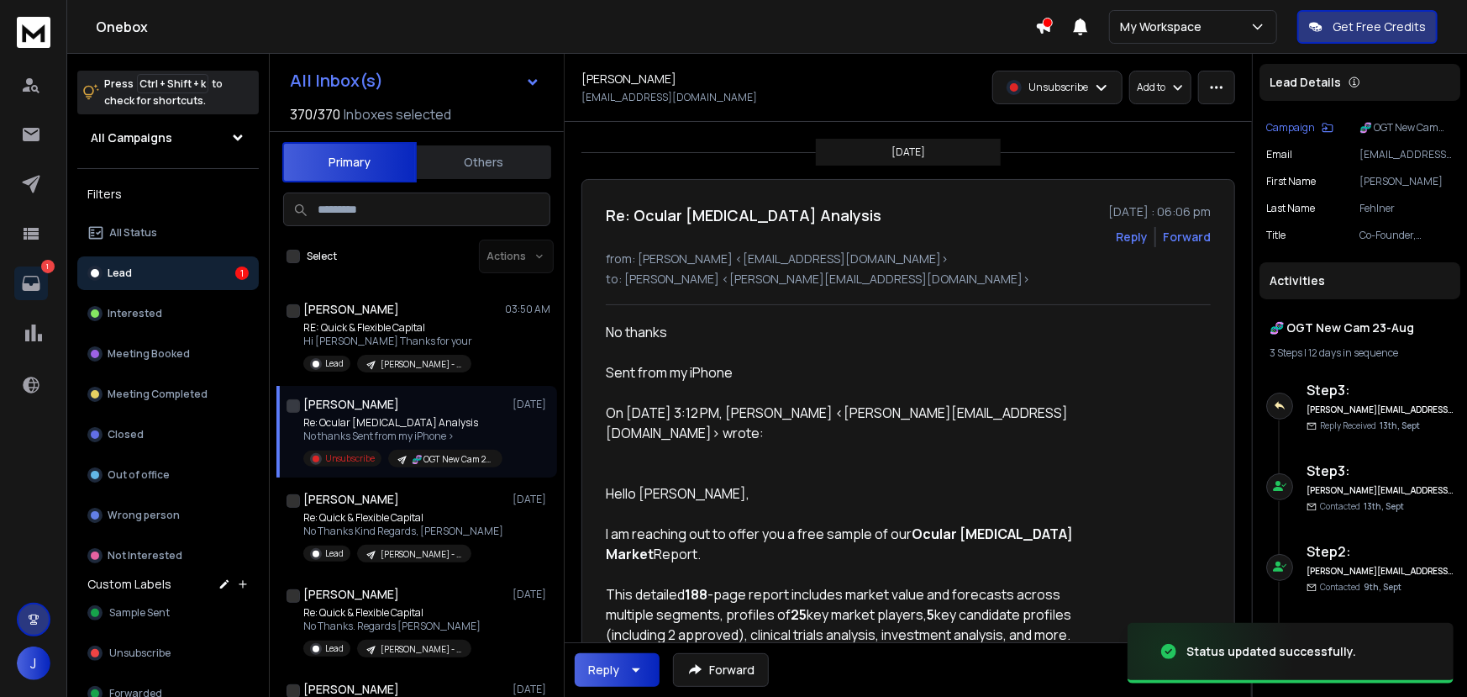
click at [1211, 87] on icon "button" at bounding box center [1217, 87] width 13 height 3
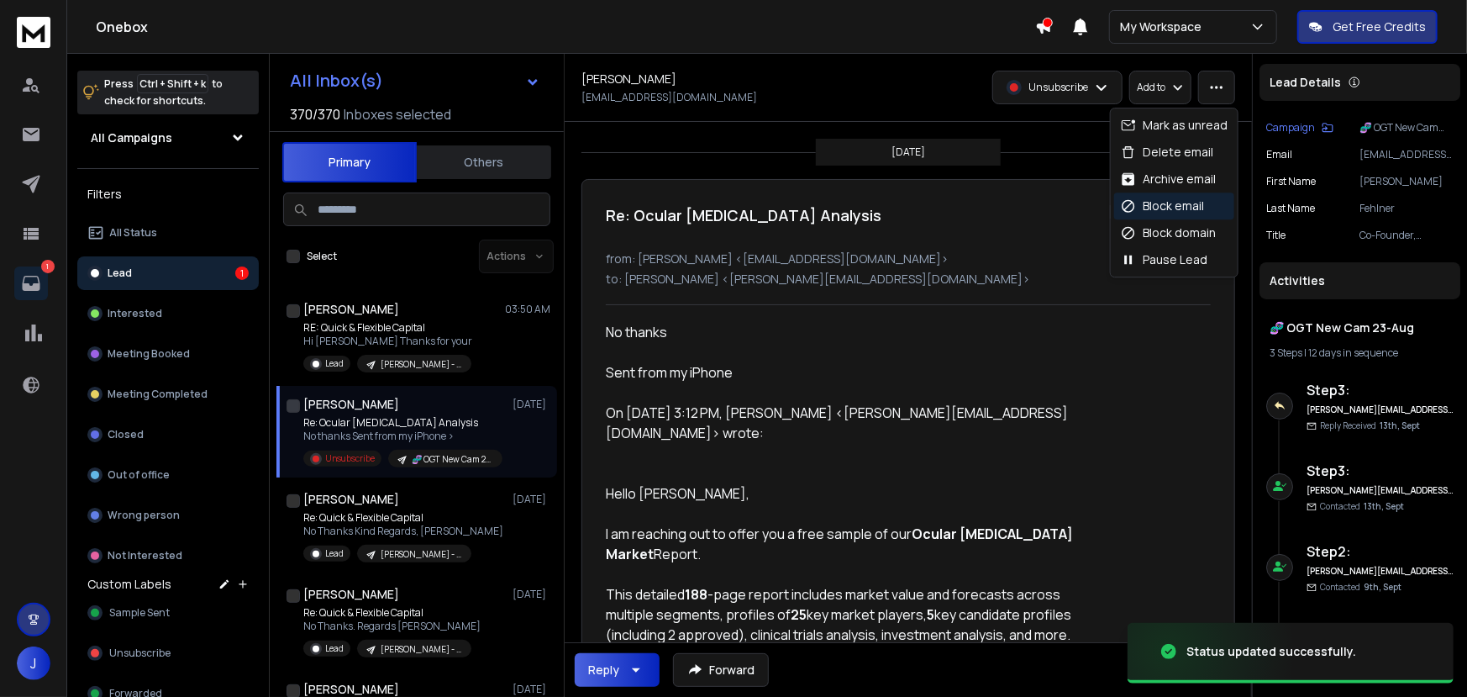
click at [1164, 213] on div "Block email" at bounding box center [1162, 206] width 83 height 17
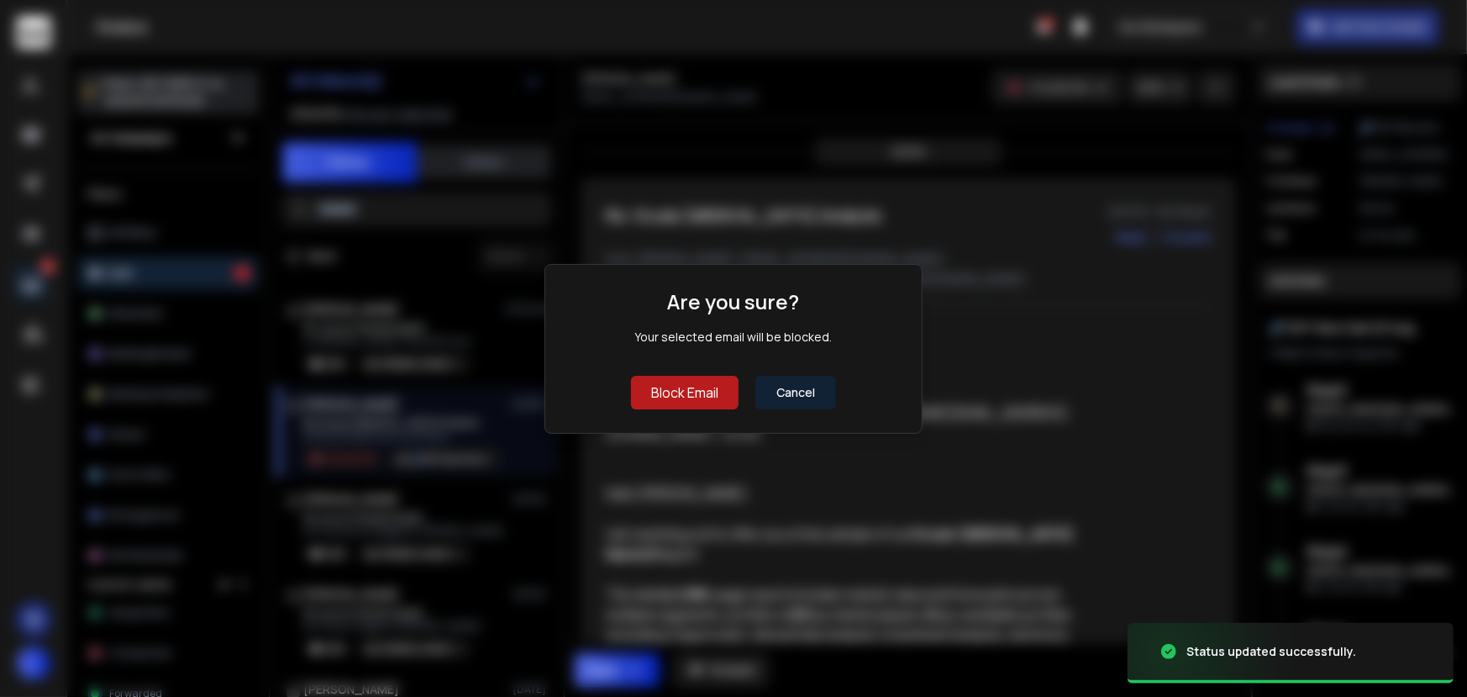
click at [698, 390] on button "Block Email" at bounding box center [685, 393] width 108 height 34
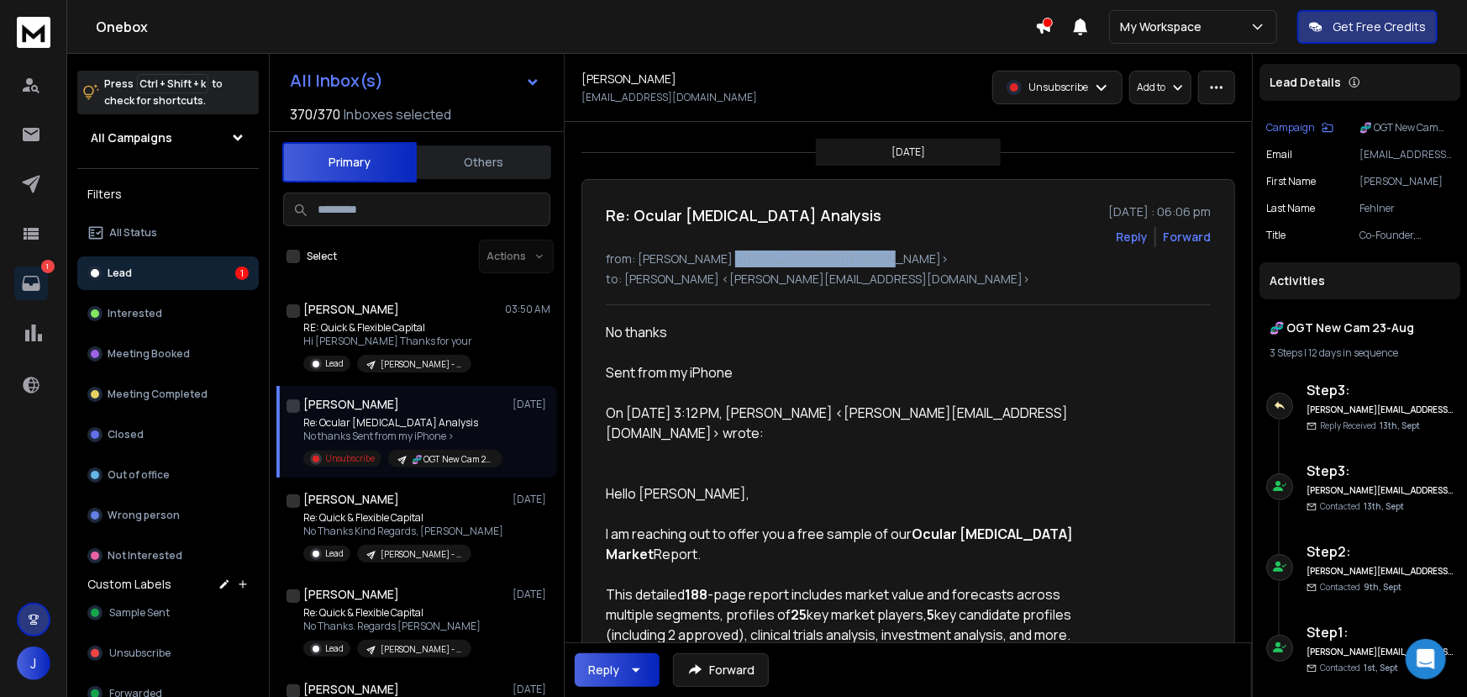
drag, startPoint x: 848, startPoint y: 255, endPoint x: 714, endPoint y: 259, distance: 133.7
click at [714, 259] on p "from: Paul Fehlner <pfehlner@revisiontx.com>" at bounding box center [908, 258] width 605 height 17
copy p "pfehlner@revisiontx.com"
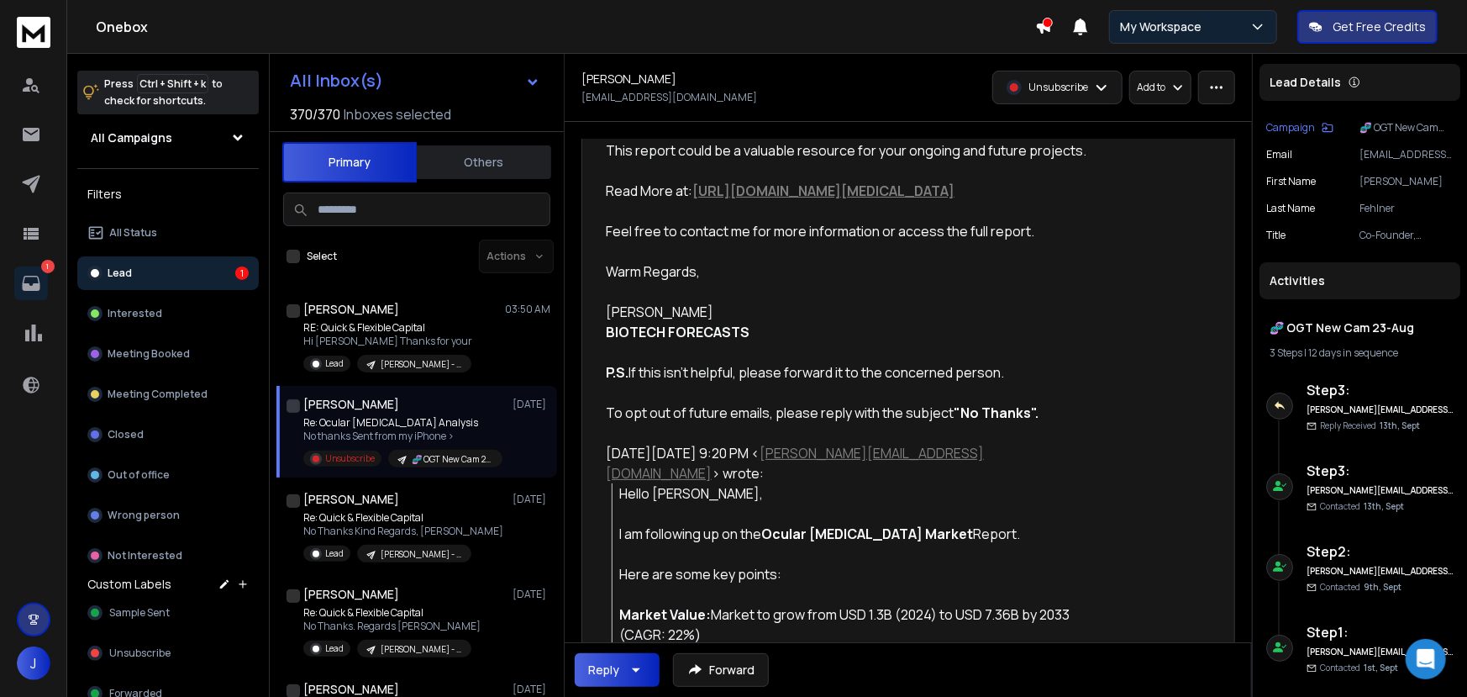
click at [1162, 24] on p "My Workspace" at bounding box center [1164, 26] width 88 height 17
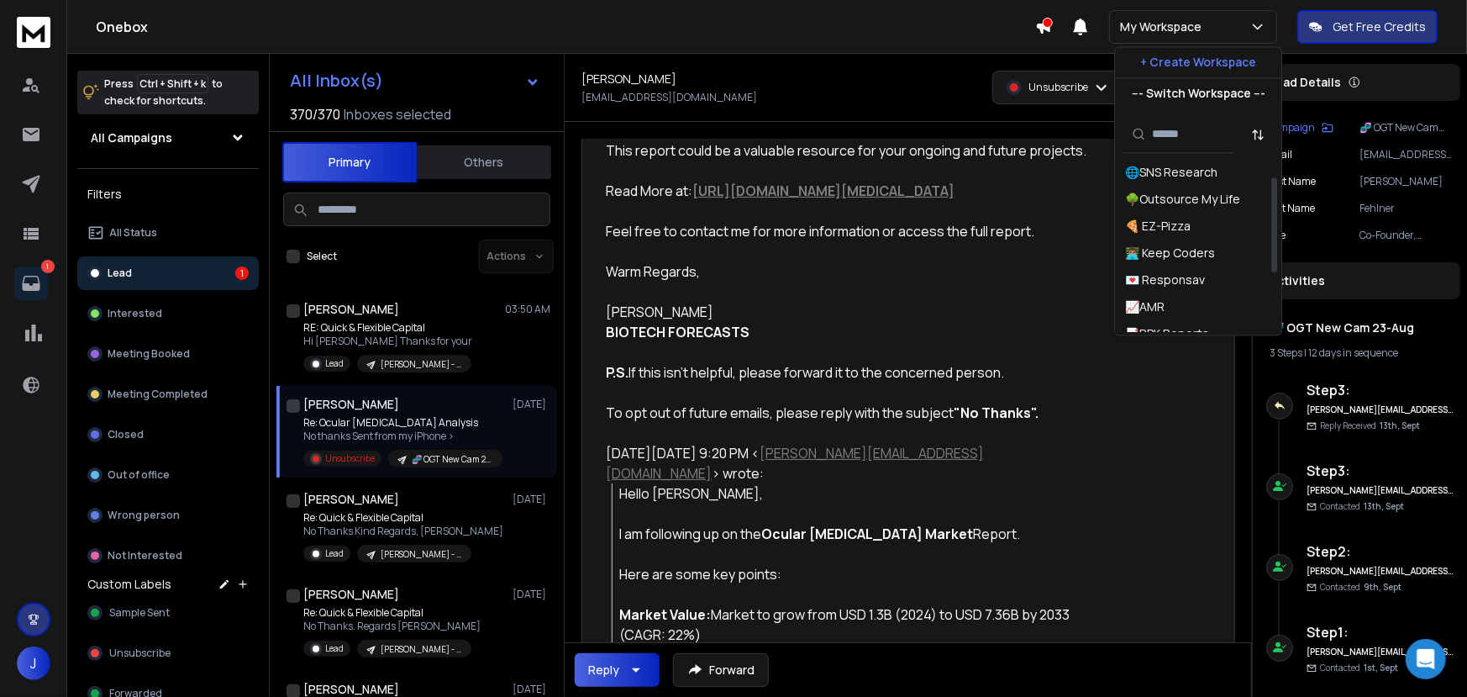
scroll to position [127, 0]
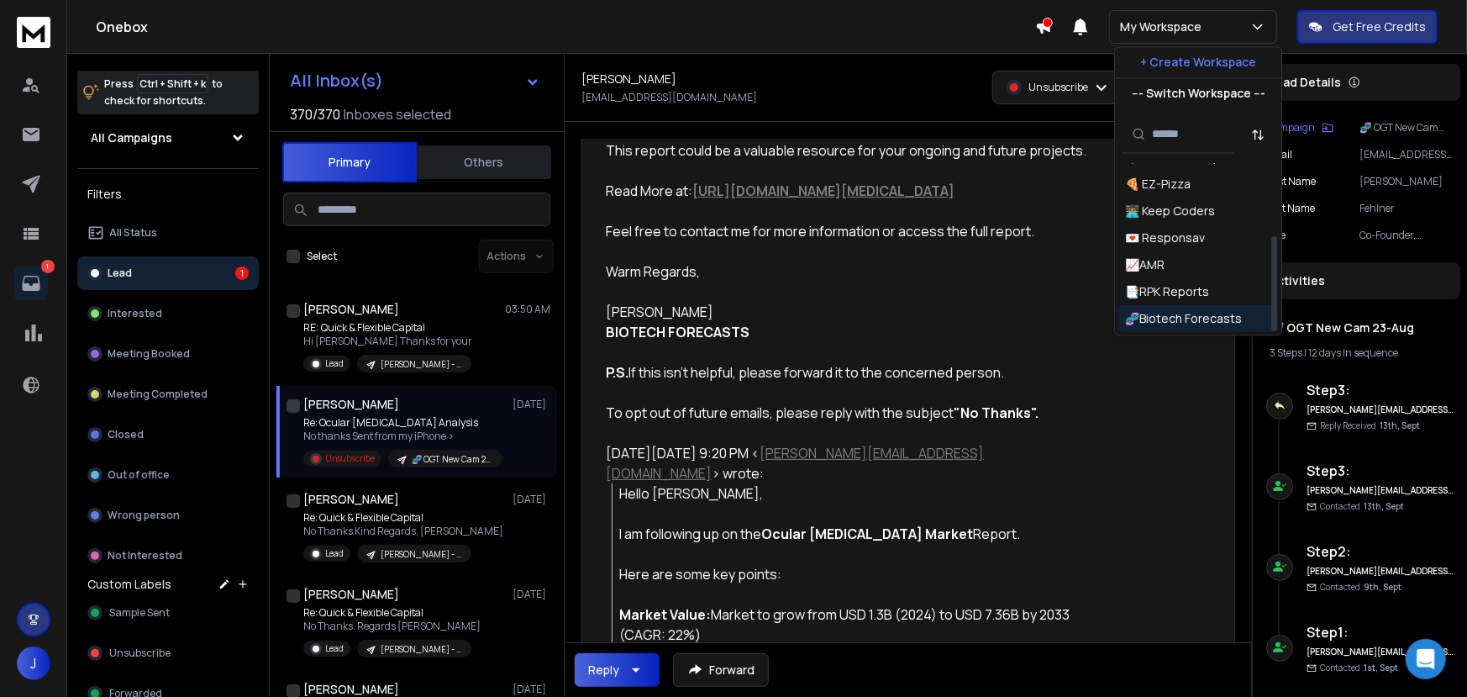
click at [1188, 310] on div "🧬Biotech Forecasts" at bounding box center [1183, 318] width 117 height 17
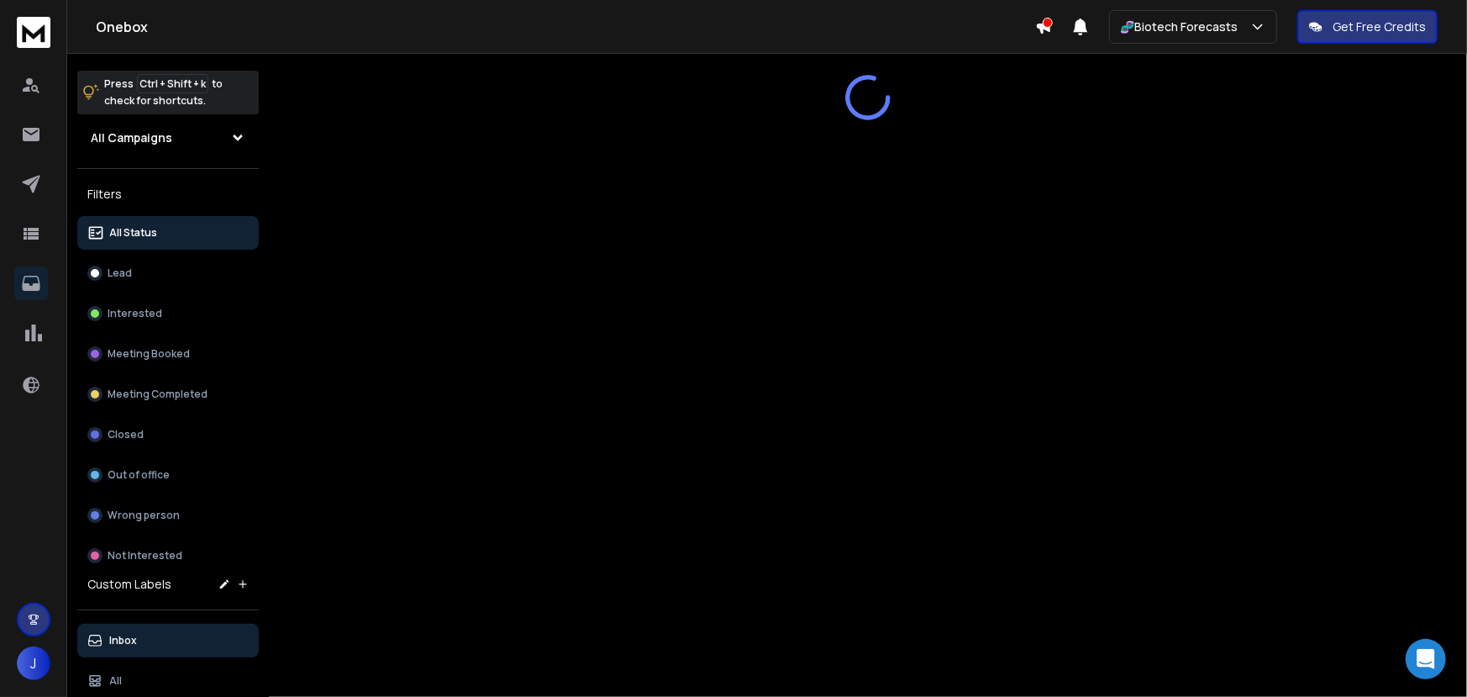
click at [7, 493] on div "J" at bounding box center [33, 348] width 67 height 697
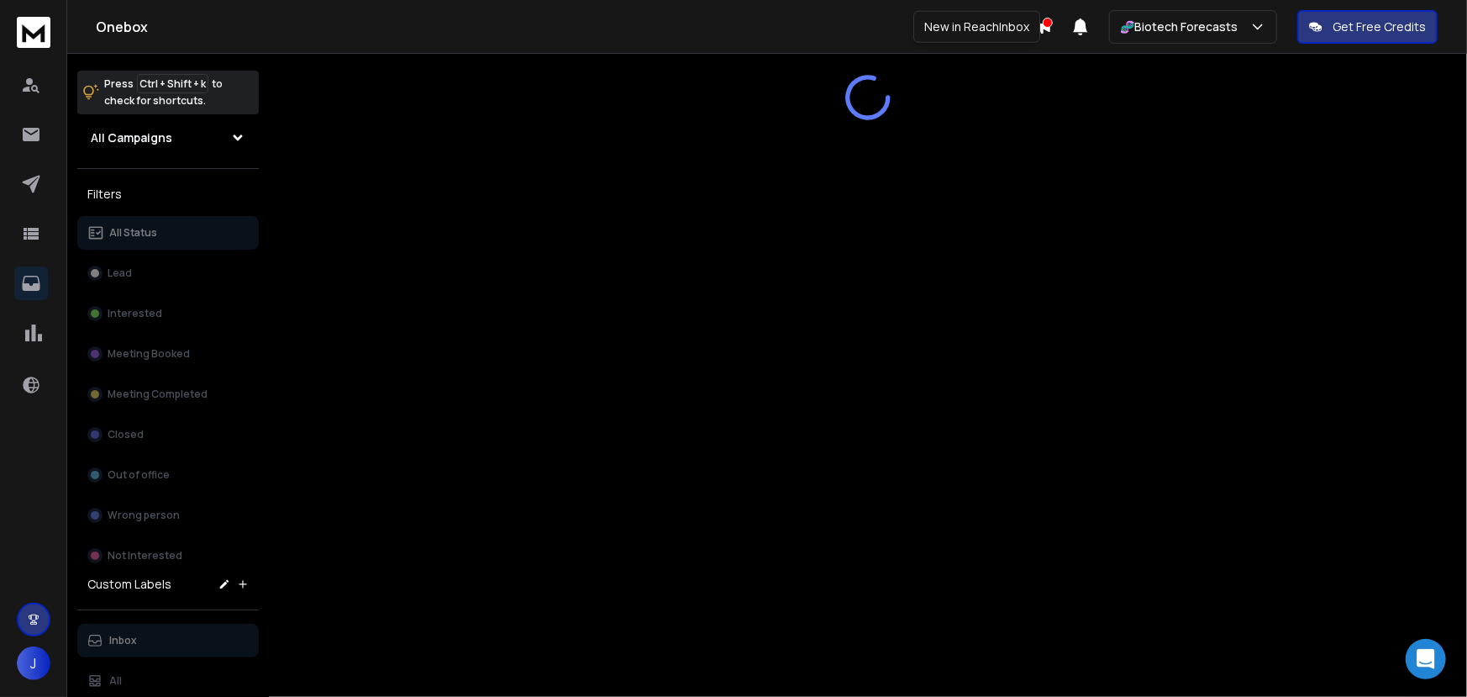
click at [1053, 20] on div at bounding box center [1048, 23] width 10 height 10
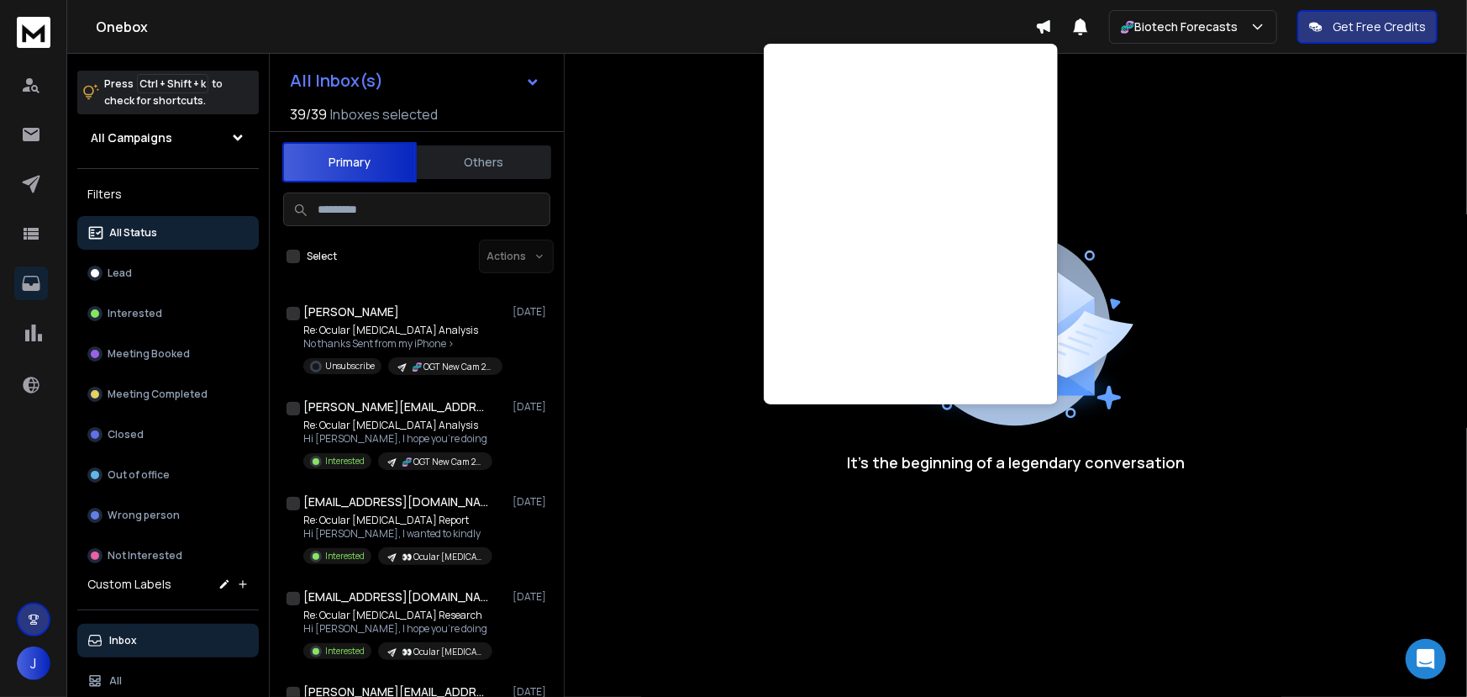
click at [669, 30] on h1 "Onebox" at bounding box center [566, 27] width 940 height 20
